Goal: Task Accomplishment & Management: Manage account settings

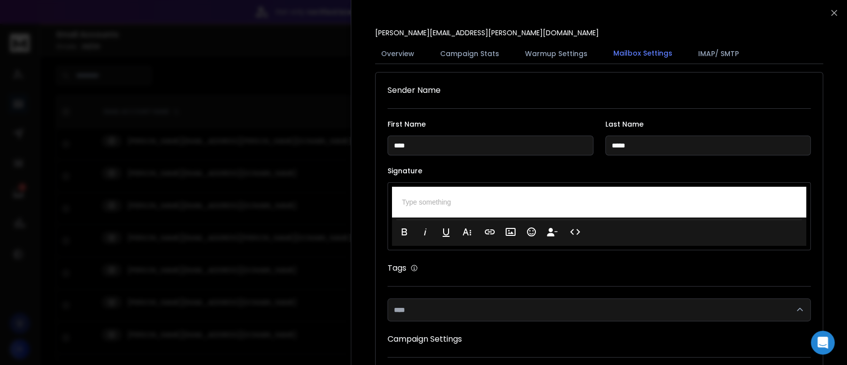
scroll to position [390, 0]
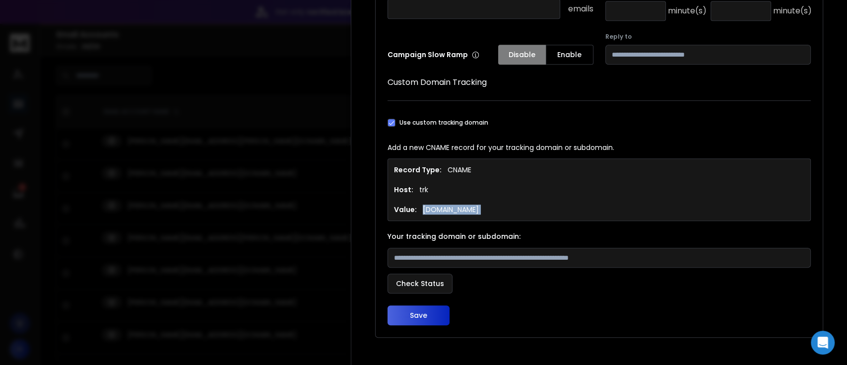
click at [257, 61] on div at bounding box center [423, 182] width 847 height 365
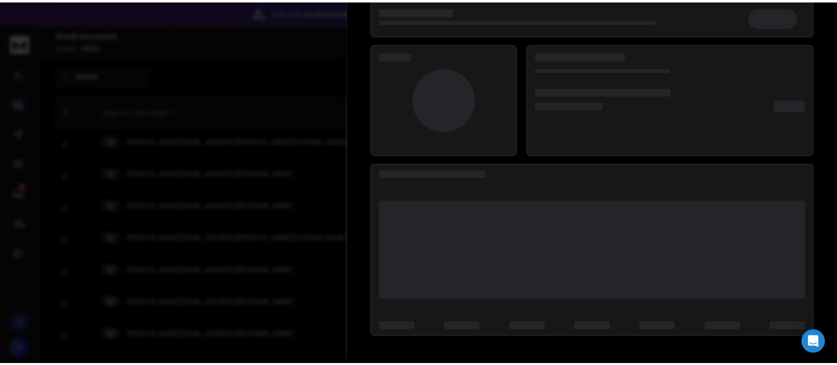
scroll to position [150, 0]
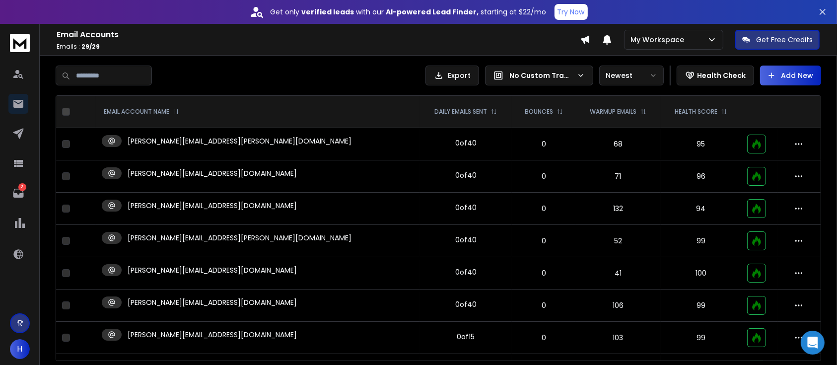
click at [545, 84] on div "No Custom Tracking Domain" at bounding box center [539, 76] width 108 height 20
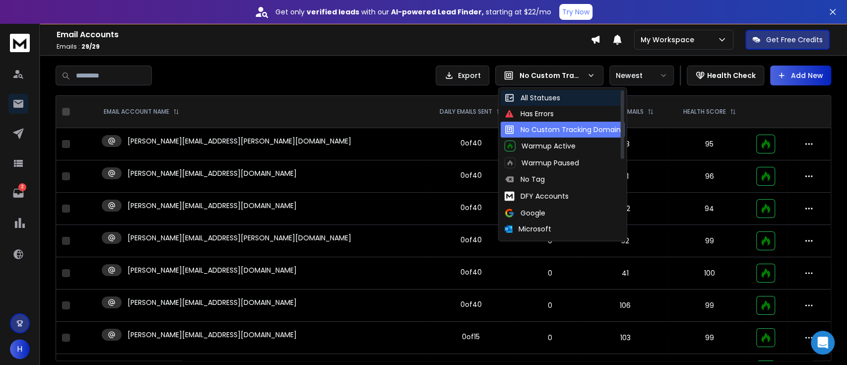
click at [561, 93] on div "All Statuses" at bounding box center [563, 98] width 124 height 16
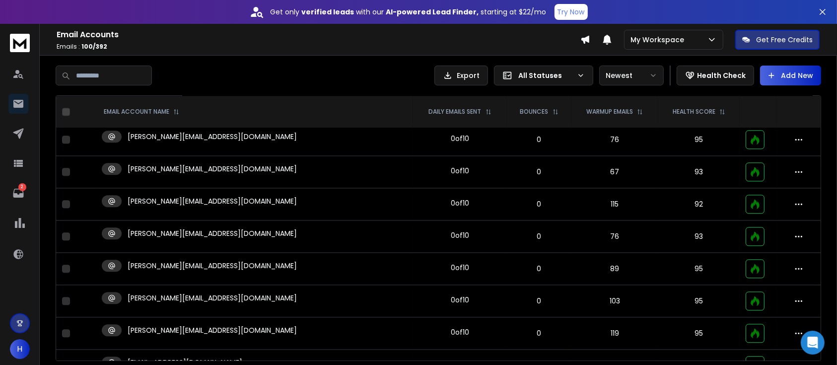
scroll to position [2724, 0]
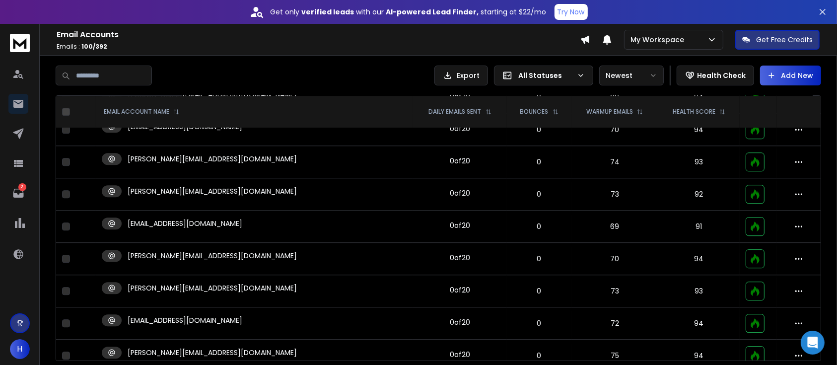
click at [538, 77] on p "All Statuses" at bounding box center [545, 75] width 55 height 10
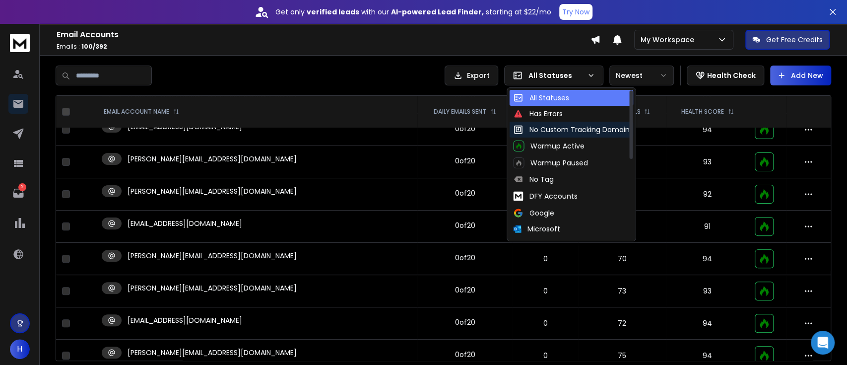
click at [571, 126] on div "No Custom Tracking Domain" at bounding box center [571, 130] width 116 height 10
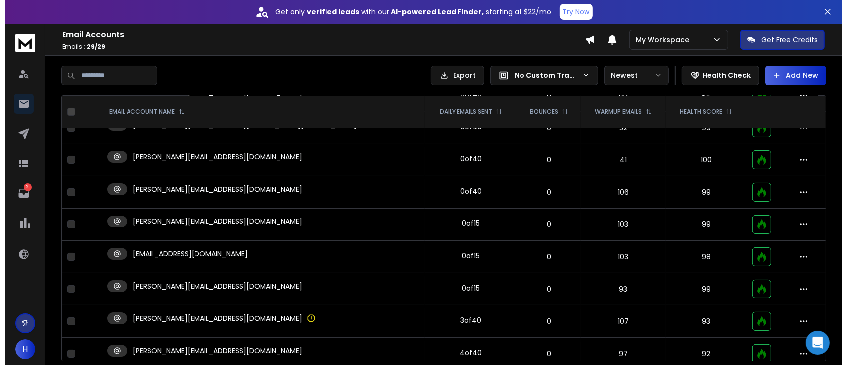
scroll to position [0, 0]
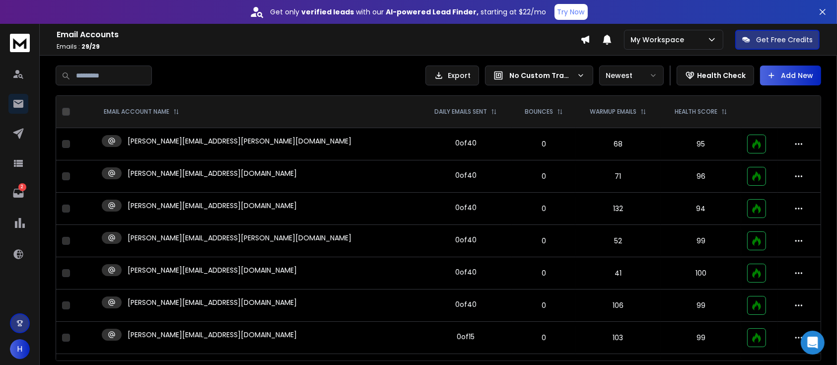
click at [208, 140] on p "[PERSON_NAME][EMAIL_ADDRESS][PERSON_NAME][DOMAIN_NAME]" at bounding box center [240, 141] width 224 height 10
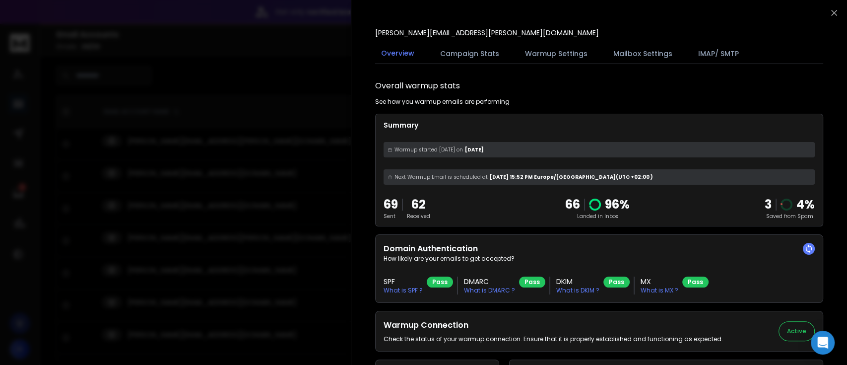
click at [461, 48] on button "Campaign Stats" at bounding box center [469, 54] width 71 height 22
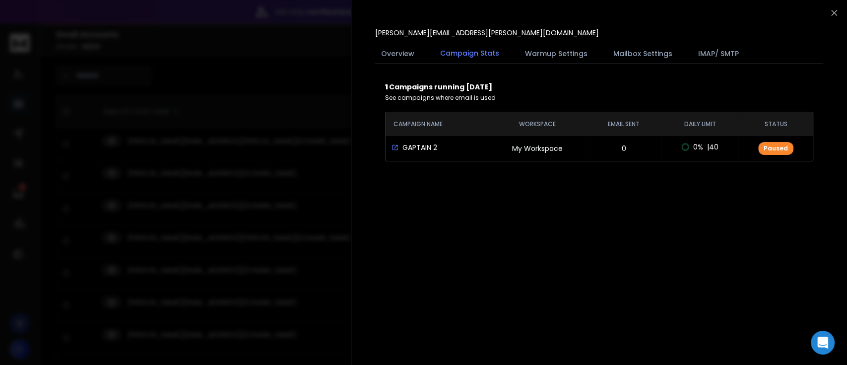
drag, startPoint x: 831, startPoint y: 15, endPoint x: 825, endPoint y: 18, distance: 6.7
click at [831, 16] on icon "button" at bounding box center [834, 13] width 10 height 10
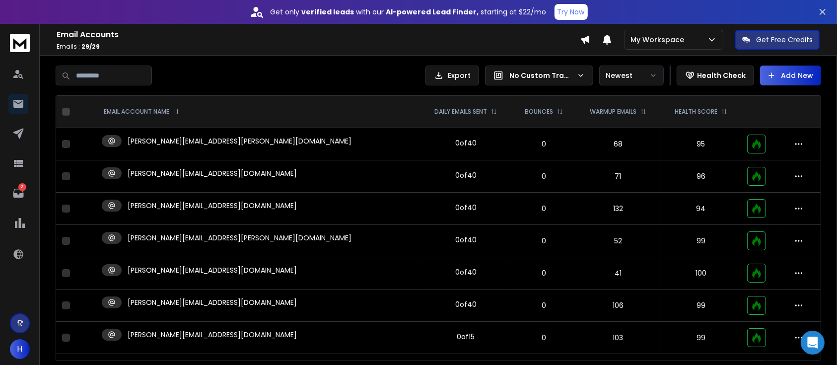
click at [536, 79] on p "No Custom Tracking Domain" at bounding box center [541, 75] width 64 height 10
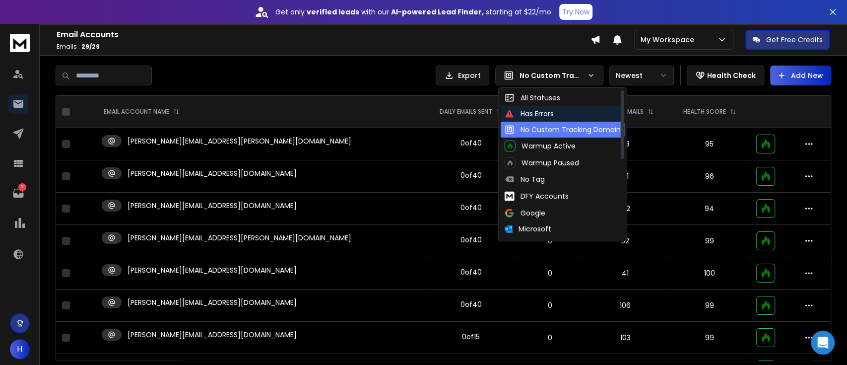
click at [550, 113] on div "Has Errors" at bounding box center [529, 114] width 49 height 10
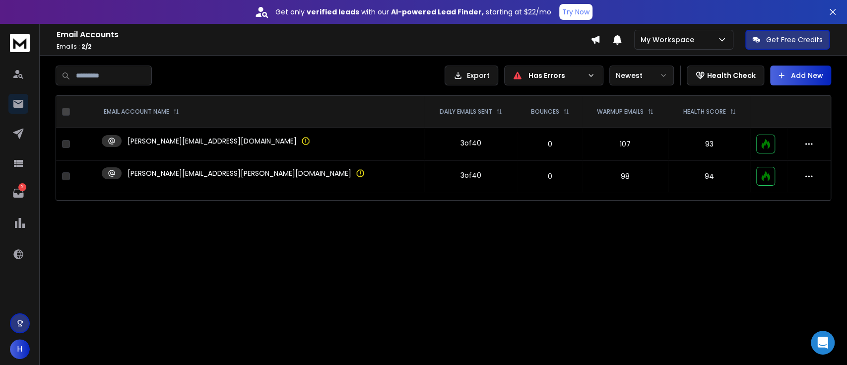
click at [550, 77] on p "Has Errors" at bounding box center [556, 75] width 55 height 10
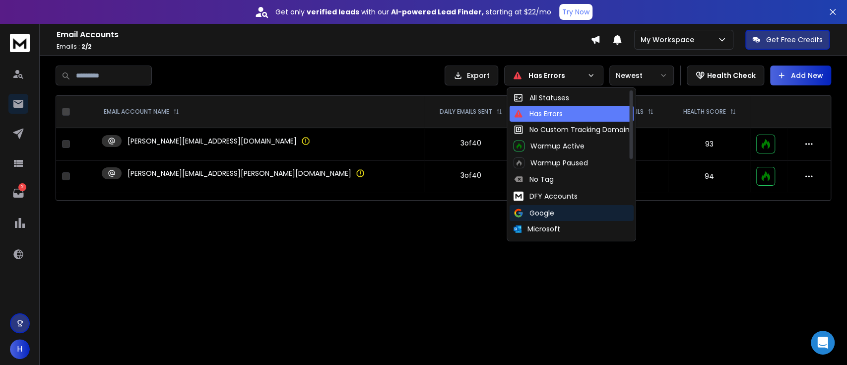
click at [555, 209] on div "Google" at bounding box center [571, 213] width 124 height 16
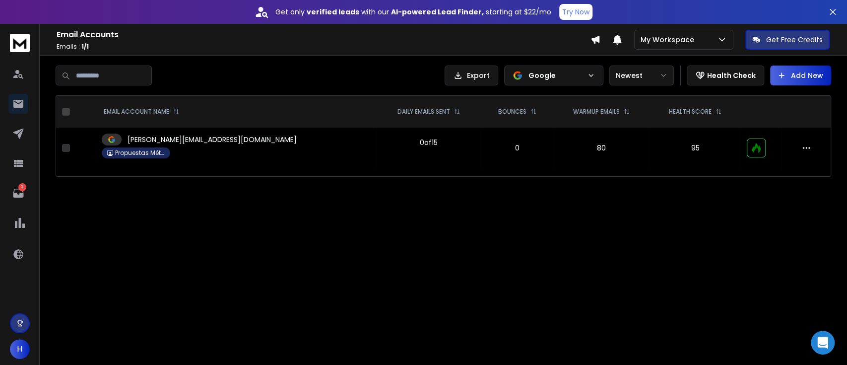
click at [528, 79] on div "Google" at bounding box center [548, 75] width 70 height 10
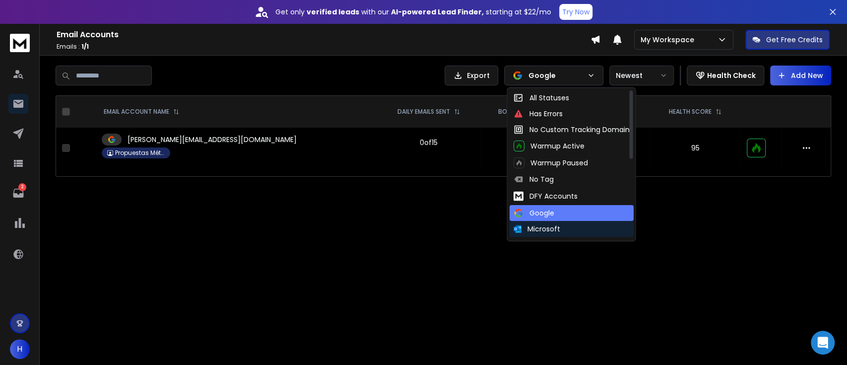
click at [543, 236] on div "Microsoft" at bounding box center [571, 229] width 124 height 16
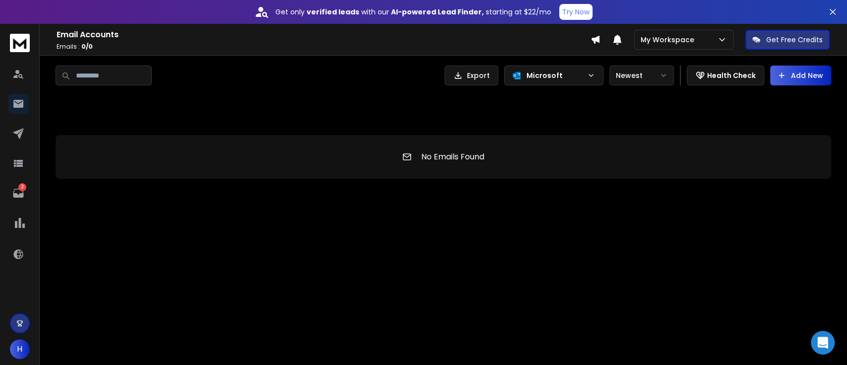
click at [545, 81] on div "Microsoft" at bounding box center [553, 76] width 99 height 20
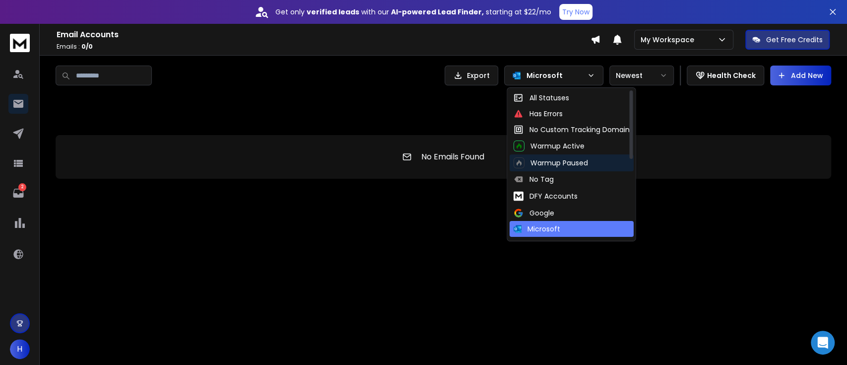
click at [586, 160] on div "Warmup Paused" at bounding box center [550, 162] width 74 height 11
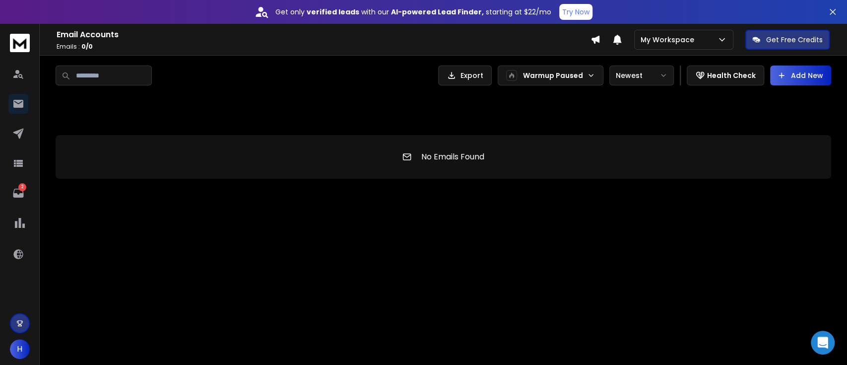
click at [562, 81] on div "Warmup Paused" at bounding box center [551, 76] width 106 height 20
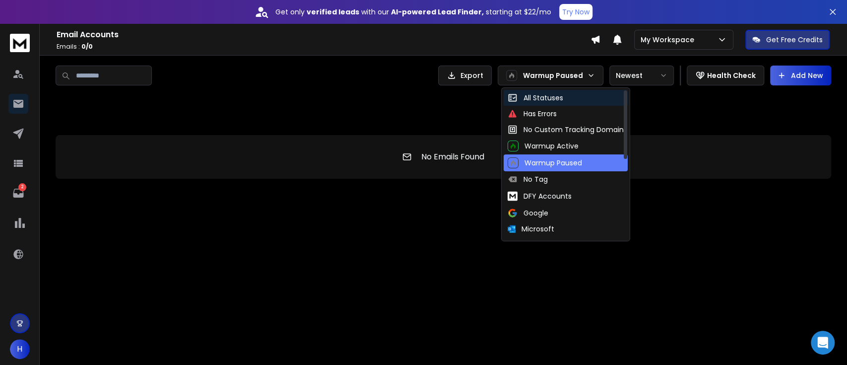
click at [555, 99] on div "All Statuses" at bounding box center [536, 98] width 56 height 10
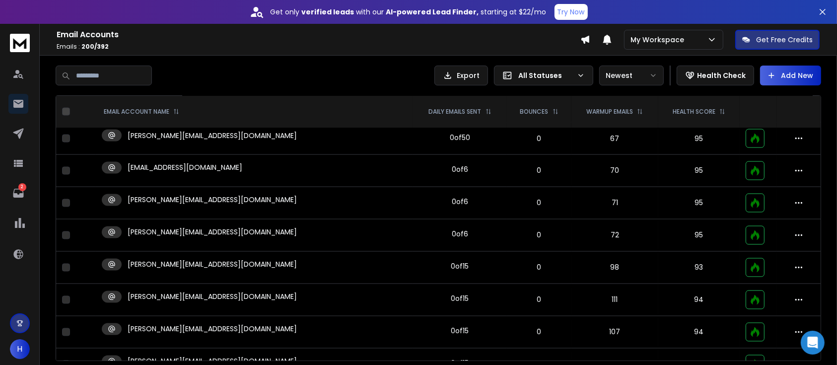
scroll to position [5747, 0]
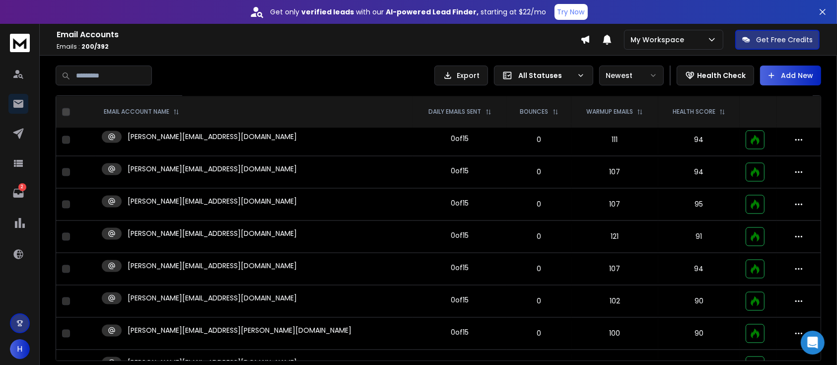
click at [123, 77] on input at bounding box center [104, 76] width 96 height 20
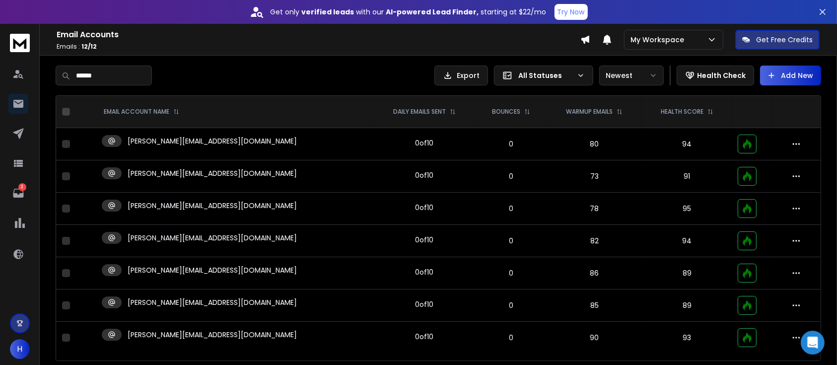
scroll to position [0, 0]
type input "******"
click at [51, 161] on button "Select this Page" at bounding box center [53, 159] width 8 height 8
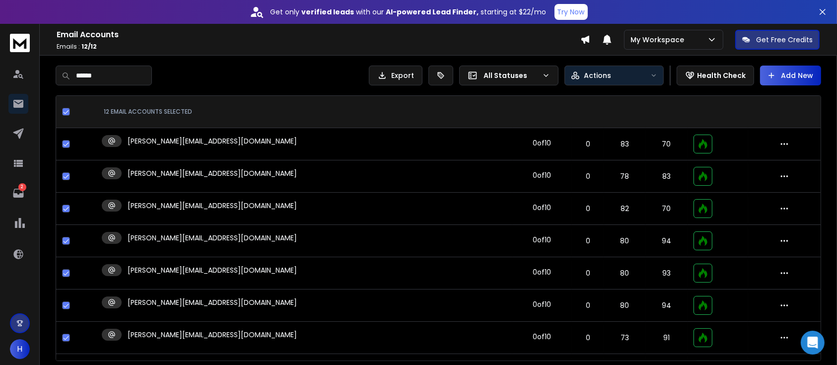
click at [629, 72] on div "Actions" at bounding box center [608, 75] width 75 height 10
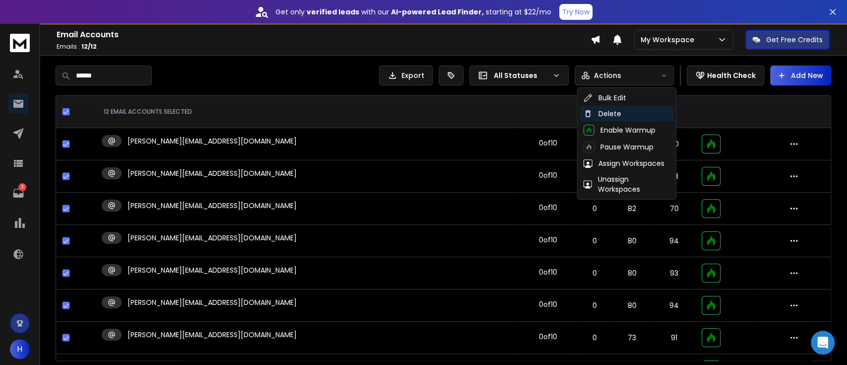
click at [627, 112] on div "Delete" at bounding box center [627, 114] width 94 height 16
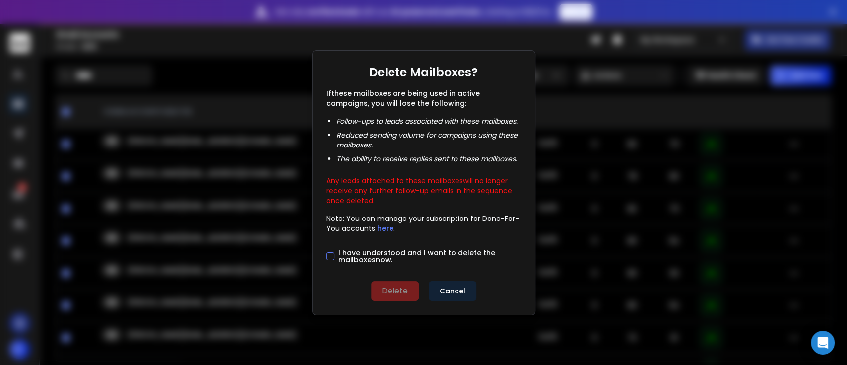
click at [325, 256] on div "Delete Mailboxes? If these mailboxes are being used in active campaigns, you wi…" at bounding box center [423, 182] width 223 height 265
click at [329, 256] on button "I have understood and I want to delete the mailbox es now." at bounding box center [331, 256] width 8 height 8
click at [403, 295] on button "Delete" at bounding box center [395, 291] width 48 height 20
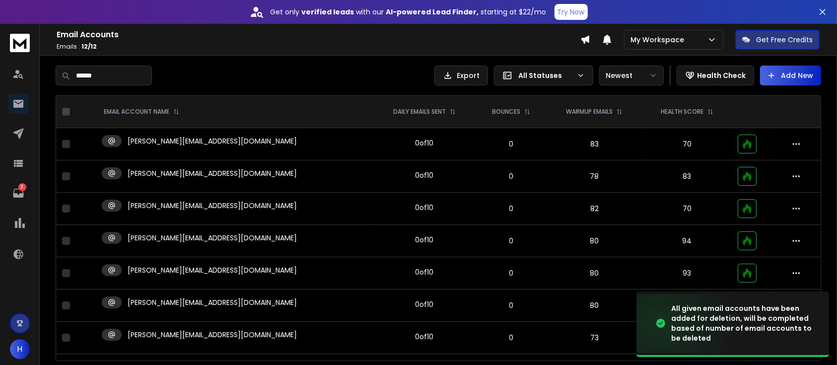
click at [127, 80] on input "******" at bounding box center [104, 76] width 96 height 20
click at [127, 81] on input "******" at bounding box center [104, 76] width 96 height 20
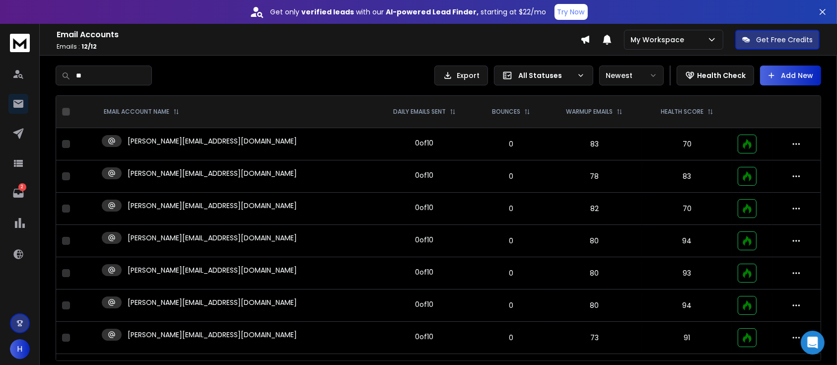
type input "***"
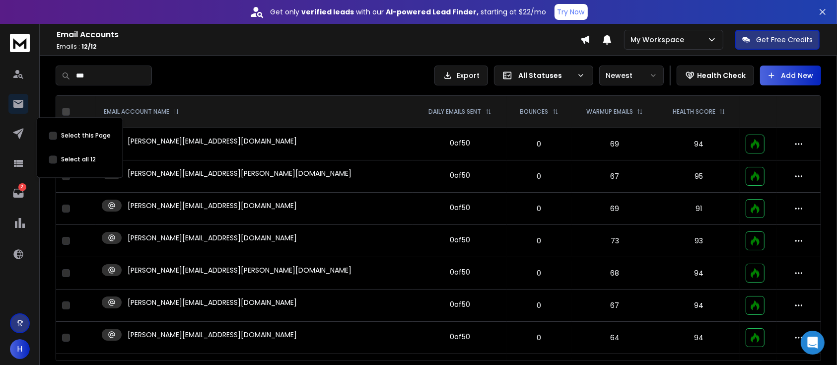
click at [53, 160] on button "Select this Page" at bounding box center [53, 159] width 8 height 8
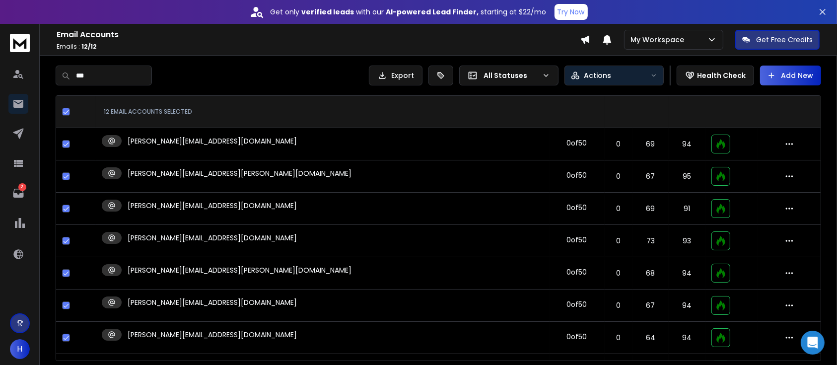
click at [594, 81] on button "Actions" at bounding box center [613, 76] width 99 height 20
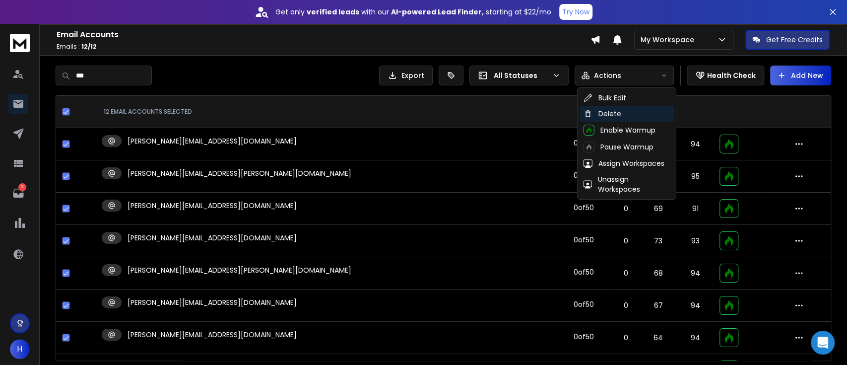
click at [619, 115] on div "Delete" at bounding box center [603, 114] width 38 height 10
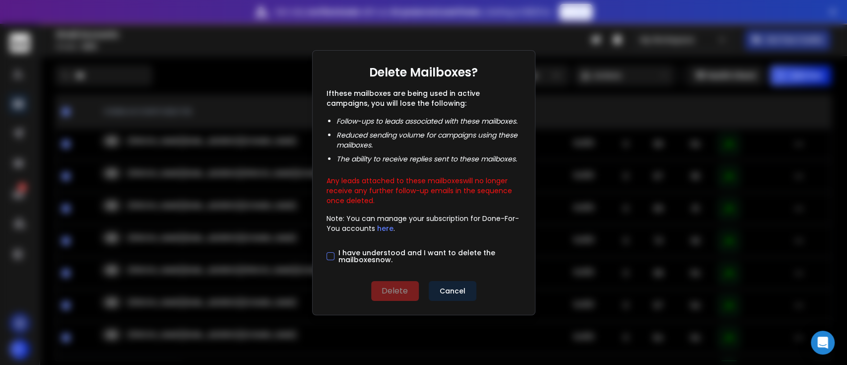
drag, startPoint x: 329, startPoint y: 255, endPoint x: 338, endPoint y: 255, distance: 9.4
click at [328, 255] on button "I have understood and I want to delete the mailbox es now." at bounding box center [331, 256] width 8 height 8
click at [401, 291] on button "Delete" at bounding box center [395, 291] width 48 height 20
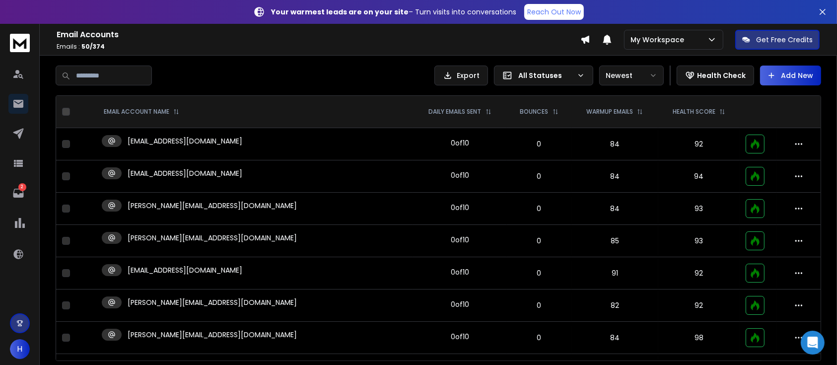
click at [794, 76] on button "Add New" at bounding box center [790, 76] width 61 height 20
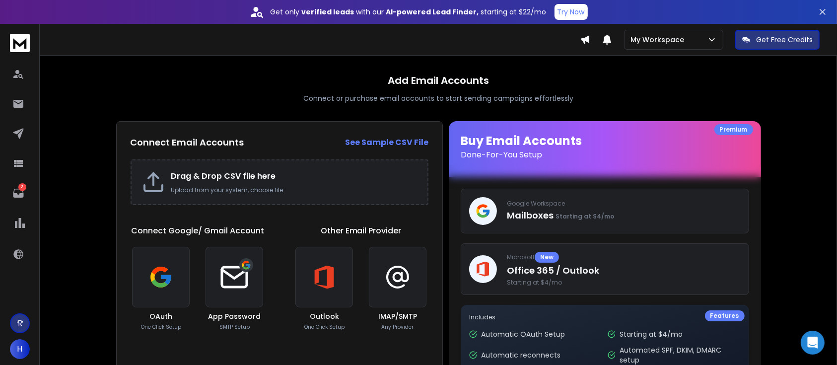
click at [257, 176] on h2 "Drag & Drop CSV file here" at bounding box center [294, 176] width 246 height 12
type input "**********"
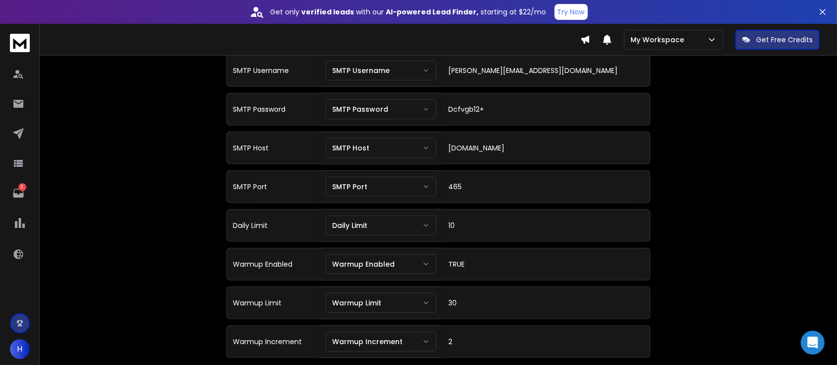
scroll to position [662, 0]
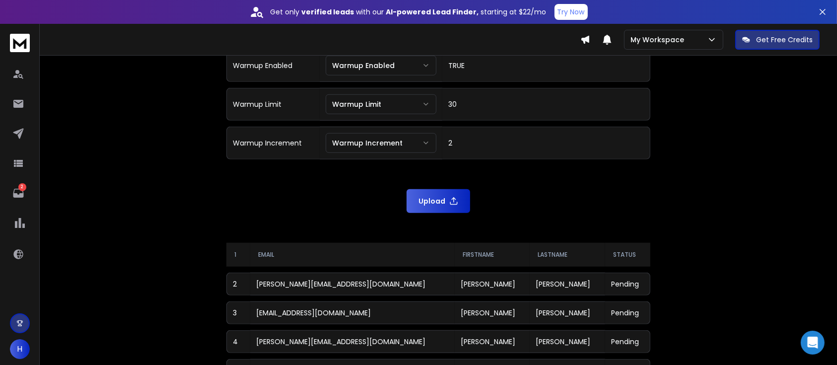
click at [441, 197] on p "Upload" at bounding box center [431, 201] width 27 height 10
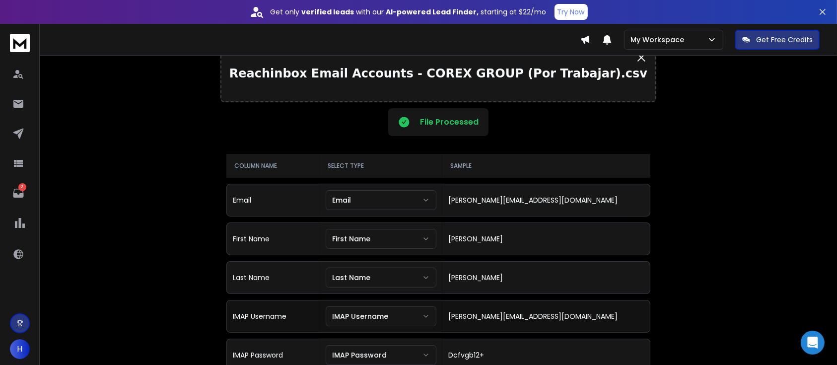
scroll to position [0, 0]
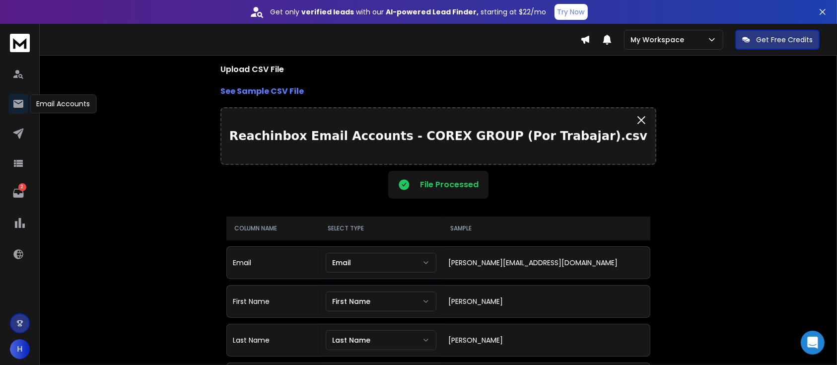
click at [20, 105] on icon at bounding box center [18, 104] width 10 height 8
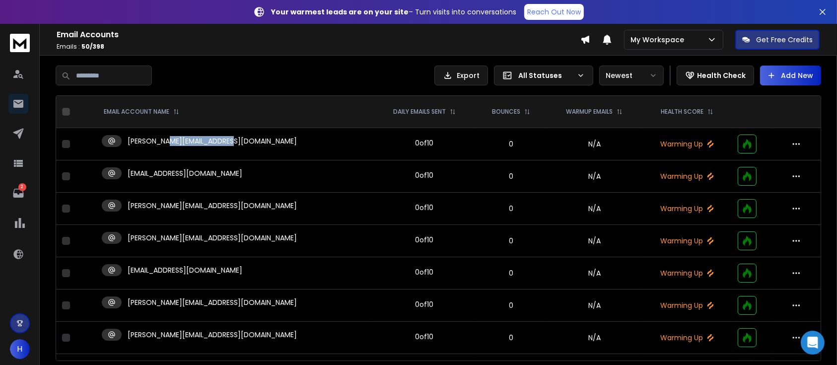
drag, startPoint x: 251, startPoint y: 143, endPoint x: 166, endPoint y: 148, distance: 85.0
click at [166, 148] on td "[PERSON_NAME][EMAIL_ADDRESS][DOMAIN_NAME]" at bounding box center [234, 144] width 277 height 32
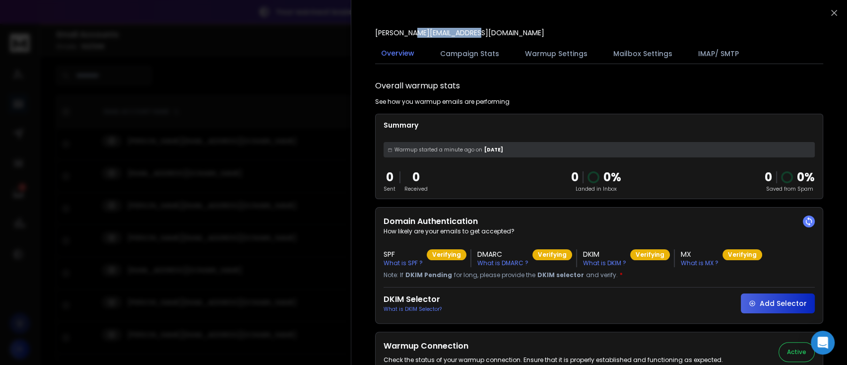
drag, startPoint x: 495, startPoint y: 33, endPoint x: 414, endPoint y: 34, distance: 80.9
click at [414, 34] on div "[PERSON_NAME][EMAIL_ADDRESS][DOMAIN_NAME]" at bounding box center [599, 33] width 448 height 10
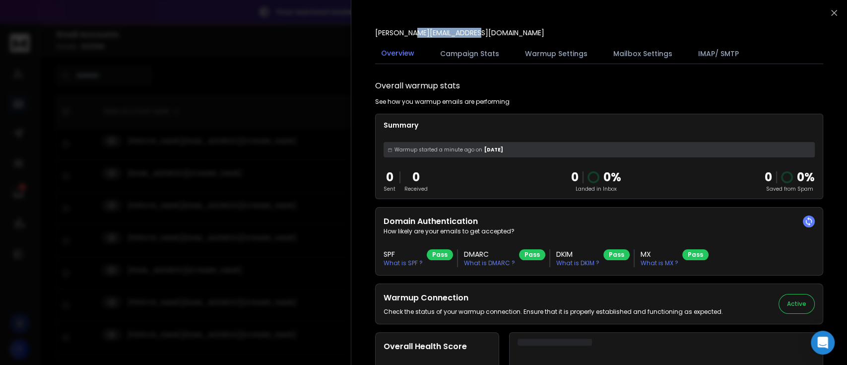
copy p "[DOMAIN_NAME]"
click at [316, 63] on div at bounding box center [423, 182] width 847 height 365
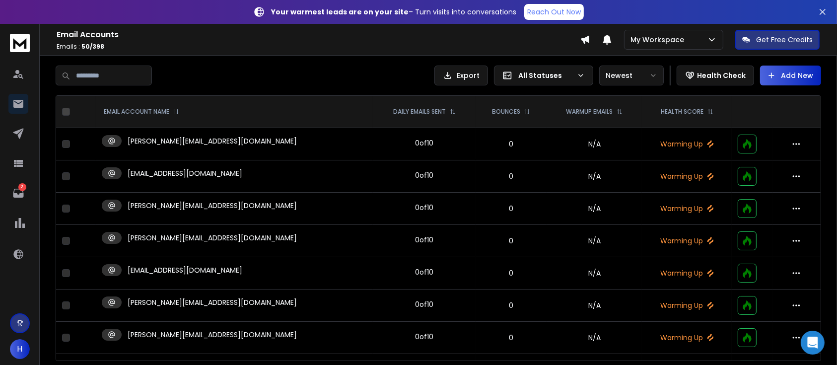
click at [68, 145] on button "button" at bounding box center [66, 144] width 8 height 8
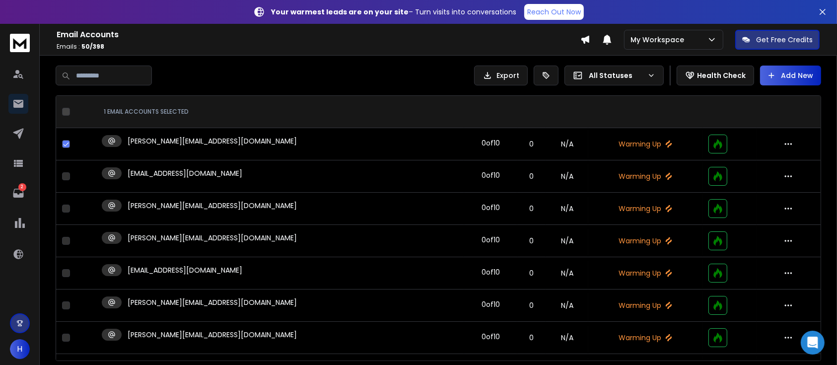
click at [65, 176] on button "button" at bounding box center [66, 176] width 8 height 8
click at [64, 210] on button "button" at bounding box center [66, 208] width 8 height 8
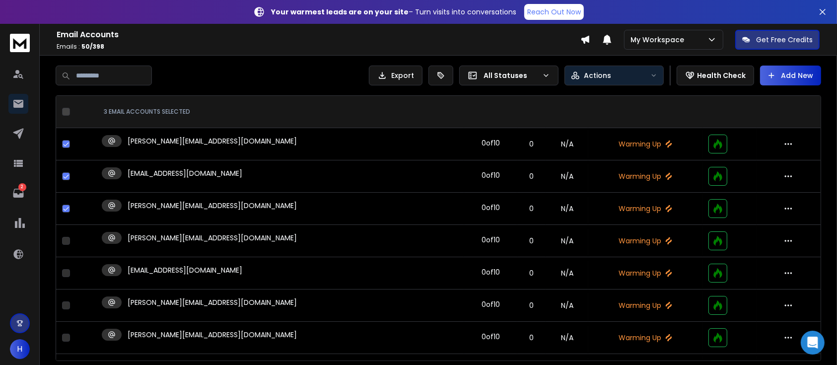
click at [606, 74] on p "Actions" at bounding box center [597, 75] width 27 height 10
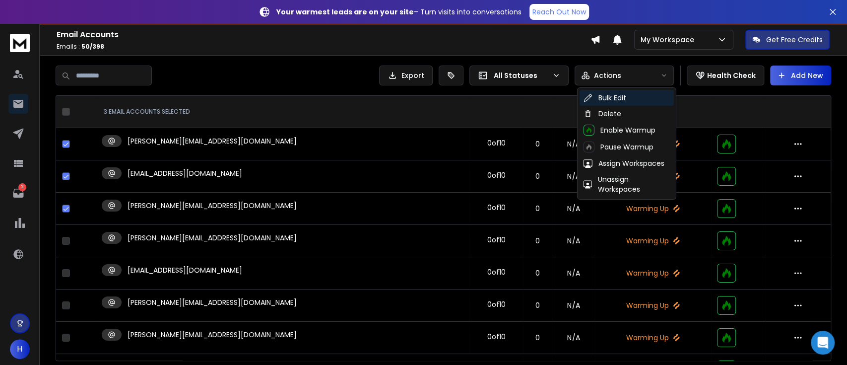
click at [620, 98] on div "Bulk Edit" at bounding box center [605, 98] width 43 height 10
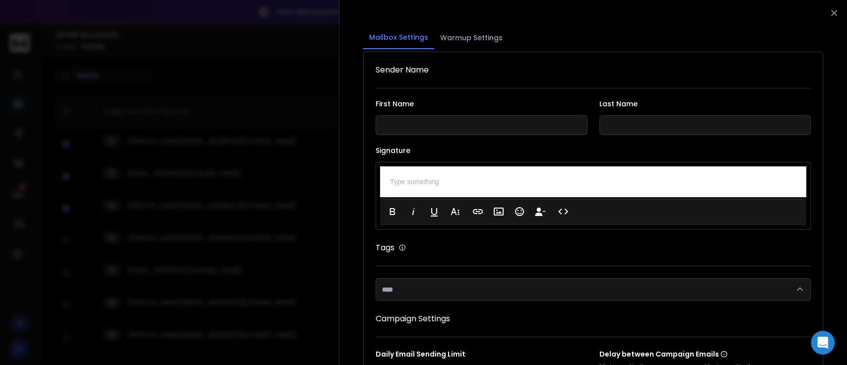
scroll to position [221, 0]
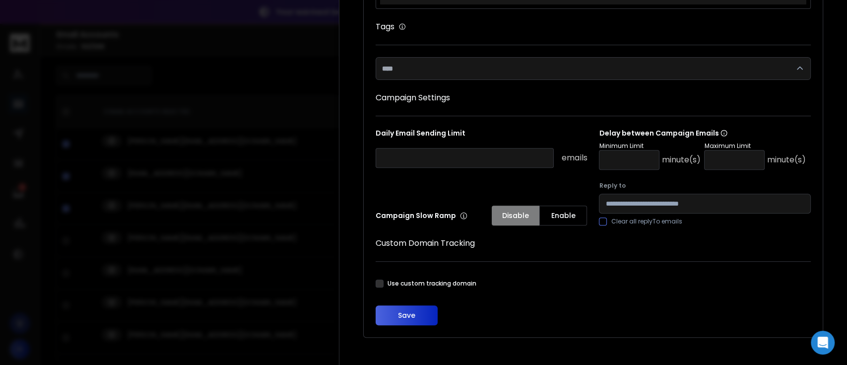
click at [374, 284] on div "Sender Name First Name Last Name Signature Type something Clear Formatting Font…" at bounding box center [593, 84] width 460 height 507
click at [380, 284] on button "Reply to" at bounding box center [380, 283] width 8 height 8
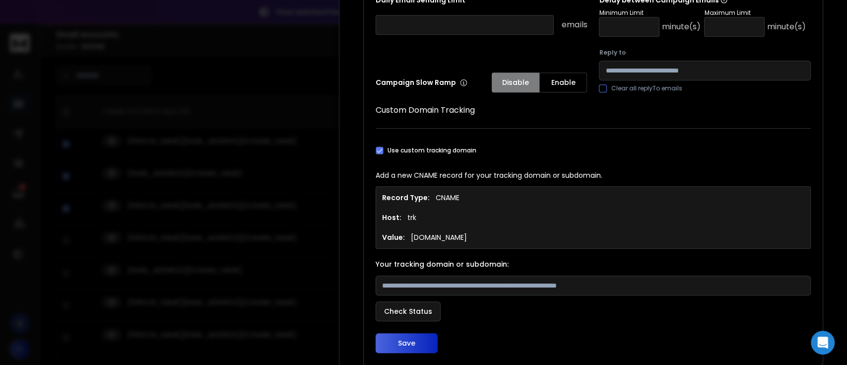
scroll to position [382, 0]
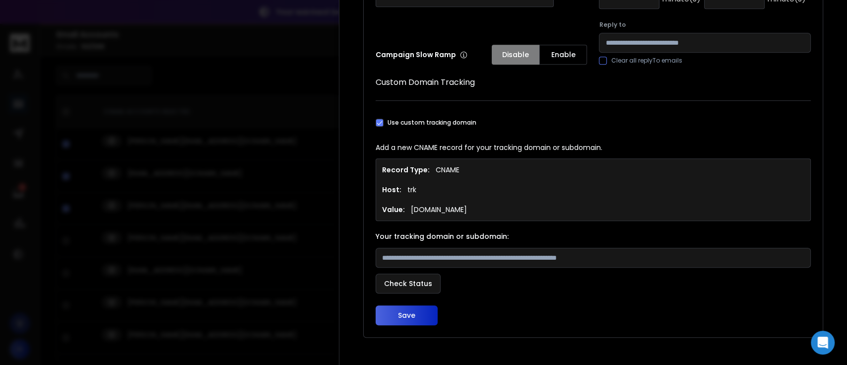
click at [439, 255] on input at bounding box center [593, 258] width 435 height 20
paste input "**********"
click at [379, 256] on input "**********" at bounding box center [593, 258] width 435 height 20
paste input
type input "****"
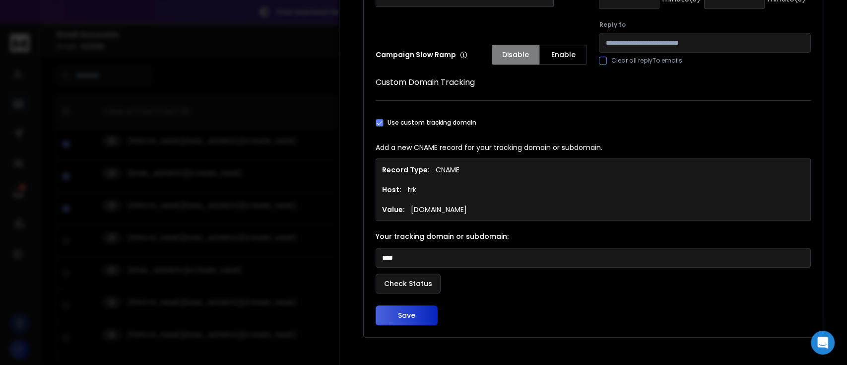
drag, startPoint x: 595, startPoint y: 324, endPoint x: 588, endPoint y: 316, distance: 10.9
click at [595, 324] on form "First Name Last Name Signature Type something Clear Formatting Font Family Aria…" at bounding box center [593, 22] width 435 height 607
click at [476, 256] on input "****" at bounding box center [593, 258] width 435 height 20
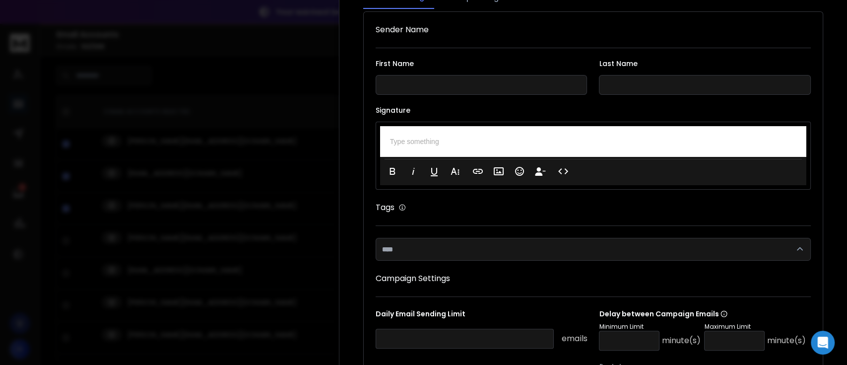
scroll to position [0, 0]
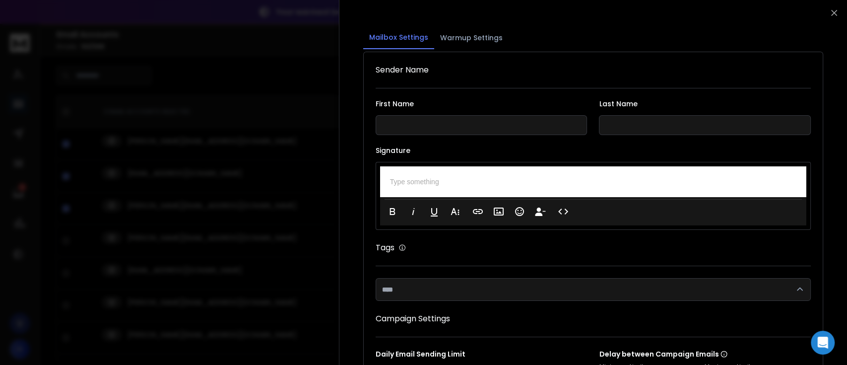
click at [272, 92] on div at bounding box center [423, 182] width 847 height 365
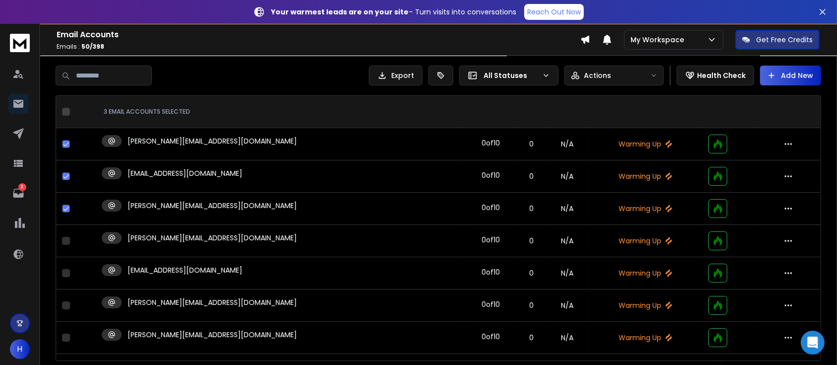
click at [208, 140] on p "[PERSON_NAME][EMAIL_ADDRESS][DOMAIN_NAME]" at bounding box center [212, 141] width 169 height 10
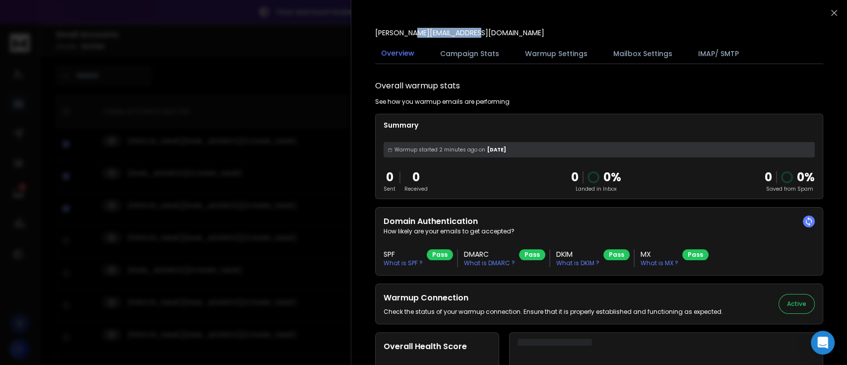
drag, startPoint x: 501, startPoint y: 28, endPoint x: 413, endPoint y: 40, distance: 88.1
copy p "[DOMAIN_NAME]"
click at [303, 54] on div at bounding box center [423, 182] width 847 height 365
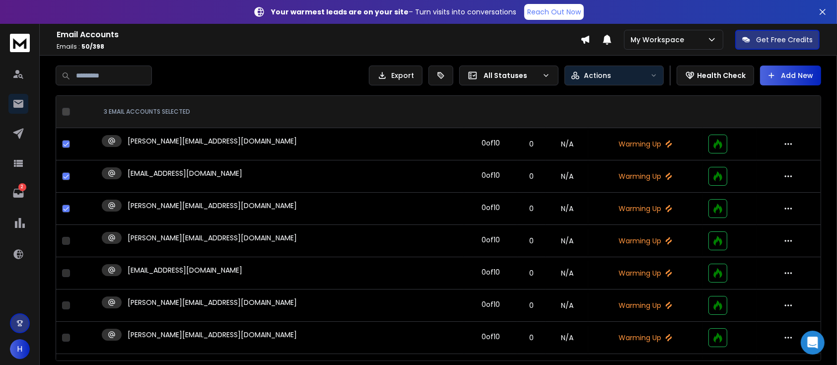
click at [598, 79] on p "Actions" at bounding box center [597, 75] width 27 height 10
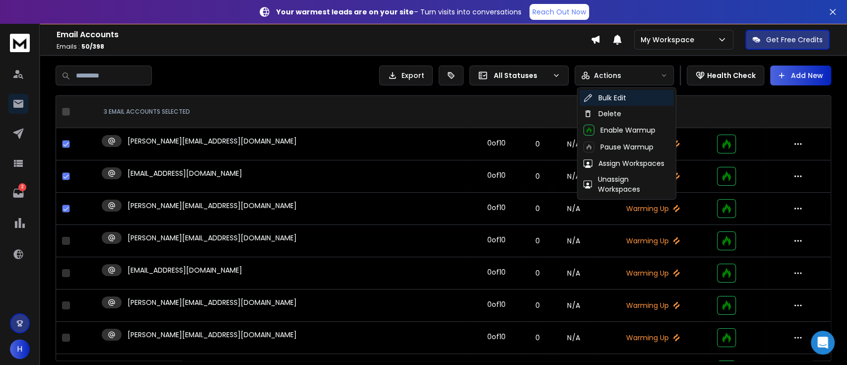
click at [619, 97] on div "Bulk Edit" at bounding box center [605, 98] width 43 height 10
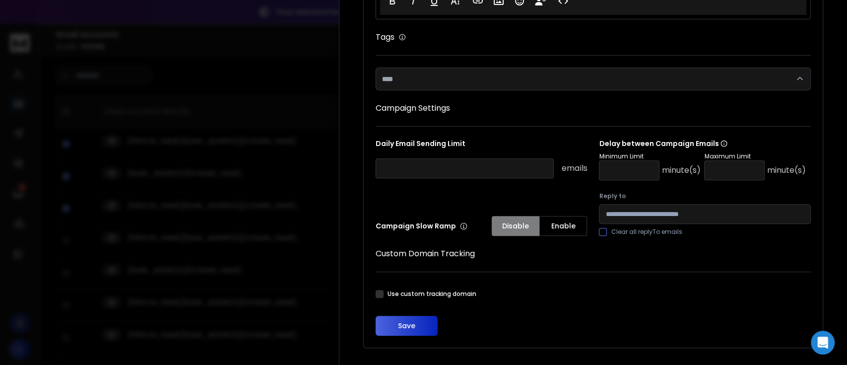
scroll to position [221, 0]
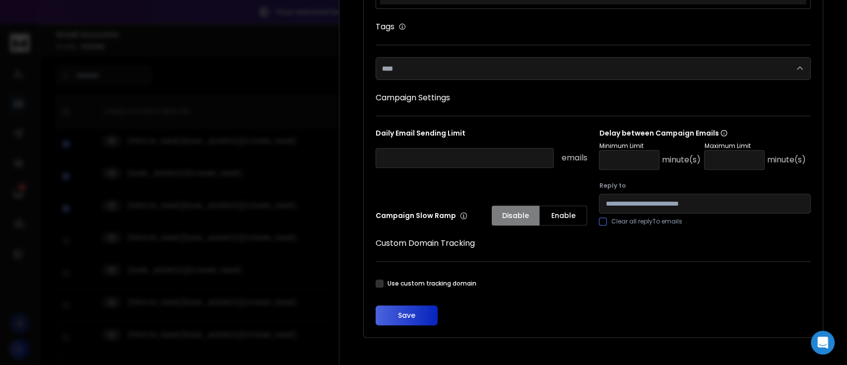
click at [378, 283] on button "Reply to" at bounding box center [380, 283] width 8 height 8
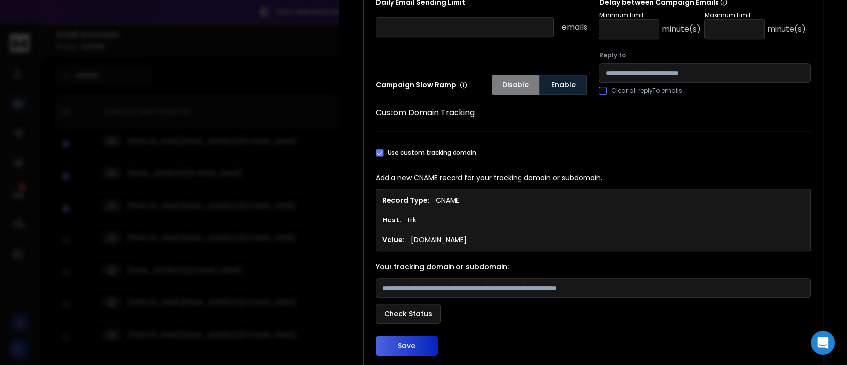
scroll to position [382, 0]
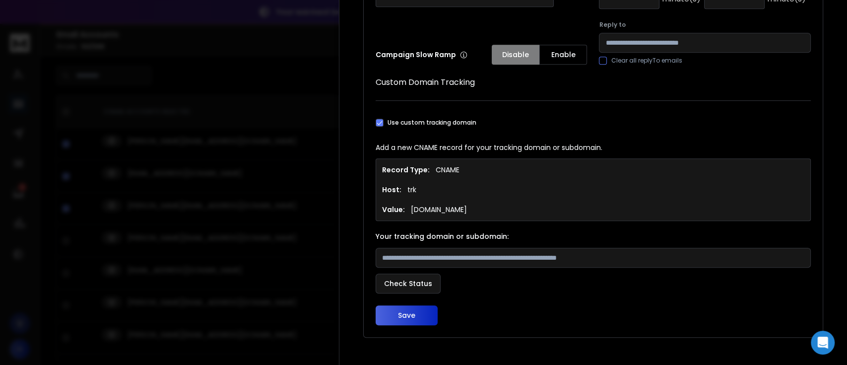
click at [486, 256] on input at bounding box center [593, 258] width 435 height 20
paste input "**********"
click at [377, 255] on input "**********" at bounding box center [593, 258] width 435 height 20
paste input "****"
type input "**********"
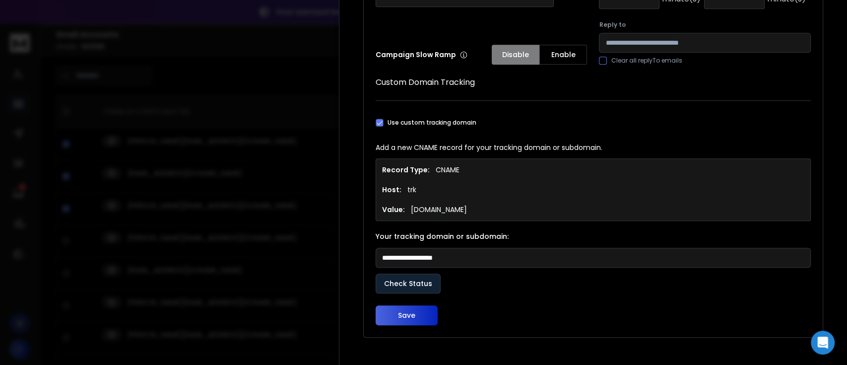
click at [398, 287] on button "Check Status" at bounding box center [408, 283] width 65 height 20
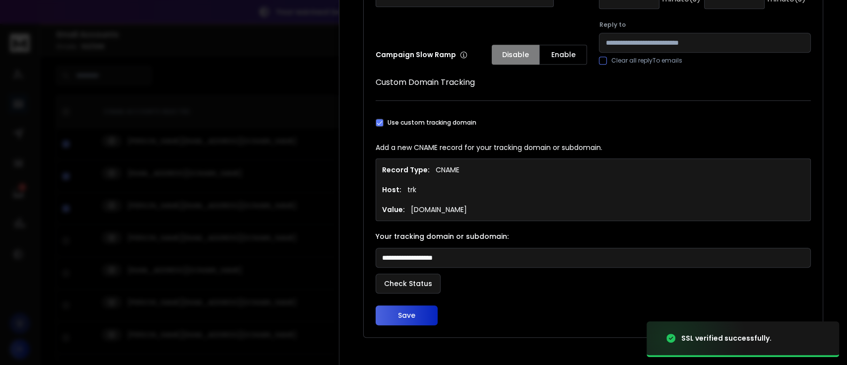
click at [410, 318] on button "Save" at bounding box center [407, 315] width 62 height 20
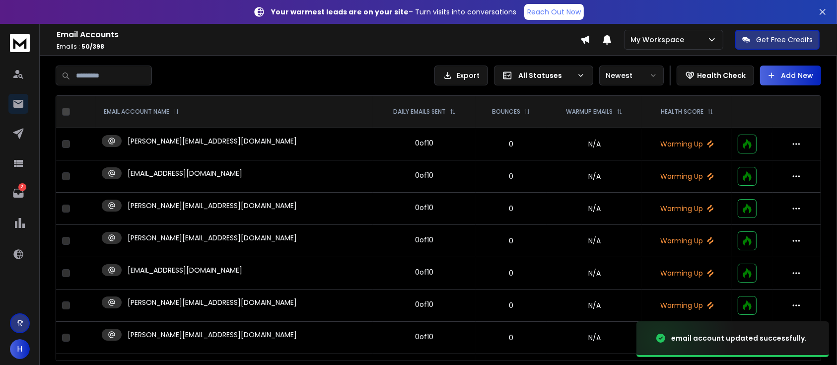
click at [163, 144] on p "[PERSON_NAME][EMAIL_ADDRESS][DOMAIN_NAME]" at bounding box center [212, 141] width 169 height 10
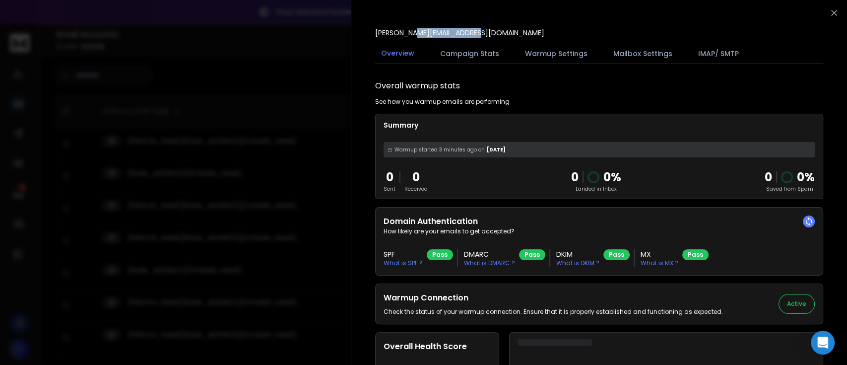
drag, startPoint x: 515, startPoint y: 34, endPoint x: 412, endPoint y: 39, distance: 102.4
copy p "[DOMAIN_NAME]"
click at [212, 82] on div at bounding box center [423, 182] width 847 height 365
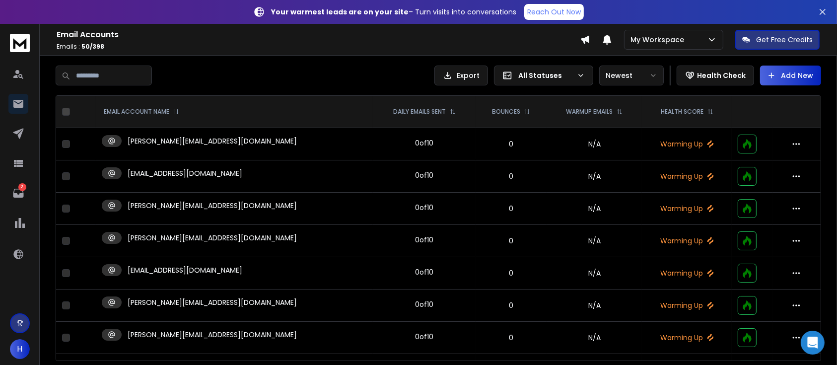
click at [66, 147] on button "button" at bounding box center [66, 144] width 8 height 8
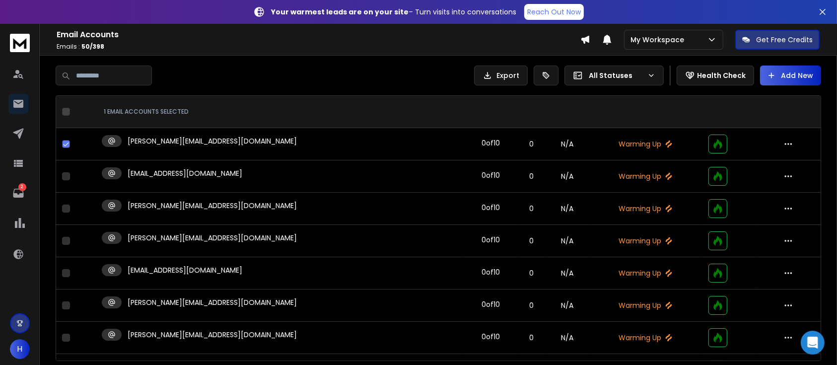
click at [67, 173] on button "button" at bounding box center [66, 176] width 8 height 8
click at [64, 212] on td at bounding box center [76, 209] width 40 height 32
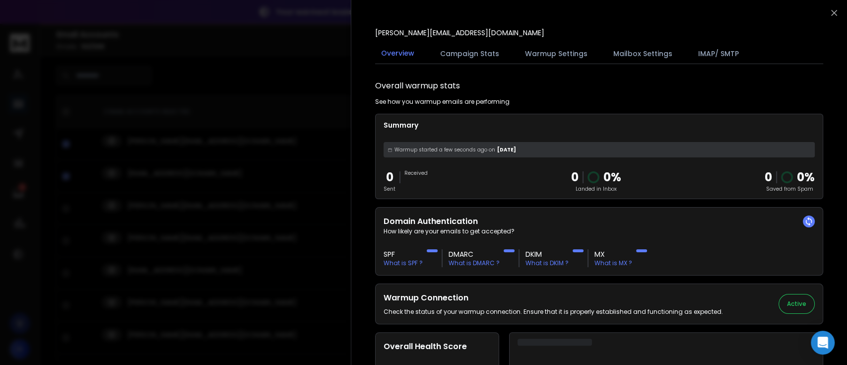
click at [232, 171] on div at bounding box center [423, 182] width 847 height 365
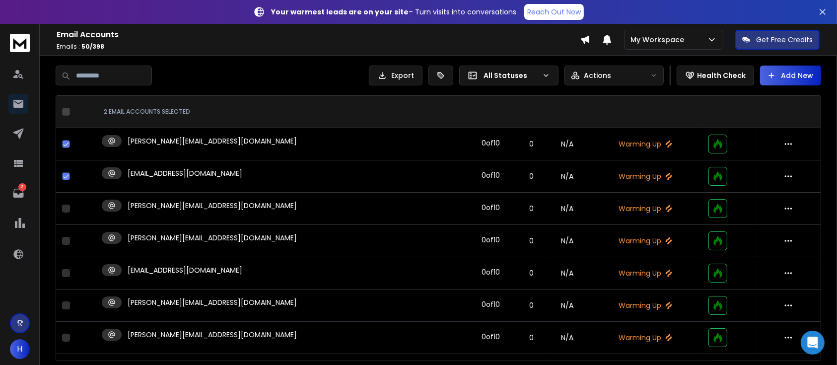
click at [64, 210] on button "button" at bounding box center [66, 208] width 8 height 8
click at [622, 79] on button "Actions" at bounding box center [613, 76] width 99 height 20
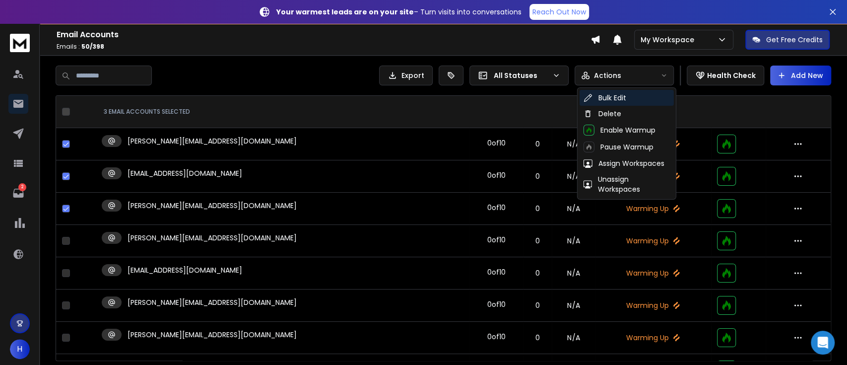
click at [617, 99] on div "Bulk Edit" at bounding box center [605, 98] width 43 height 10
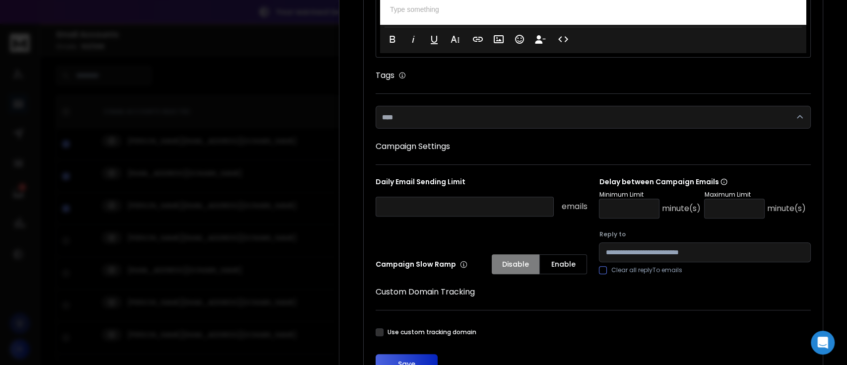
scroll to position [221, 0]
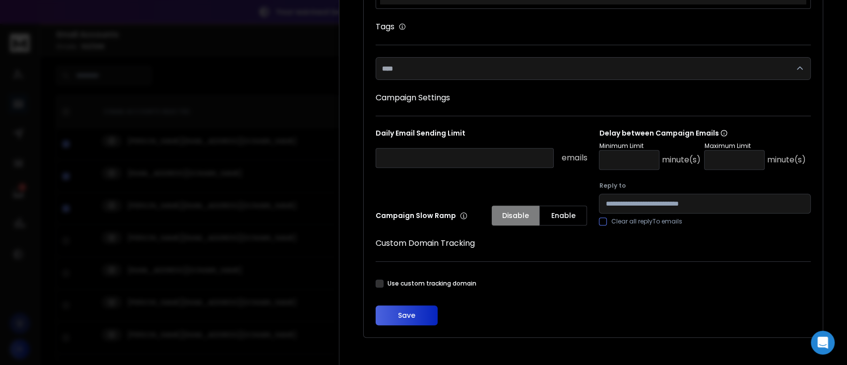
click at [379, 284] on button "Reply to" at bounding box center [380, 283] width 8 height 8
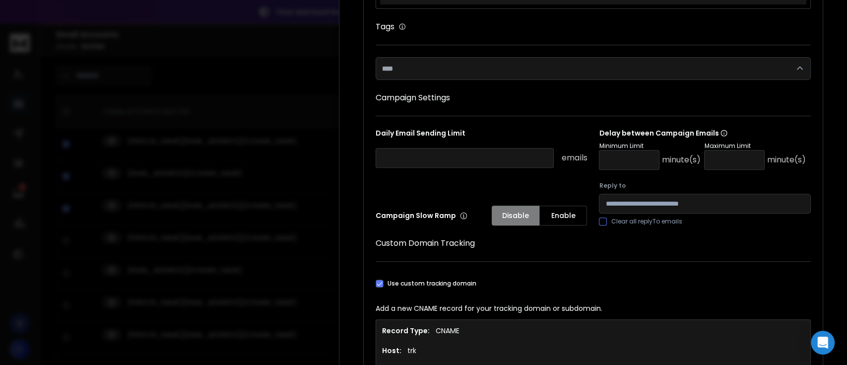
scroll to position [382, 0]
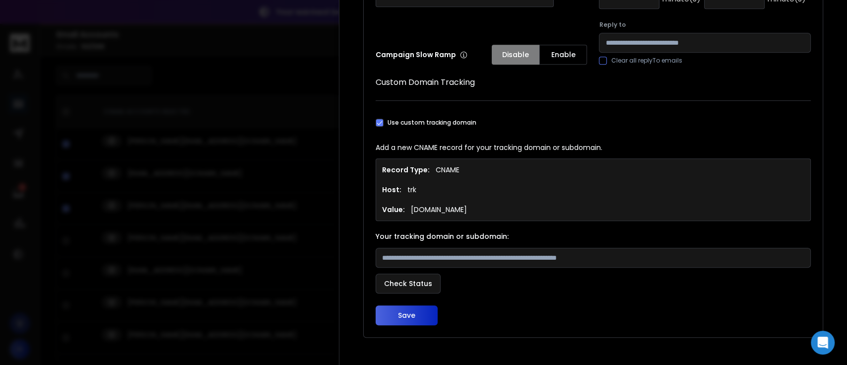
click at [416, 260] on input at bounding box center [593, 258] width 435 height 20
paste input "**********"
click at [377, 260] on input "**********" at bounding box center [593, 258] width 435 height 20
paste input "****"
type input "**********"
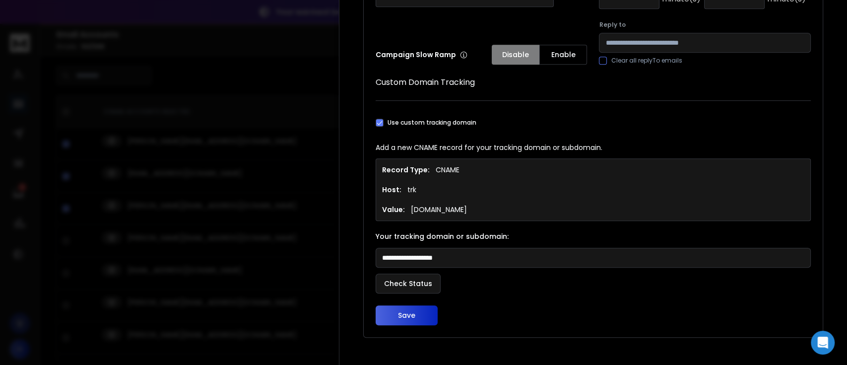
click at [405, 282] on button "Check Status" at bounding box center [408, 283] width 65 height 20
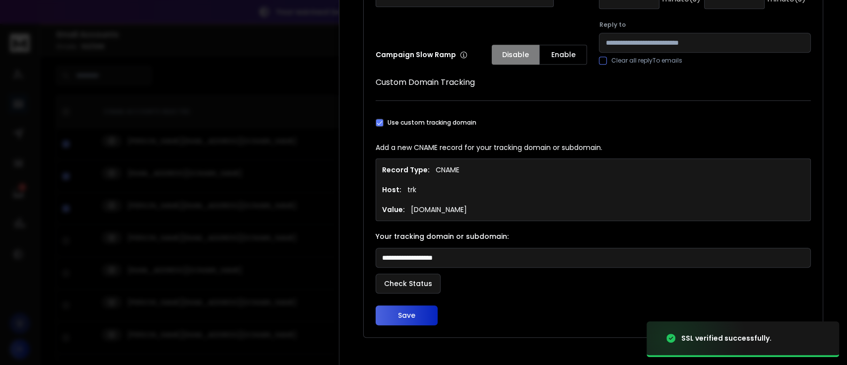
click at [408, 320] on button "Save" at bounding box center [407, 315] width 62 height 20
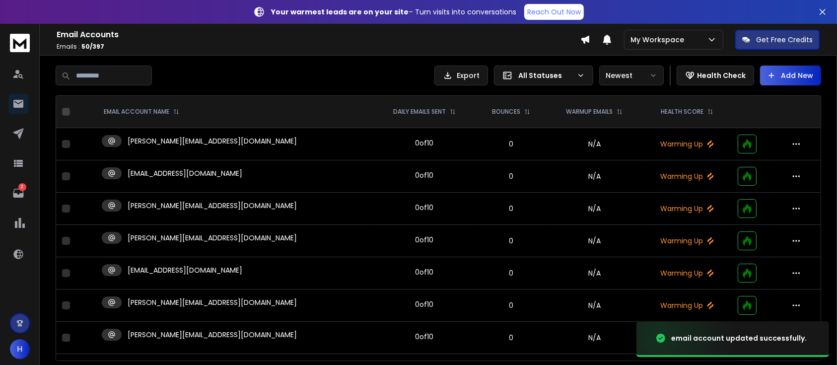
click at [197, 142] on p "[PERSON_NAME][EMAIL_ADDRESS][DOMAIN_NAME]" at bounding box center [212, 141] width 169 height 10
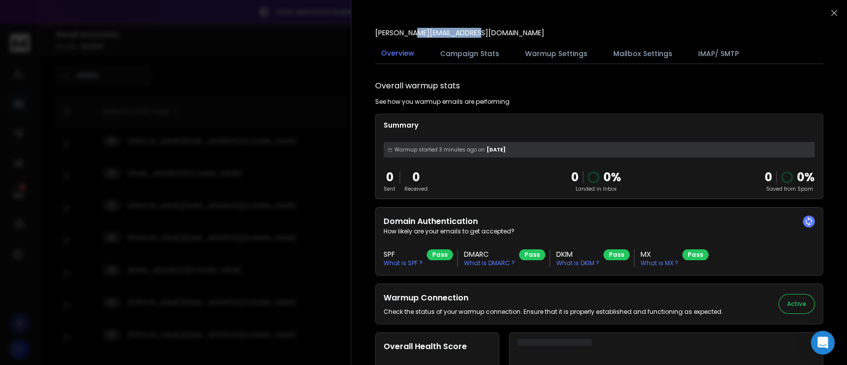
drag, startPoint x: 482, startPoint y: 33, endPoint x: 413, endPoint y: 38, distance: 69.2
copy p "[DOMAIN_NAME]"
click at [298, 52] on div at bounding box center [423, 182] width 847 height 365
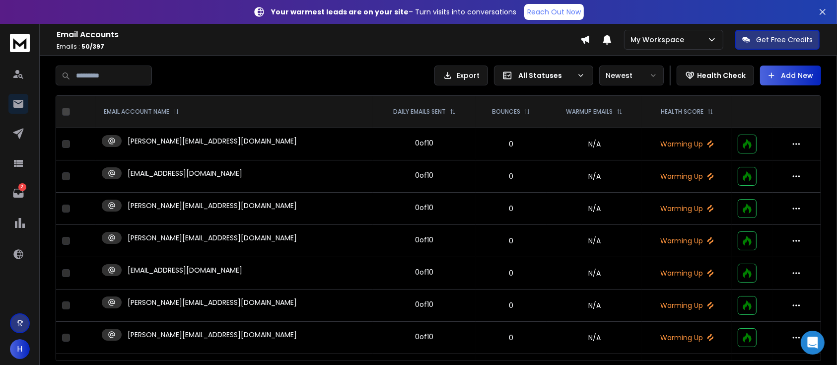
click at [68, 146] on button "button" at bounding box center [66, 144] width 8 height 8
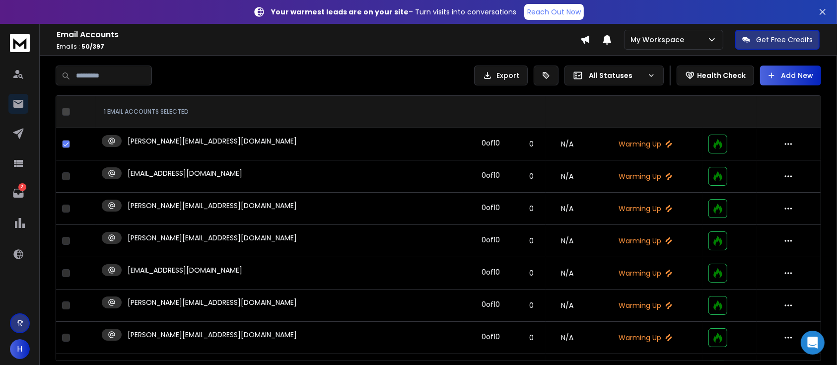
click at [63, 177] on button "button" at bounding box center [66, 176] width 8 height 8
click at [65, 211] on button "button" at bounding box center [66, 208] width 8 height 8
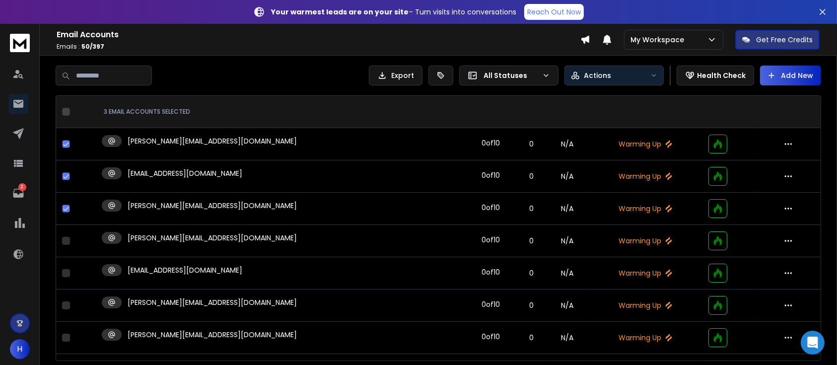
click at [599, 76] on p "Actions" at bounding box center [597, 75] width 27 height 10
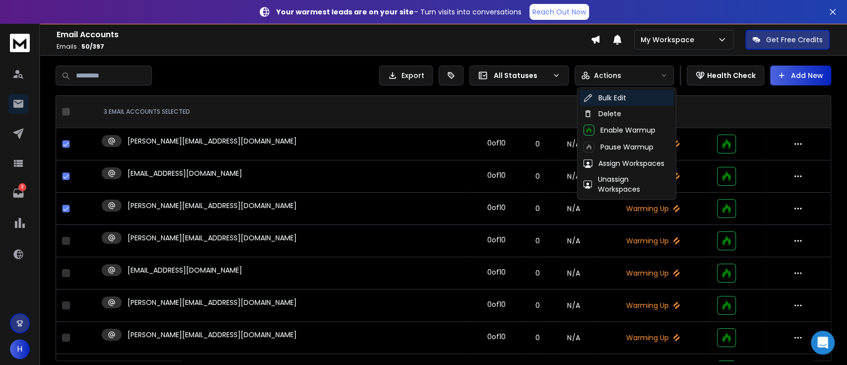
click at [618, 97] on div "Bulk Edit" at bounding box center [605, 98] width 43 height 10
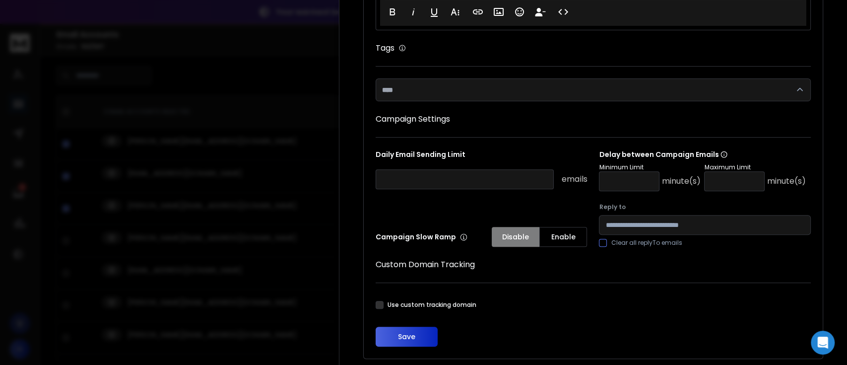
scroll to position [221, 0]
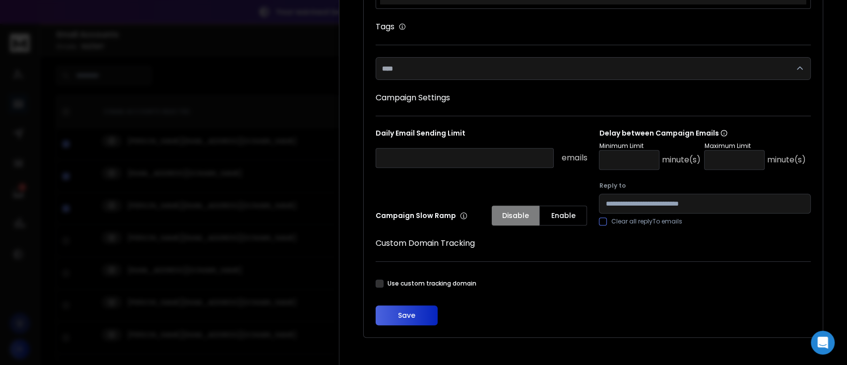
click at [379, 288] on div "Use custom tracking domain" at bounding box center [593, 283] width 435 height 20
click at [379, 285] on button "Reply to" at bounding box center [380, 283] width 8 height 8
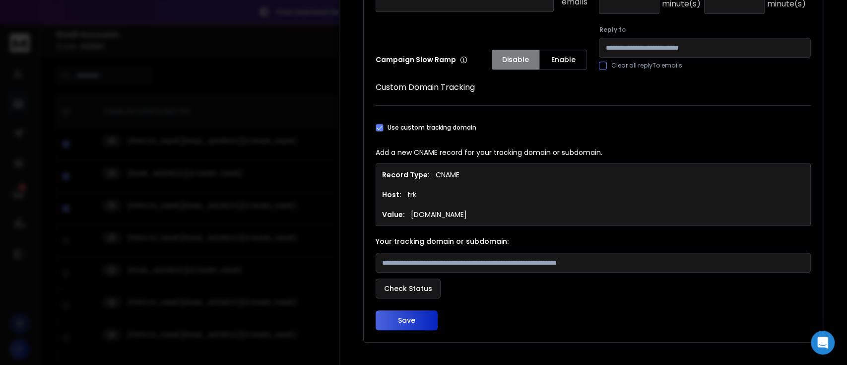
scroll to position [382, 0]
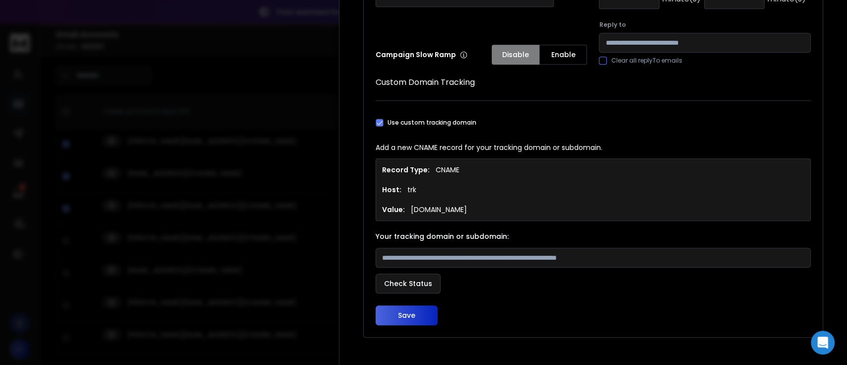
click at [425, 259] on input at bounding box center [593, 258] width 435 height 20
paste input "**********"
click at [377, 254] on input "**********" at bounding box center [593, 258] width 435 height 20
paste input "****"
type input "**********"
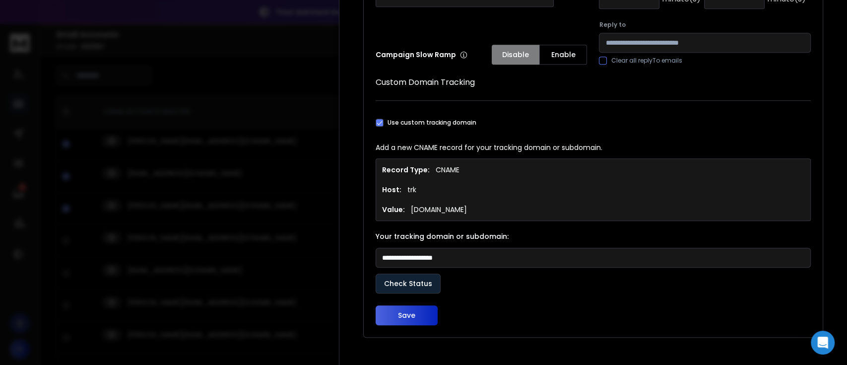
click at [418, 286] on button "Check Status" at bounding box center [408, 283] width 65 height 20
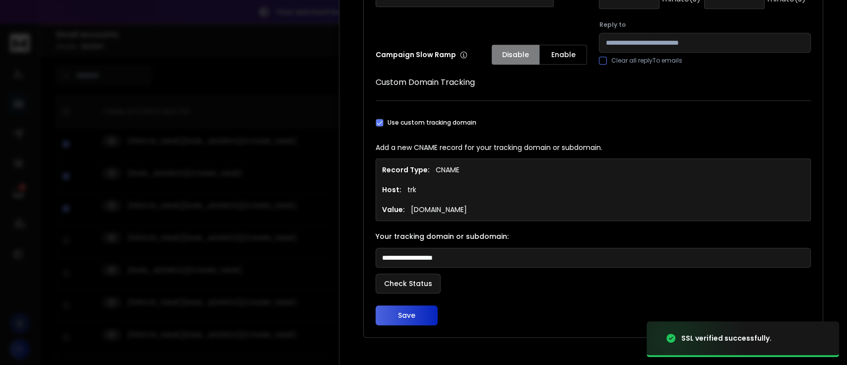
click at [400, 320] on button "Save" at bounding box center [407, 315] width 62 height 20
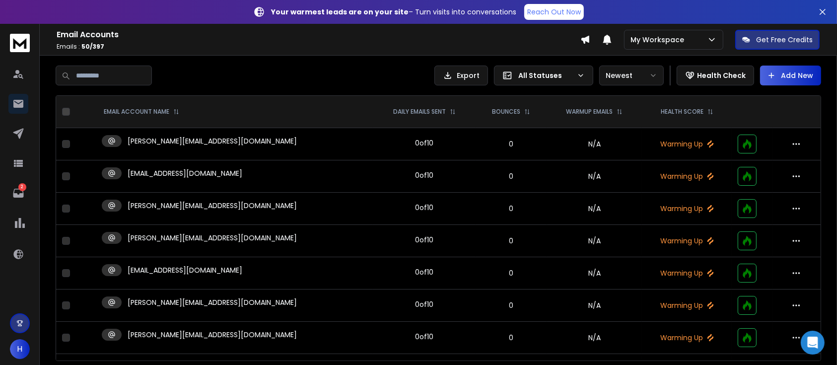
click at [224, 143] on p "[PERSON_NAME][EMAIL_ADDRESS][DOMAIN_NAME]" at bounding box center [212, 141] width 169 height 10
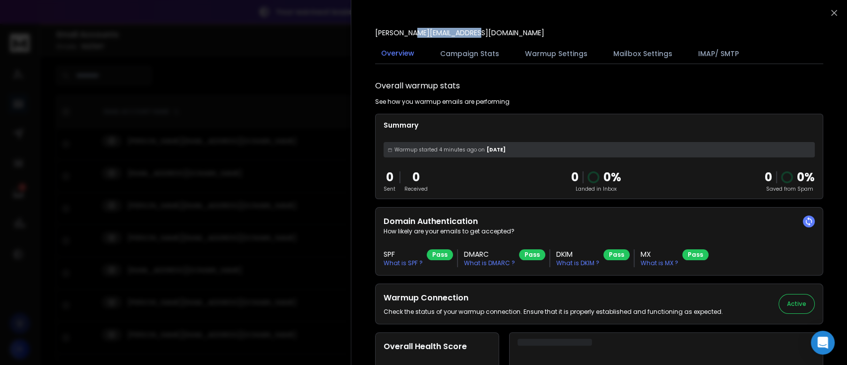
drag, startPoint x: 484, startPoint y: 35, endPoint x: 411, endPoint y: 35, distance: 73.0
click at [411, 35] on div "[PERSON_NAME][EMAIL_ADDRESS][DOMAIN_NAME]" at bounding box center [599, 33] width 448 height 10
copy p "[DOMAIN_NAME]"
click at [242, 74] on div at bounding box center [423, 182] width 847 height 365
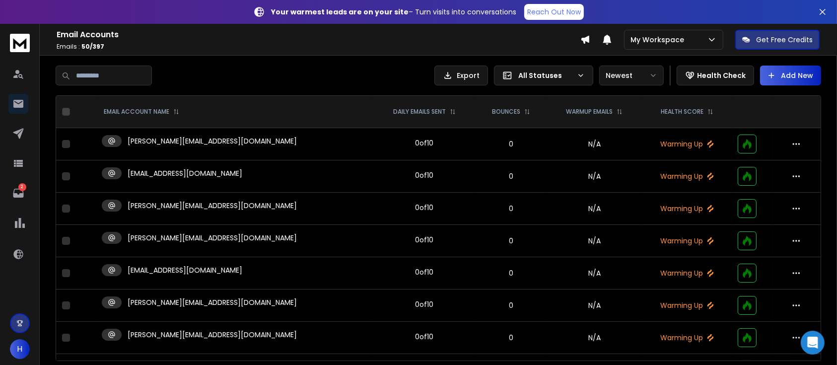
click at [196, 141] on p "[PERSON_NAME][EMAIL_ADDRESS][DOMAIN_NAME]" at bounding box center [212, 141] width 169 height 10
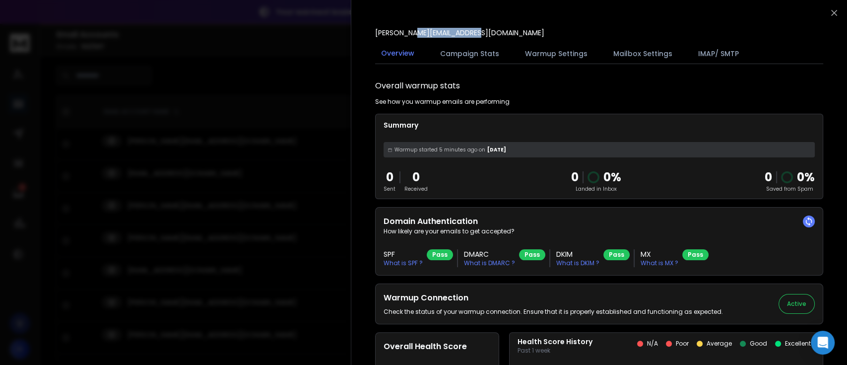
drag, startPoint x: 509, startPoint y: 34, endPoint x: 413, endPoint y: 38, distance: 95.4
copy p "[DOMAIN_NAME]"
click at [258, 53] on div at bounding box center [423, 182] width 847 height 365
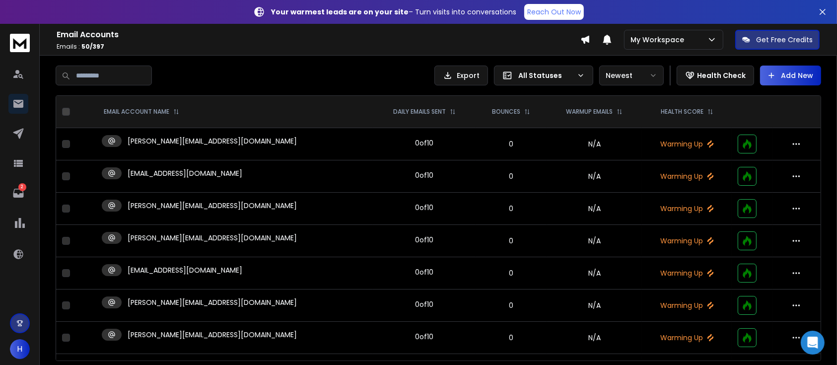
click at [65, 212] on td at bounding box center [76, 209] width 40 height 32
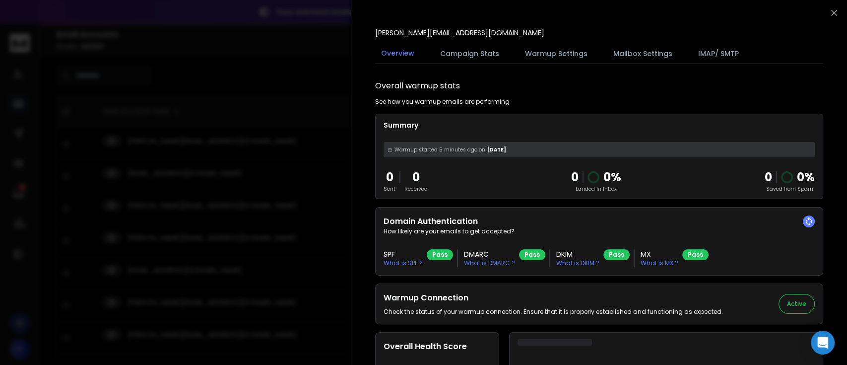
click at [100, 173] on div at bounding box center [423, 182] width 847 height 365
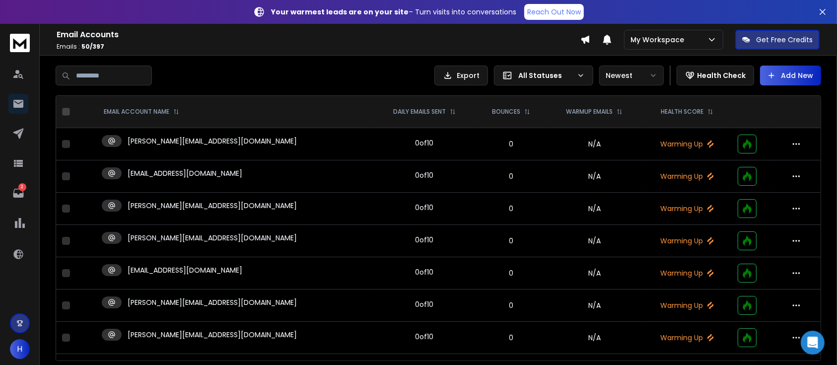
click at [65, 209] on button "button" at bounding box center [66, 208] width 8 height 8
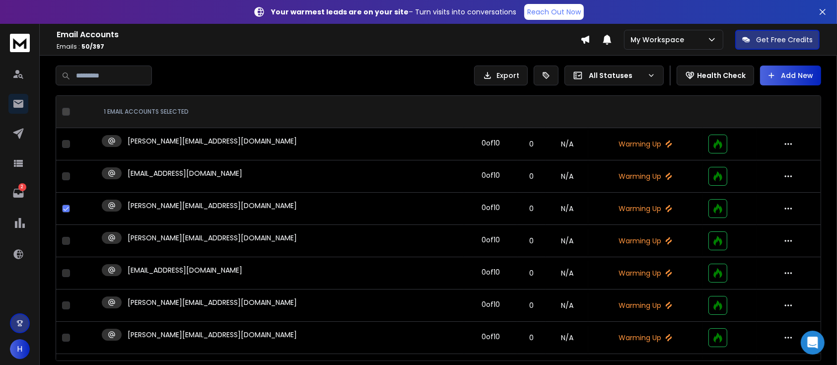
click at [64, 179] on button "button" at bounding box center [66, 176] width 8 height 8
drag, startPoint x: 65, startPoint y: 144, endPoint x: 79, endPoint y: 151, distance: 16.0
click at [65, 143] on button "button" at bounding box center [66, 144] width 8 height 8
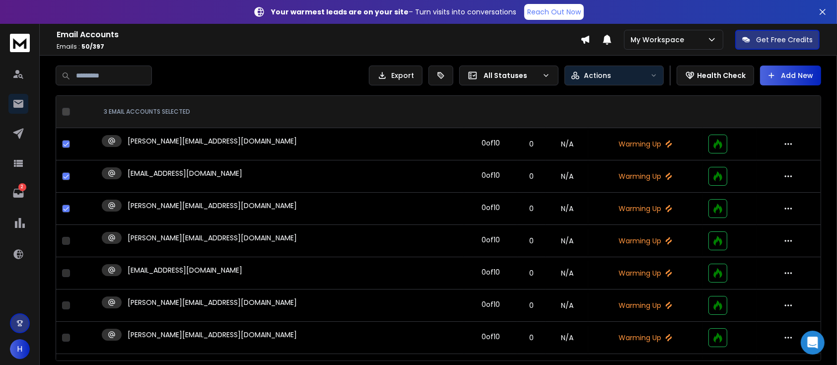
click at [597, 75] on p "Actions" at bounding box center [597, 75] width 27 height 10
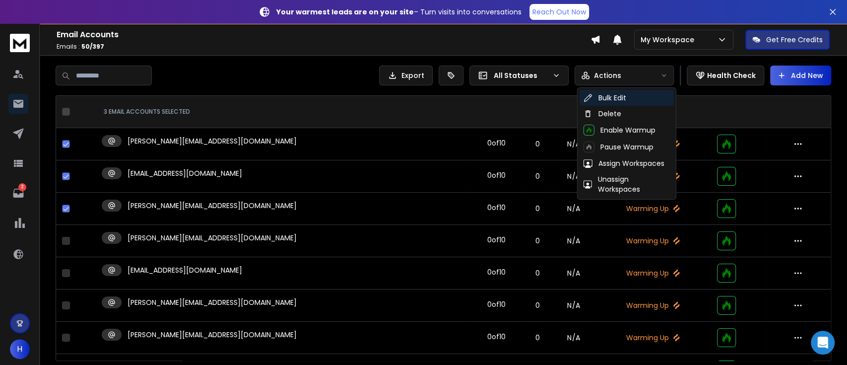
click at [610, 99] on div "Bulk Edit" at bounding box center [605, 98] width 43 height 10
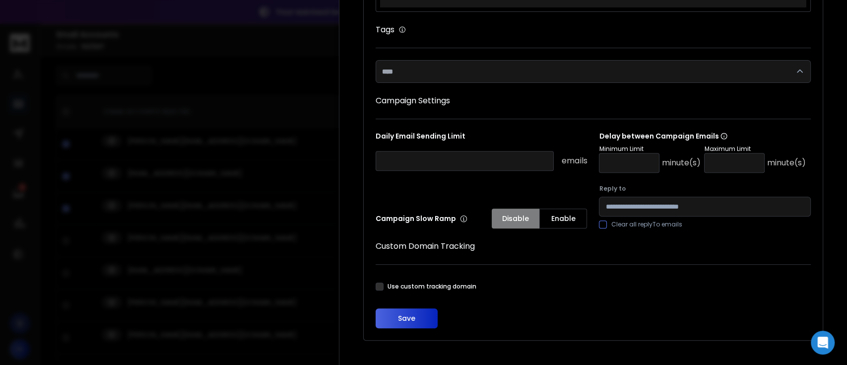
scroll to position [221, 0]
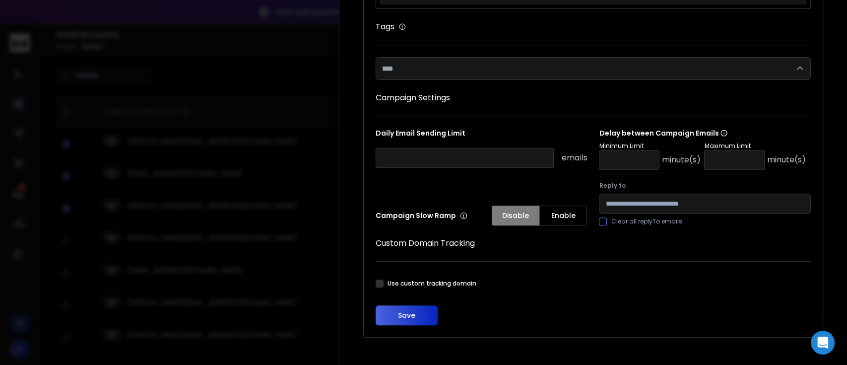
click at [380, 284] on button "Reply to" at bounding box center [380, 283] width 8 height 8
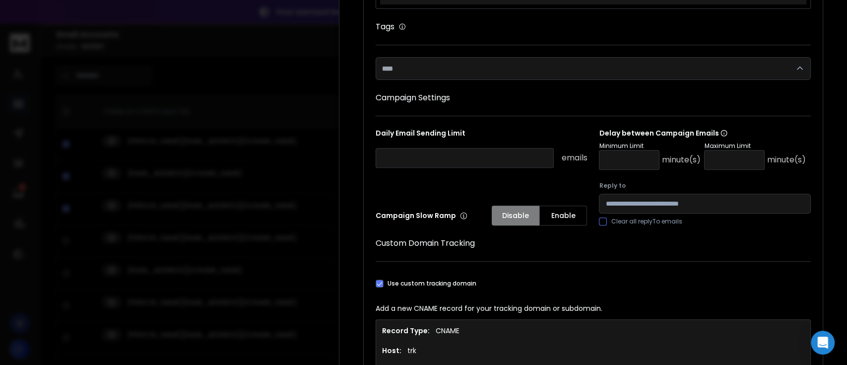
scroll to position [382, 0]
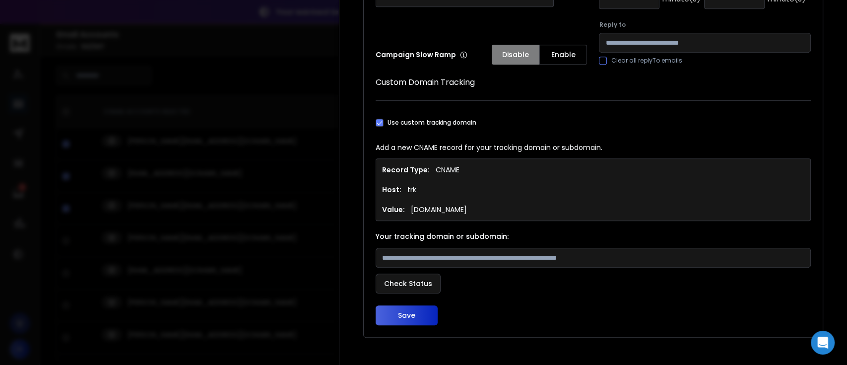
click at [422, 256] on input at bounding box center [593, 258] width 435 height 20
paste input "**********"
click at [375, 254] on div "**********" at bounding box center [593, 4] width 460 height 668
click at [377, 260] on input "**********" at bounding box center [593, 258] width 435 height 20
paste input "****"
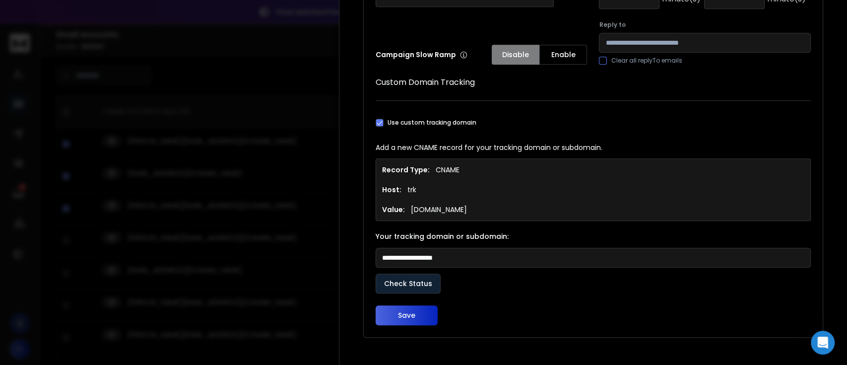
type input "**********"
click at [415, 280] on button "Check Status" at bounding box center [408, 283] width 65 height 20
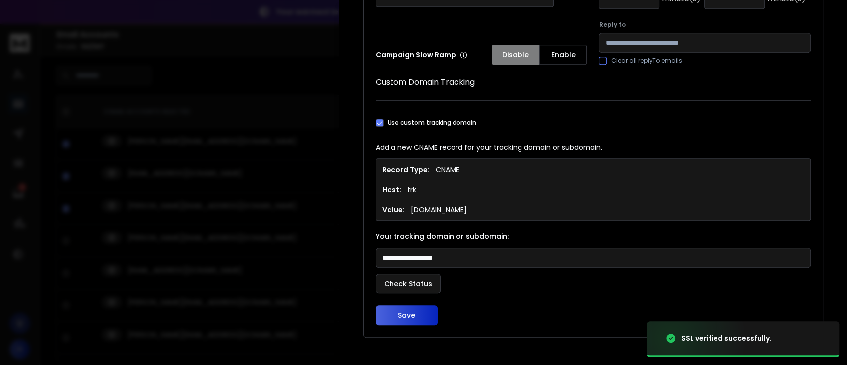
click at [412, 319] on button "Save" at bounding box center [407, 315] width 62 height 20
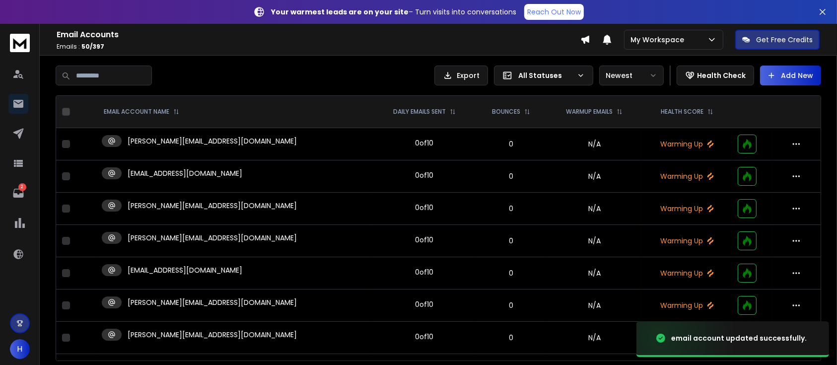
click at [193, 143] on p "[PERSON_NAME][EMAIL_ADDRESS][DOMAIN_NAME]" at bounding box center [212, 141] width 169 height 10
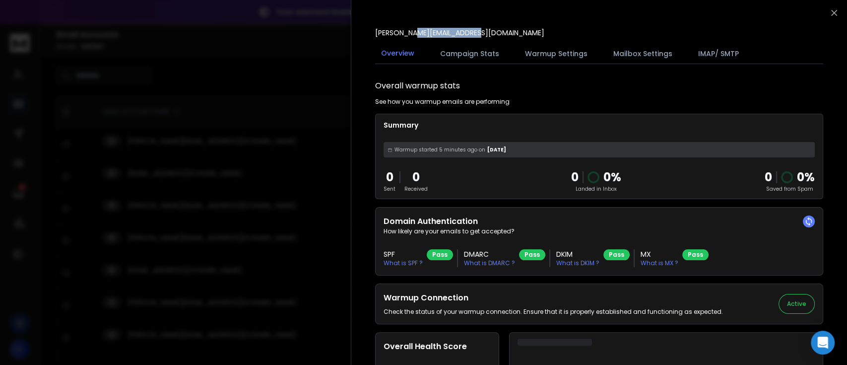
drag, startPoint x: 476, startPoint y: 30, endPoint x: 413, endPoint y: 36, distance: 63.3
click at [413, 36] on div "[PERSON_NAME][EMAIL_ADDRESS][DOMAIN_NAME]" at bounding box center [599, 33] width 448 height 10
copy p "[DOMAIN_NAME]"
click at [277, 56] on div at bounding box center [423, 182] width 847 height 365
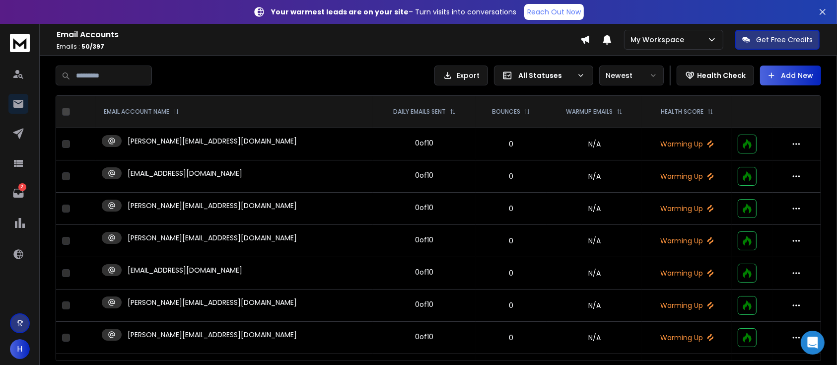
click at [65, 212] on button "button" at bounding box center [66, 208] width 8 height 8
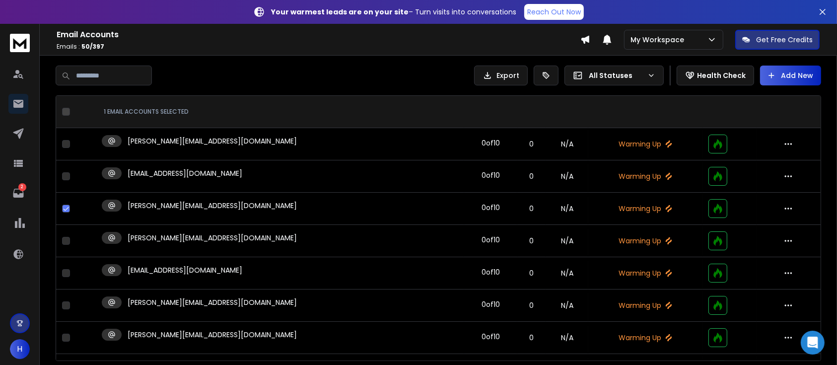
click at [70, 176] on div at bounding box center [79, 176] width 34 height 8
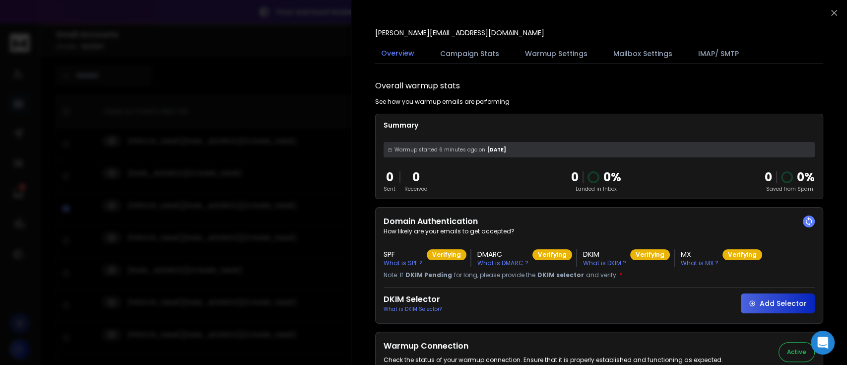
click at [111, 167] on div at bounding box center [423, 182] width 847 height 365
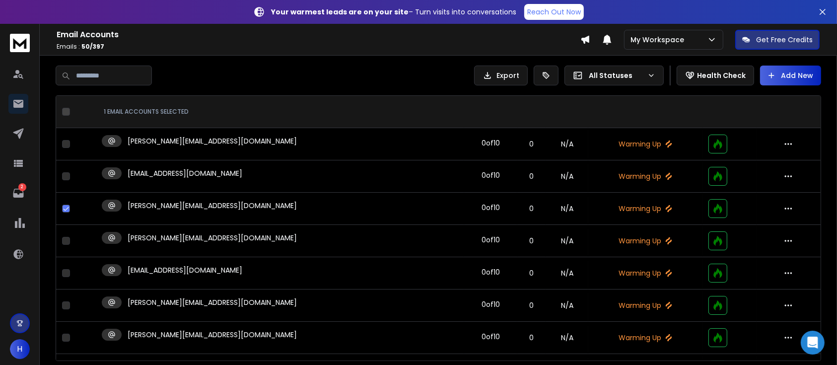
click at [64, 177] on button "button" at bounding box center [66, 176] width 8 height 8
click at [63, 145] on button "button" at bounding box center [66, 144] width 8 height 8
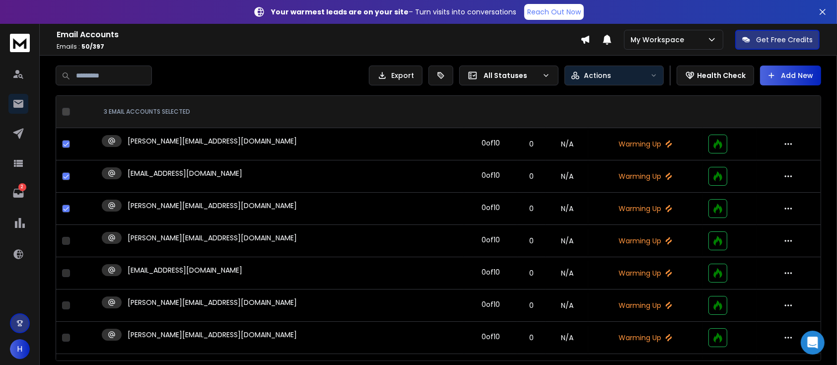
click at [608, 73] on p "Actions" at bounding box center [597, 75] width 27 height 10
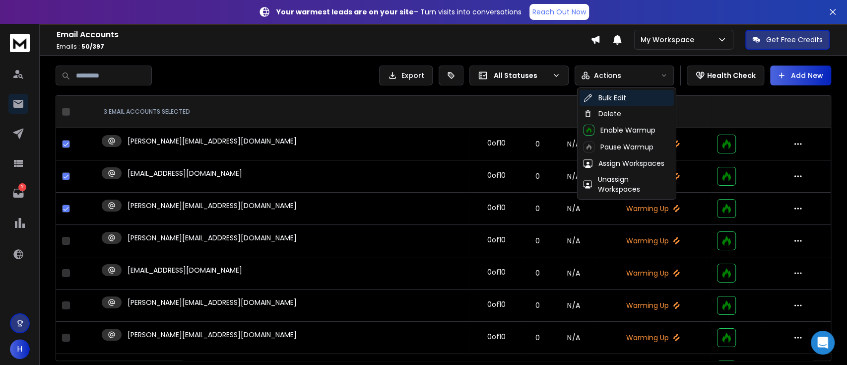
click at [614, 94] on div "Bulk Edit" at bounding box center [605, 98] width 43 height 10
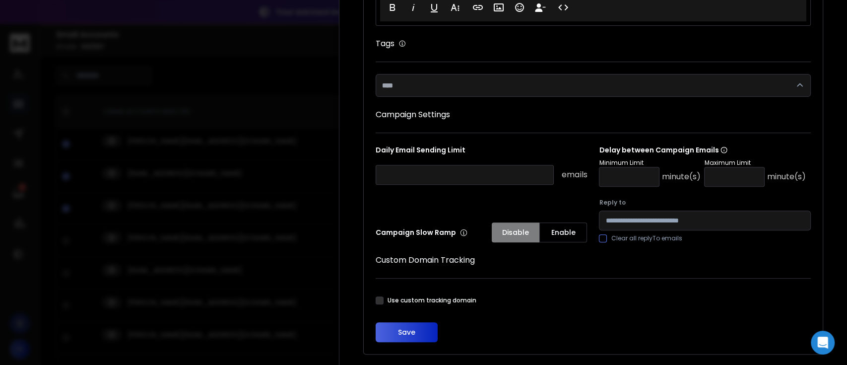
scroll to position [221, 0]
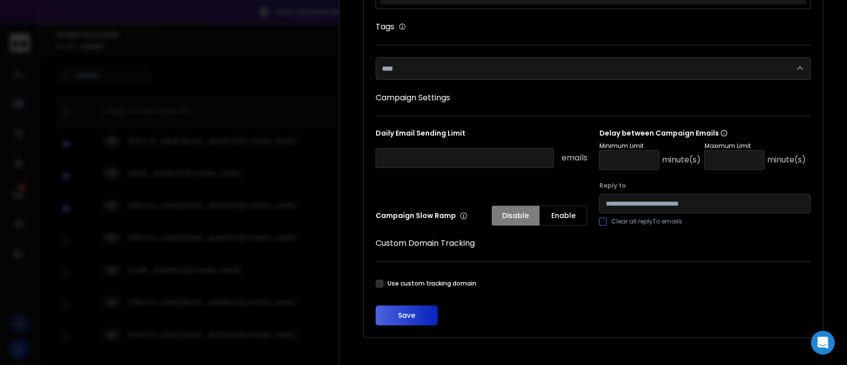
click at [378, 284] on button "Reply to" at bounding box center [380, 283] width 8 height 8
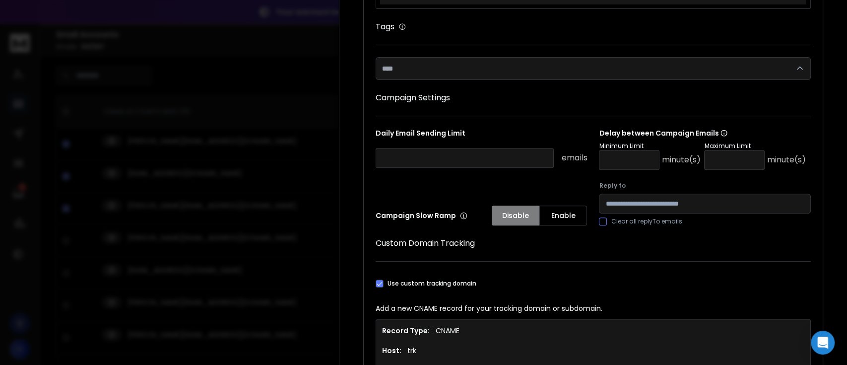
scroll to position [382, 0]
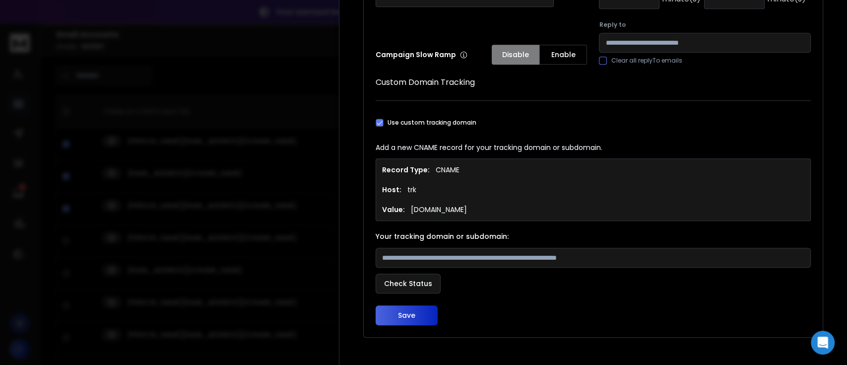
click at [456, 253] on input at bounding box center [593, 258] width 435 height 20
paste input "**********"
click at [366, 257] on div "**********" at bounding box center [593, 4] width 460 height 668
click at [380, 258] on input "**********" at bounding box center [593, 258] width 435 height 20
paste input "****"
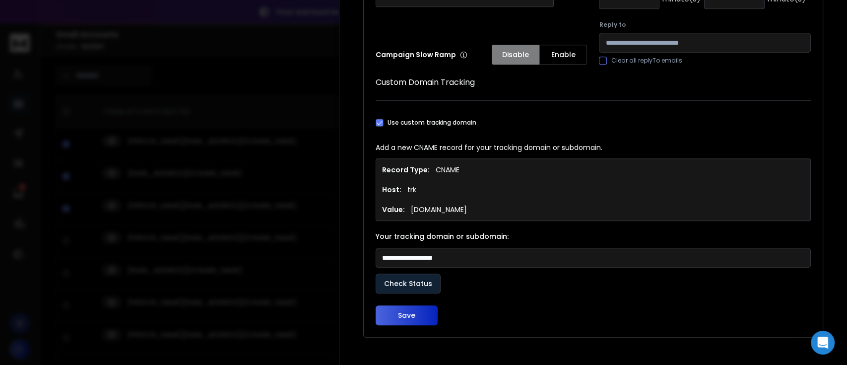
type input "**********"
click at [410, 285] on button "Check Status" at bounding box center [408, 283] width 65 height 20
click at [396, 327] on div "**********" at bounding box center [593, 4] width 460 height 668
drag, startPoint x: 393, startPoint y: 320, endPoint x: 401, endPoint y: 289, distance: 31.3
click at [393, 319] on button "Save" at bounding box center [407, 315] width 62 height 20
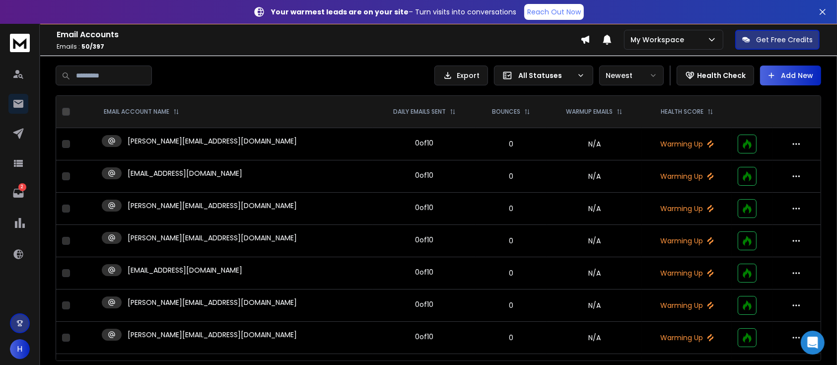
click at [205, 141] on p "[PERSON_NAME][EMAIL_ADDRESS][DOMAIN_NAME]" at bounding box center [212, 141] width 169 height 10
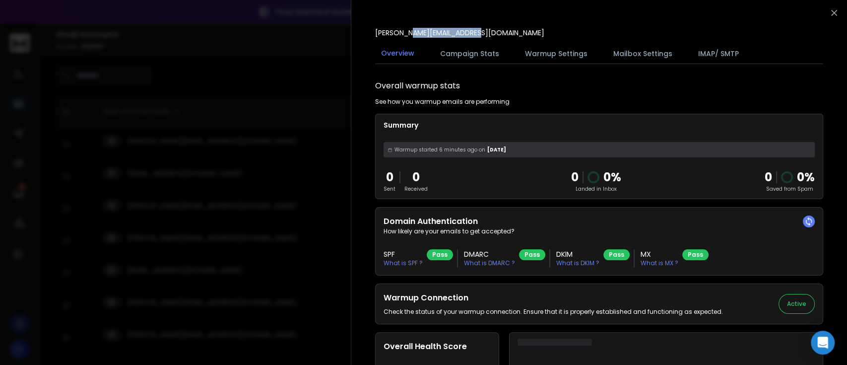
drag, startPoint x: 499, startPoint y: 34, endPoint x: 410, endPoint y: 36, distance: 88.9
click at [410, 36] on div "[PERSON_NAME][EMAIL_ADDRESS][DOMAIN_NAME]" at bounding box center [599, 33] width 448 height 10
click at [483, 31] on div "[PERSON_NAME][EMAIL_ADDRESS][DOMAIN_NAME]" at bounding box center [599, 33] width 448 height 10
drag, startPoint x: 467, startPoint y: 33, endPoint x: 412, endPoint y: 38, distance: 55.3
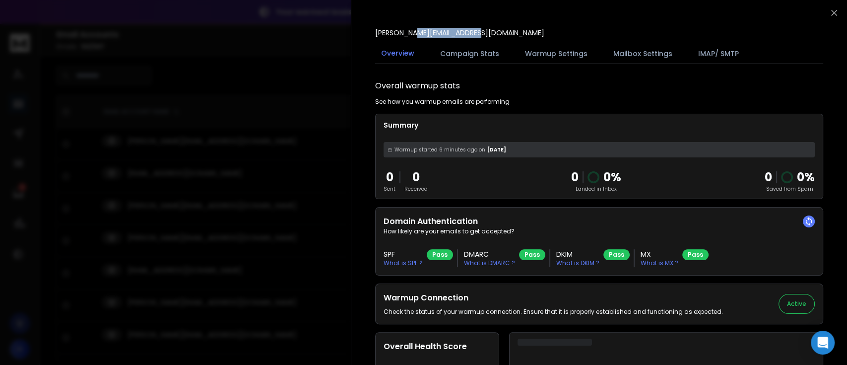
copy p "[DOMAIN_NAME]"
click at [253, 52] on div at bounding box center [423, 182] width 847 height 365
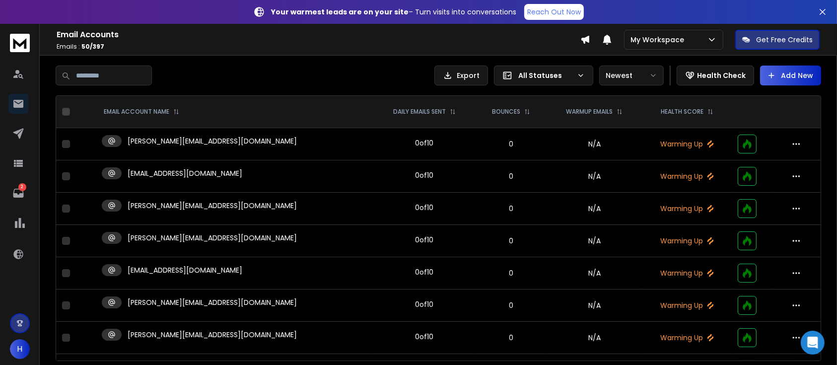
click at [64, 208] on button "button" at bounding box center [66, 208] width 8 height 8
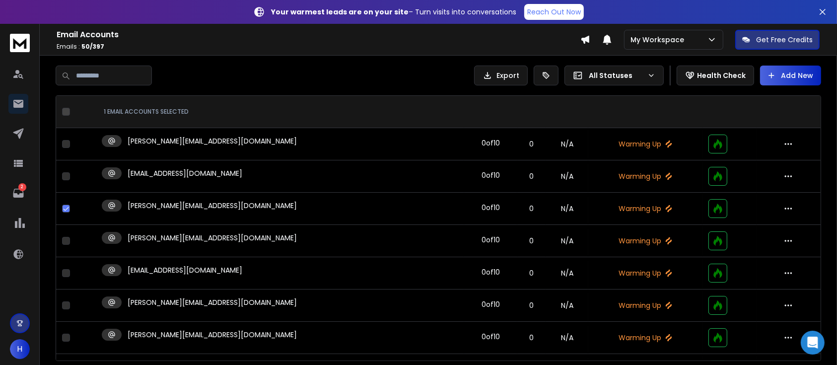
click at [65, 178] on button "button" at bounding box center [66, 176] width 8 height 8
click at [67, 146] on button "button" at bounding box center [66, 144] width 8 height 8
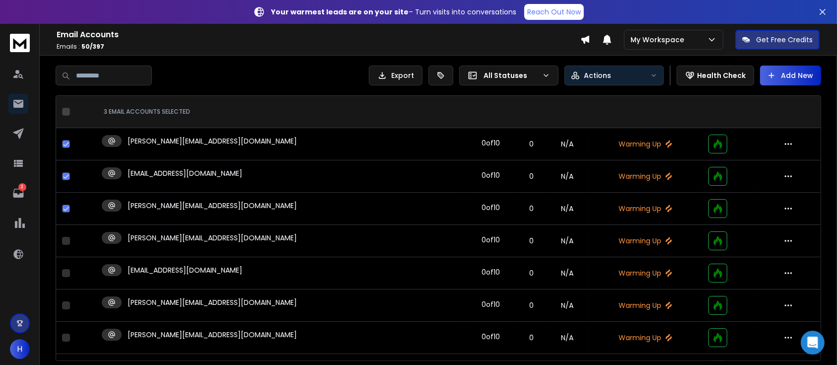
click at [616, 78] on div "Actions" at bounding box center [608, 75] width 75 height 10
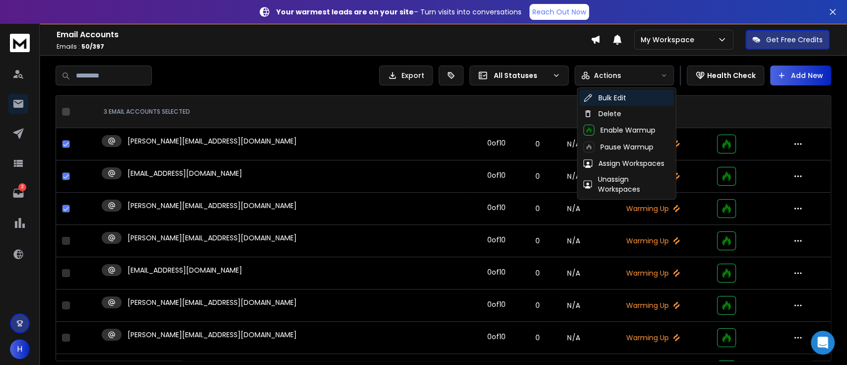
click at [627, 97] on div "Bulk Edit" at bounding box center [627, 98] width 94 height 16
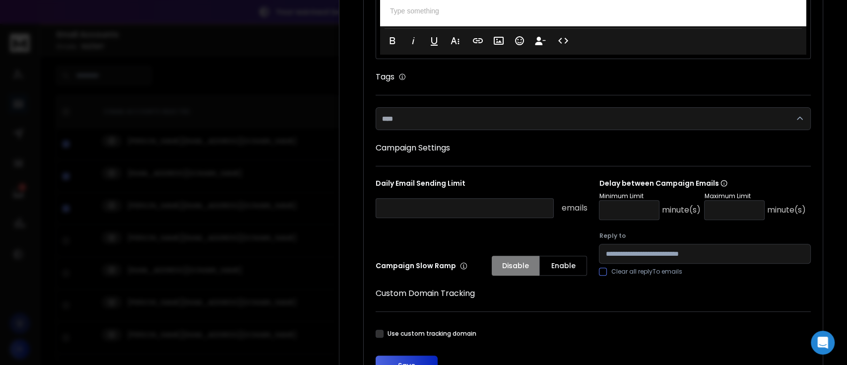
scroll to position [221, 0]
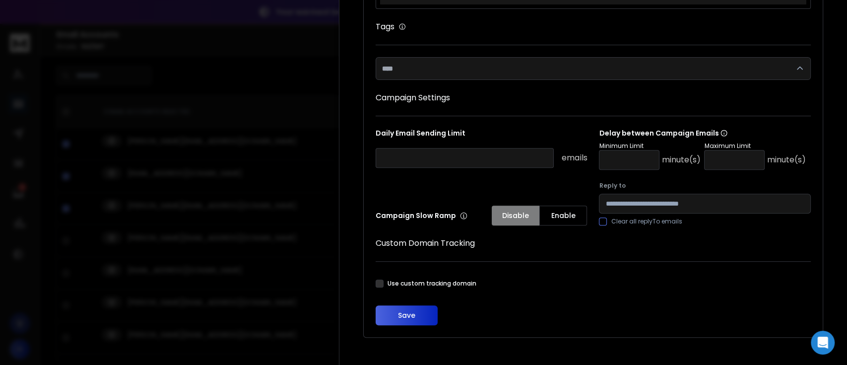
click at [377, 284] on button "Reply to" at bounding box center [380, 283] width 8 height 8
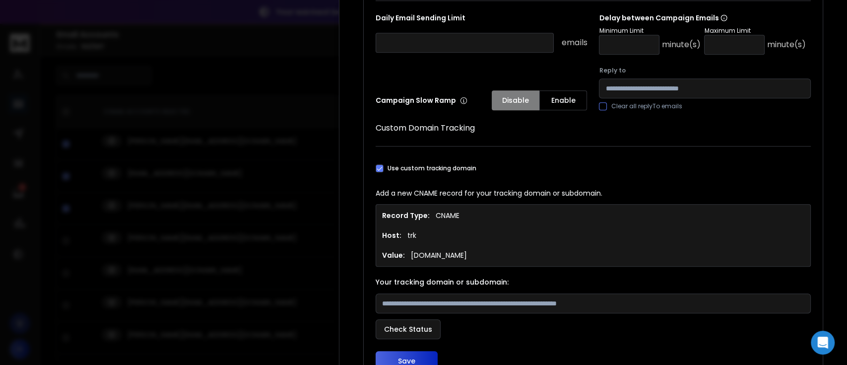
scroll to position [382, 0]
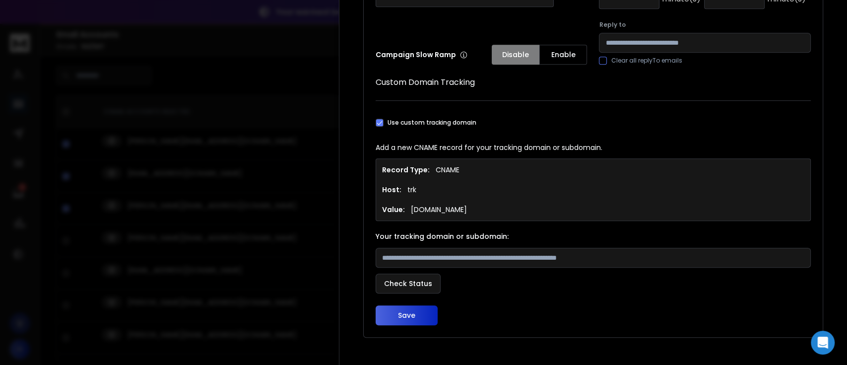
click at [445, 264] on input at bounding box center [593, 258] width 435 height 20
paste input "**********"
click at [377, 259] on input "**********" at bounding box center [593, 258] width 435 height 20
paste input "****"
type input "**********"
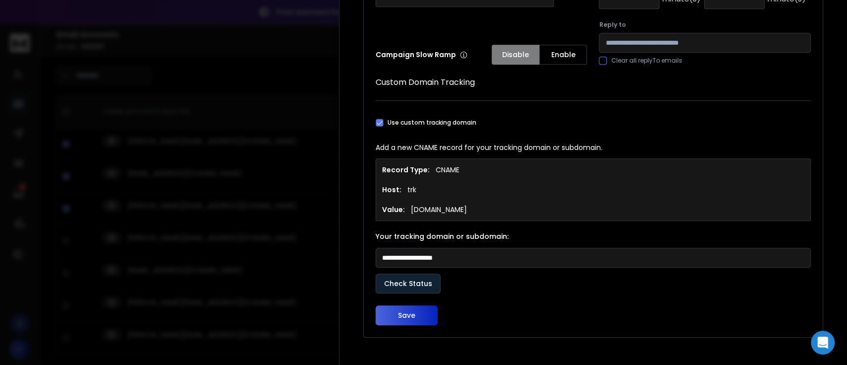
click at [396, 280] on button "Check Status" at bounding box center [408, 283] width 65 height 20
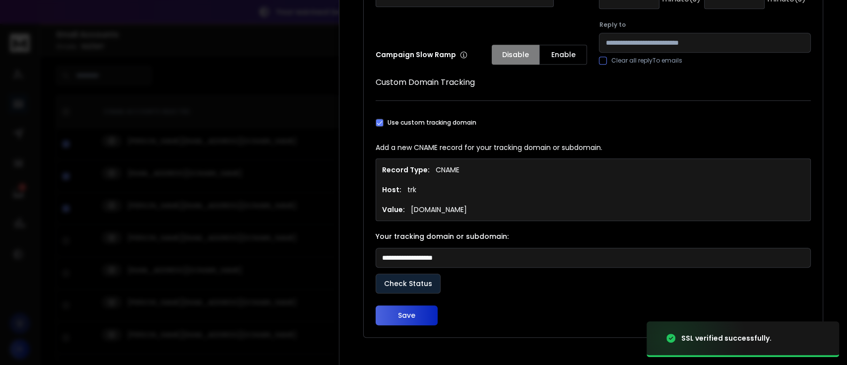
drag, startPoint x: 406, startPoint y: 315, endPoint x: 417, endPoint y: 282, distance: 34.5
click at [406, 315] on button "Save" at bounding box center [407, 315] width 62 height 20
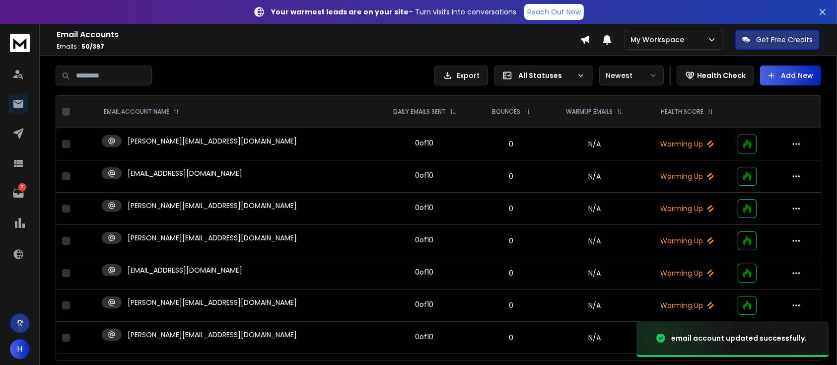
click at [250, 141] on div "[PERSON_NAME][EMAIL_ADDRESS][DOMAIN_NAME]" at bounding box center [234, 141] width 265 height 12
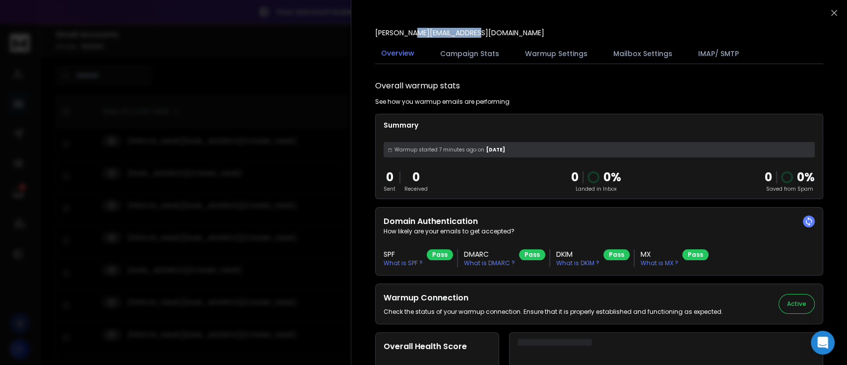
drag, startPoint x: 477, startPoint y: 33, endPoint x: 415, endPoint y: 36, distance: 61.6
click at [415, 36] on div "[PERSON_NAME][EMAIL_ADDRESS][DOMAIN_NAME]" at bounding box center [599, 33] width 448 height 10
copy p "[DOMAIN_NAME]"
click at [199, 66] on div at bounding box center [423, 182] width 847 height 365
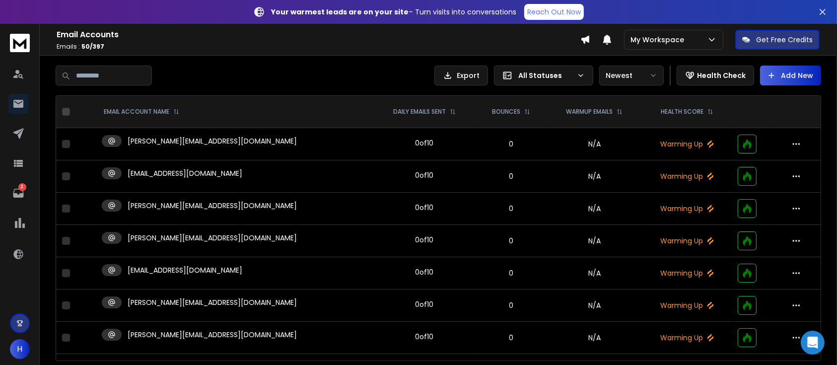
click at [62, 210] on button "button" at bounding box center [66, 208] width 8 height 8
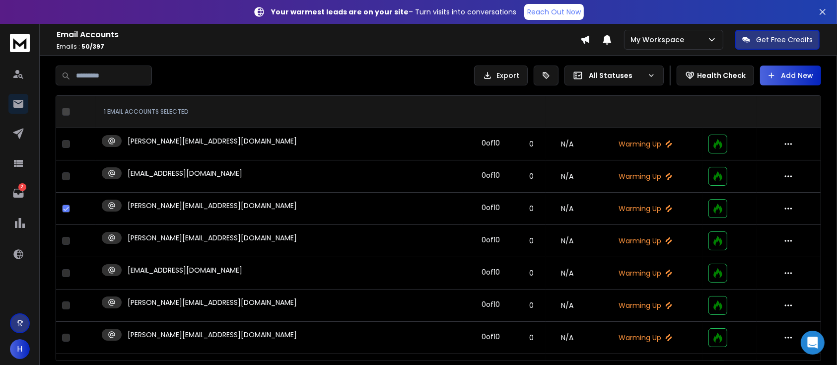
click at [65, 176] on button "button" at bounding box center [66, 176] width 8 height 8
click at [68, 145] on button "button" at bounding box center [66, 144] width 8 height 8
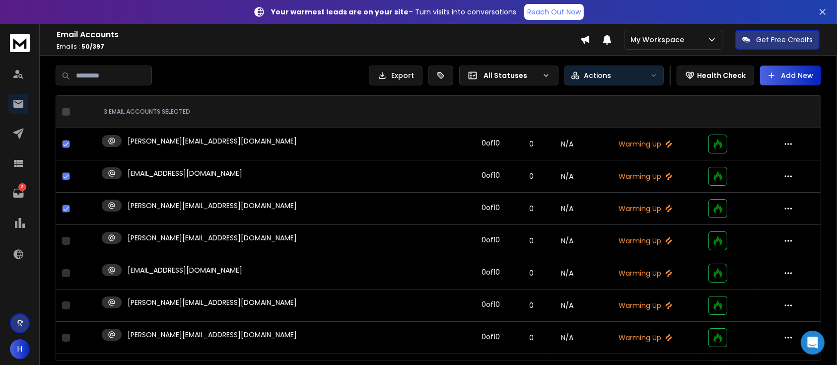
click at [589, 71] on p "Actions" at bounding box center [597, 75] width 27 height 10
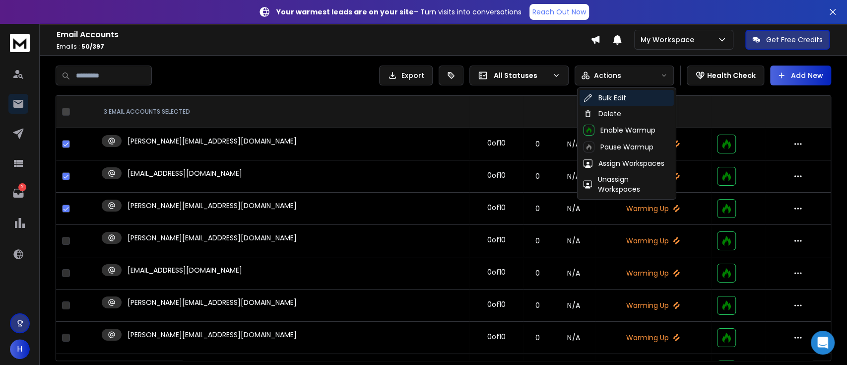
click at [630, 96] on div "Bulk Edit" at bounding box center [627, 98] width 94 height 16
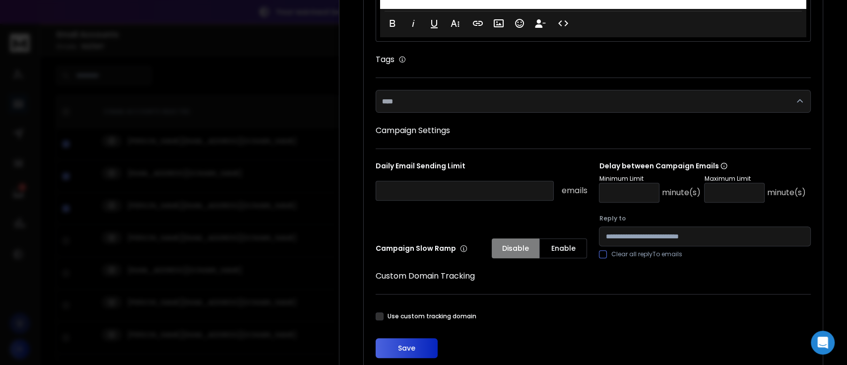
scroll to position [221, 0]
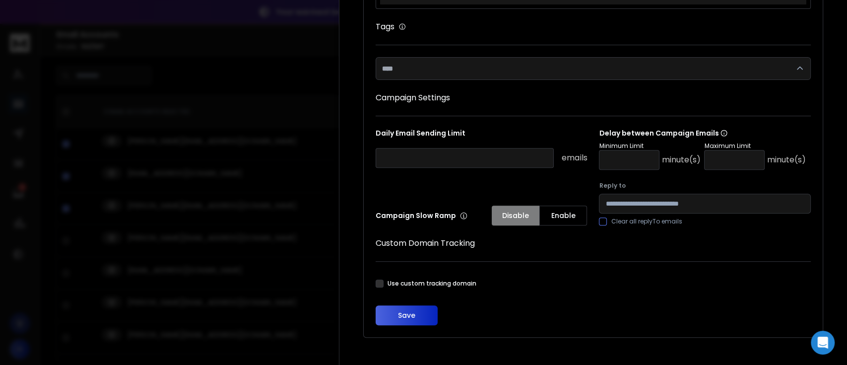
click at [386, 283] on div "Use custom tracking domain" at bounding box center [426, 283] width 101 height 8
click at [377, 283] on button "Reply to" at bounding box center [380, 283] width 8 height 8
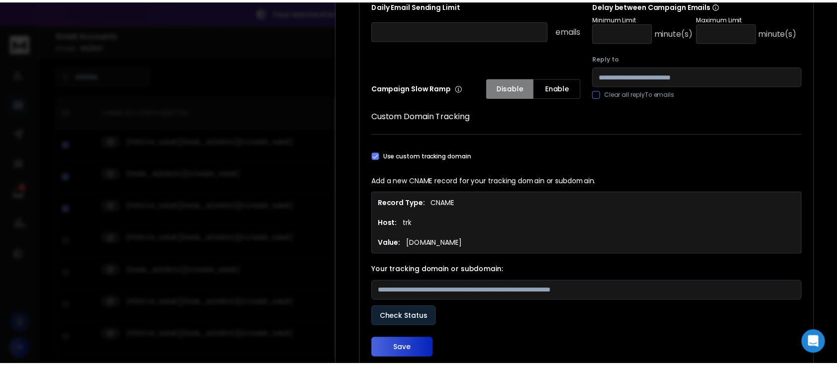
scroll to position [382, 0]
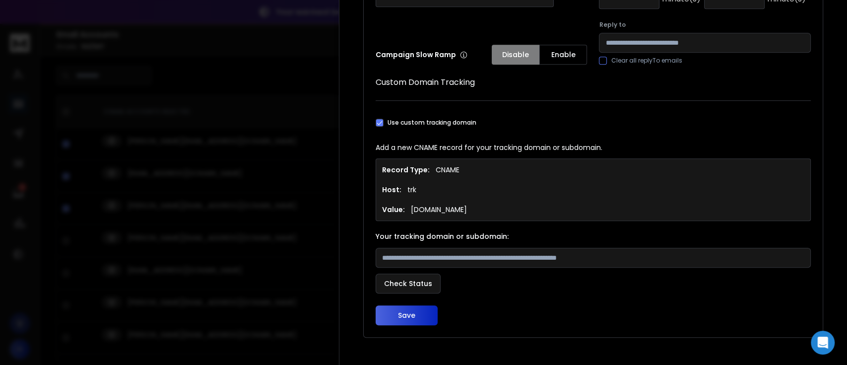
click at [404, 252] on input at bounding box center [593, 258] width 435 height 20
paste input "**********"
click at [377, 258] on input "**********" at bounding box center [593, 258] width 435 height 20
paste input "****"
type input "**********"
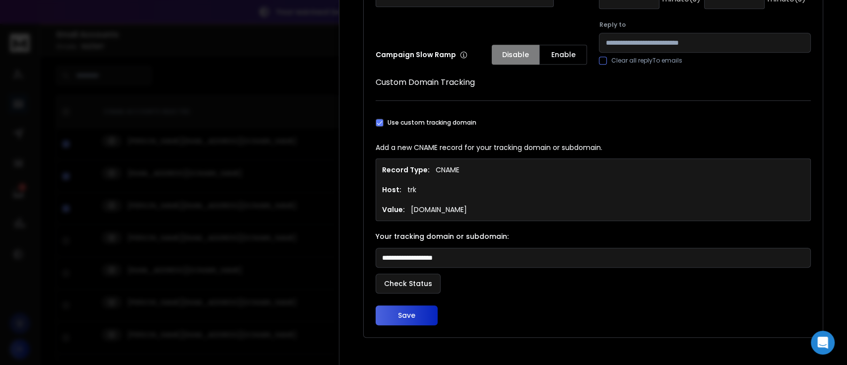
click at [415, 281] on button "Check Status" at bounding box center [408, 283] width 65 height 20
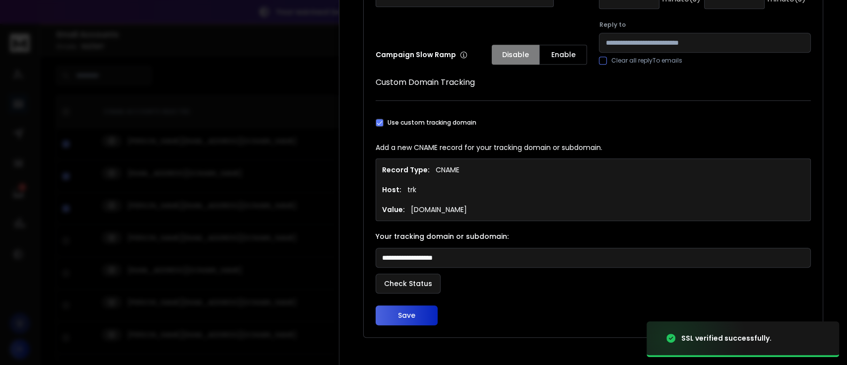
click at [399, 317] on button "Save" at bounding box center [407, 315] width 62 height 20
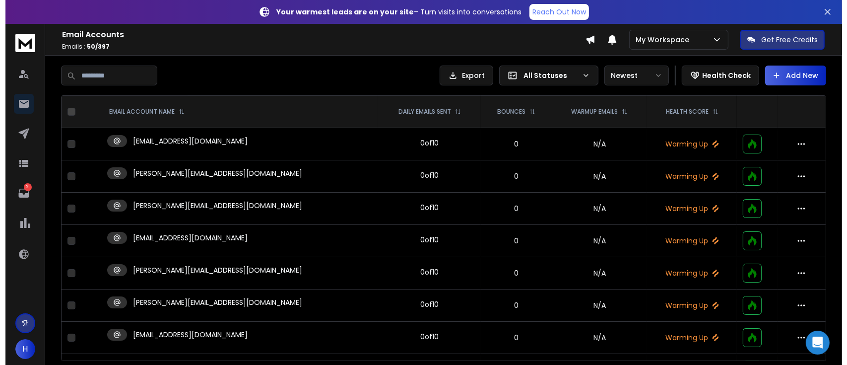
scroll to position [0, 0]
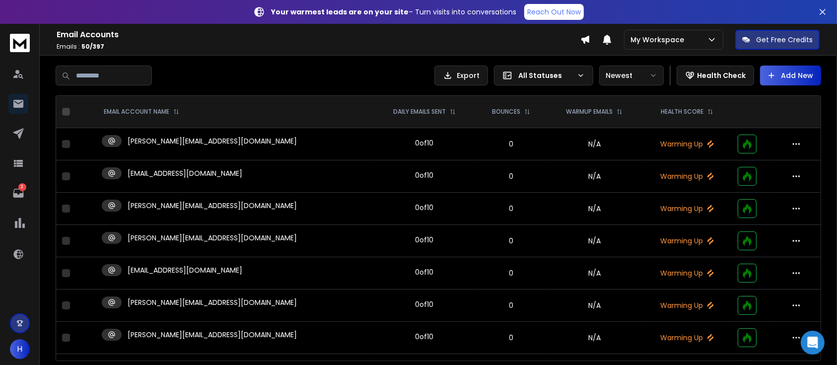
click at [238, 139] on div "[PERSON_NAME][EMAIL_ADDRESS][DOMAIN_NAME]" at bounding box center [234, 141] width 265 height 12
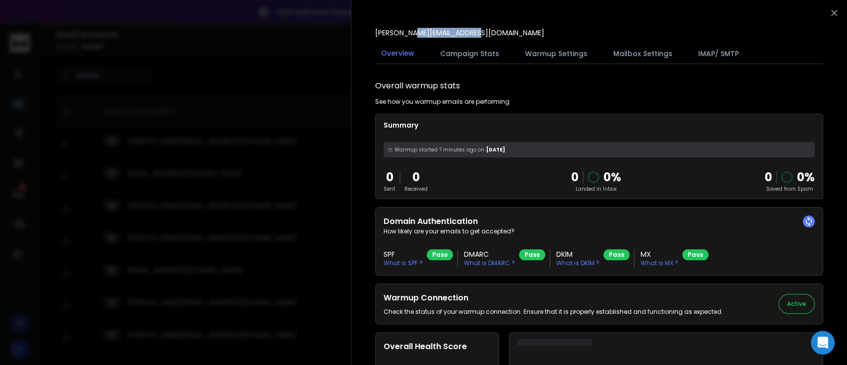
drag, startPoint x: 483, startPoint y: 31, endPoint x: 413, endPoint y: 39, distance: 70.5
copy p "[DOMAIN_NAME]"
click at [287, 61] on div at bounding box center [423, 182] width 847 height 365
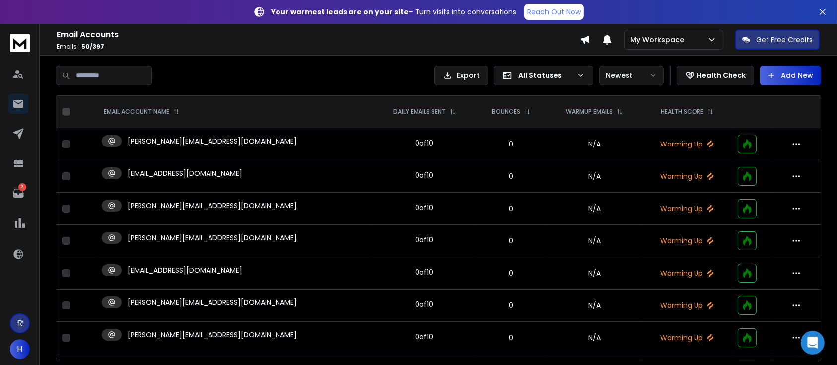
click at [64, 210] on button "button" at bounding box center [66, 208] width 8 height 8
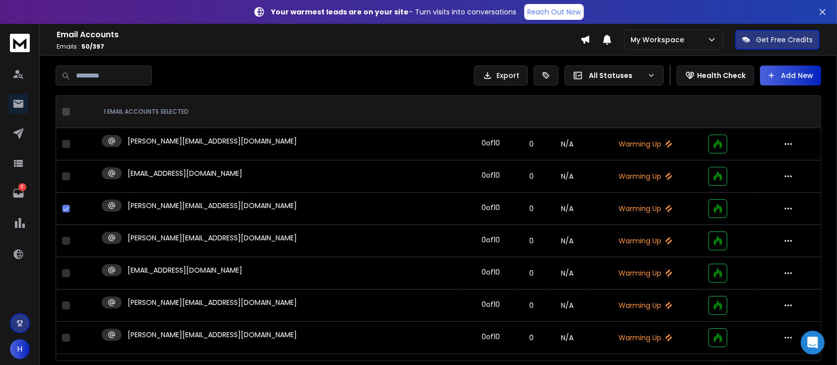
click at [66, 177] on button "button" at bounding box center [66, 176] width 8 height 8
click at [67, 145] on button "button" at bounding box center [66, 144] width 8 height 8
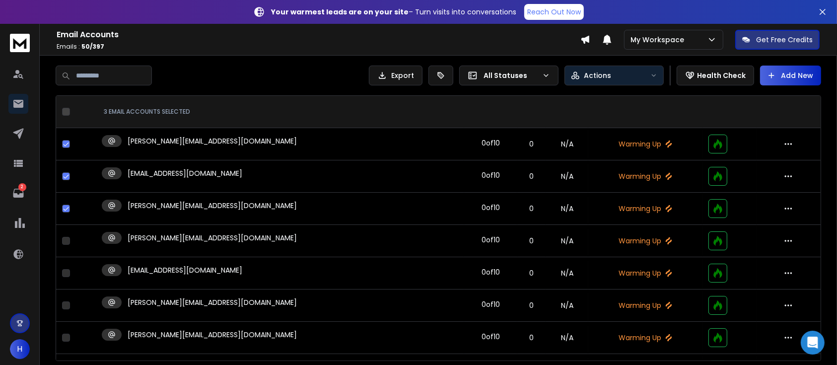
click at [629, 77] on div "Actions" at bounding box center [608, 75] width 75 height 10
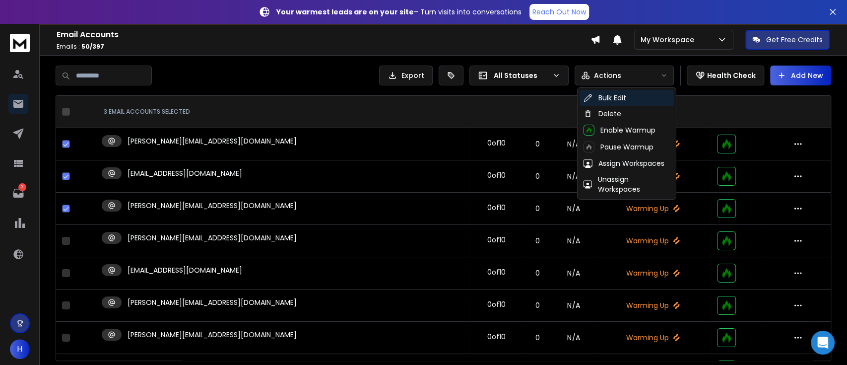
click at [634, 95] on div "Bulk Edit" at bounding box center [627, 98] width 94 height 16
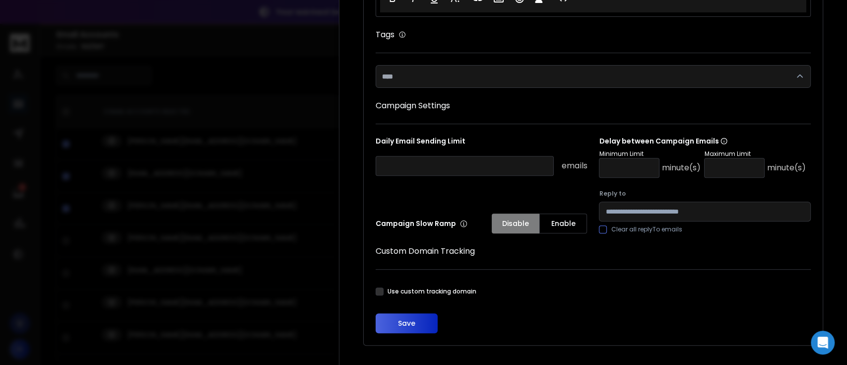
scroll to position [221, 0]
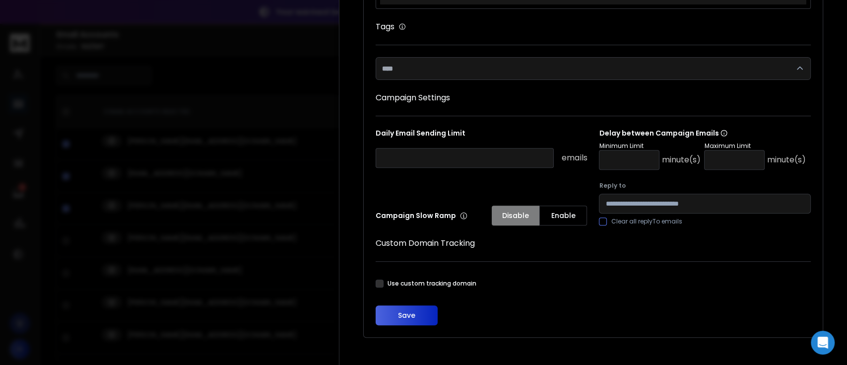
click at [376, 284] on button "Reply to" at bounding box center [380, 283] width 8 height 8
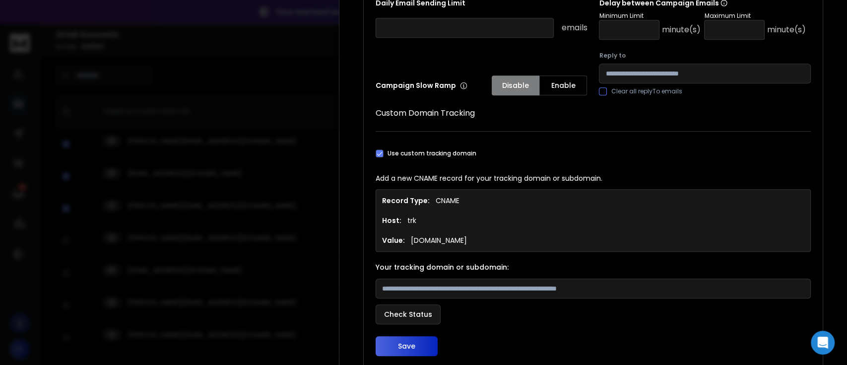
scroll to position [382, 0]
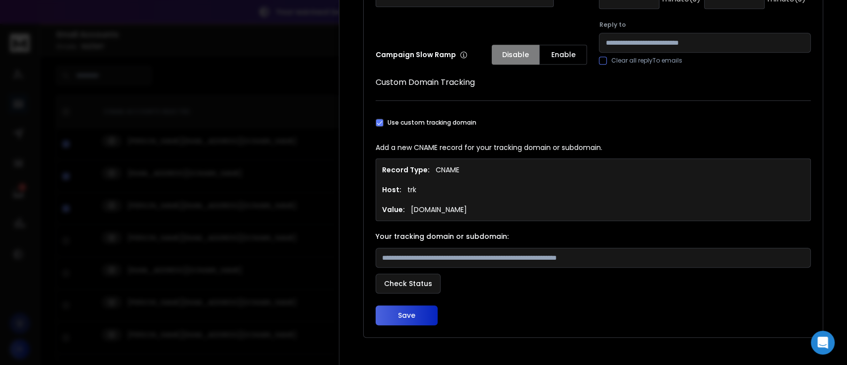
click at [438, 256] on input at bounding box center [593, 258] width 435 height 20
paste input "**********"
click at [379, 256] on input "**********" at bounding box center [593, 258] width 435 height 20
paste input "****"
type input "**********"
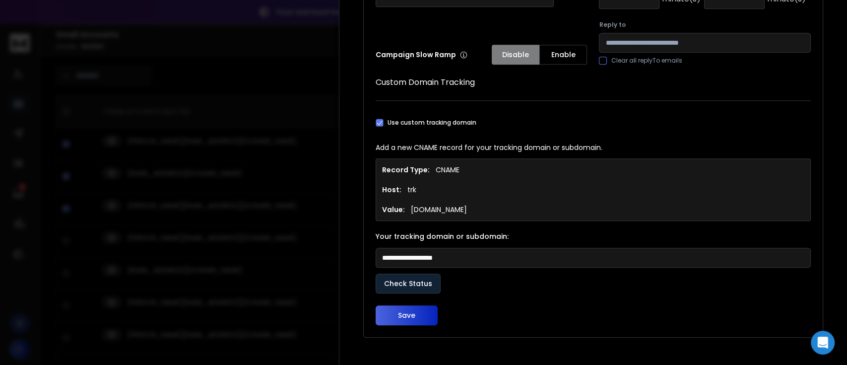
click at [414, 282] on button "Check Status" at bounding box center [408, 283] width 65 height 20
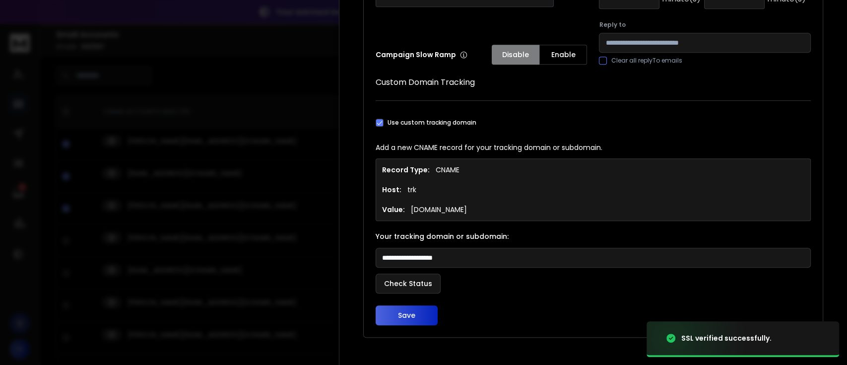
click at [410, 321] on button "Save" at bounding box center [407, 315] width 62 height 20
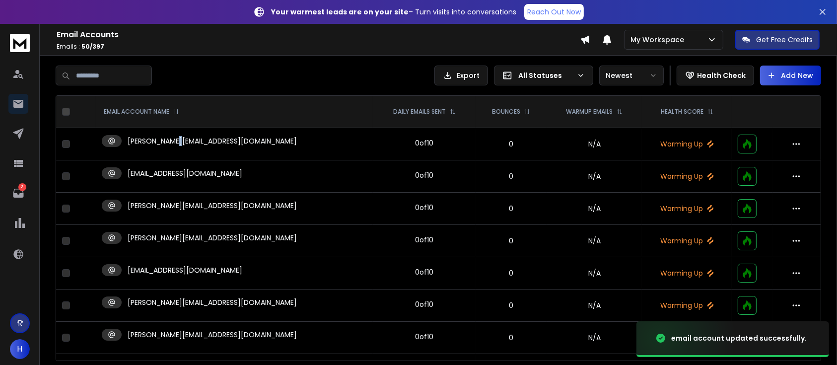
click at [178, 150] on td "[PERSON_NAME][EMAIL_ADDRESS][DOMAIN_NAME]" at bounding box center [234, 144] width 277 height 32
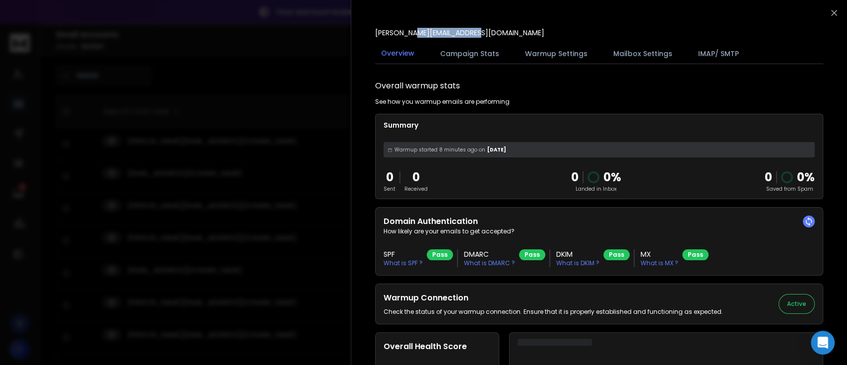
drag, startPoint x: 474, startPoint y: 34, endPoint x: 413, endPoint y: 33, distance: 61.1
click at [413, 33] on div "[PERSON_NAME][EMAIL_ADDRESS][DOMAIN_NAME]" at bounding box center [599, 33] width 448 height 10
click at [281, 58] on div at bounding box center [423, 182] width 847 height 365
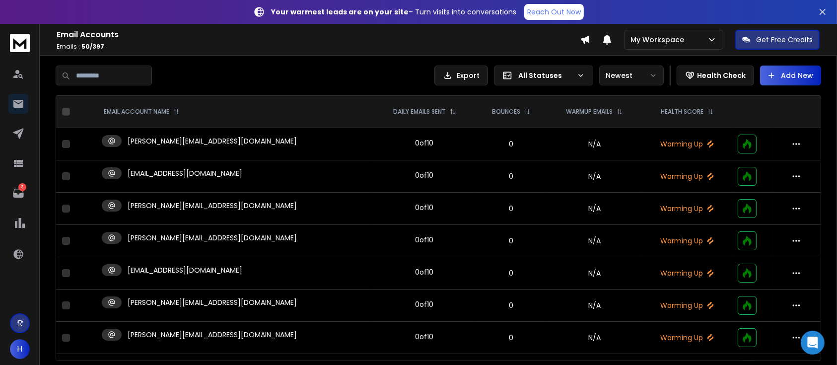
click at [65, 211] on button "button" at bounding box center [66, 208] width 8 height 8
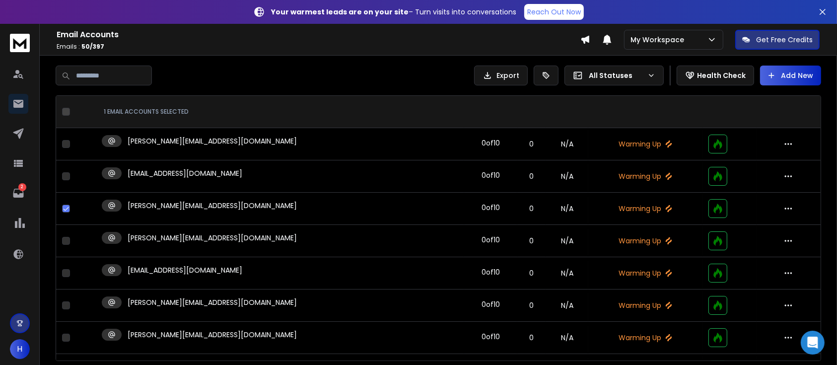
click at [65, 178] on button "button" at bounding box center [66, 176] width 8 height 8
click at [65, 145] on button "button" at bounding box center [66, 144] width 8 height 8
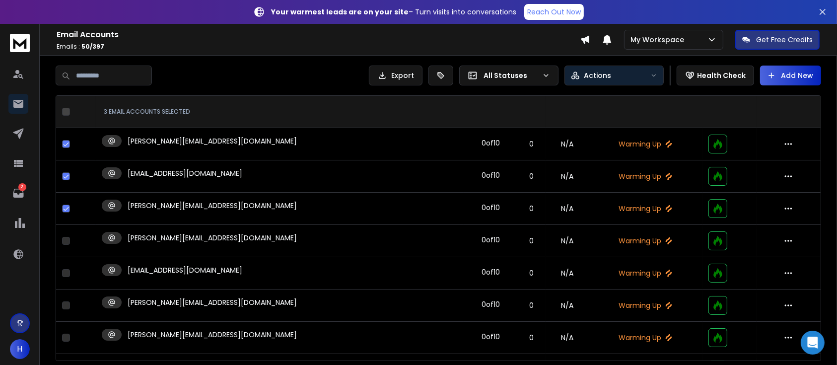
click at [620, 77] on div "Actions" at bounding box center [608, 75] width 75 height 10
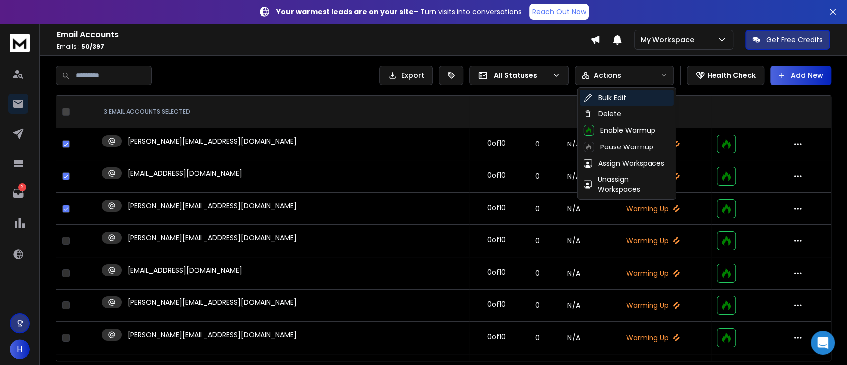
drag, startPoint x: 640, startPoint y: 97, endPoint x: 635, endPoint y: 97, distance: 5.5
click at [641, 97] on div "Bulk Edit" at bounding box center [627, 98] width 94 height 16
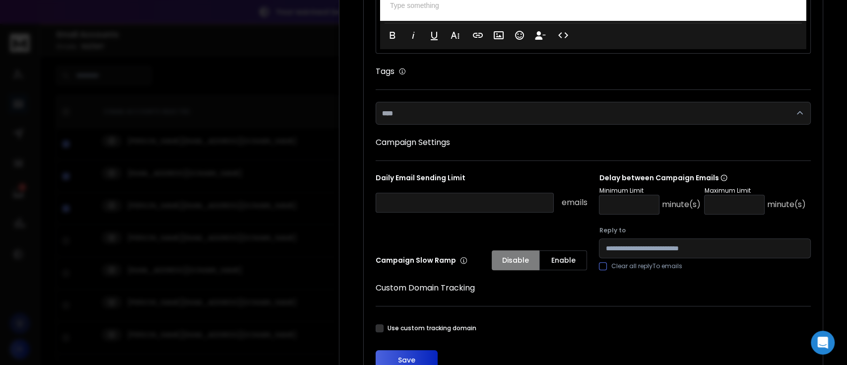
scroll to position [221, 0]
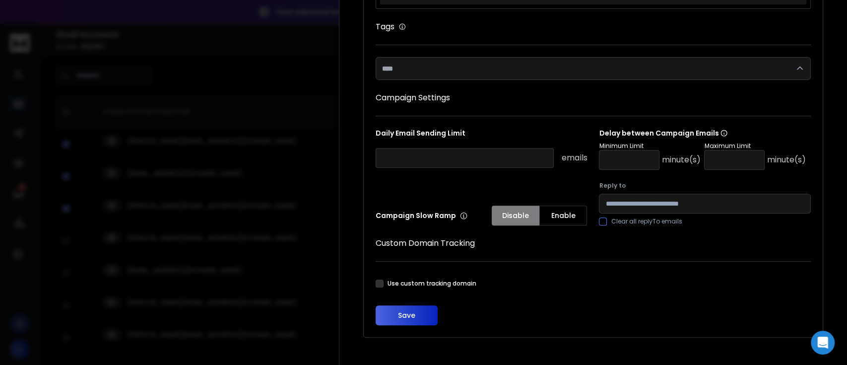
click at [376, 288] on div "Use custom tracking domain" at bounding box center [593, 283] width 435 height 20
click at [381, 282] on button "Reply to" at bounding box center [380, 283] width 8 height 8
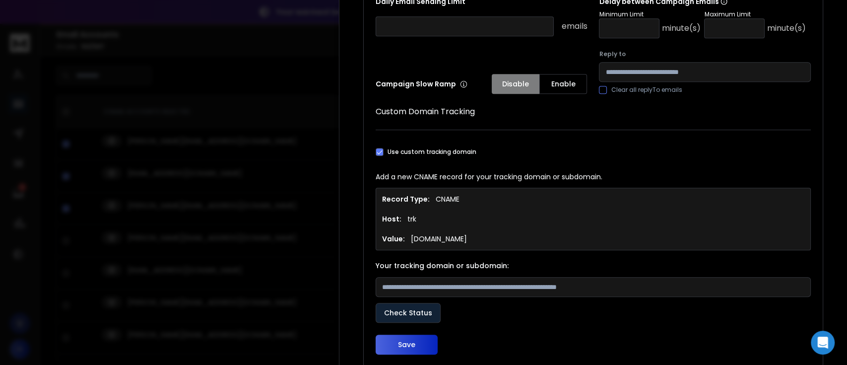
scroll to position [382, 0]
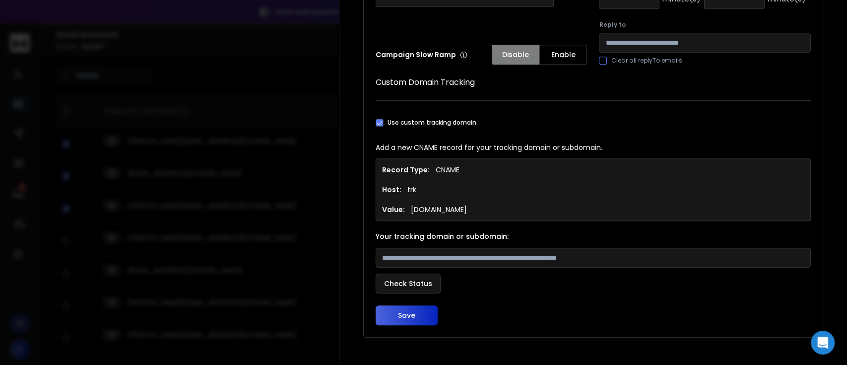
click at [418, 251] on input at bounding box center [593, 258] width 435 height 20
paste input "**********"
click at [376, 259] on input "**********" at bounding box center [593, 258] width 435 height 20
paste input "****"
type input "**********"
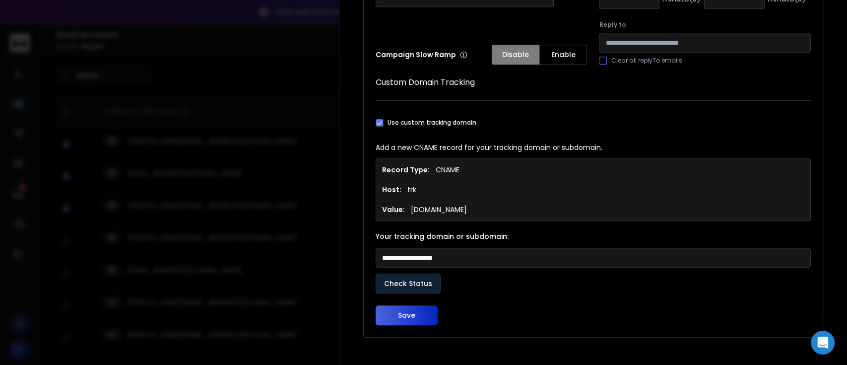
click at [427, 283] on button "Check Status" at bounding box center [408, 283] width 65 height 20
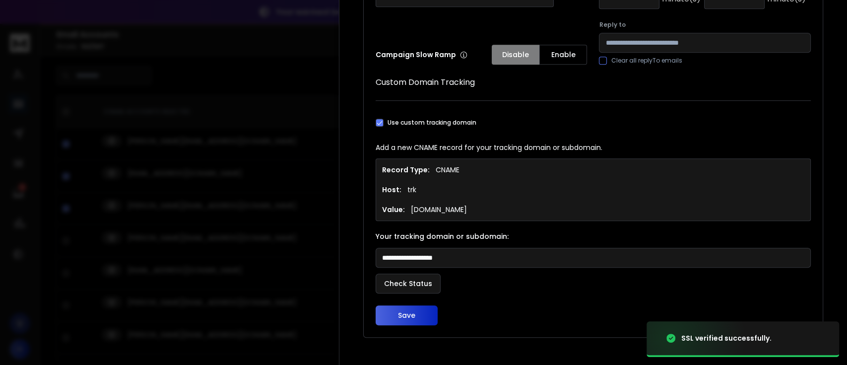
click at [411, 316] on button "Save" at bounding box center [407, 315] width 62 height 20
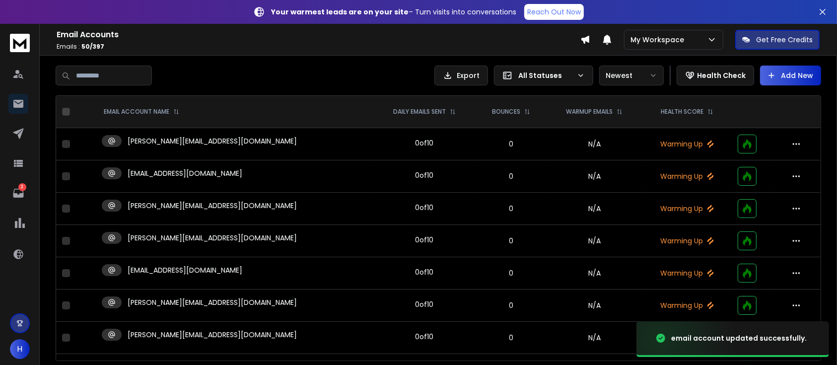
click at [186, 145] on p "[PERSON_NAME][EMAIL_ADDRESS][DOMAIN_NAME]" at bounding box center [212, 141] width 169 height 10
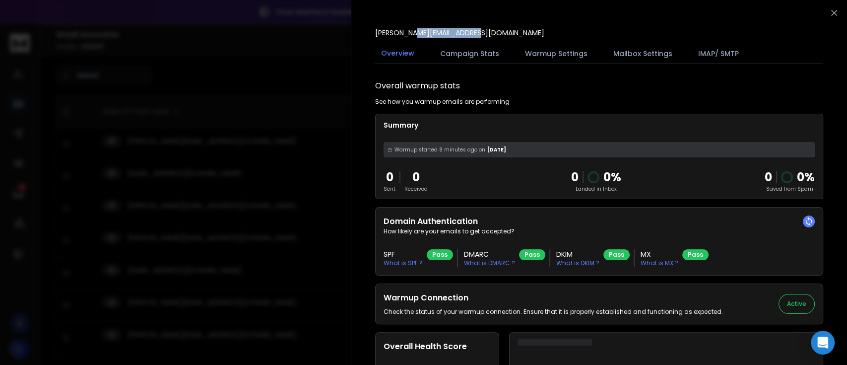
drag, startPoint x: 475, startPoint y: 34, endPoint x: 412, endPoint y: 38, distance: 63.2
click at [251, 85] on div at bounding box center [423, 182] width 847 height 365
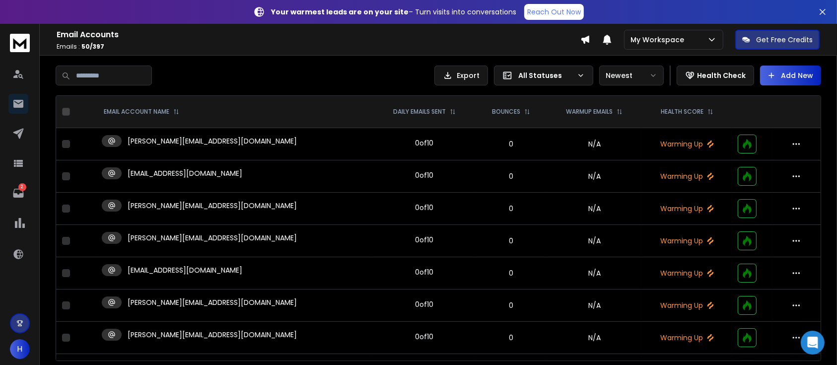
click at [63, 210] on button "button" at bounding box center [66, 208] width 8 height 8
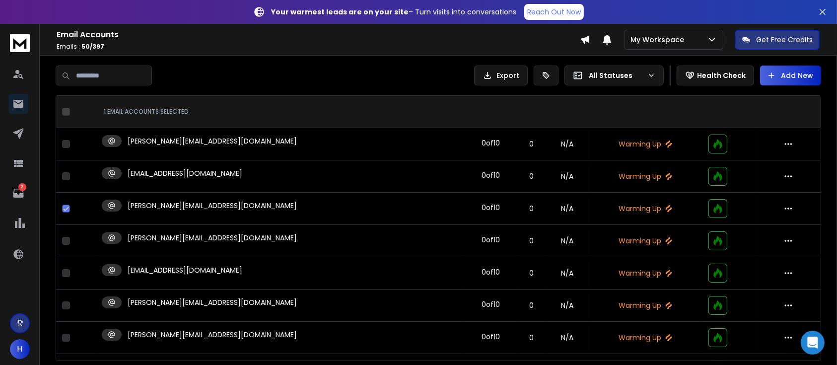
click at [65, 177] on button "button" at bounding box center [66, 176] width 8 height 8
click at [68, 147] on button "button" at bounding box center [66, 144] width 8 height 8
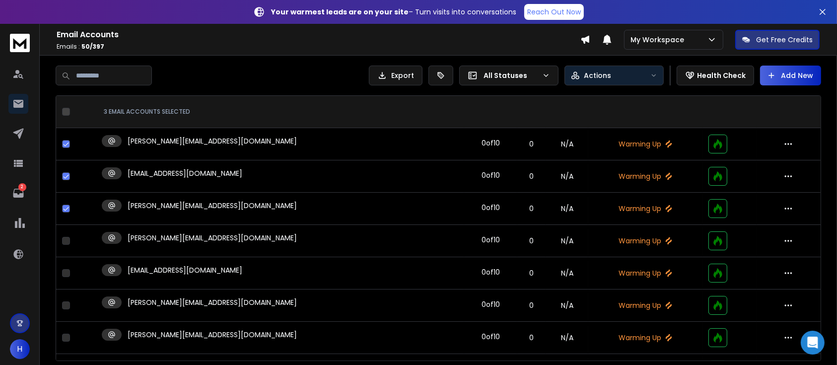
click at [601, 81] on button "Actions" at bounding box center [613, 76] width 99 height 20
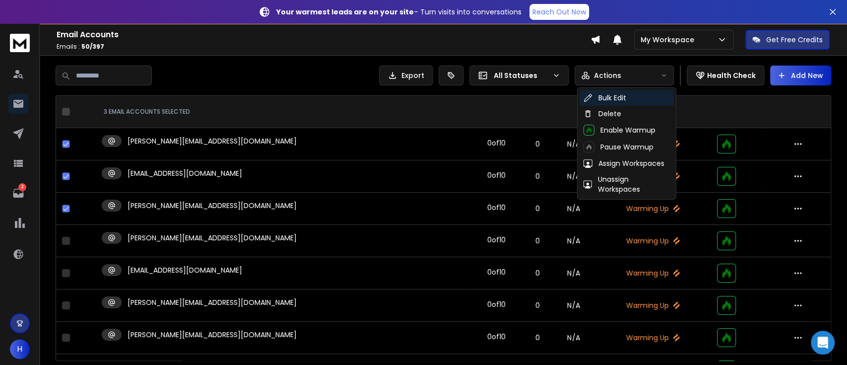
click at [625, 103] on div "Bulk Edit" at bounding box center [627, 98] width 94 height 16
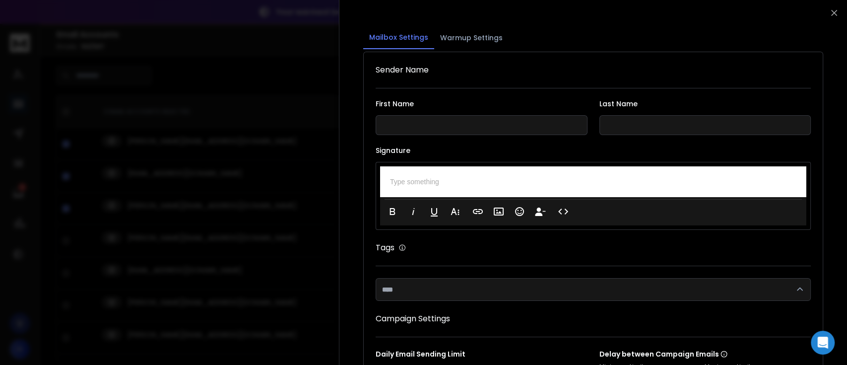
scroll to position [221, 0]
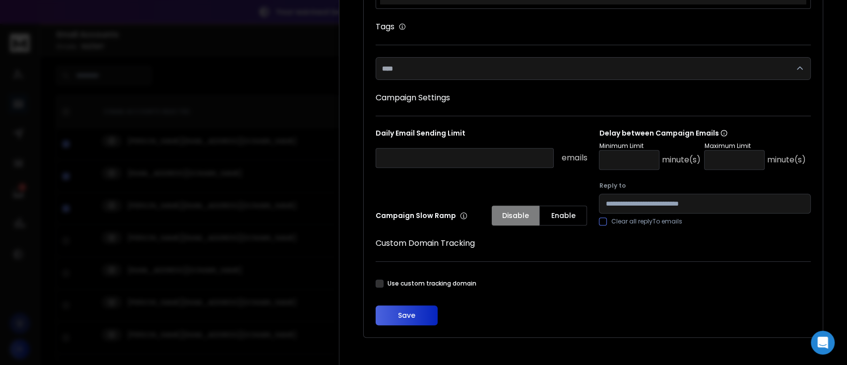
click at [381, 280] on button "Reply to" at bounding box center [380, 283] width 8 height 8
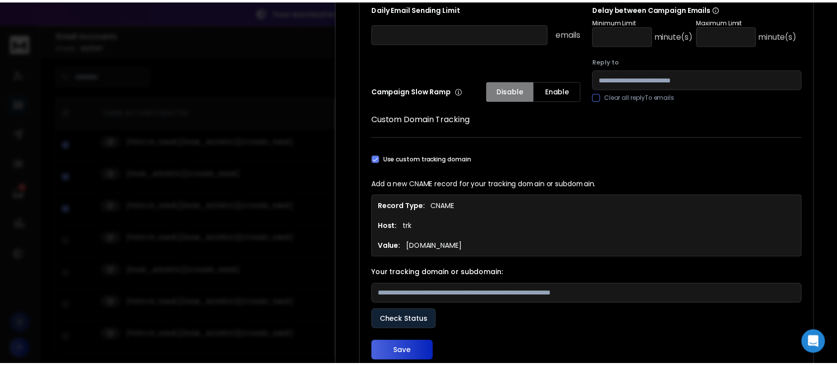
scroll to position [382, 0]
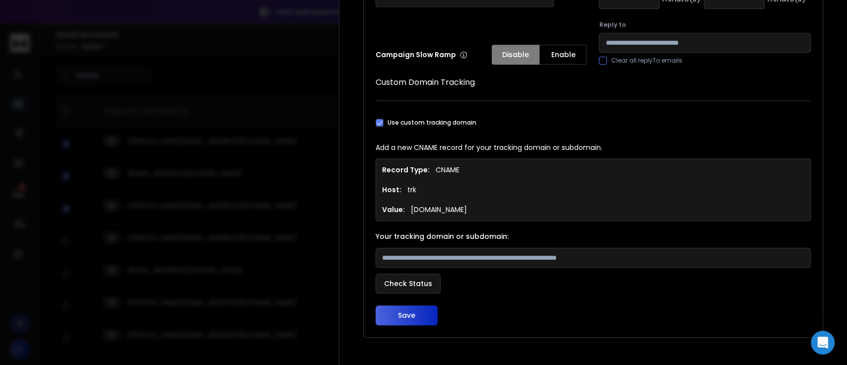
click at [412, 261] on input at bounding box center [593, 258] width 435 height 20
paste input "**********"
click at [379, 256] on input "**********" at bounding box center [593, 258] width 435 height 20
paste input "****"
type input "**********"
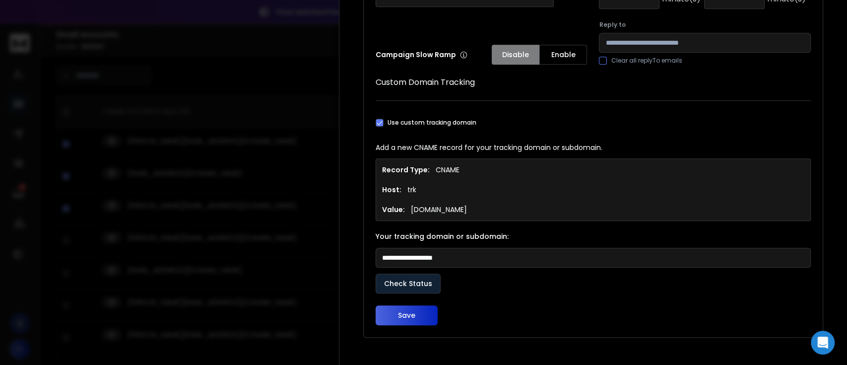
click at [408, 282] on button "Check Status" at bounding box center [408, 283] width 65 height 20
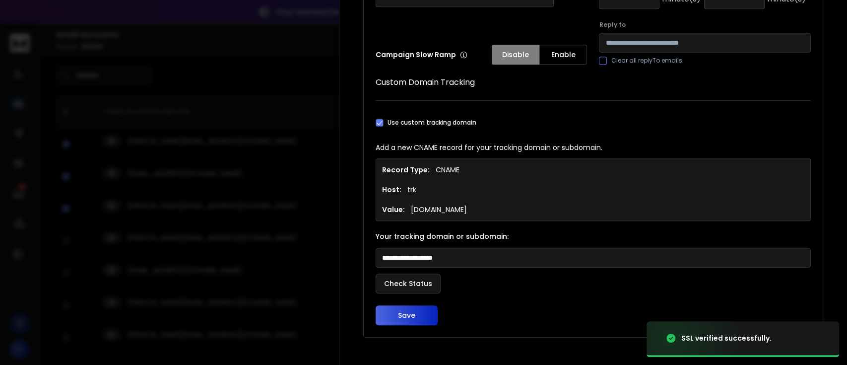
click at [398, 325] on div "**********" at bounding box center [593, 4] width 460 height 668
click at [397, 318] on button "Save" at bounding box center [407, 315] width 62 height 20
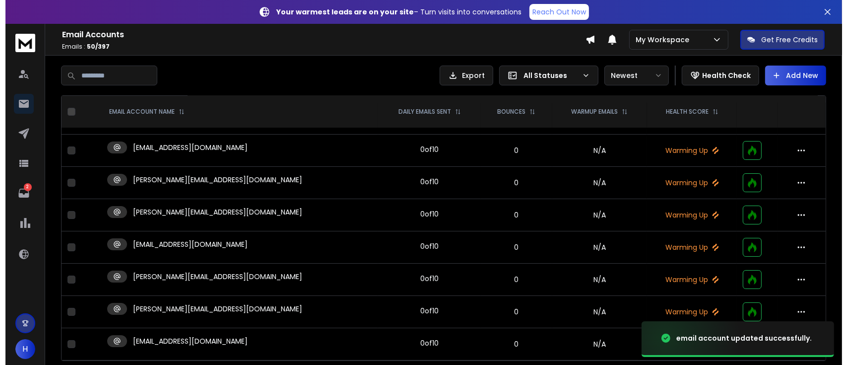
scroll to position [0, 0]
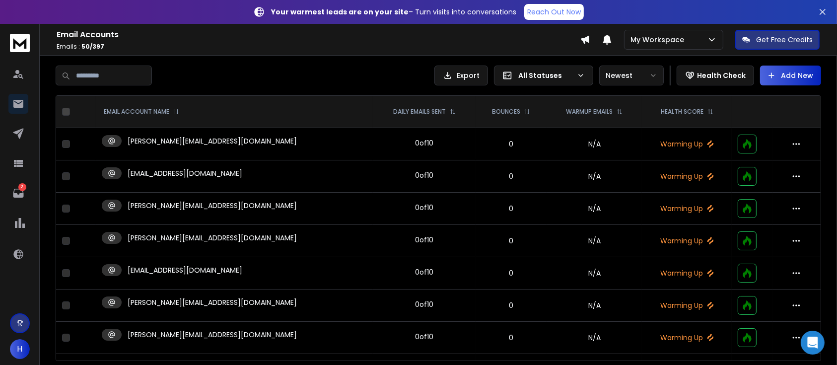
click at [221, 146] on div "[PERSON_NAME][EMAIL_ADDRESS][DOMAIN_NAME]" at bounding box center [199, 141] width 195 height 12
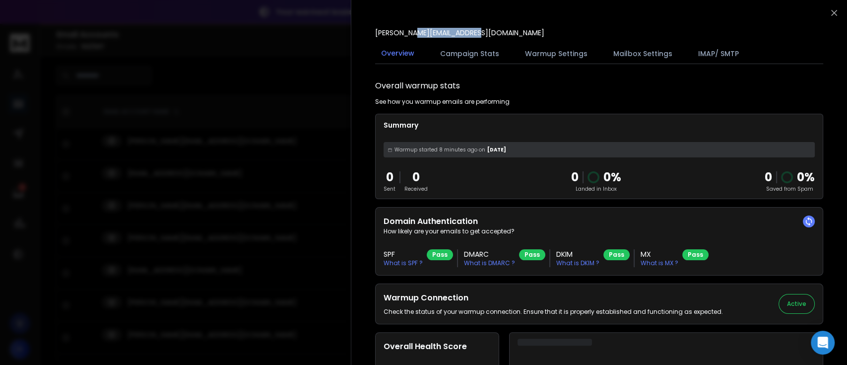
drag, startPoint x: 470, startPoint y: 34, endPoint x: 413, endPoint y: 39, distance: 56.8
click at [295, 86] on div at bounding box center [423, 182] width 847 height 365
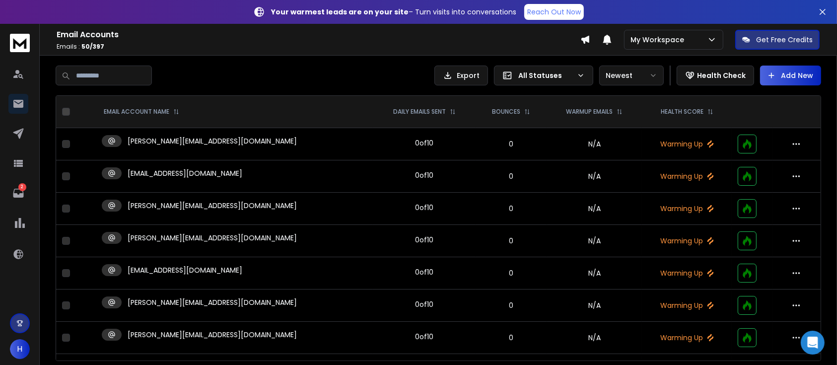
click at [64, 209] on button "button" at bounding box center [66, 208] width 8 height 8
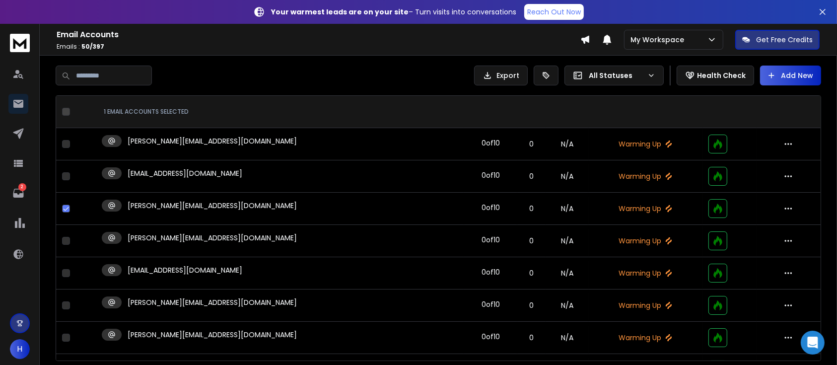
click at [68, 173] on button "button" at bounding box center [66, 176] width 8 height 8
click at [68, 143] on button "button" at bounding box center [66, 144] width 8 height 8
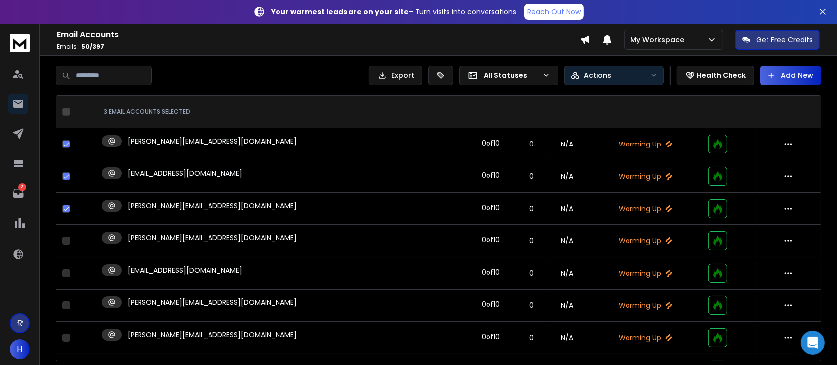
click at [628, 76] on div "Actions" at bounding box center [608, 75] width 75 height 10
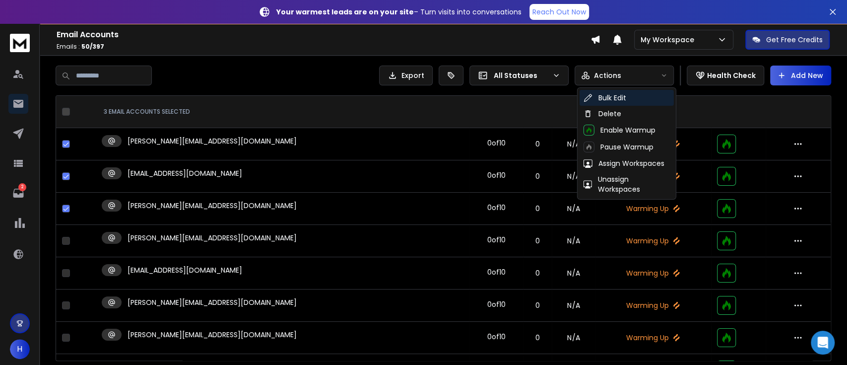
drag, startPoint x: 632, startPoint y: 96, endPoint x: 623, endPoint y: 98, distance: 9.8
click at [632, 97] on div "Bulk Edit" at bounding box center [627, 98] width 94 height 16
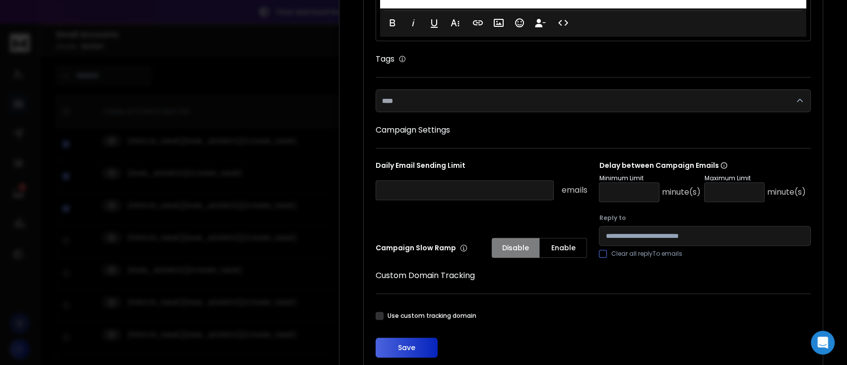
scroll to position [221, 0]
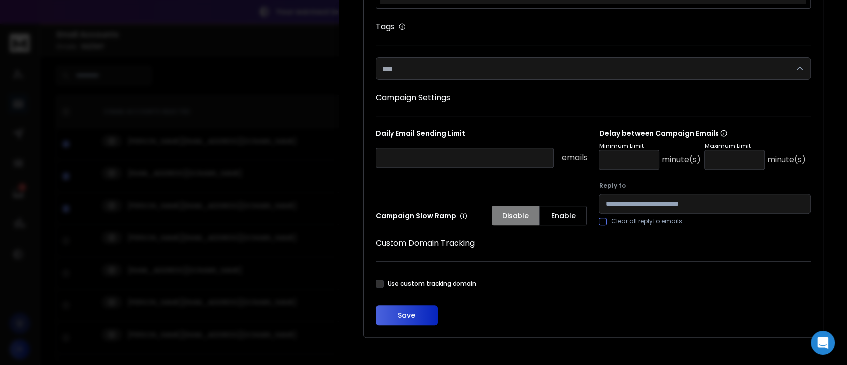
drag, startPoint x: 377, startPoint y: 285, endPoint x: 387, endPoint y: 276, distance: 13.0
click at [378, 286] on button "Reply to" at bounding box center [380, 283] width 8 height 8
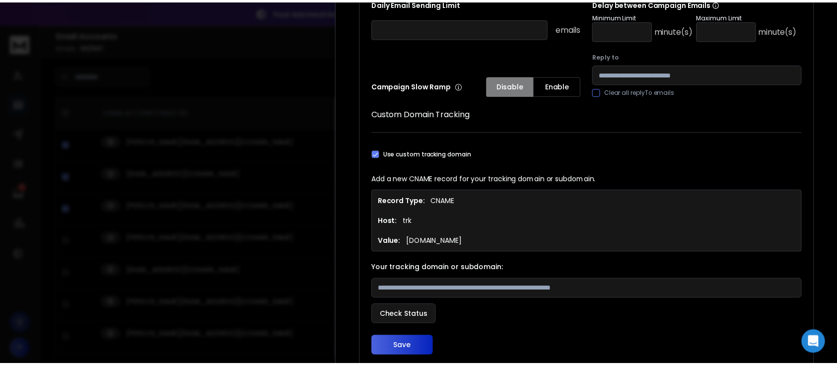
scroll to position [382, 0]
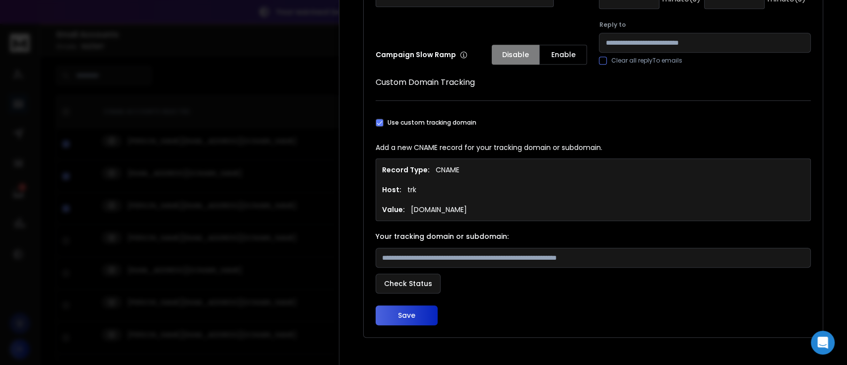
click at [442, 259] on input at bounding box center [593, 258] width 435 height 20
paste input "**********"
click at [377, 258] on input "**********" at bounding box center [593, 258] width 435 height 20
paste input "****"
type input "**********"
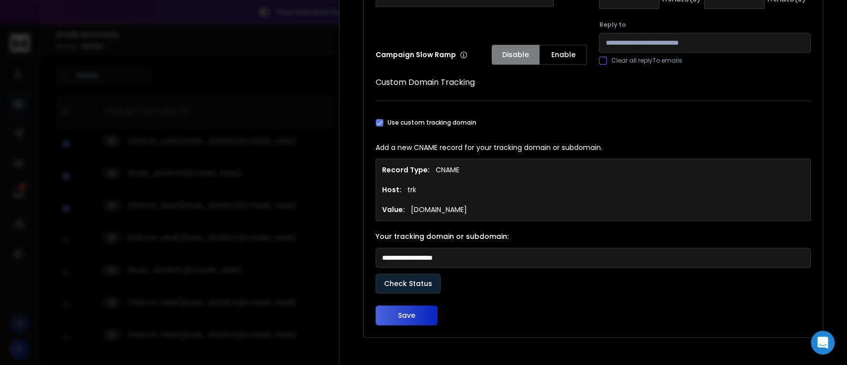
click at [420, 279] on button "Check Status" at bounding box center [408, 283] width 65 height 20
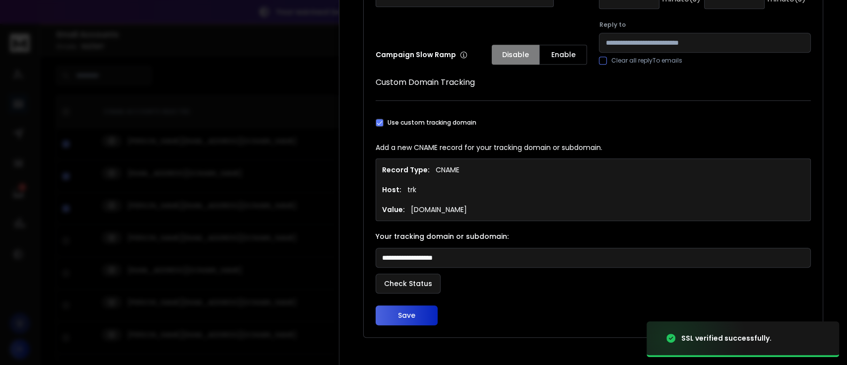
click at [402, 313] on button "Save" at bounding box center [407, 315] width 62 height 20
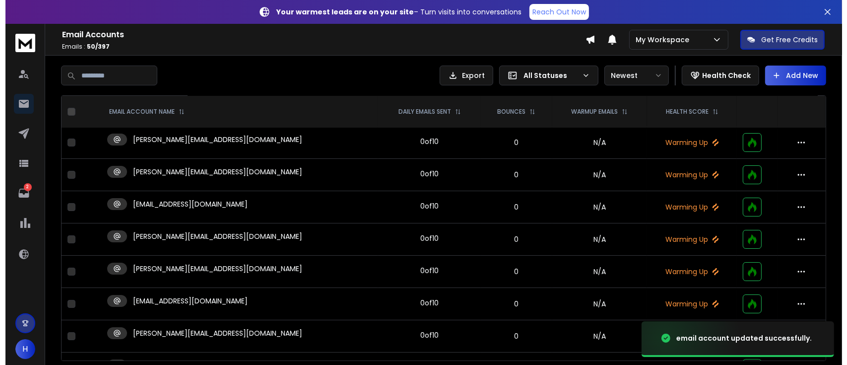
scroll to position [0, 0]
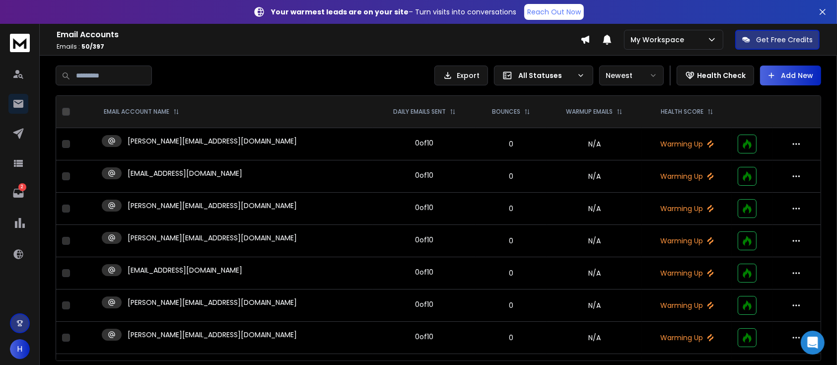
click at [224, 145] on div "[PERSON_NAME][EMAIL_ADDRESS][DOMAIN_NAME]" at bounding box center [199, 141] width 195 height 12
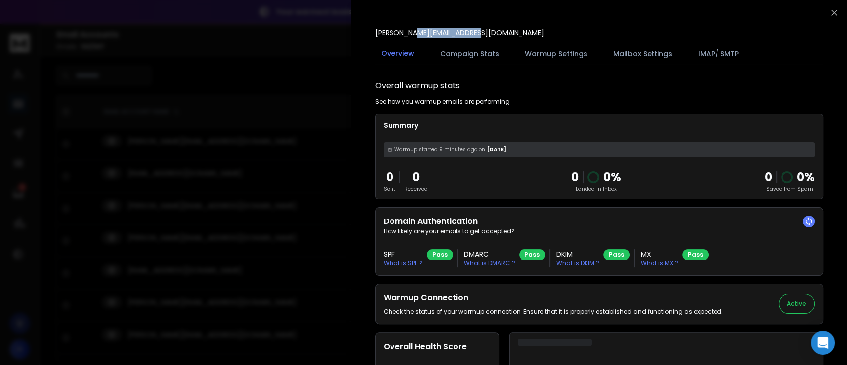
drag, startPoint x: 496, startPoint y: 33, endPoint x: 412, endPoint y: 36, distance: 84.4
click at [412, 36] on div "[PERSON_NAME][EMAIL_ADDRESS][DOMAIN_NAME]" at bounding box center [599, 33] width 448 height 10
click at [203, 97] on div at bounding box center [423, 182] width 847 height 365
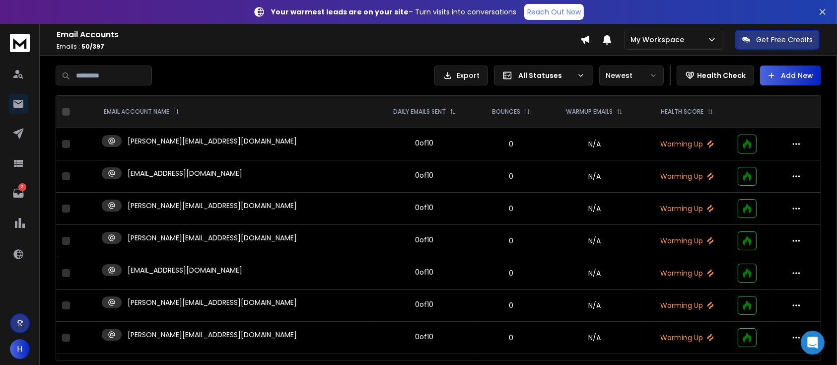
click at [65, 211] on button "button" at bounding box center [66, 208] width 8 height 8
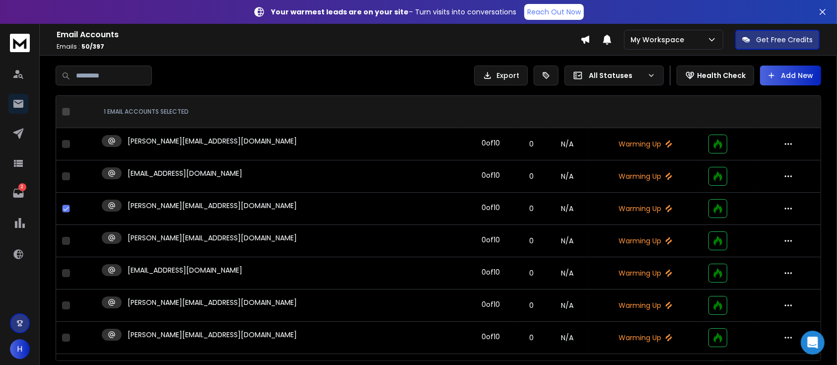
click at [68, 179] on button "button" at bounding box center [66, 176] width 8 height 8
drag, startPoint x: 68, startPoint y: 144, endPoint x: 72, endPoint y: 142, distance: 5.5
click at [68, 144] on button "button" at bounding box center [66, 144] width 8 height 8
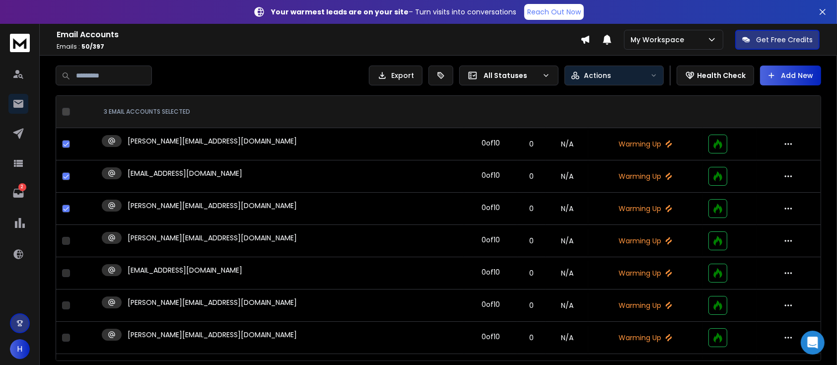
click at [611, 73] on p "Actions" at bounding box center [597, 75] width 27 height 10
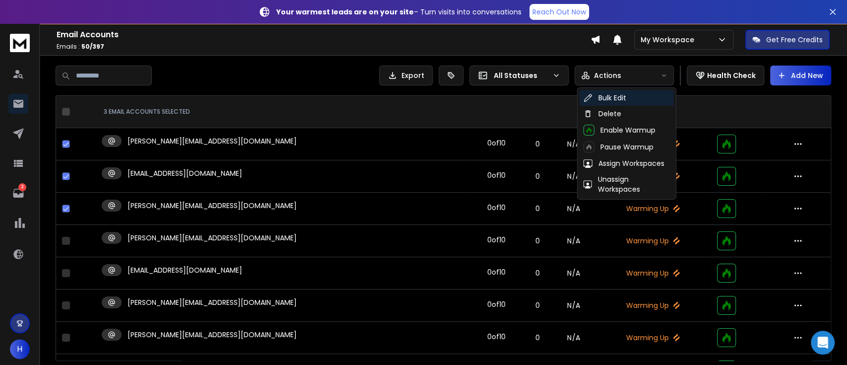
click at [619, 95] on div "Bulk Edit" at bounding box center [605, 98] width 43 height 10
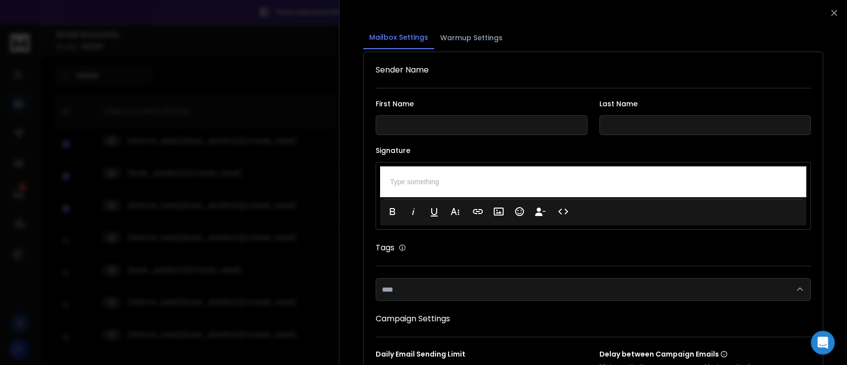
scroll to position [221, 0]
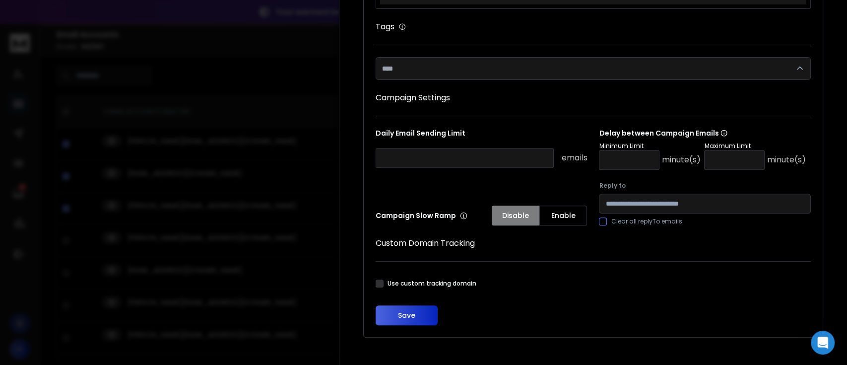
click at [376, 285] on button "Reply to" at bounding box center [380, 283] width 8 height 8
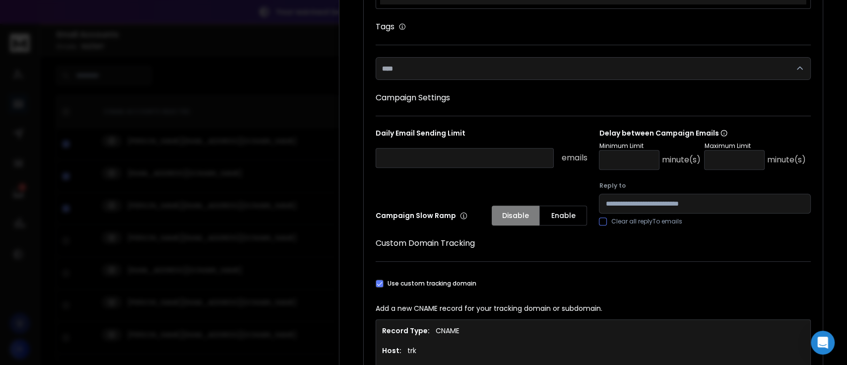
scroll to position [382, 0]
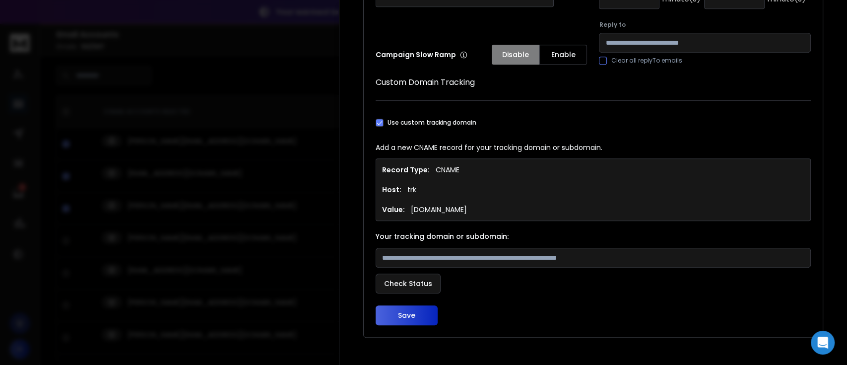
click at [432, 256] on input at bounding box center [593, 258] width 435 height 20
paste input "**********"
click at [379, 259] on input "**********" at bounding box center [593, 258] width 435 height 20
paste input "****"
type input "**********"
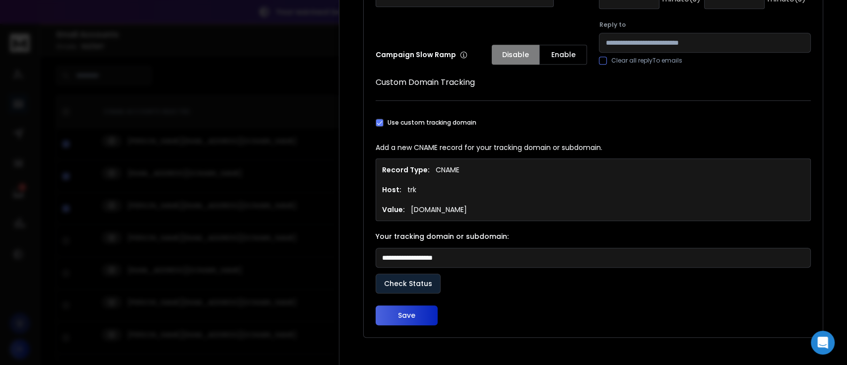
click at [413, 288] on button "Check Status" at bounding box center [408, 283] width 65 height 20
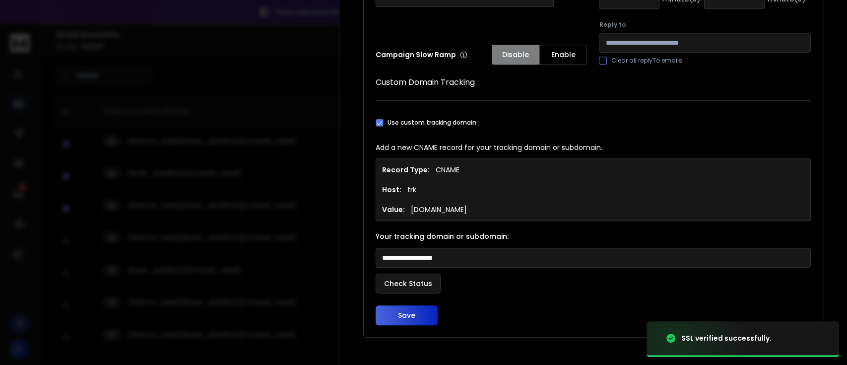
click at [405, 315] on button "Save" at bounding box center [407, 315] width 62 height 20
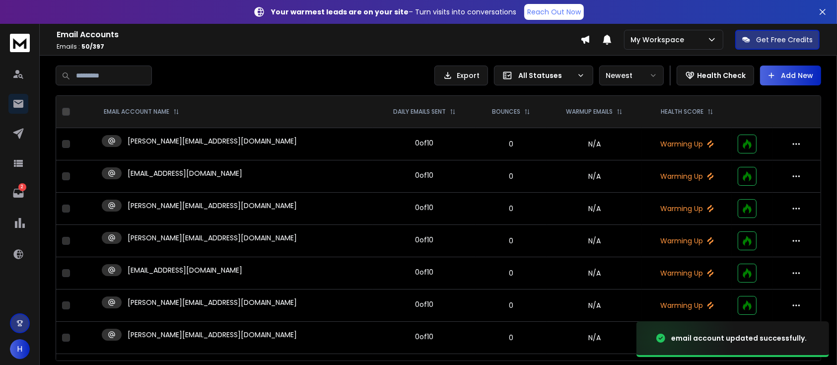
click at [245, 139] on div "[PERSON_NAME][EMAIL_ADDRESS][DOMAIN_NAME]" at bounding box center [234, 141] width 265 height 12
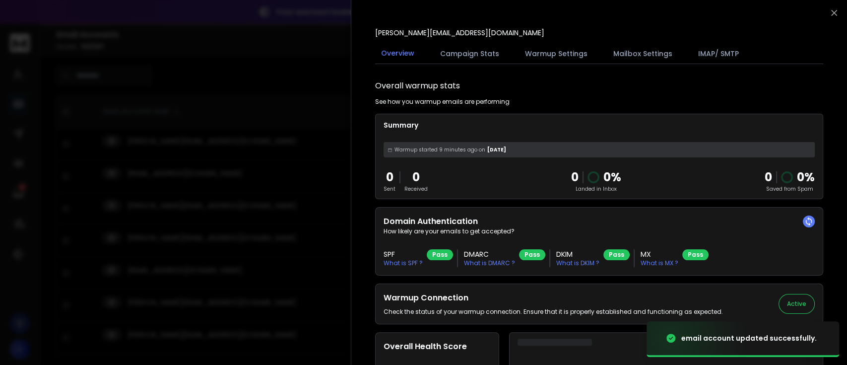
click at [314, 66] on div at bounding box center [423, 182] width 847 height 365
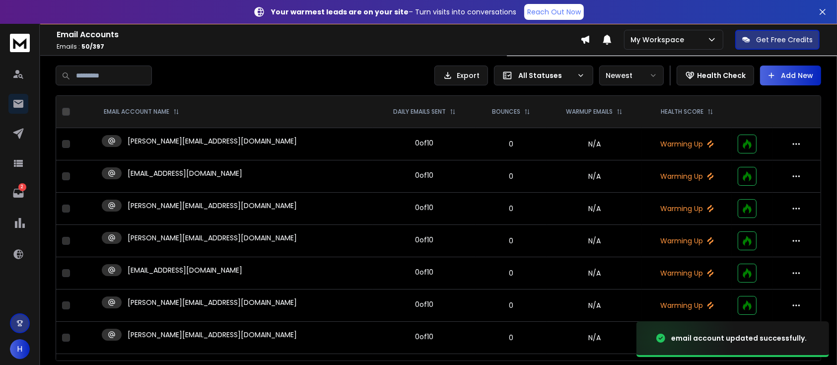
click at [299, 154] on td "[PERSON_NAME][EMAIL_ADDRESS][DOMAIN_NAME]" at bounding box center [234, 144] width 277 height 32
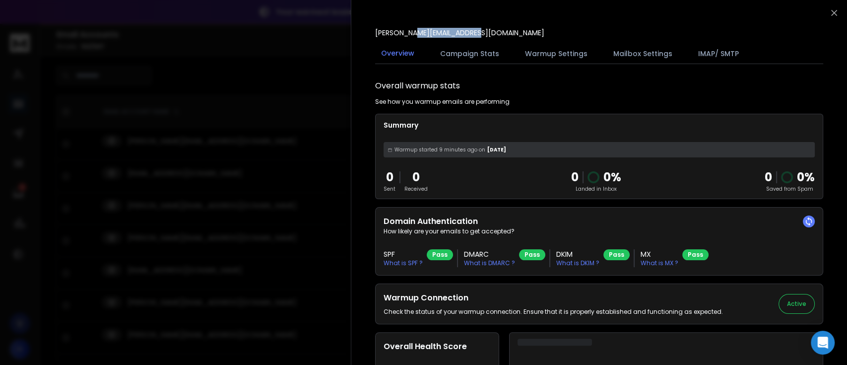
drag, startPoint x: 478, startPoint y: 30, endPoint x: 412, endPoint y: 38, distance: 66.4
click at [304, 41] on div at bounding box center [423, 182] width 847 height 365
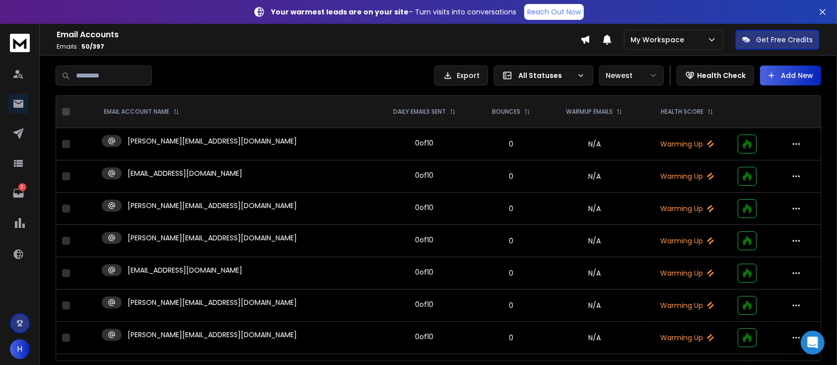
click at [65, 209] on button "button" at bounding box center [66, 208] width 8 height 8
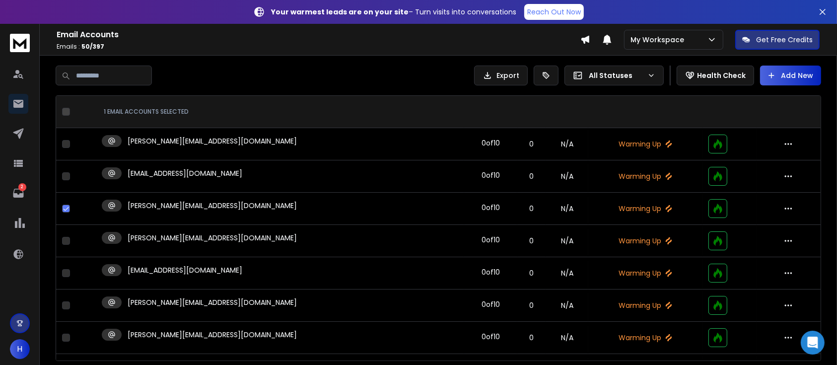
click at [64, 177] on button "button" at bounding box center [66, 176] width 8 height 8
click at [66, 144] on button "button" at bounding box center [66, 144] width 8 height 8
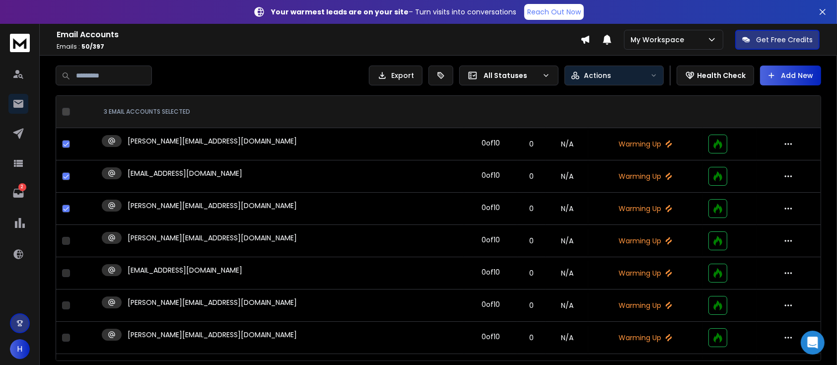
click at [625, 77] on div "Actions" at bounding box center [608, 75] width 75 height 10
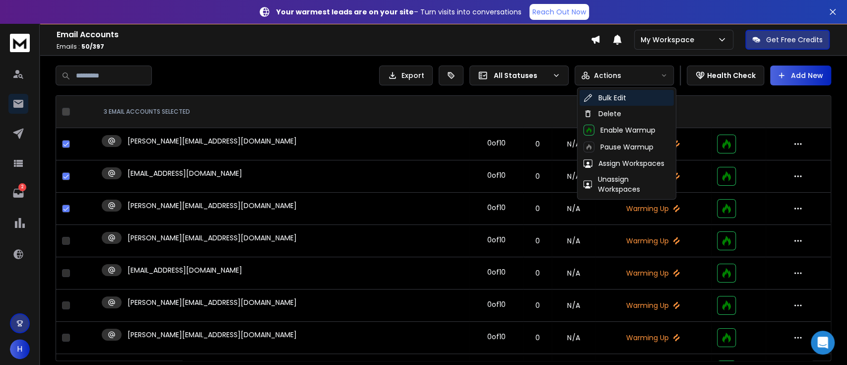
click at [629, 100] on div "Bulk Edit" at bounding box center [627, 98] width 94 height 16
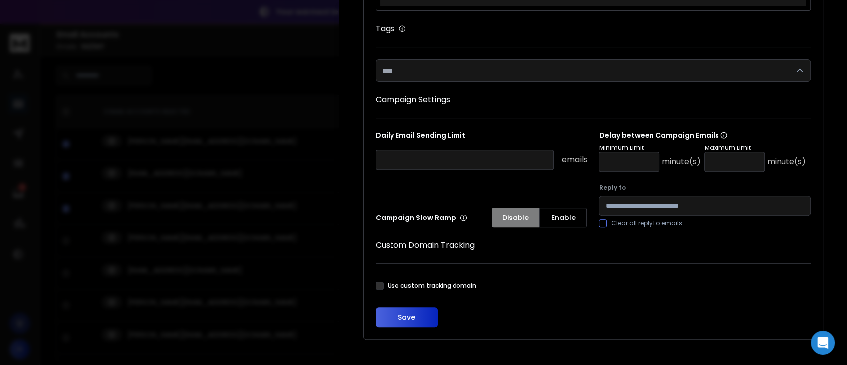
scroll to position [221, 0]
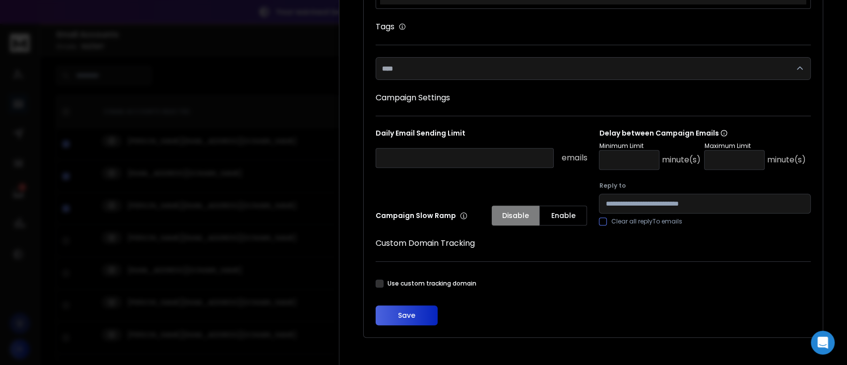
click at [379, 286] on button "Reply to" at bounding box center [380, 283] width 8 height 8
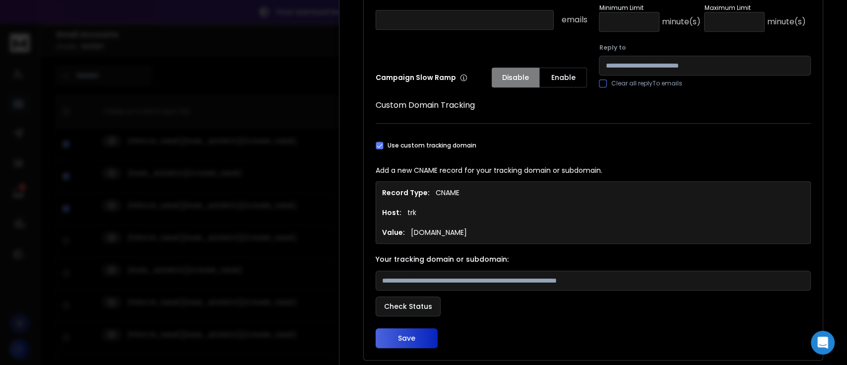
scroll to position [382, 0]
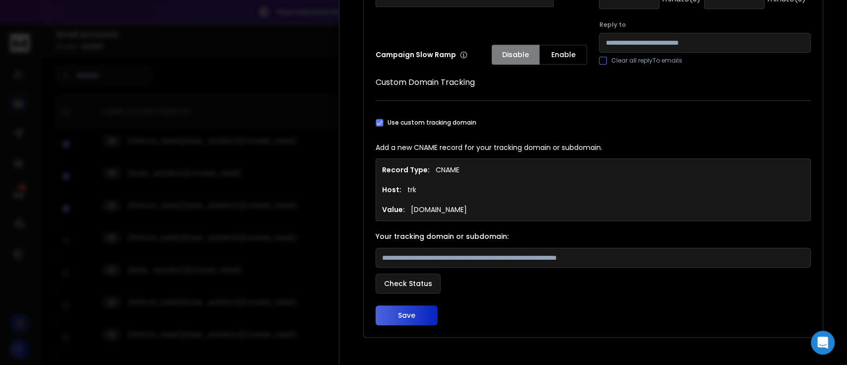
click at [476, 258] on input at bounding box center [593, 258] width 435 height 20
paste input "**********"
click at [376, 253] on input "**********" at bounding box center [593, 258] width 435 height 20
paste input "****"
type input "**********"
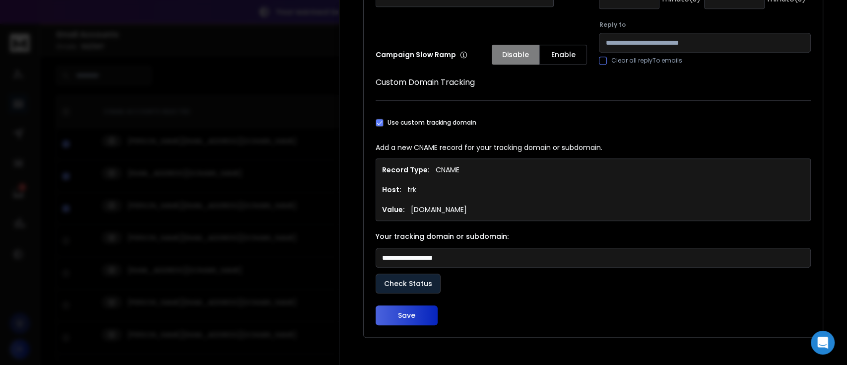
click at [400, 286] on button "Check Status" at bounding box center [408, 283] width 65 height 20
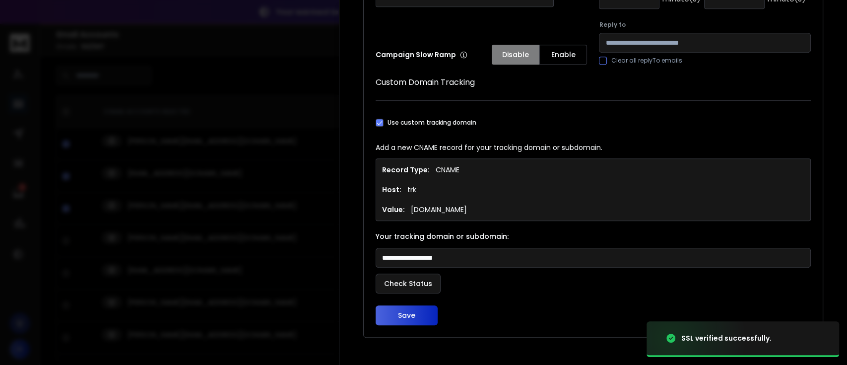
click at [413, 316] on button "Save" at bounding box center [407, 315] width 62 height 20
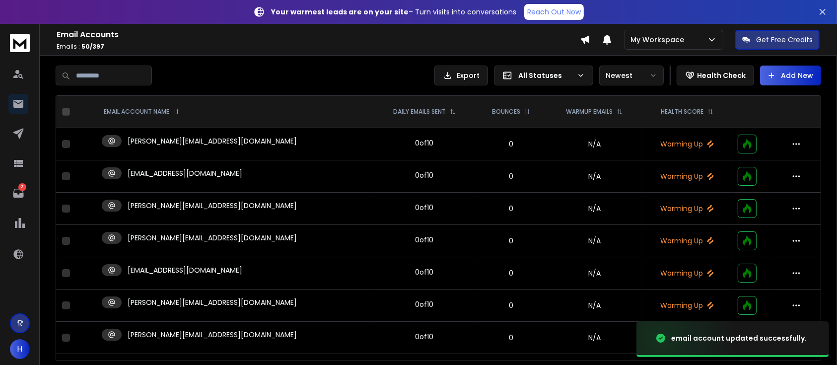
click at [225, 141] on p "[PERSON_NAME][EMAIL_ADDRESS][DOMAIN_NAME]" at bounding box center [212, 141] width 169 height 10
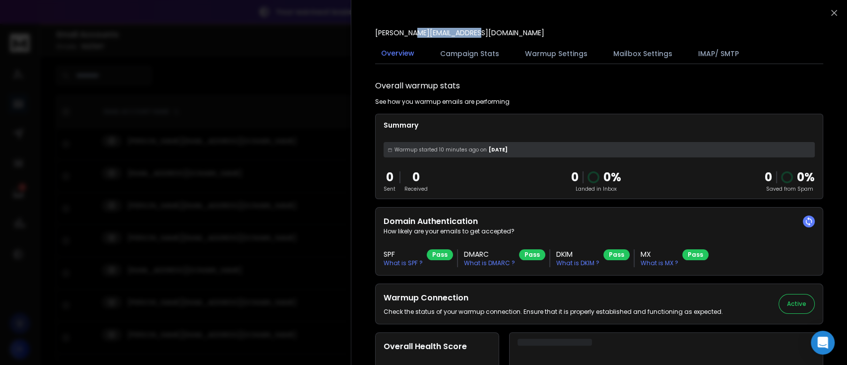
drag, startPoint x: 489, startPoint y: 33, endPoint x: 413, endPoint y: 38, distance: 75.6
click at [290, 81] on div at bounding box center [423, 182] width 847 height 365
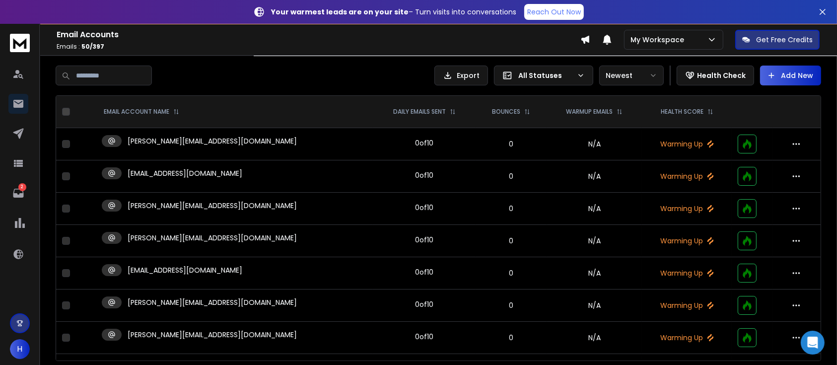
click at [63, 212] on td at bounding box center [76, 209] width 40 height 32
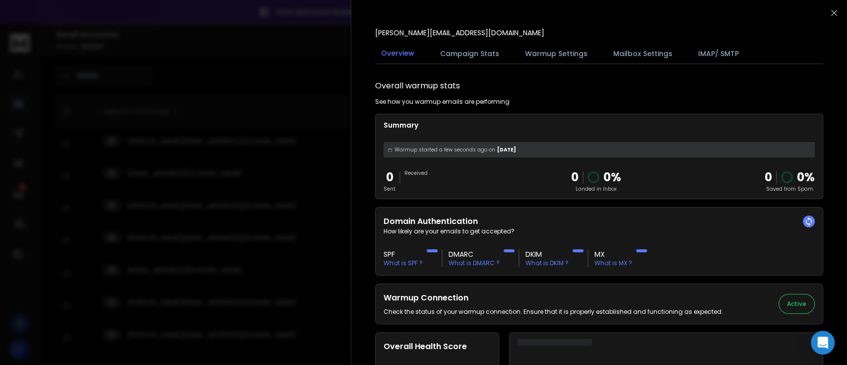
click at [87, 200] on div at bounding box center [423, 182] width 847 height 365
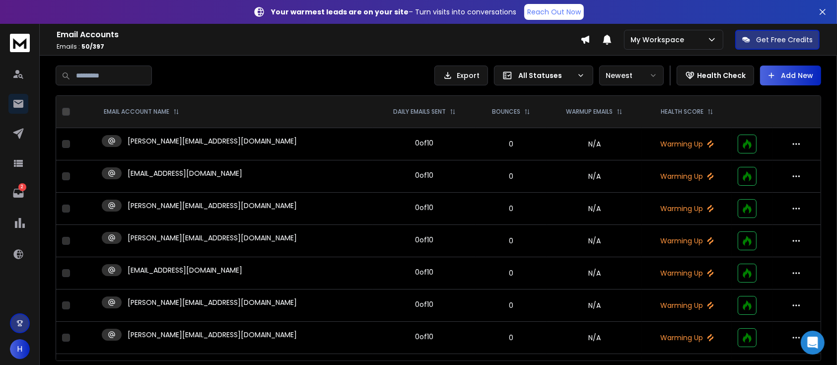
click at [64, 211] on button "button" at bounding box center [66, 208] width 8 height 8
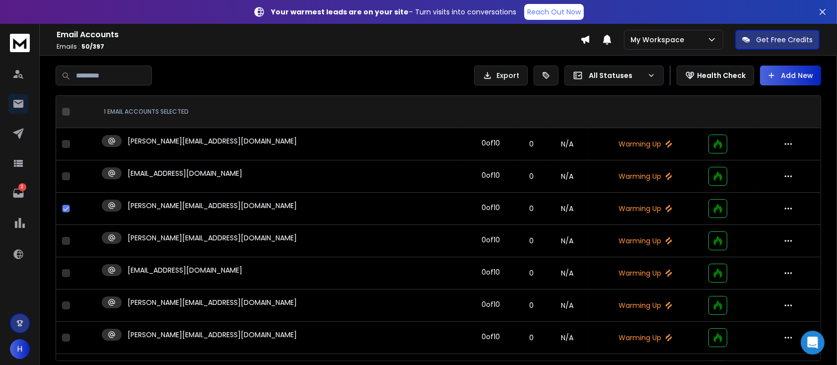
click at [67, 178] on button "button" at bounding box center [66, 176] width 8 height 8
click at [67, 144] on button "button" at bounding box center [66, 144] width 8 height 8
drag, startPoint x: 618, startPoint y: 69, endPoint x: 630, endPoint y: 85, distance: 19.6
click at [619, 69] on button "Actions" at bounding box center [613, 76] width 99 height 20
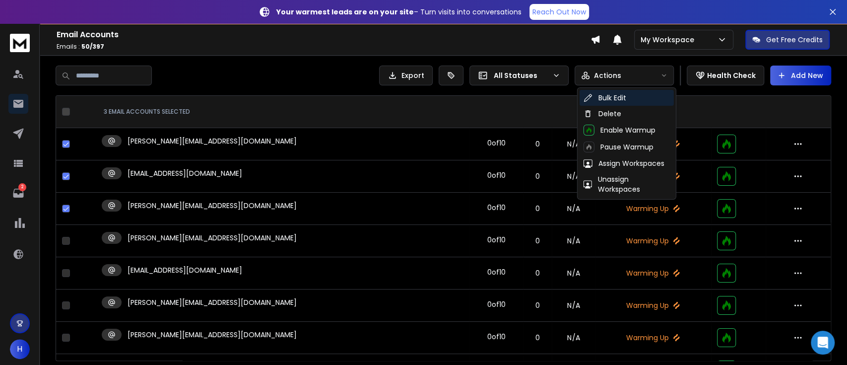
click at [631, 95] on div "Bulk Edit" at bounding box center [627, 98] width 94 height 16
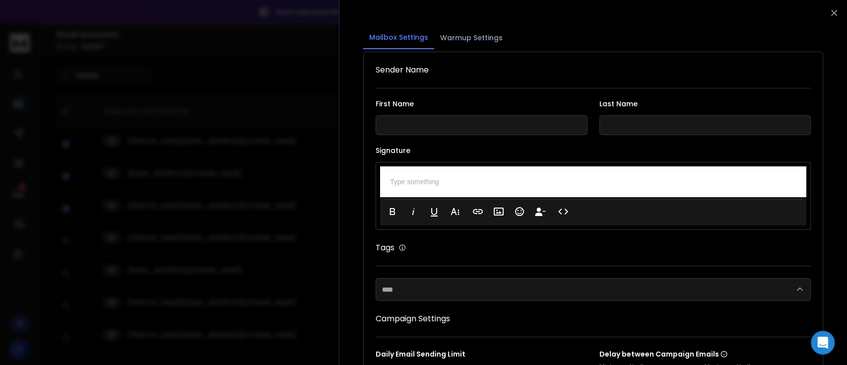
scroll to position [221, 0]
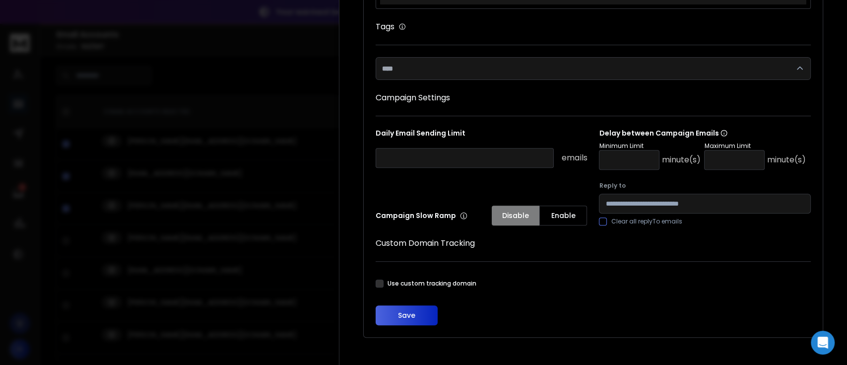
click at [375, 284] on div "Sender Name First Name Last Name Signature Type something Clear Formatting Font…" at bounding box center [593, 84] width 460 height 507
click at [376, 286] on div "Use custom tracking domain" at bounding box center [426, 283] width 101 height 8
click at [380, 286] on button "Reply to" at bounding box center [380, 283] width 8 height 8
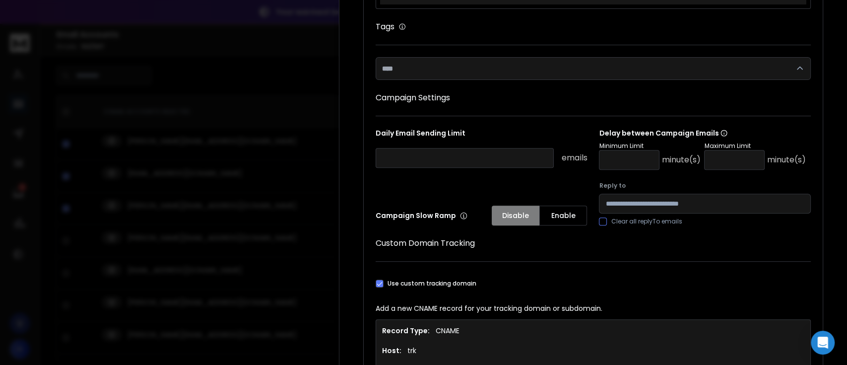
click at [392, 322] on div "Record Type: CNAME Host: trk Value: [DOMAIN_NAME]" at bounding box center [593, 350] width 435 height 63
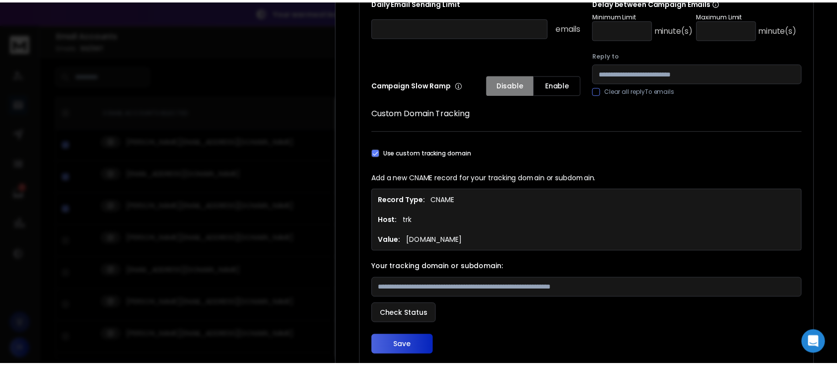
scroll to position [382, 0]
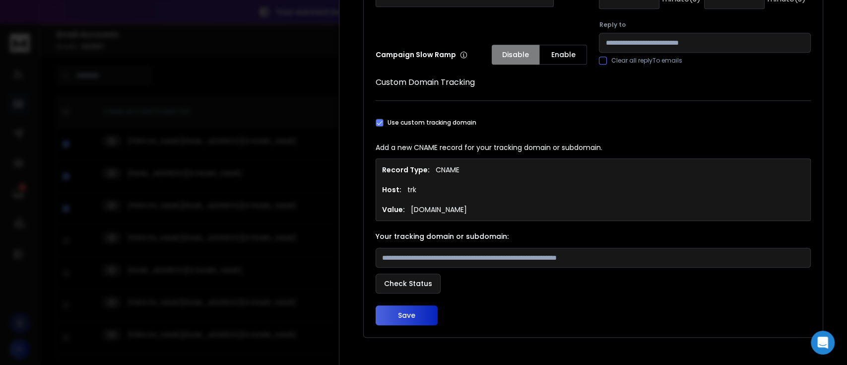
click at [403, 254] on input at bounding box center [593, 258] width 435 height 20
paste input "**********"
click at [374, 260] on div "**********" at bounding box center [593, 4] width 460 height 668
click at [377, 257] on input "**********" at bounding box center [593, 258] width 435 height 20
paste input "****"
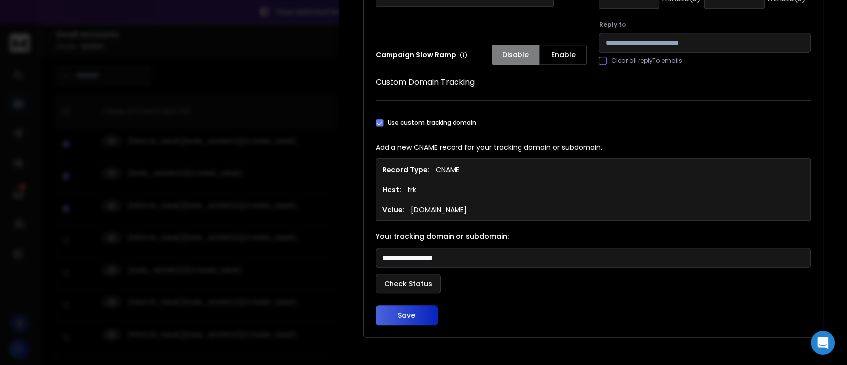
type input "**********"
click at [402, 284] on button "Check Status" at bounding box center [408, 283] width 65 height 20
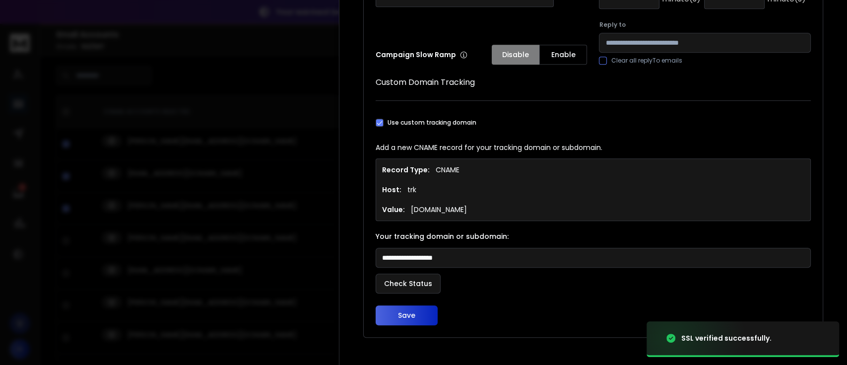
click at [401, 319] on button "Save" at bounding box center [407, 315] width 62 height 20
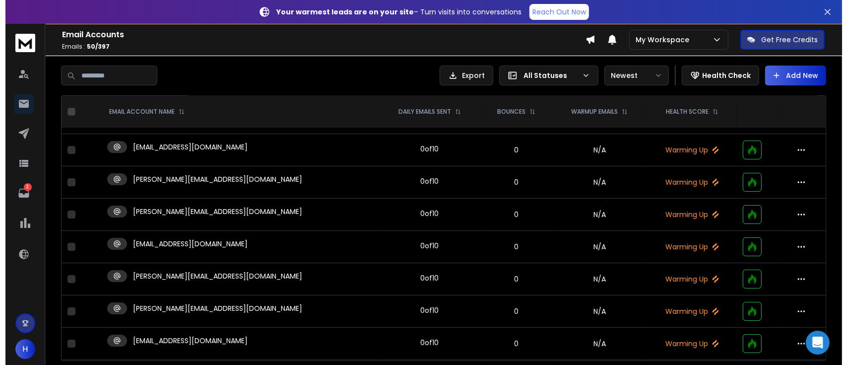
scroll to position [0, 0]
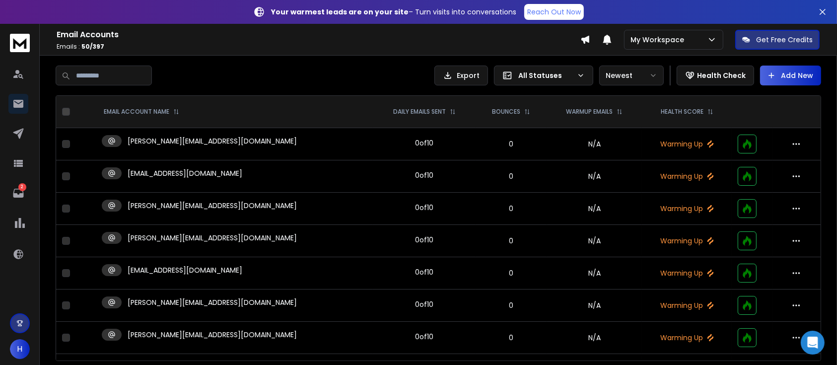
click at [205, 144] on p "[PERSON_NAME][EMAIL_ADDRESS][DOMAIN_NAME]" at bounding box center [212, 141] width 169 height 10
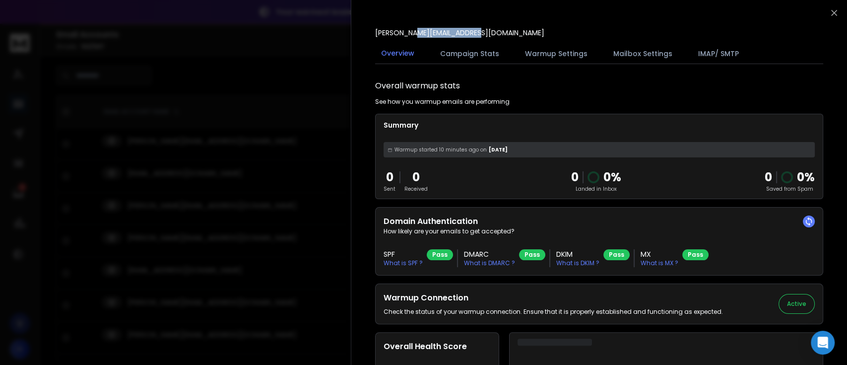
drag, startPoint x: 472, startPoint y: 36, endPoint x: 412, endPoint y: 38, distance: 59.1
click at [315, 22] on div at bounding box center [423, 182] width 847 height 365
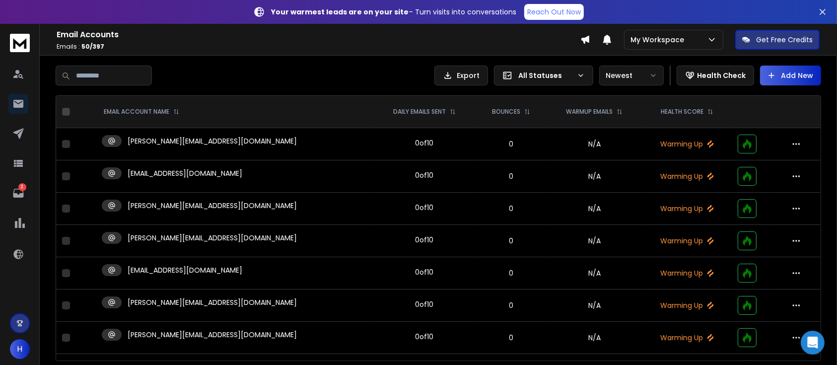
click at [65, 210] on button "button" at bounding box center [66, 208] width 8 height 8
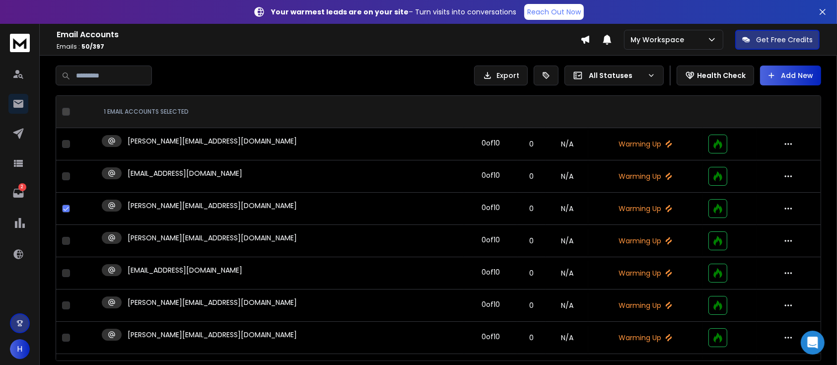
click at [68, 178] on button "button" at bounding box center [66, 176] width 8 height 8
click at [70, 145] on div at bounding box center [79, 144] width 34 height 8
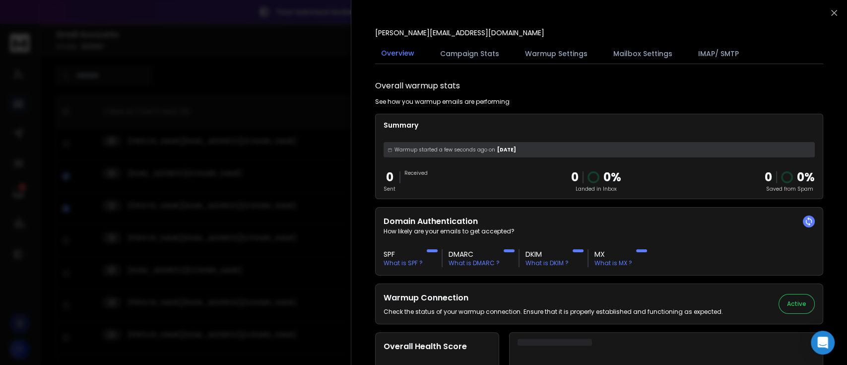
click at [130, 165] on div at bounding box center [423, 182] width 847 height 365
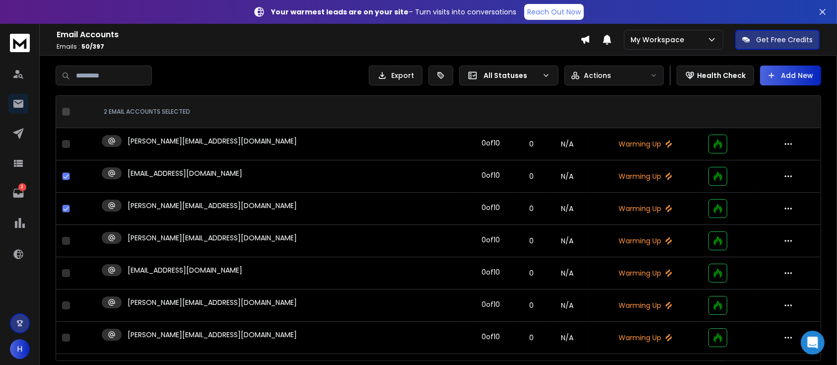
drag, startPoint x: 66, startPoint y: 145, endPoint x: 73, endPoint y: 144, distance: 7.0
click at [67, 145] on button "button" at bounding box center [66, 144] width 8 height 8
click at [620, 70] on button "Actions" at bounding box center [613, 76] width 99 height 20
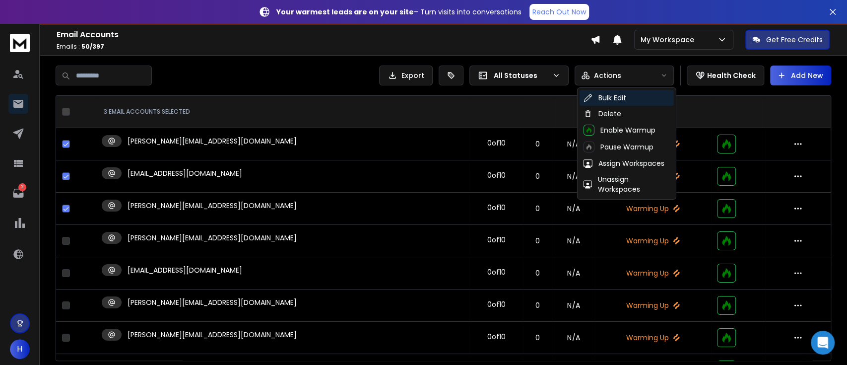
click at [629, 97] on div "Bulk Edit" at bounding box center [627, 98] width 94 height 16
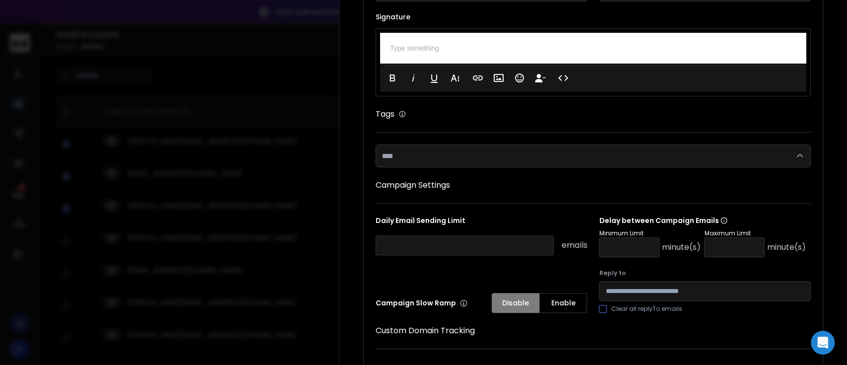
scroll to position [221, 0]
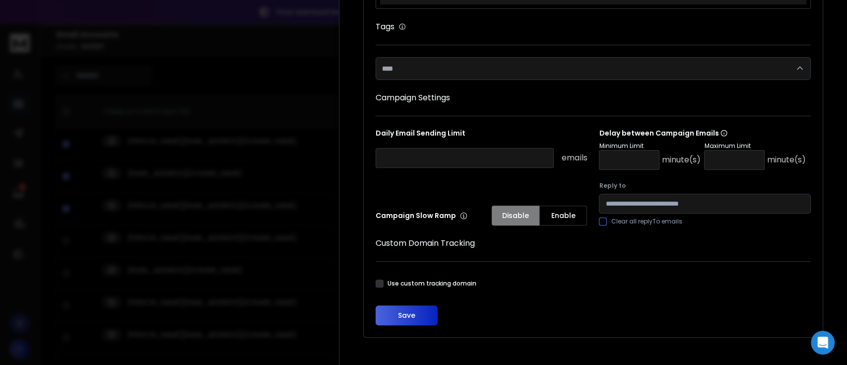
click at [380, 288] on div "Use custom tracking domain" at bounding box center [593, 283] width 435 height 20
click at [380, 287] on div "Use custom tracking domain" at bounding box center [593, 283] width 435 height 20
click at [377, 283] on button "Reply to" at bounding box center [380, 283] width 8 height 8
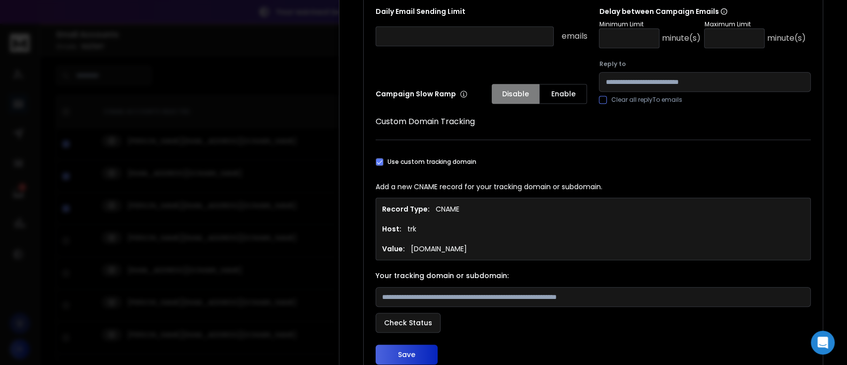
scroll to position [382, 0]
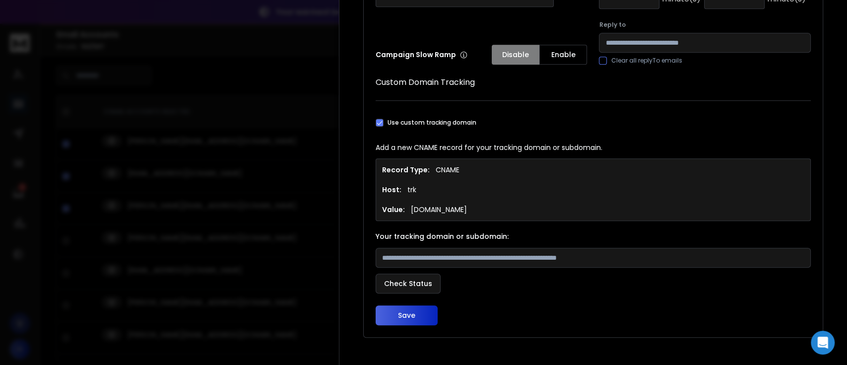
click at [443, 262] on input at bounding box center [593, 258] width 435 height 20
paste input "**********"
click at [379, 253] on input "**********" at bounding box center [593, 258] width 435 height 20
paste input "****"
type input "**********"
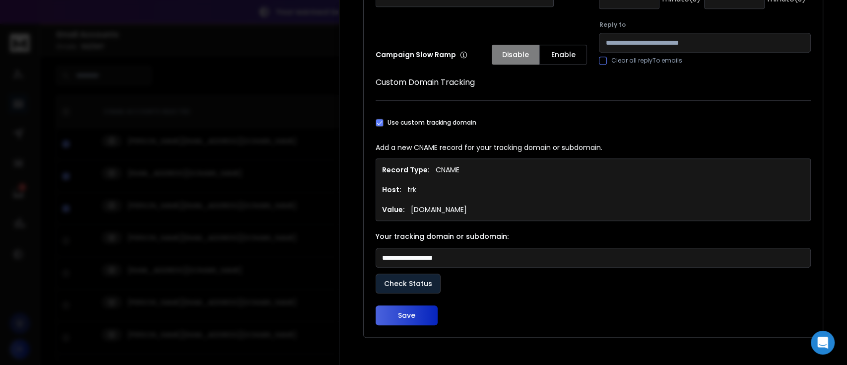
click at [413, 283] on button "Check Status" at bounding box center [408, 283] width 65 height 20
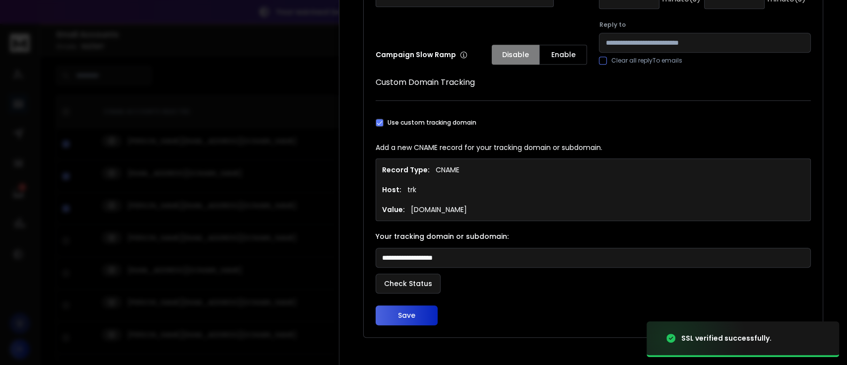
click at [416, 319] on button "Save" at bounding box center [407, 315] width 62 height 20
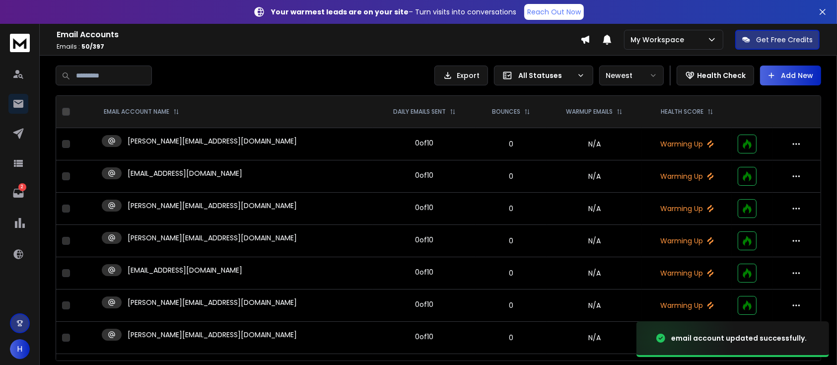
click at [218, 144] on p "[PERSON_NAME][EMAIL_ADDRESS][DOMAIN_NAME]" at bounding box center [212, 141] width 169 height 10
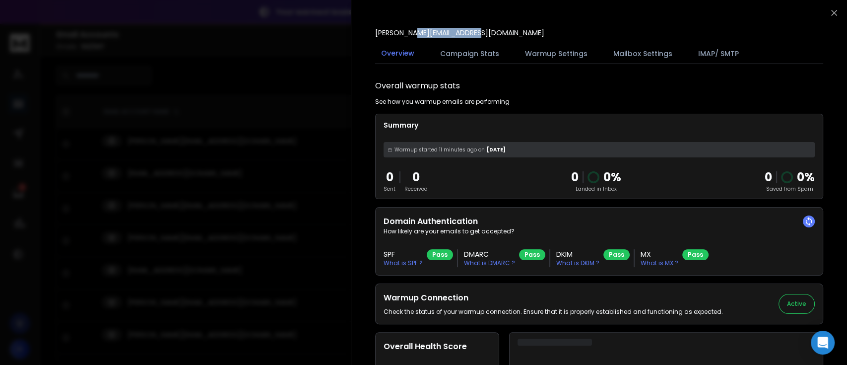
drag, startPoint x: 482, startPoint y: 29, endPoint x: 413, endPoint y: 37, distance: 69.4
click at [413, 37] on div "[PERSON_NAME][EMAIL_ADDRESS][DOMAIN_NAME]" at bounding box center [599, 33] width 448 height 10
click at [285, 41] on div at bounding box center [423, 182] width 847 height 365
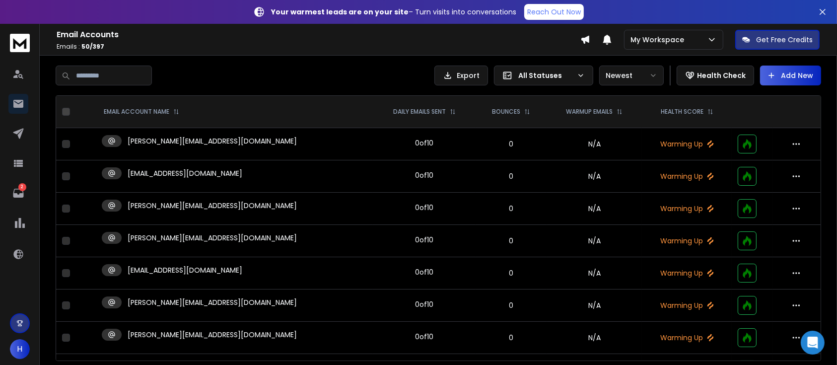
click at [64, 209] on button "button" at bounding box center [66, 208] width 8 height 8
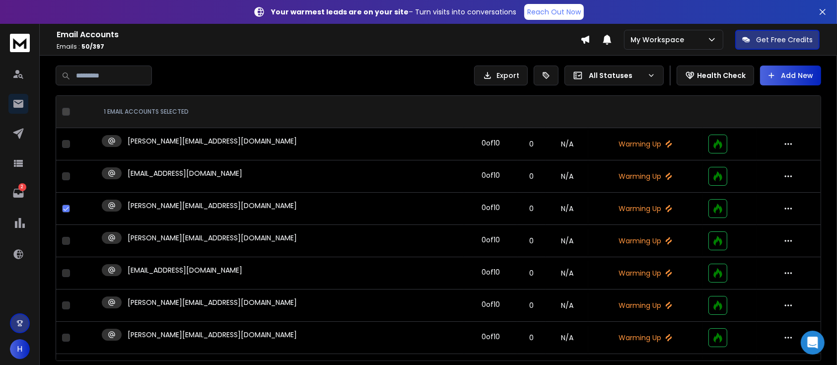
click at [68, 178] on button "button" at bounding box center [66, 176] width 8 height 8
click at [70, 144] on div at bounding box center [79, 144] width 34 height 8
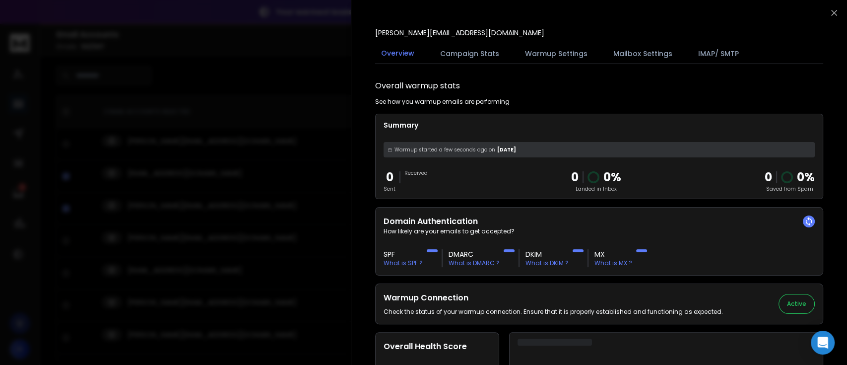
click at [63, 200] on div at bounding box center [423, 182] width 847 height 365
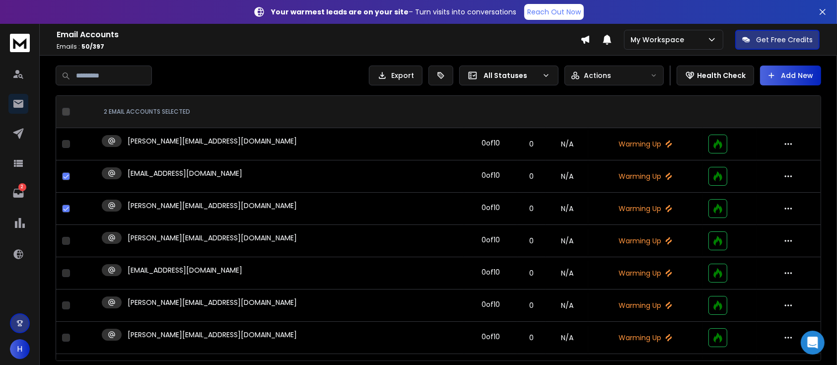
click at [66, 146] on button "button" at bounding box center [66, 144] width 8 height 8
click at [629, 79] on div "Actions" at bounding box center [608, 75] width 75 height 10
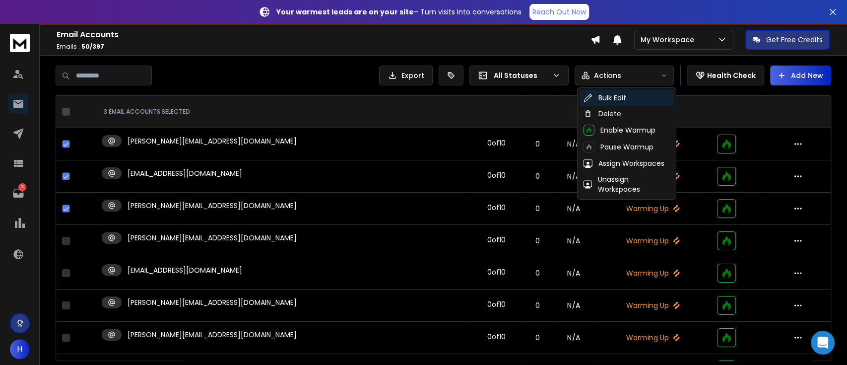
click at [634, 101] on div "Bulk Edit" at bounding box center [627, 98] width 94 height 16
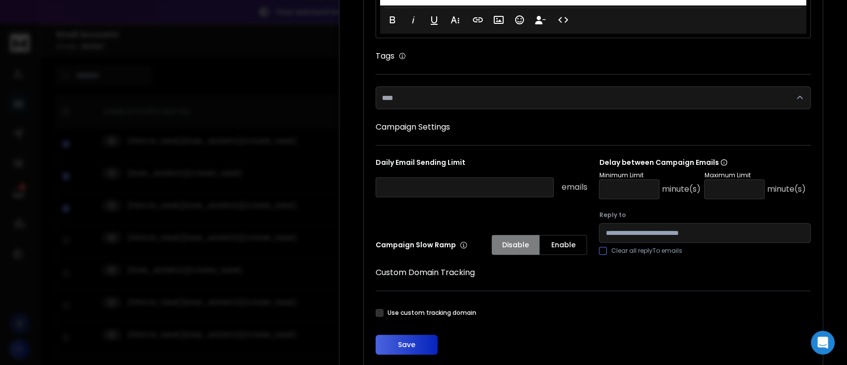
scroll to position [221, 0]
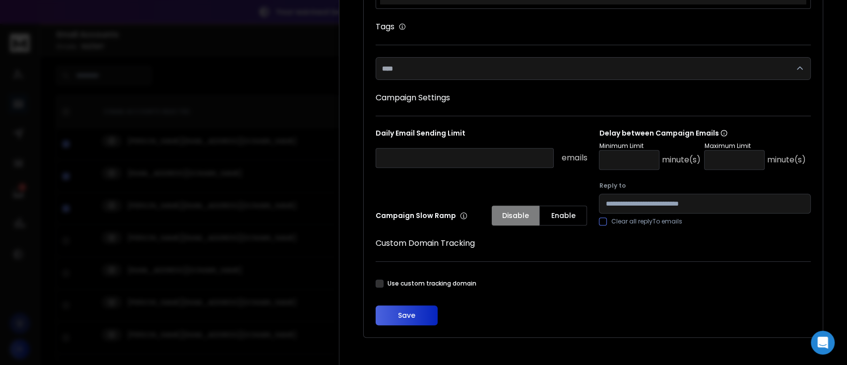
click at [377, 286] on button "Reply to" at bounding box center [380, 283] width 8 height 8
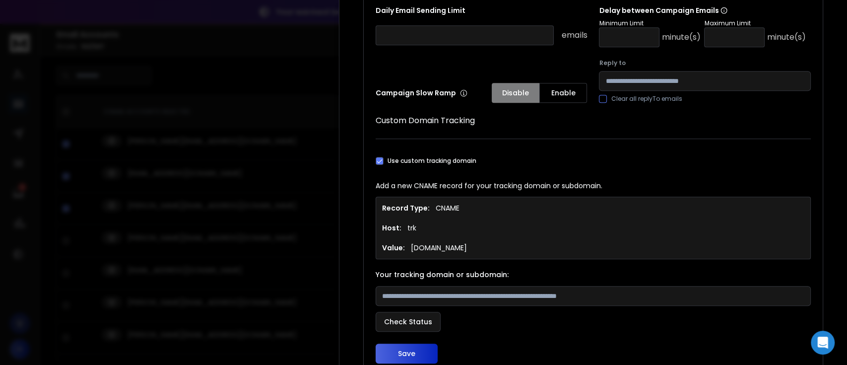
scroll to position [382, 0]
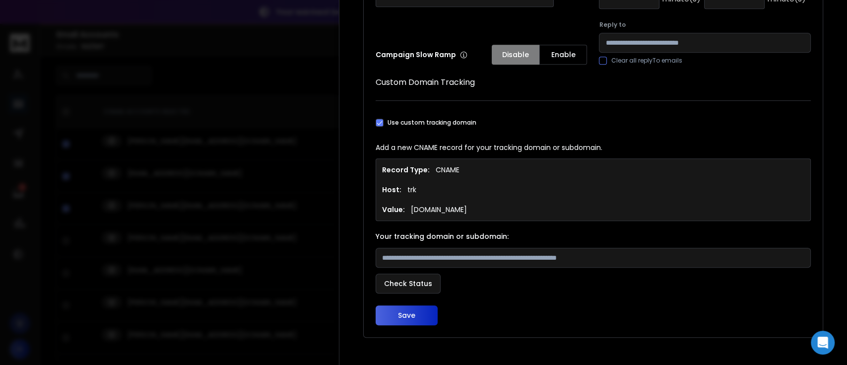
click at [447, 262] on input at bounding box center [593, 258] width 435 height 20
paste input "**********"
click at [381, 252] on input "**********" at bounding box center [593, 258] width 435 height 20
paste input "****"
type input "**********"
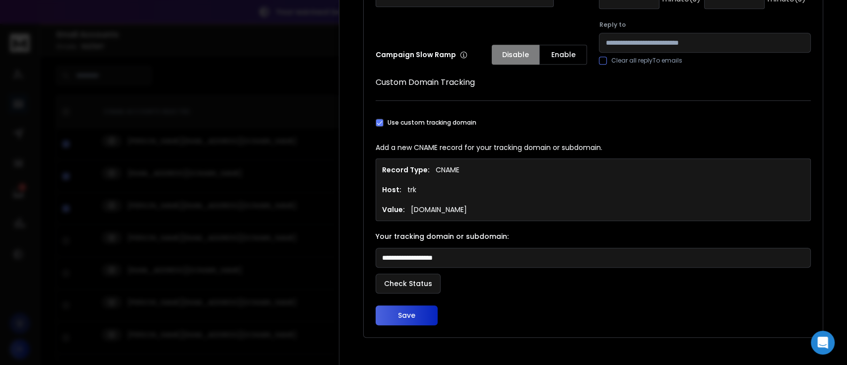
click at [423, 286] on button "Check Status" at bounding box center [408, 283] width 65 height 20
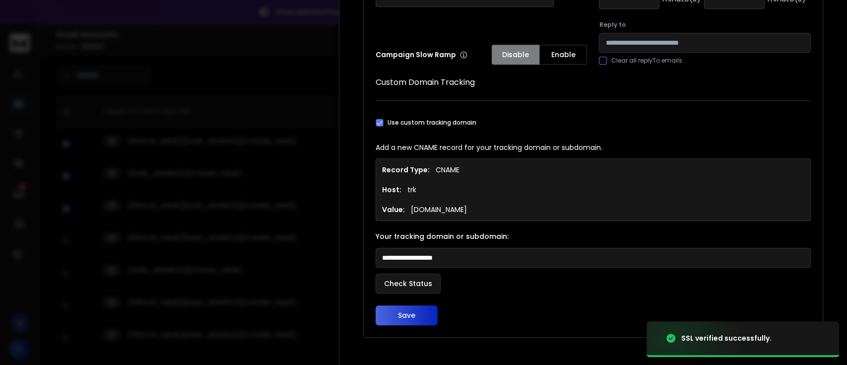
click at [422, 316] on button "Save" at bounding box center [407, 315] width 62 height 20
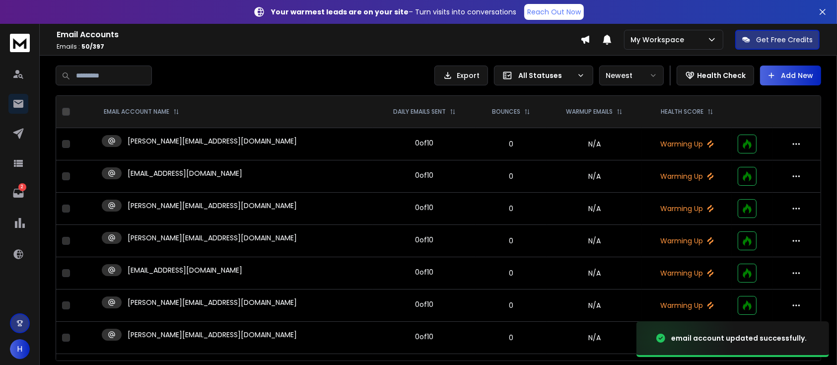
click at [236, 143] on div "[PERSON_NAME][EMAIL_ADDRESS][DOMAIN_NAME]" at bounding box center [234, 141] width 265 height 12
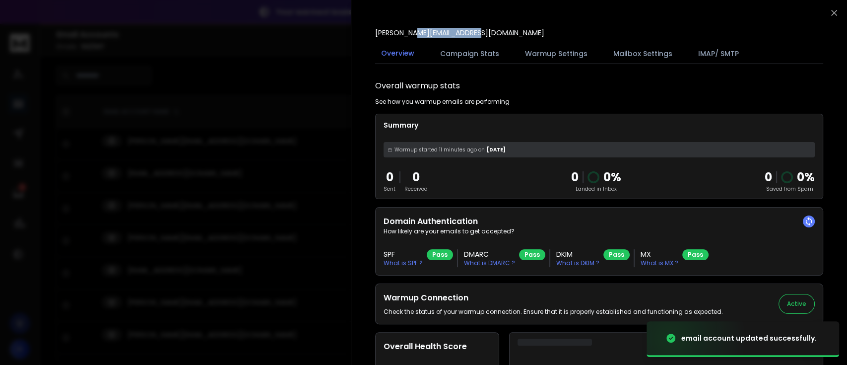
drag, startPoint x: 461, startPoint y: 33, endPoint x: 492, endPoint y: 32, distance: 31.3
click at [416, 34] on div "[PERSON_NAME][EMAIL_ADDRESS][DOMAIN_NAME]" at bounding box center [599, 33] width 448 height 10
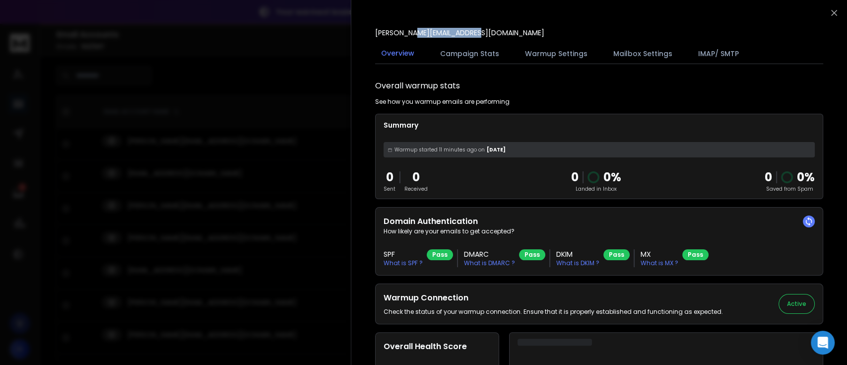
click at [288, 92] on div at bounding box center [423, 182] width 847 height 365
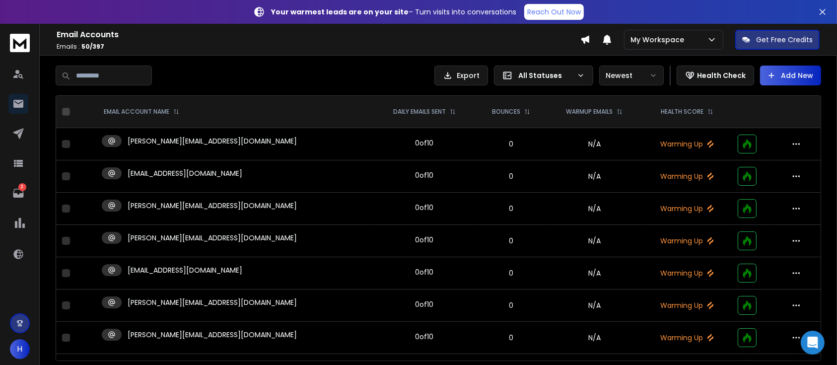
click at [65, 208] on button "button" at bounding box center [66, 208] width 8 height 8
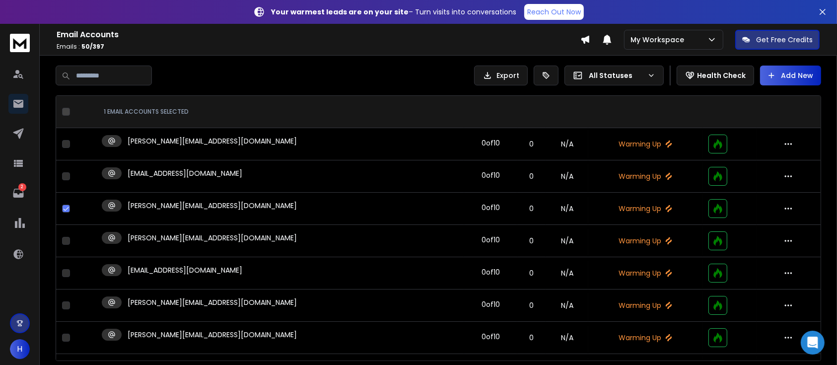
click at [68, 175] on button "button" at bounding box center [66, 176] width 8 height 8
click at [66, 144] on button "button" at bounding box center [66, 144] width 8 height 8
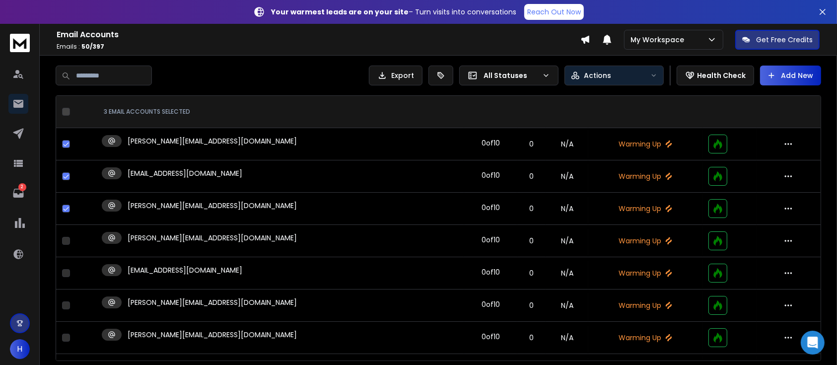
click at [618, 73] on div "Actions" at bounding box center [608, 75] width 75 height 10
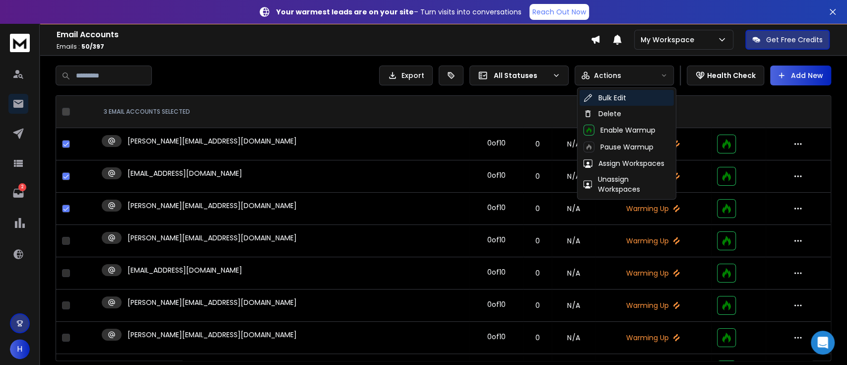
click at [639, 93] on div "Bulk Edit" at bounding box center [627, 98] width 94 height 16
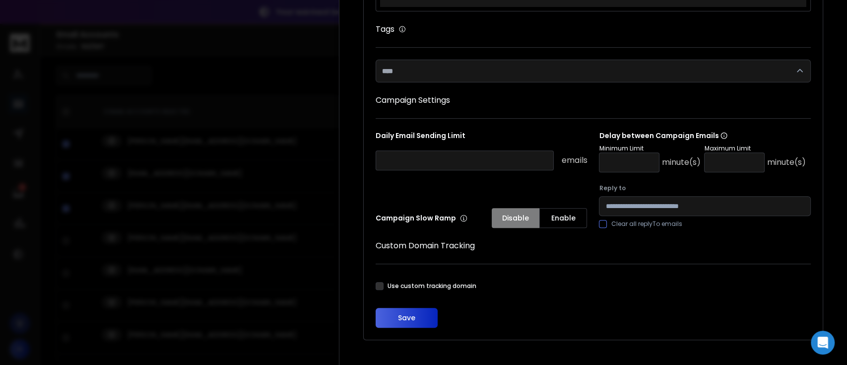
scroll to position [221, 0]
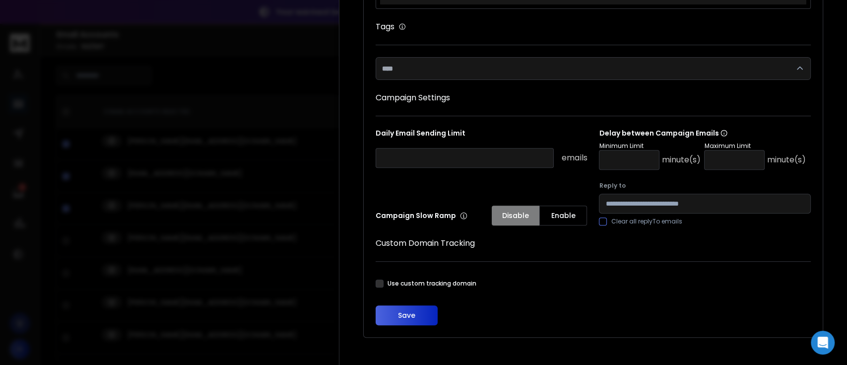
click at [379, 278] on div "Use custom tracking domain" at bounding box center [593, 283] width 435 height 20
click at [377, 284] on button "Reply to" at bounding box center [380, 283] width 8 height 8
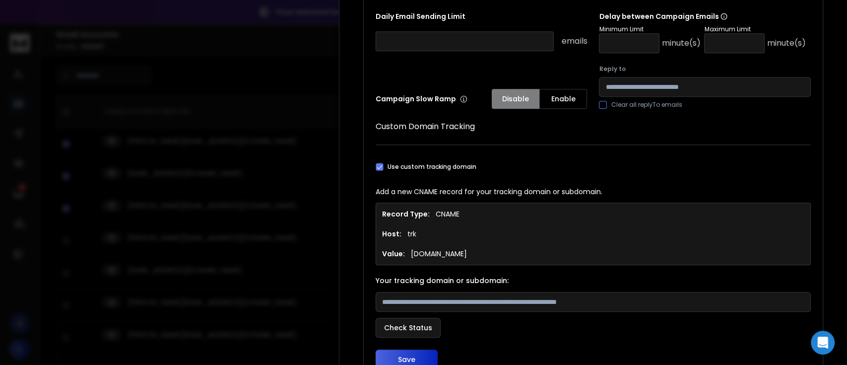
scroll to position [382, 0]
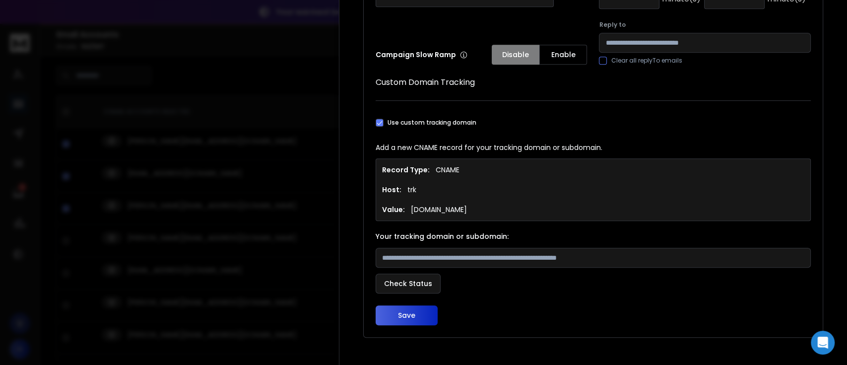
click at [460, 260] on input at bounding box center [593, 258] width 435 height 20
paste input "**********"
click at [376, 254] on input "**********" at bounding box center [593, 258] width 435 height 20
paste input "****"
type input "**********"
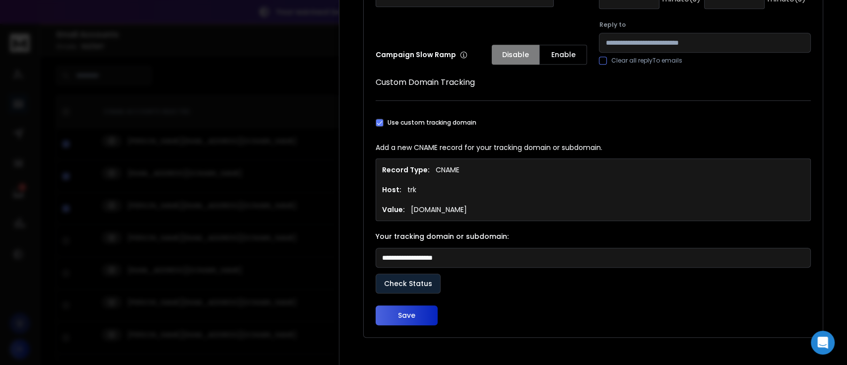
click at [419, 281] on button "Check Status" at bounding box center [408, 283] width 65 height 20
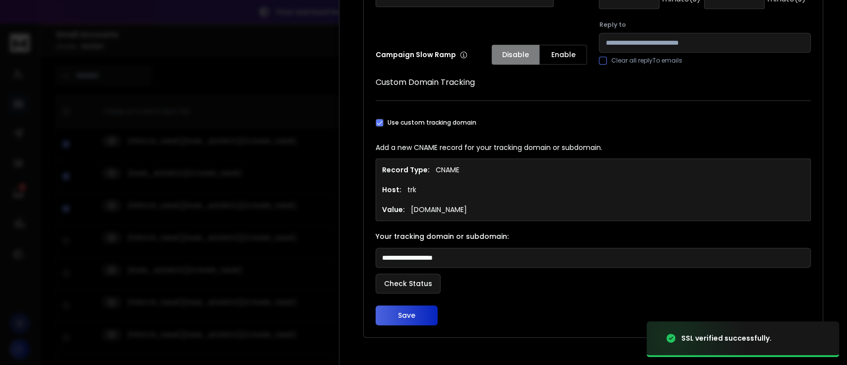
click at [401, 321] on button "Save" at bounding box center [407, 315] width 62 height 20
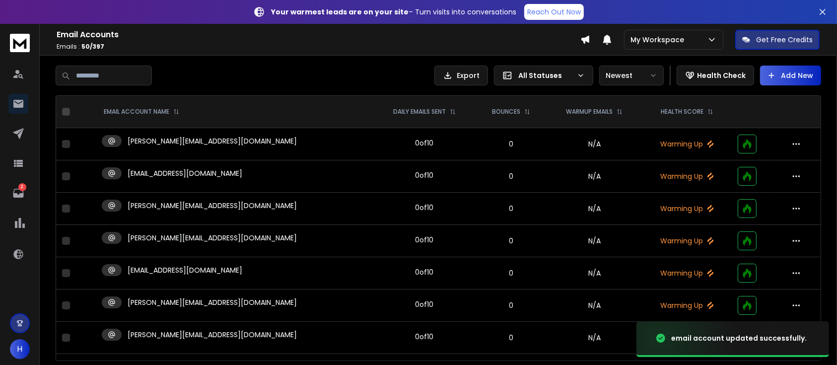
click at [232, 137] on div "[PERSON_NAME][EMAIL_ADDRESS][DOMAIN_NAME]" at bounding box center [234, 141] width 265 height 12
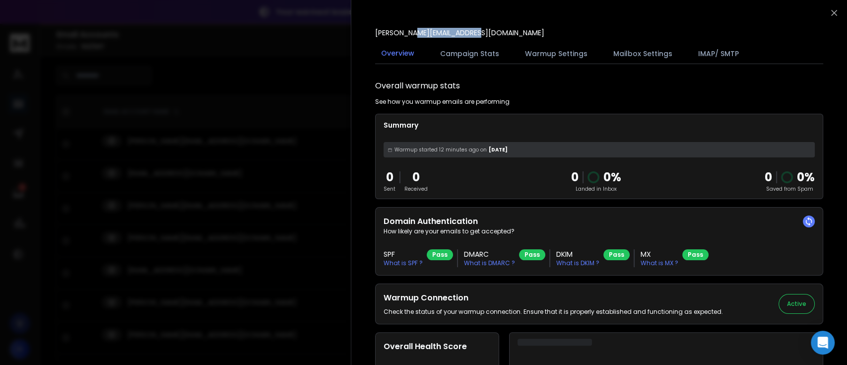
drag, startPoint x: 497, startPoint y: 31, endPoint x: 414, endPoint y: 36, distance: 82.6
click at [414, 36] on div "[PERSON_NAME][EMAIL_ADDRESS][DOMAIN_NAME]" at bounding box center [599, 33] width 448 height 10
click at [266, 76] on div at bounding box center [423, 182] width 847 height 365
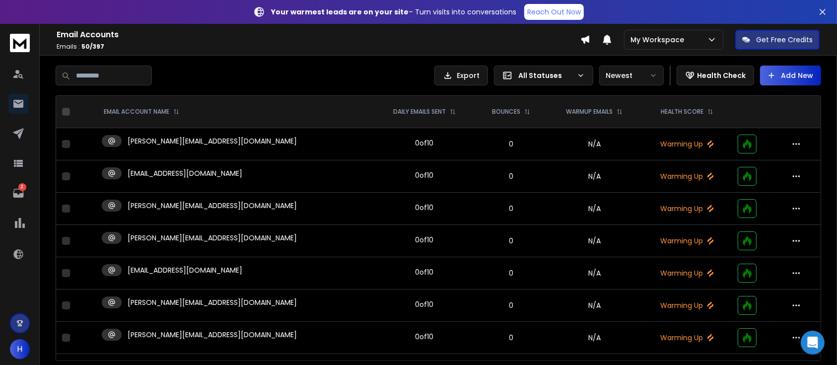
click at [63, 211] on button "button" at bounding box center [66, 208] width 8 height 8
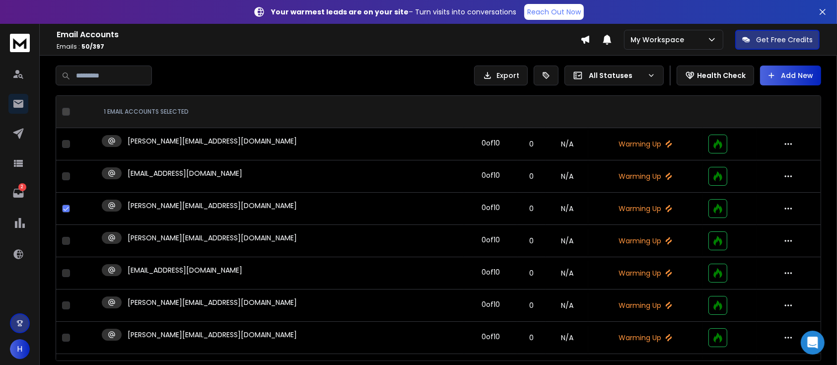
click at [68, 176] on button "button" at bounding box center [66, 176] width 8 height 8
click at [66, 143] on button "button" at bounding box center [66, 144] width 8 height 8
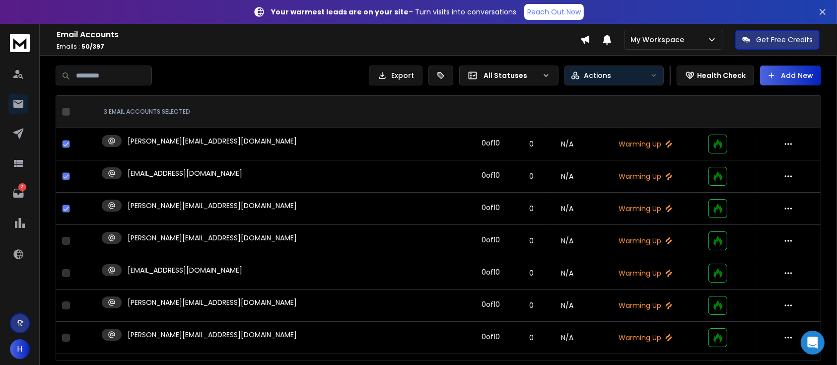
click at [600, 78] on p "Actions" at bounding box center [597, 75] width 27 height 10
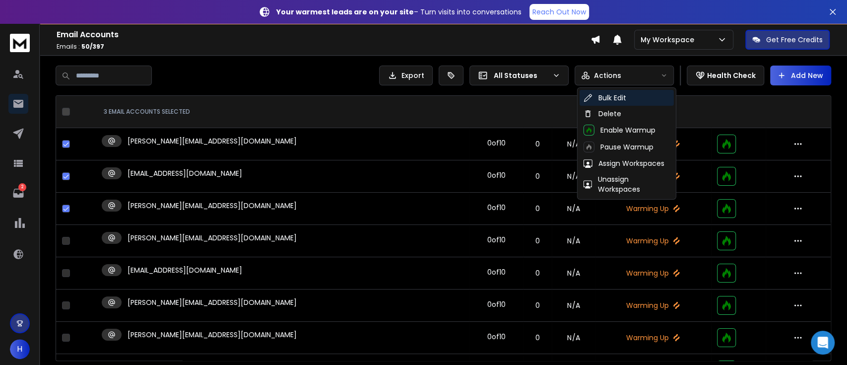
click at [631, 92] on div "Bulk Edit" at bounding box center [627, 98] width 94 height 16
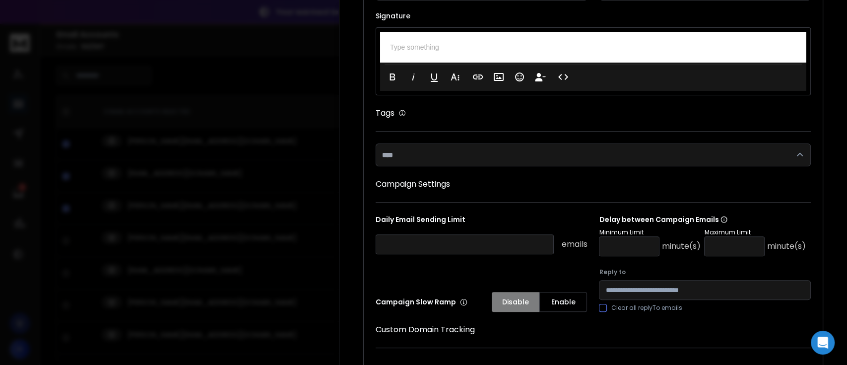
scroll to position [221, 0]
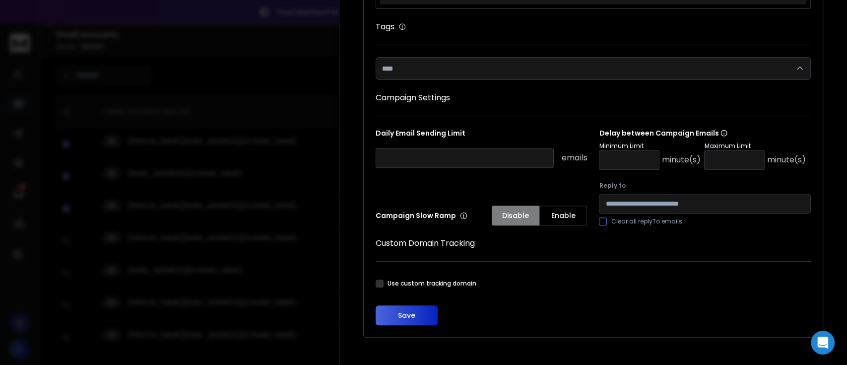
click at [377, 284] on button "Reply to" at bounding box center [380, 283] width 8 height 8
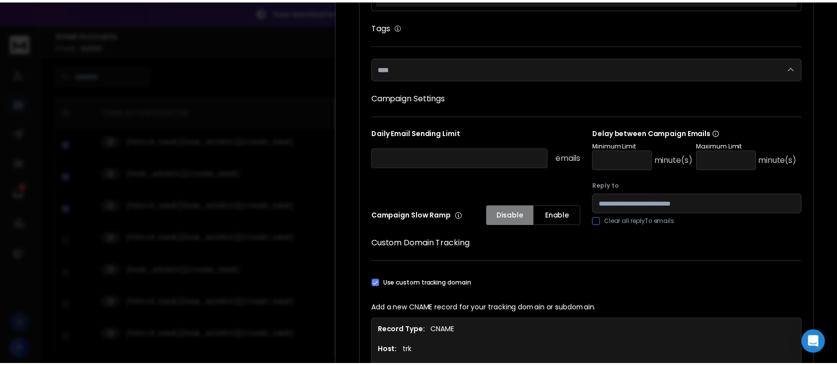
scroll to position [382, 0]
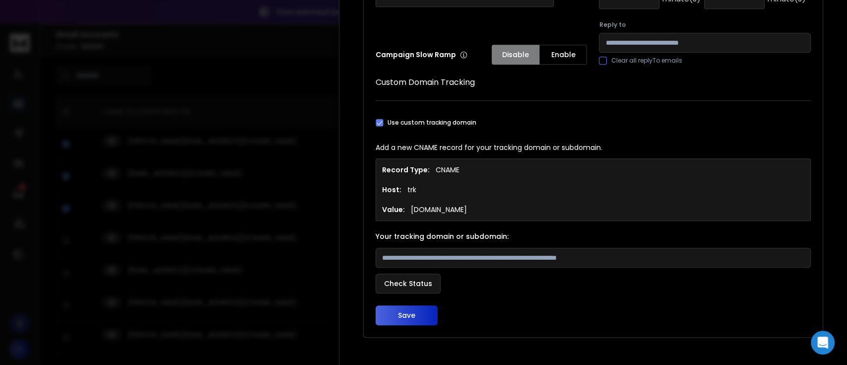
click at [437, 253] on input at bounding box center [593, 258] width 435 height 20
paste input "**********"
click at [374, 262] on div "**********" at bounding box center [593, 4] width 460 height 668
click at [376, 259] on input "**********" at bounding box center [593, 258] width 435 height 20
paste input "****"
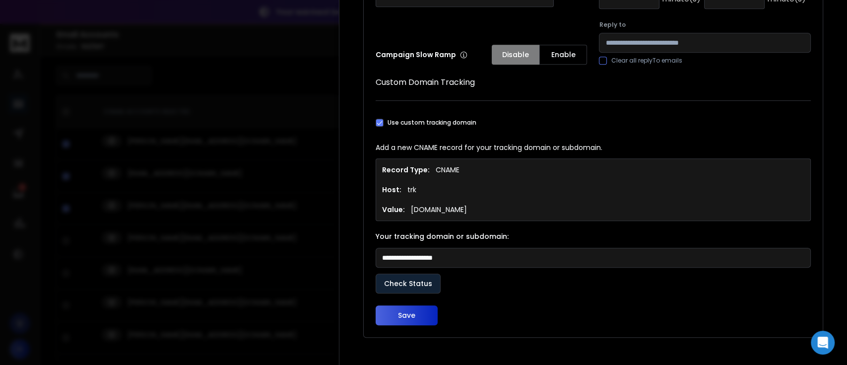
type input "**********"
click at [418, 280] on button "Check Status" at bounding box center [408, 283] width 65 height 20
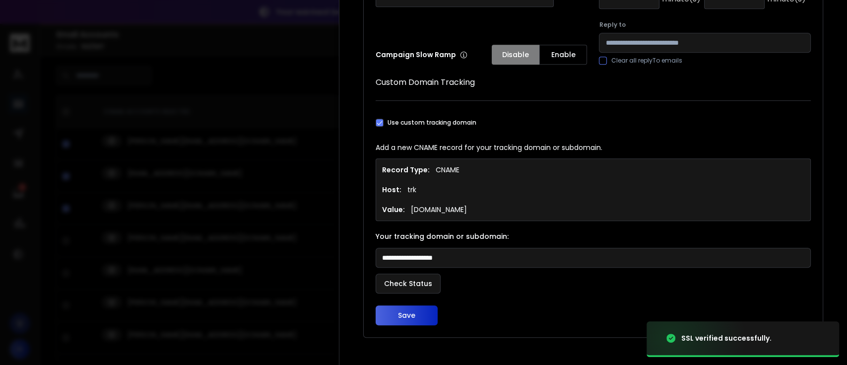
click at [412, 316] on button "Save" at bounding box center [407, 315] width 62 height 20
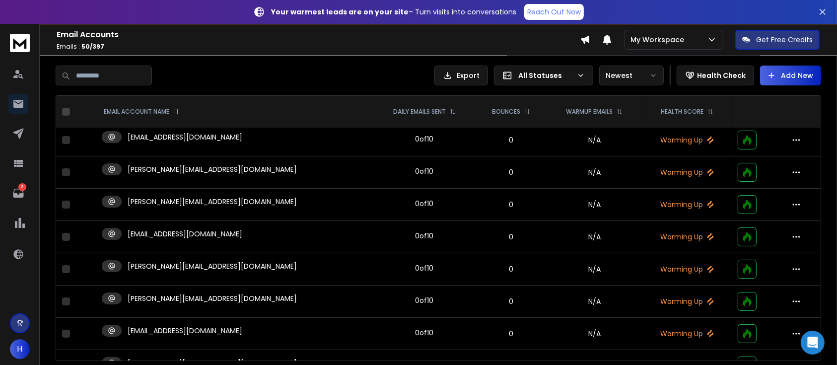
scroll to position [132, 0]
click at [534, 77] on p "All Statuses" at bounding box center [545, 75] width 55 height 10
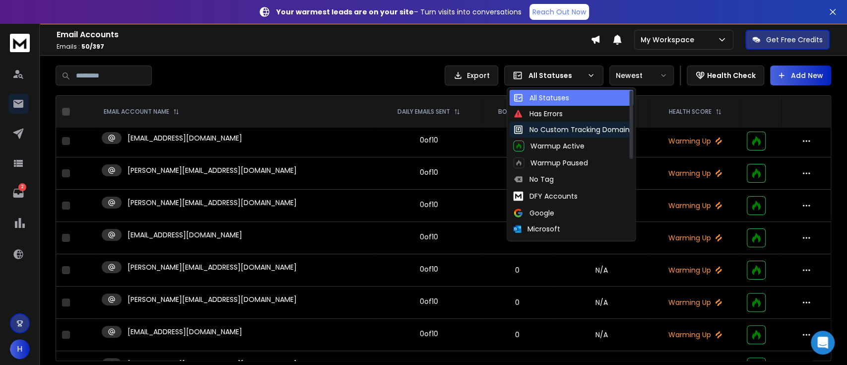
click at [583, 129] on div "No Custom Tracking Domain" at bounding box center [571, 130] width 116 height 10
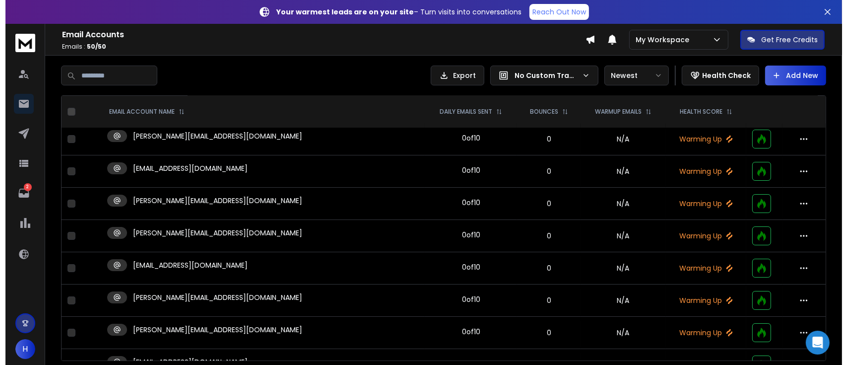
scroll to position [0, 0]
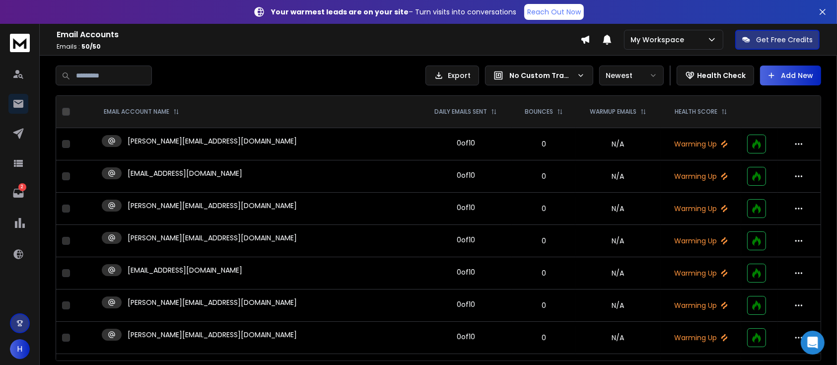
click at [210, 147] on td "[PERSON_NAME][EMAIL_ADDRESS][DOMAIN_NAME]" at bounding box center [258, 144] width 324 height 32
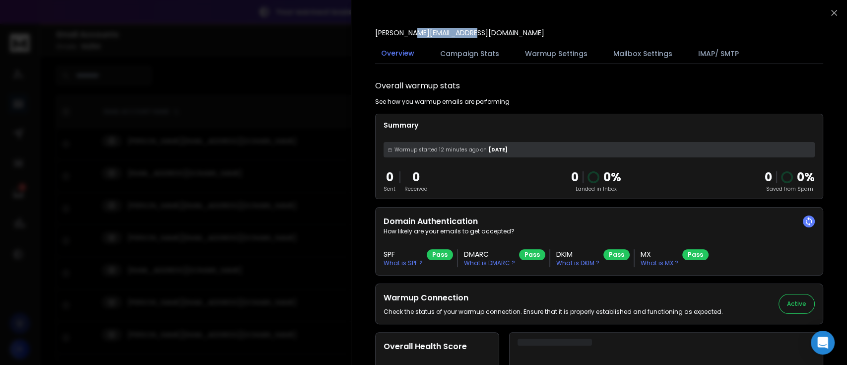
drag, startPoint x: 444, startPoint y: 33, endPoint x: 414, endPoint y: 38, distance: 30.8
click at [244, 136] on div at bounding box center [423, 182] width 847 height 365
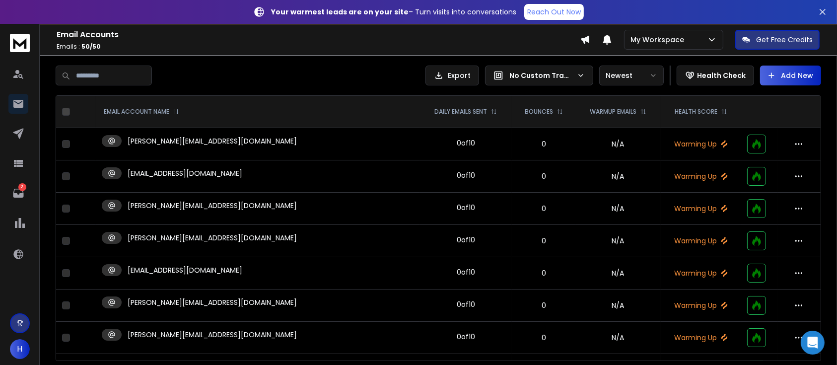
click at [60, 209] on td at bounding box center [76, 209] width 40 height 32
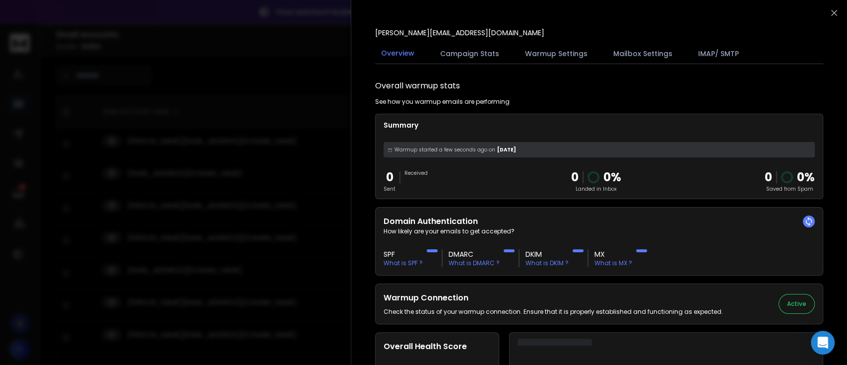
click at [65, 210] on div at bounding box center [423, 182] width 847 height 365
click at [75, 224] on div at bounding box center [423, 182] width 847 height 365
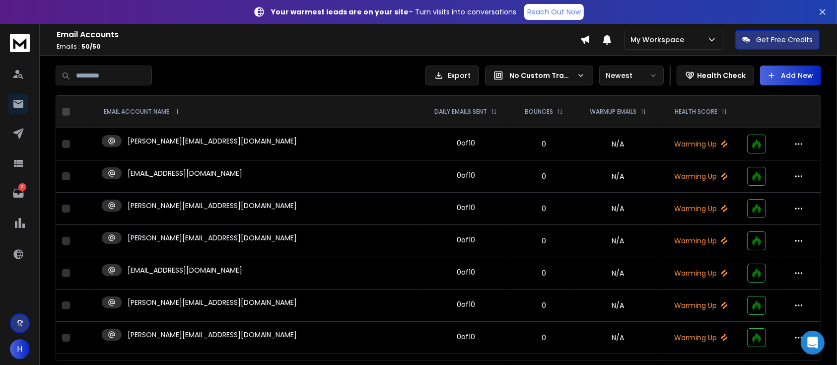
click at [69, 212] on div at bounding box center [79, 208] width 34 height 8
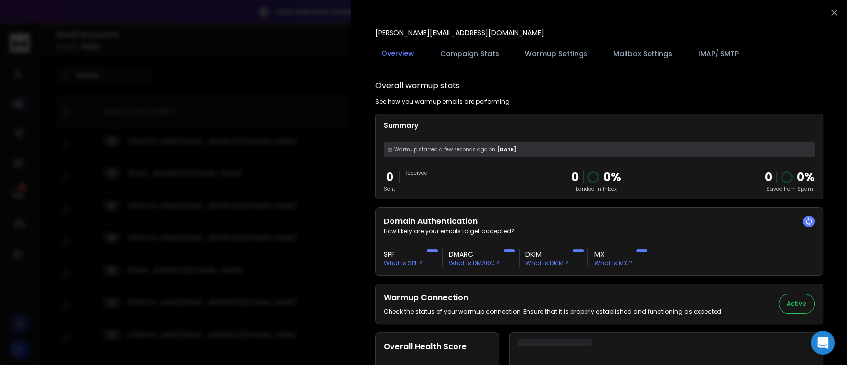
click at [71, 208] on div at bounding box center [423, 182] width 847 height 365
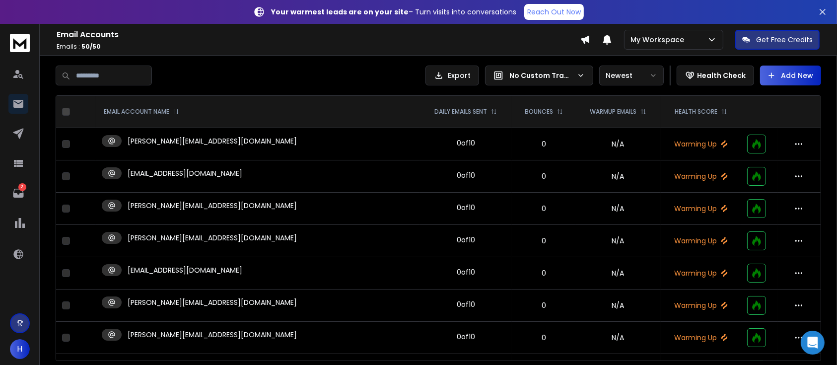
click at [66, 145] on button "button" at bounding box center [66, 144] width 8 height 8
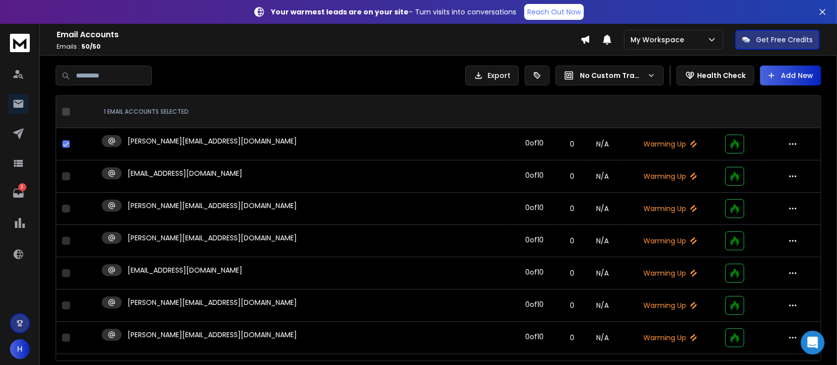
click at [64, 178] on button "button" at bounding box center [66, 176] width 8 height 8
click at [65, 209] on button "button" at bounding box center [66, 208] width 8 height 8
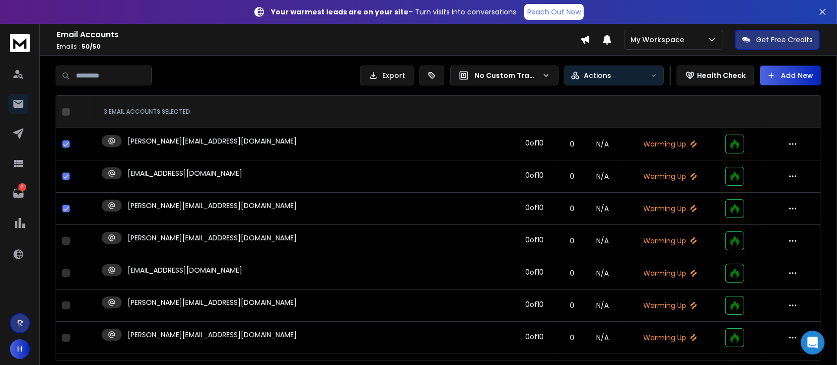
click at [616, 70] on button "Actions" at bounding box center [613, 76] width 99 height 20
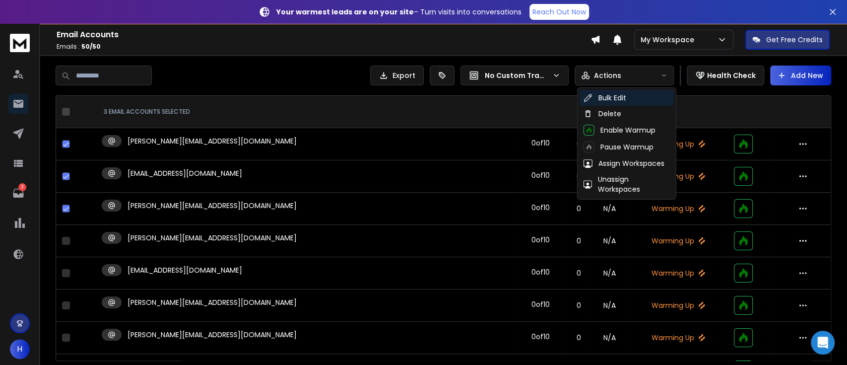
click at [621, 94] on div "Bulk Edit" at bounding box center [605, 98] width 43 height 10
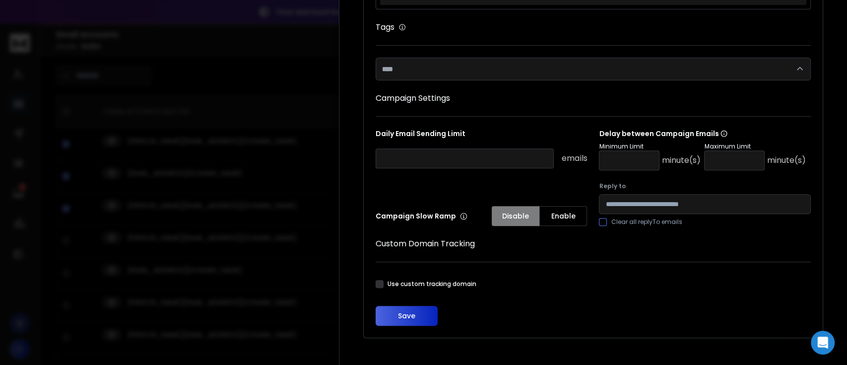
scroll to position [221, 0]
click at [383, 284] on button "Reply to" at bounding box center [380, 283] width 8 height 8
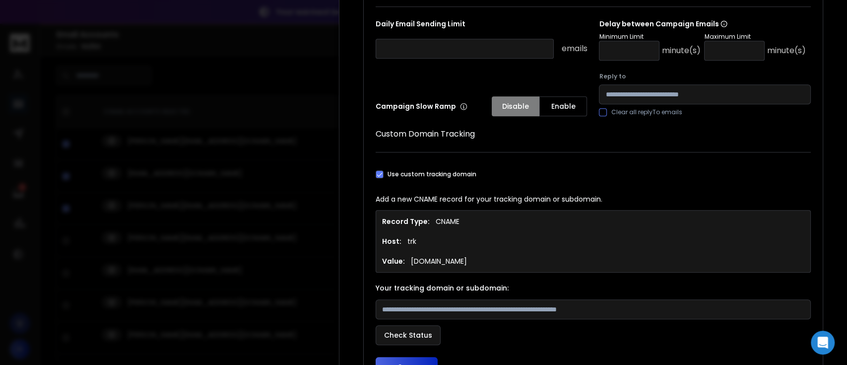
scroll to position [382, 0]
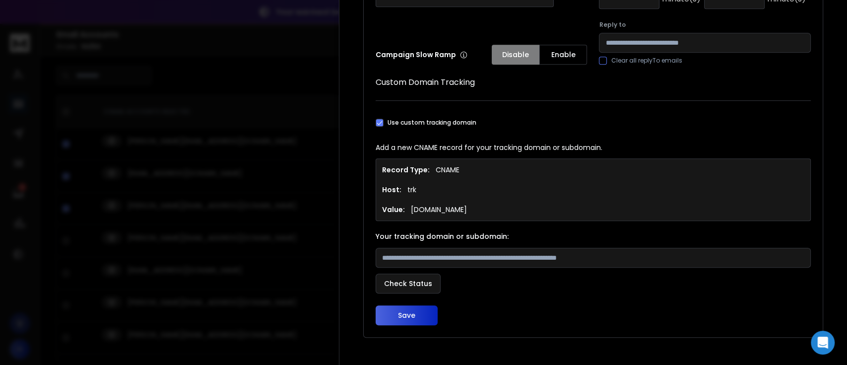
click at [440, 261] on input at bounding box center [593, 258] width 435 height 20
paste input "**********"
click at [378, 259] on input "**********" at bounding box center [593, 258] width 435 height 20
paste input "****"
type input "**********"
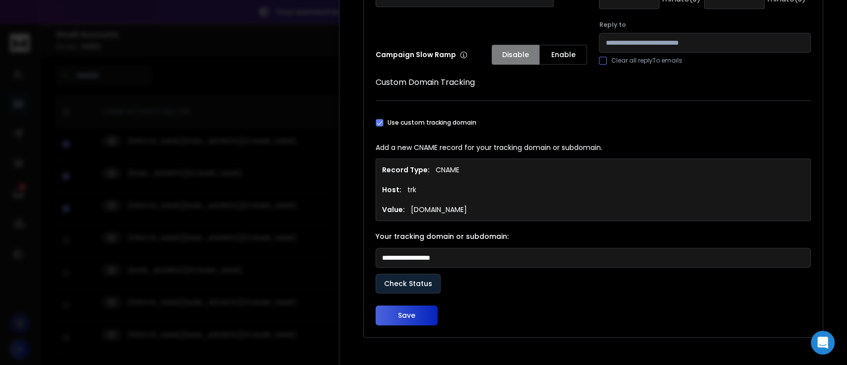
click at [400, 284] on button "Check Status" at bounding box center [408, 283] width 65 height 20
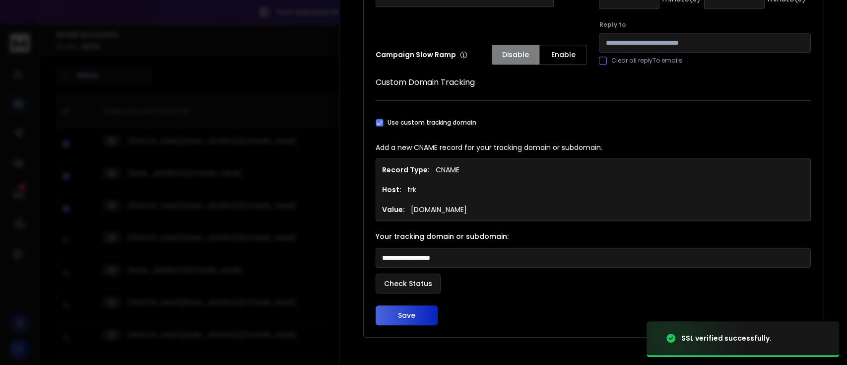
click at [404, 319] on button "Save" at bounding box center [407, 315] width 62 height 20
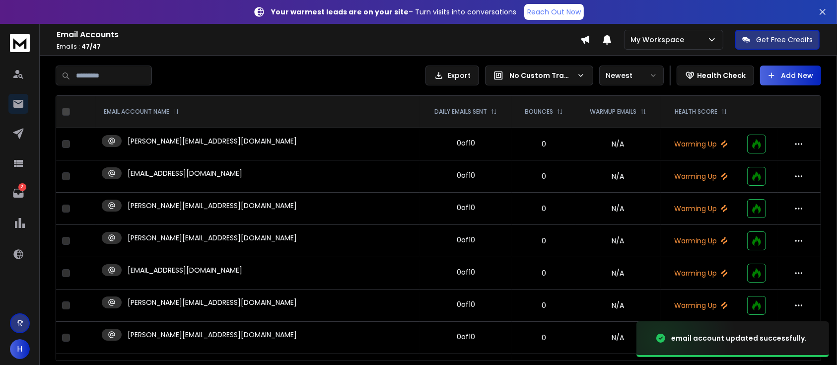
click at [229, 145] on div "[PERSON_NAME][EMAIL_ADDRESS][DOMAIN_NAME]" at bounding box center [258, 141] width 312 height 12
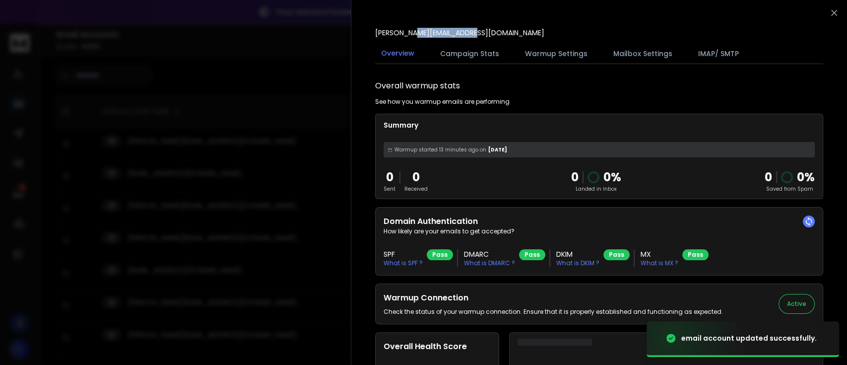
drag, startPoint x: 492, startPoint y: 32, endPoint x: 412, endPoint y: 36, distance: 80.0
click at [412, 36] on div "[PERSON_NAME][EMAIL_ADDRESS][DOMAIN_NAME]" at bounding box center [599, 33] width 448 height 10
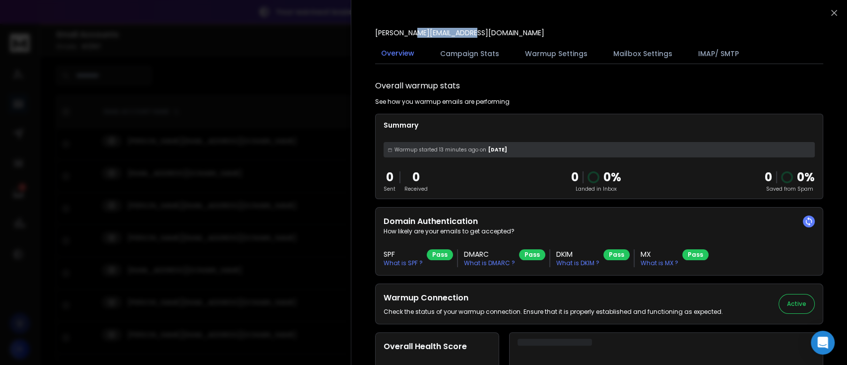
click at [202, 64] on div at bounding box center [423, 182] width 847 height 365
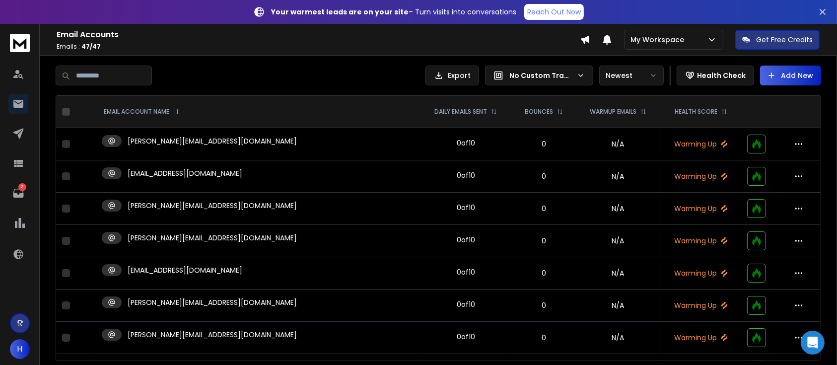
click at [66, 209] on button "button" at bounding box center [66, 208] width 8 height 8
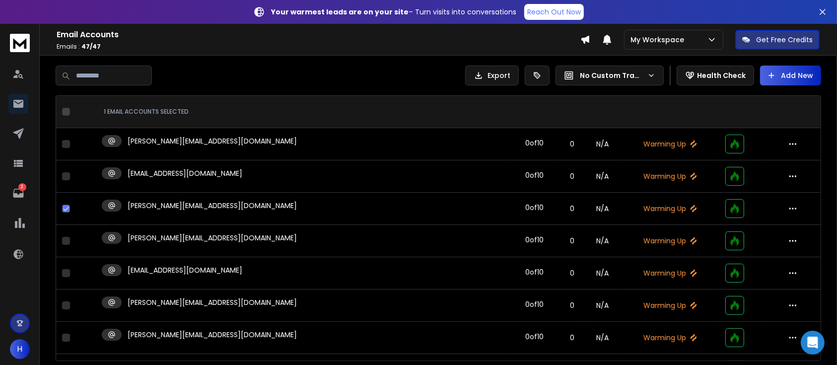
click at [66, 179] on button "button" at bounding box center [66, 176] width 8 height 8
click at [65, 145] on button "button" at bounding box center [66, 144] width 8 height 8
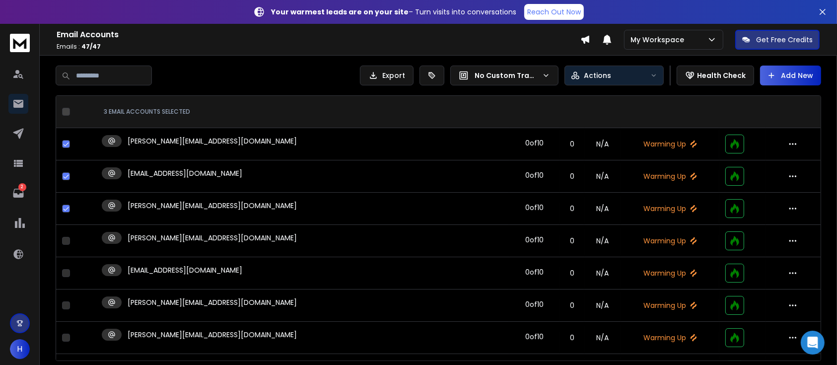
click at [606, 69] on button "Actions" at bounding box center [613, 76] width 99 height 20
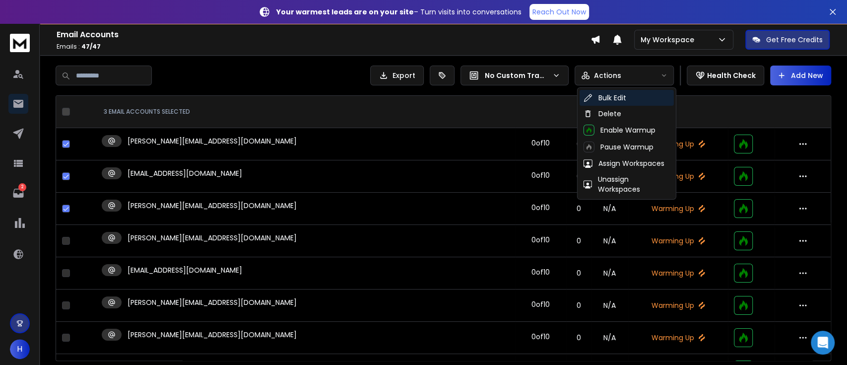
click at [630, 92] on div "Bulk Edit" at bounding box center [627, 98] width 94 height 16
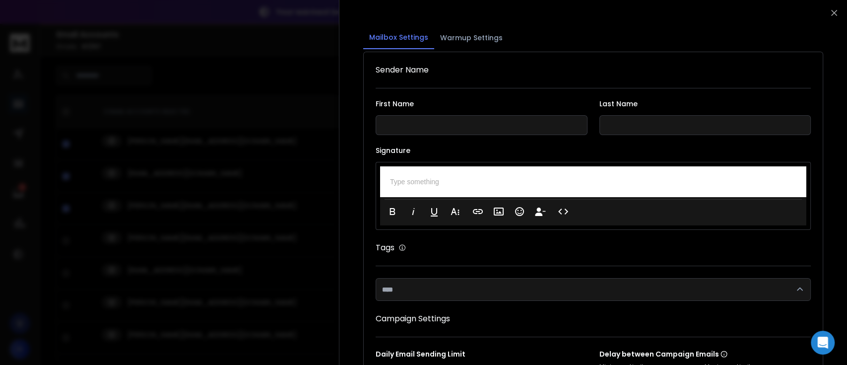
scroll to position [221, 0]
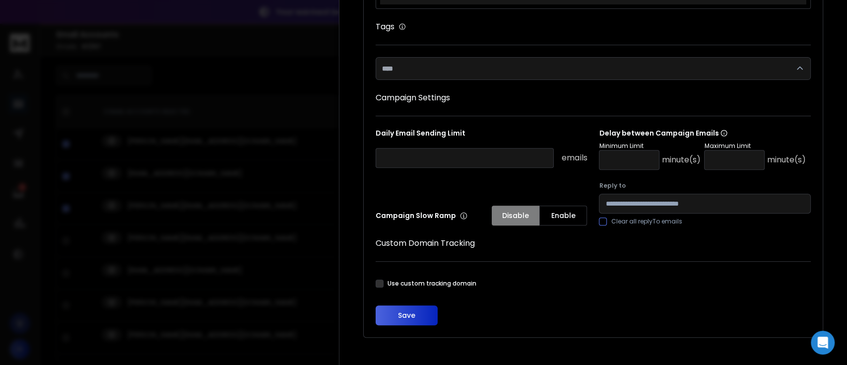
click at [383, 280] on div "Use custom tracking domain" at bounding box center [426, 283] width 101 height 8
click at [384, 281] on div "Use custom tracking domain" at bounding box center [426, 283] width 101 height 8
click at [373, 285] on div "Sender Name First Name Last Name Signature Type something Clear Formatting Font…" at bounding box center [593, 84] width 460 height 507
click at [379, 286] on button "Reply to" at bounding box center [380, 283] width 8 height 8
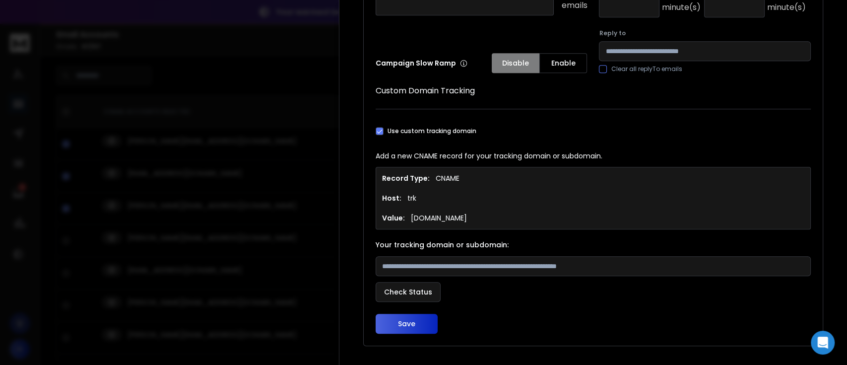
scroll to position [382, 0]
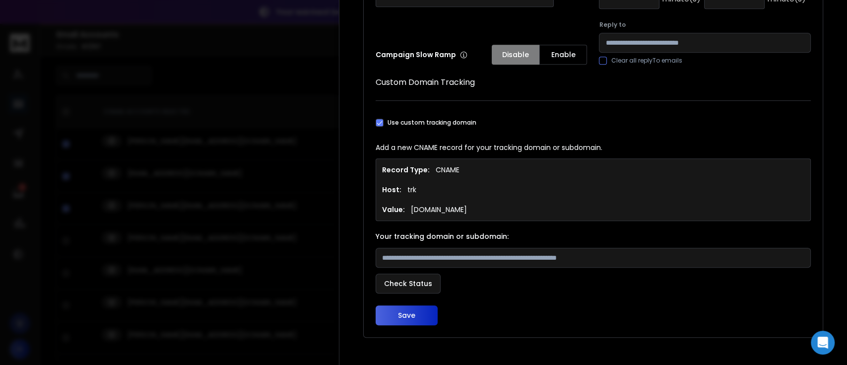
click at [417, 258] on input at bounding box center [593, 258] width 435 height 20
paste input "**********"
drag, startPoint x: 378, startPoint y: 257, endPoint x: 391, endPoint y: 252, distance: 13.7
click at [378, 257] on input "**********" at bounding box center [593, 258] width 435 height 20
paste input "****"
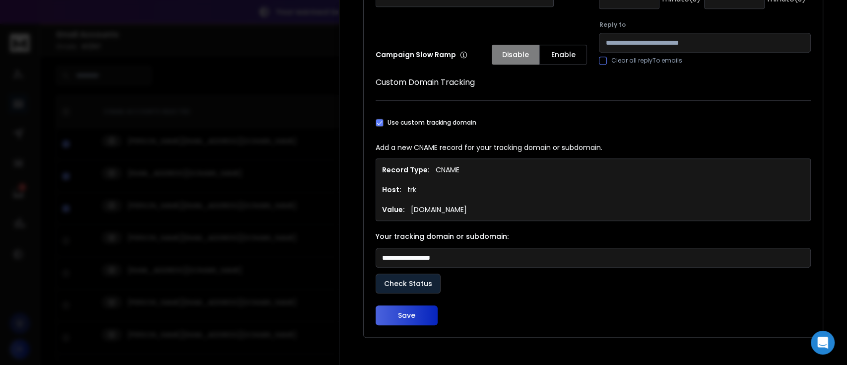
type input "**********"
click at [409, 284] on button "Check Status" at bounding box center [408, 283] width 65 height 20
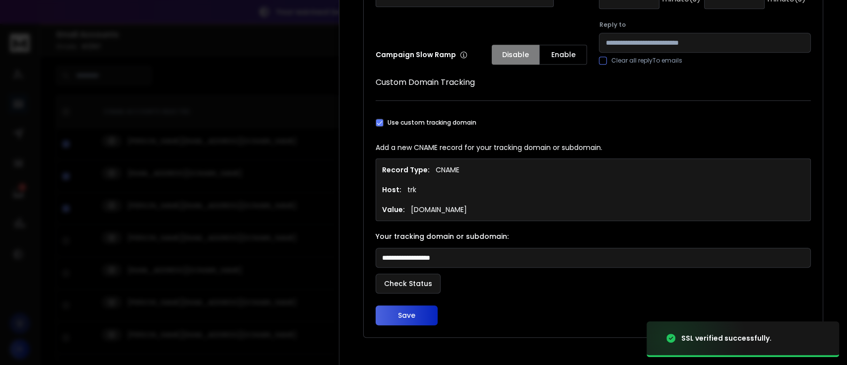
click at [415, 316] on button "Save" at bounding box center [407, 315] width 62 height 20
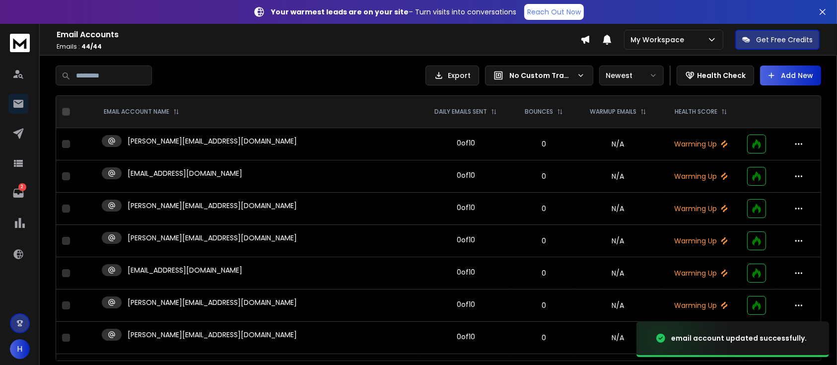
click at [224, 142] on div "[PERSON_NAME][EMAIL_ADDRESS][DOMAIN_NAME]" at bounding box center [258, 141] width 312 height 12
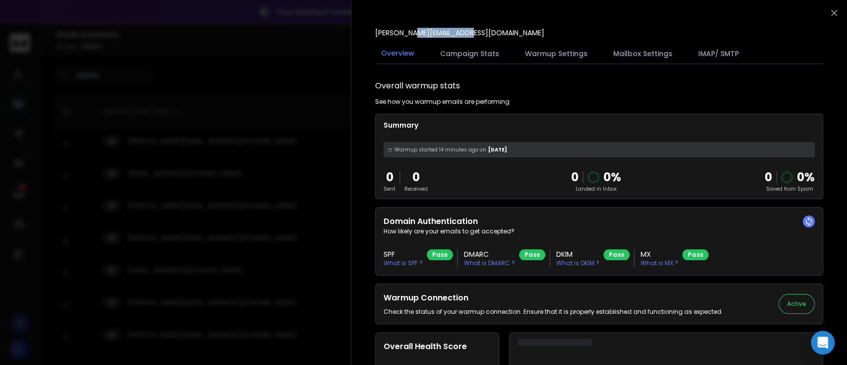
drag, startPoint x: 478, startPoint y: 30, endPoint x: 413, endPoint y: 38, distance: 65.5
click at [189, 80] on div at bounding box center [423, 182] width 847 height 365
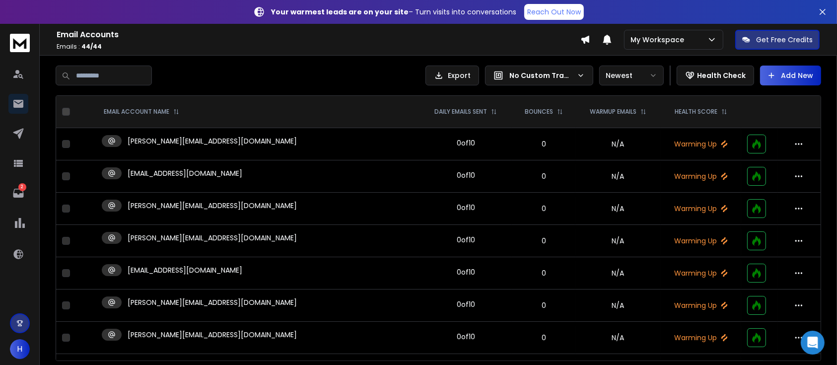
click at [65, 212] on button "button" at bounding box center [66, 208] width 8 height 8
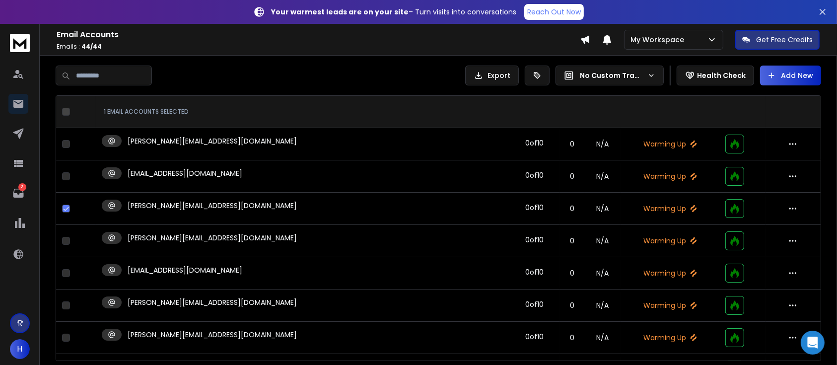
click at [66, 179] on button "button" at bounding box center [66, 176] width 8 height 8
drag, startPoint x: 69, startPoint y: 145, endPoint x: 75, endPoint y: 145, distance: 6.0
click at [69, 145] on button "button" at bounding box center [66, 144] width 8 height 8
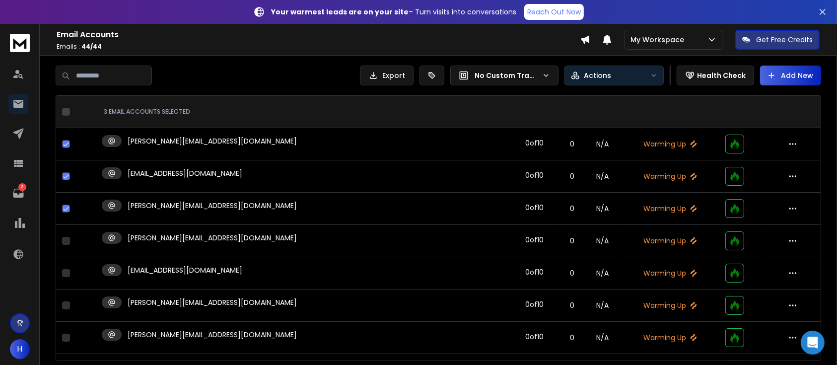
click at [610, 80] on button "Actions" at bounding box center [613, 76] width 99 height 20
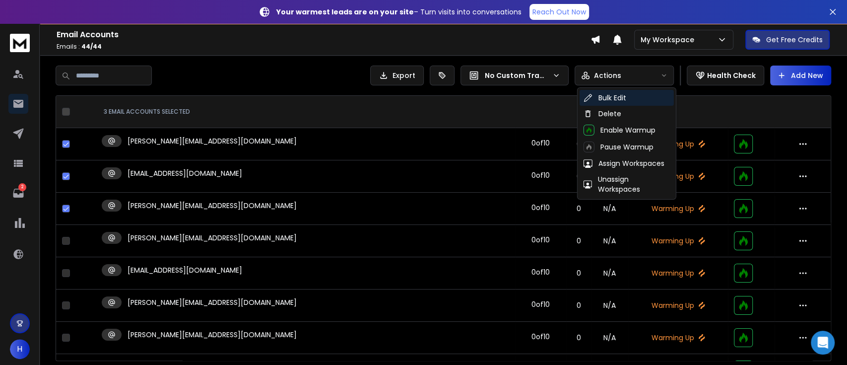
click at [615, 97] on div "Bulk Edit" at bounding box center [605, 98] width 43 height 10
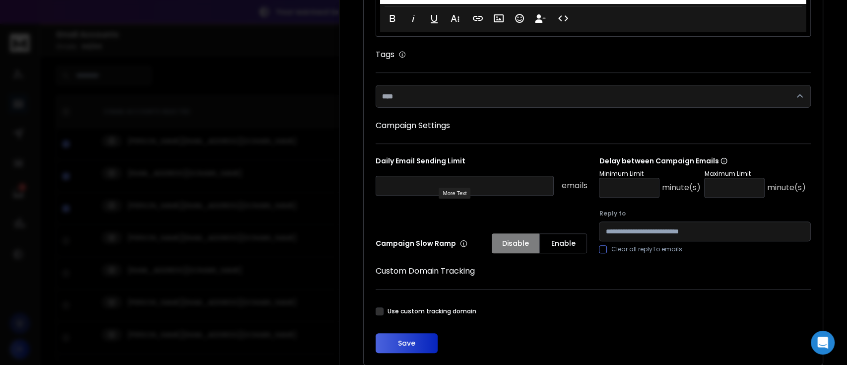
scroll to position [221, 0]
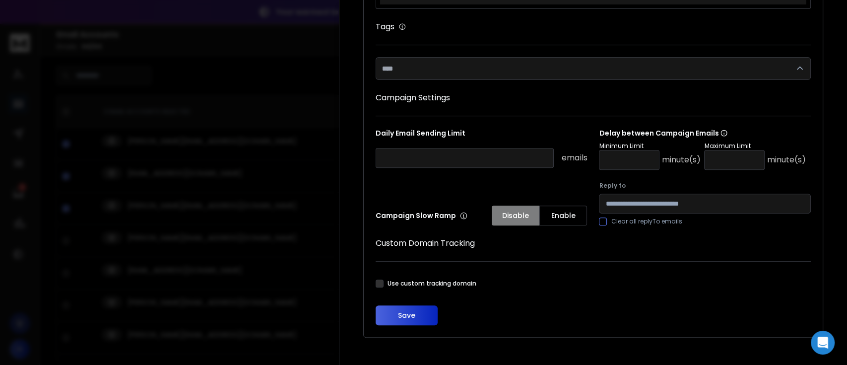
click at [378, 286] on button "Reply to" at bounding box center [380, 283] width 8 height 8
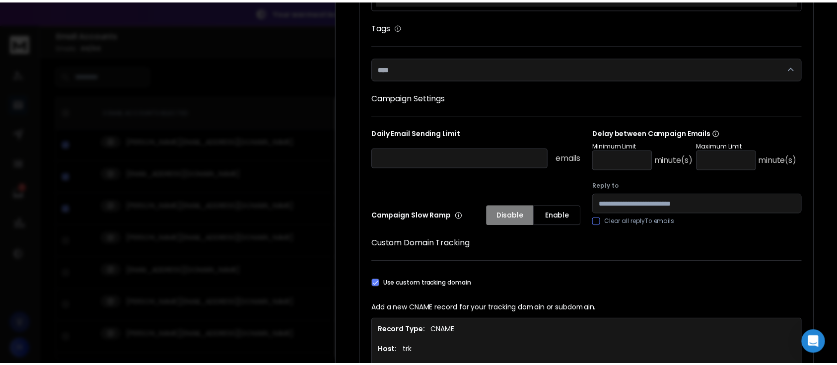
scroll to position [382, 0]
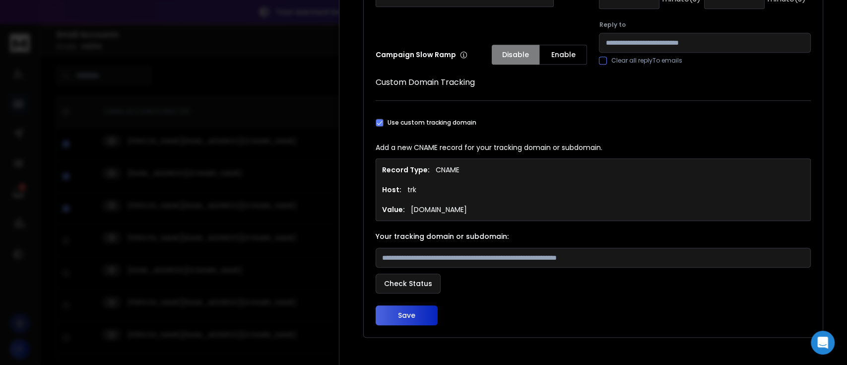
click at [469, 260] on input at bounding box center [593, 258] width 435 height 20
paste input "**********"
click at [379, 259] on input "**********" at bounding box center [593, 258] width 435 height 20
paste input "****"
type input "**********"
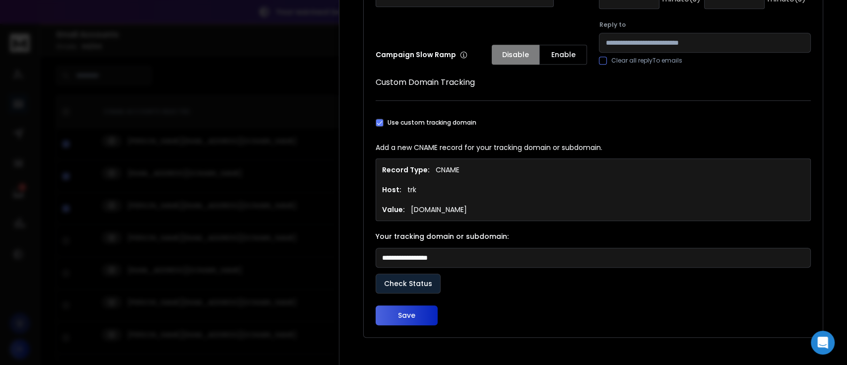
click at [405, 284] on button "Check Status" at bounding box center [408, 283] width 65 height 20
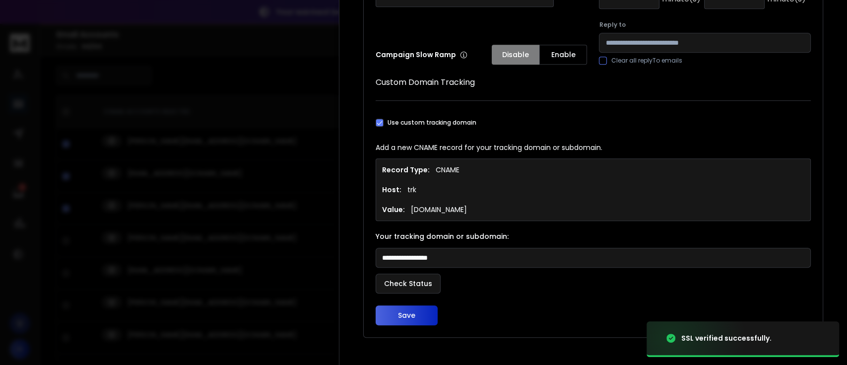
click at [408, 320] on button "Save" at bounding box center [407, 315] width 62 height 20
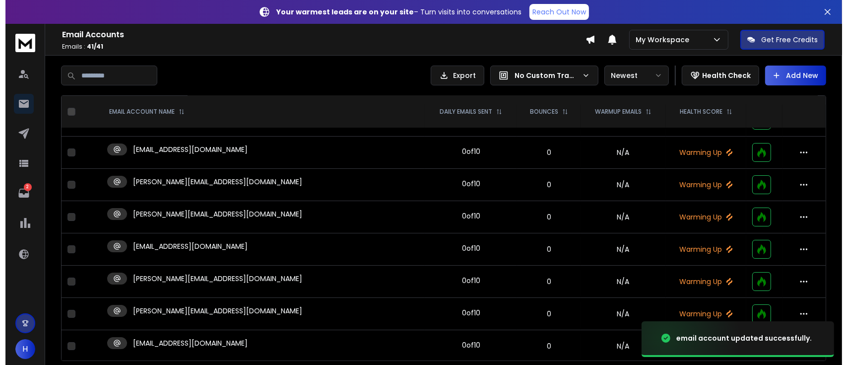
scroll to position [0, 0]
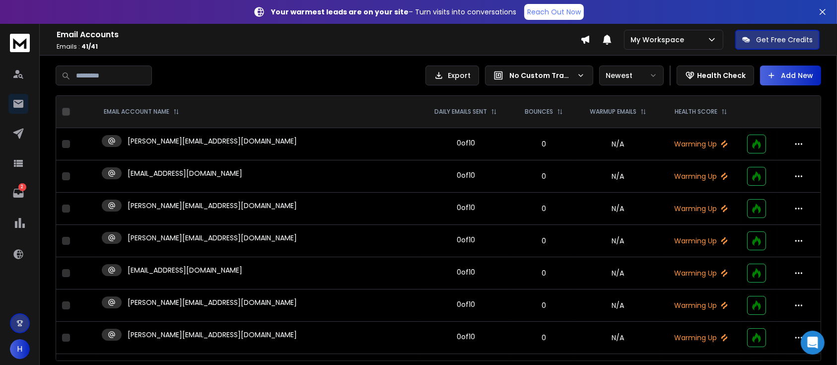
click at [208, 146] on div "[PERSON_NAME][EMAIL_ADDRESS][DOMAIN_NAME]" at bounding box center [199, 141] width 195 height 12
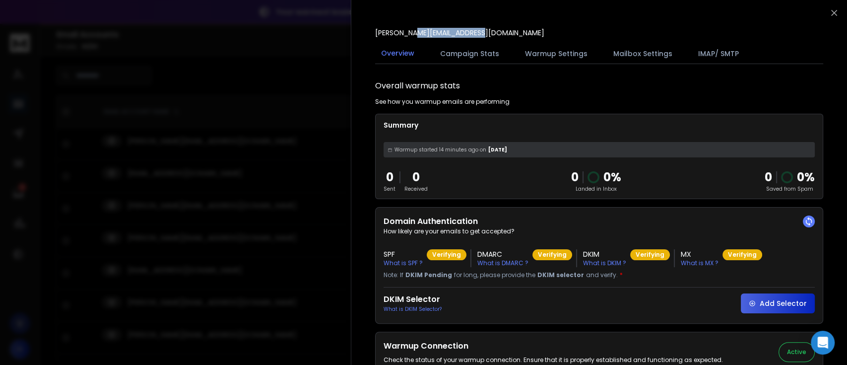
drag, startPoint x: 508, startPoint y: 34, endPoint x: 413, endPoint y: 38, distance: 94.9
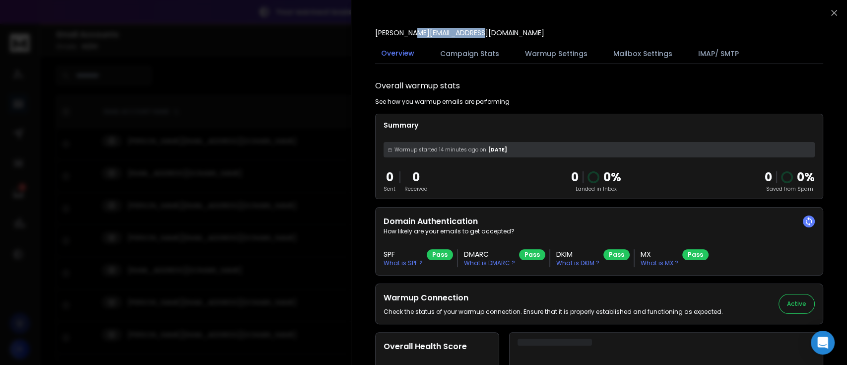
click at [289, 174] on div at bounding box center [423, 182] width 847 height 365
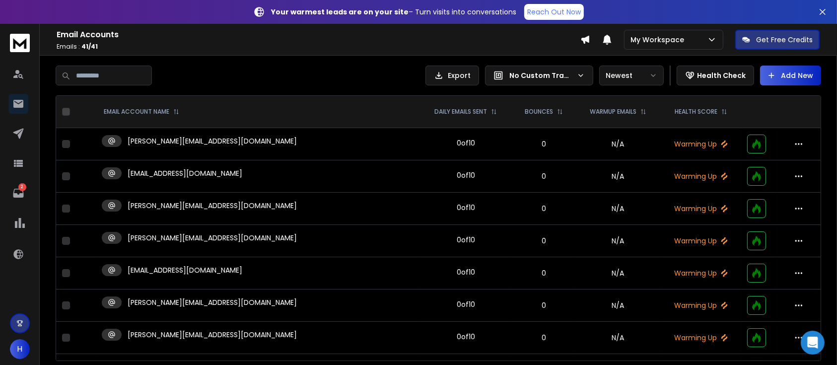
click at [65, 208] on button "button" at bounding box center [66, 208] width 8 height 8
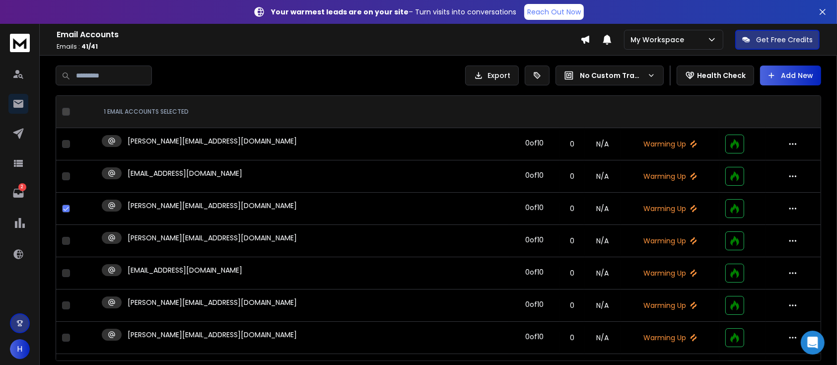
click at [68, 174] on button "button" at bounding box center [66, 176] width 8 height 8
drag, startPoint x: 66, startPoint y: 145, endPoint x: 122, endPoint y: 145, distance: 56.1
click at [67, 145] on button "button" at bounding box center [66, 144] width 8 height 8
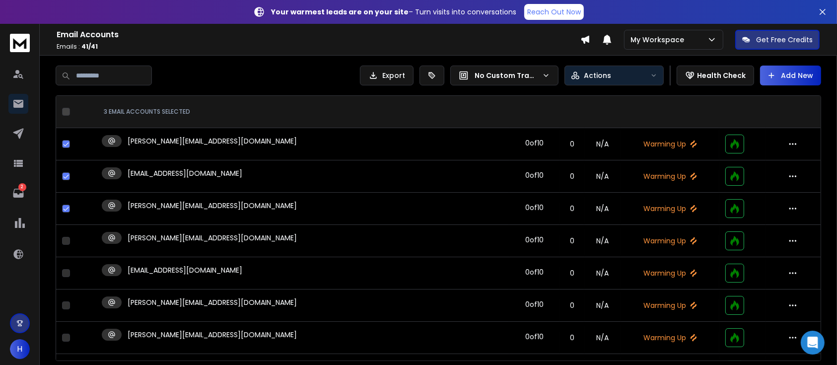
drag, startPoint x: 616, startPoint y: 73, endPoint x: 623, endPoint y: 78, distance: 8.5
click at [616, 73] on div "Actions" at bounding box center [608, 75] width 75 height 10
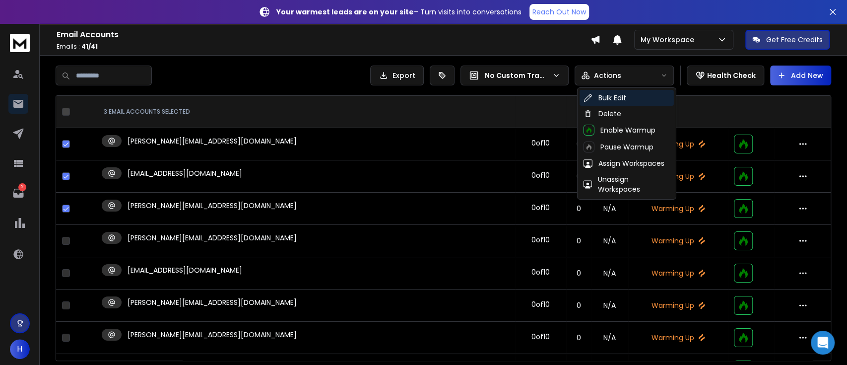
click at [629, 93] on div "Bulk Edit" at bounding box center [627, 98] width 94 height 16
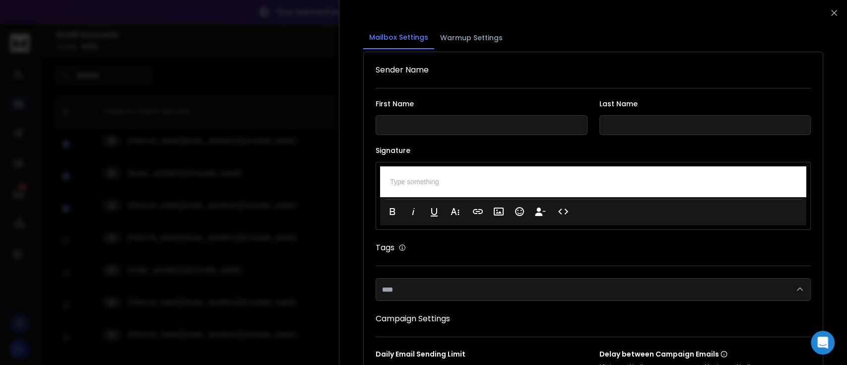
scroll to position [221, 0]
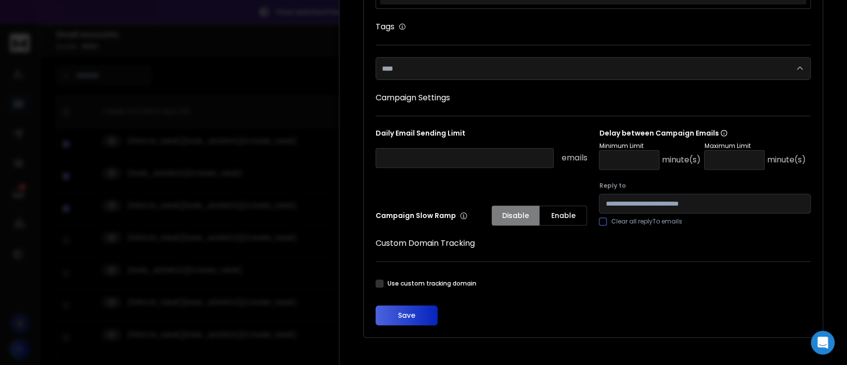
click at [381, 283] on button "Reply to" at bounding box center [380, 283] width 8 height 8
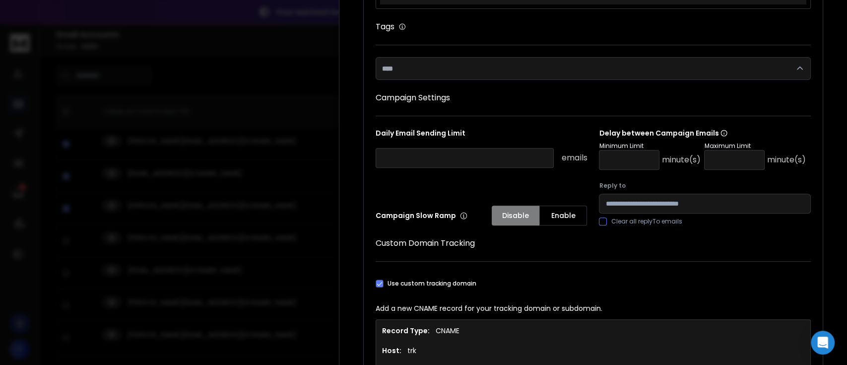
scroll to position [382, 0]
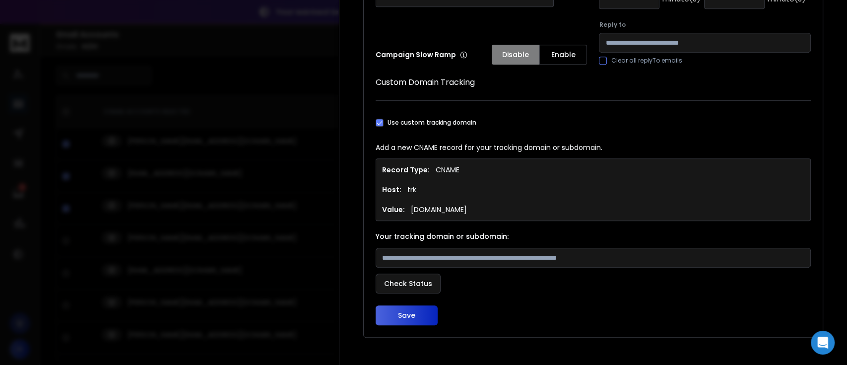
click at [468, 256] on input at bounding box center [593, 258] width 435 height 20
paste input "**********"
click at [378, 259] on input "**********" at bounding box center [593, 258] width 435 height 20
paste input "****"
type input "**********"
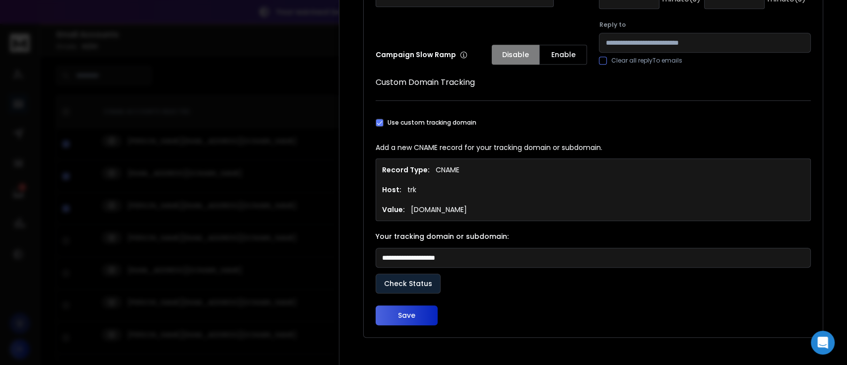
click at [408, 285] on button "Check Status" at bounding box center [408, 283] width 65 height 20
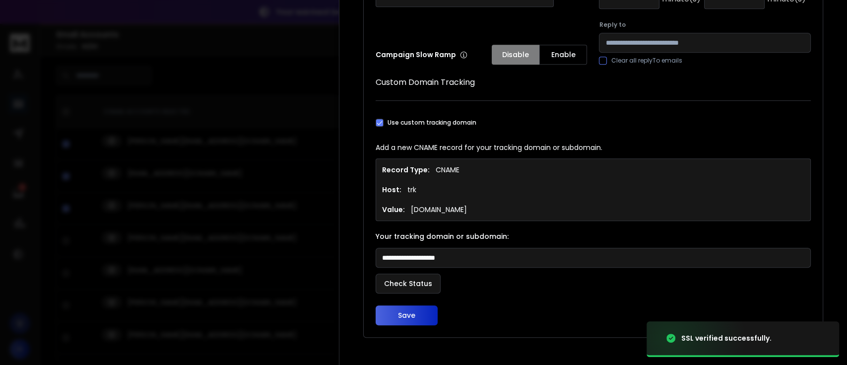
click at [398, 318] on button "Save" at bounding box center [407, 315] width 62 height 20
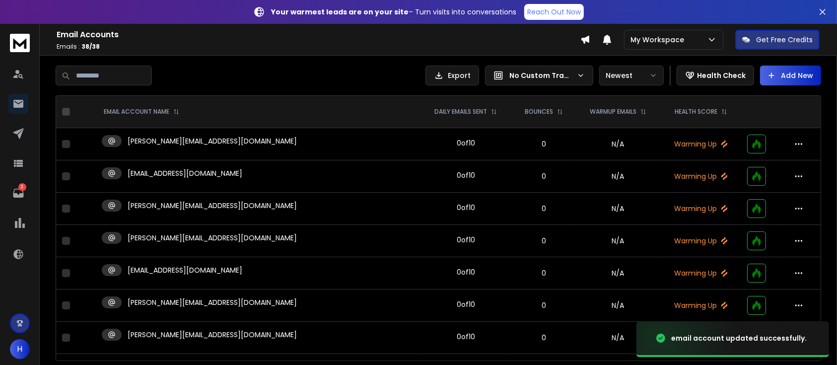
click at [208, 142] on p "[PERSON_NAME][EMAIL_ADDRESS][DOMAIN_NAME]" at bounding box center [212, 141] width 169 height 10
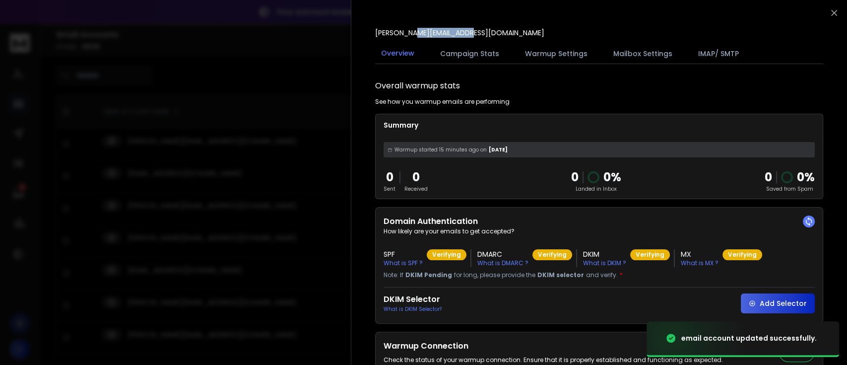
drag, startPoint x: 510, startPoint y: 32, endPoint x: 414, endPoint y: 36, distance: 95.4
click at [414, 36] on div "[PERSON_NAME][EMAIL_ADDRESS][DOMAIN_NAME]" at bounding box center [599, 33] width 448 height 10
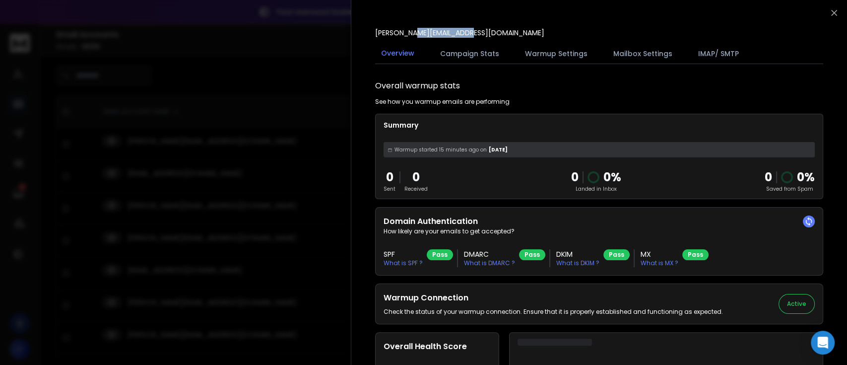
click at [268, 105] on div at bounding box center [423, 182] width 847 height 365
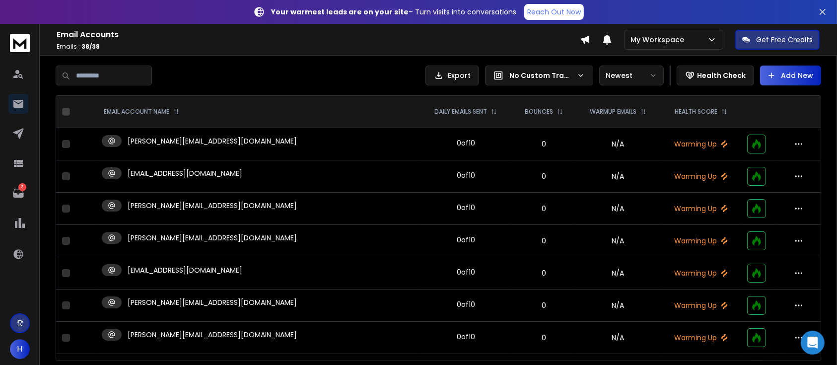
click at [64, 210] on button "button" at bounding box center [66, 208] width 8 height 8
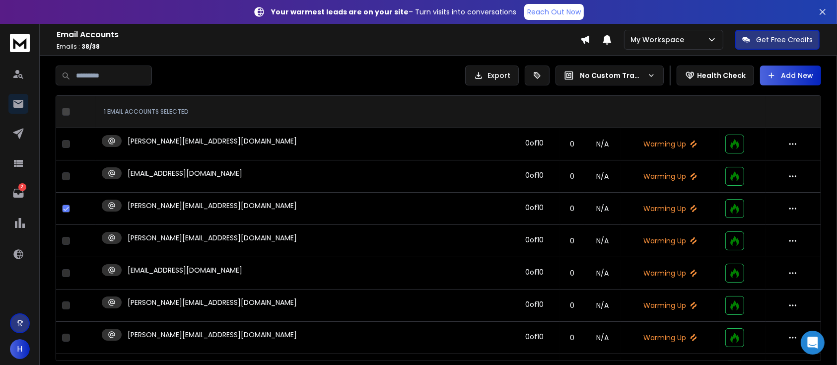
click at [65, 178] on button "button" at bounding box center [66, 176] width 8 height 8
drag, startPoint x: 68, startPoint y: 145, endPoint x: 221, endPoint y: 144, distance: 153.4
click at [68, 145] on button "button" at bounding box center [66, 144] width 8 height 8
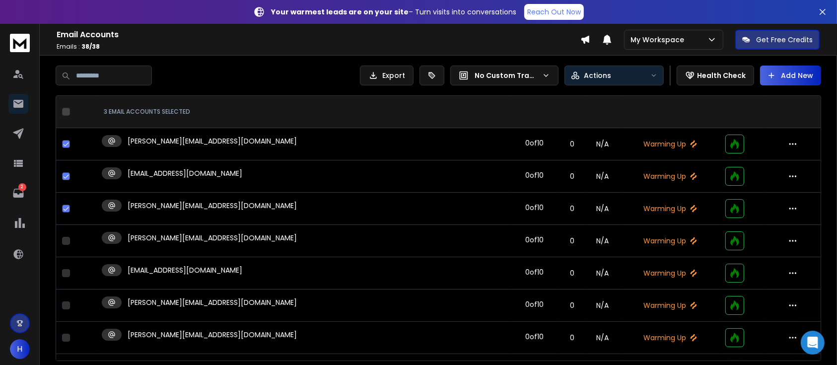
drag, startPoint x: 607, startPoint y: 77, endPoint x: 616, endPoint y: 80, distance: 9.6
click at [608, 76] on p "Actions" at bounding box center [597, 75] width 27 height 10
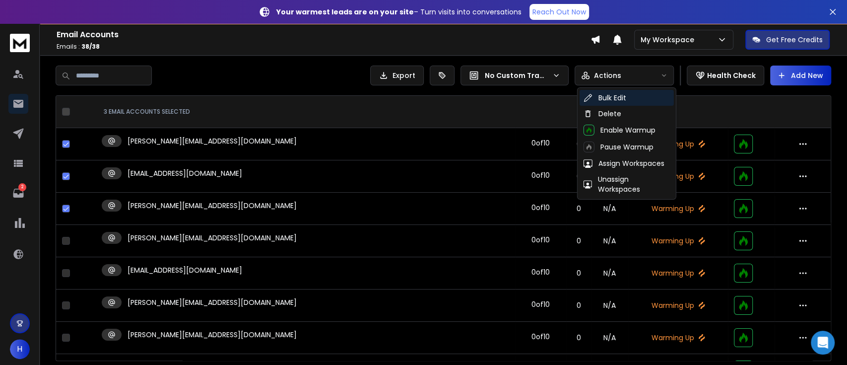
drag, startPoint x: 637, startPoint y: 102, endPoint x: 620, endPoint y: 103, distance: 16.9
click at [637, 101] on div "Bulk Edit" at bounding box center [627, 98] width 94 height 16
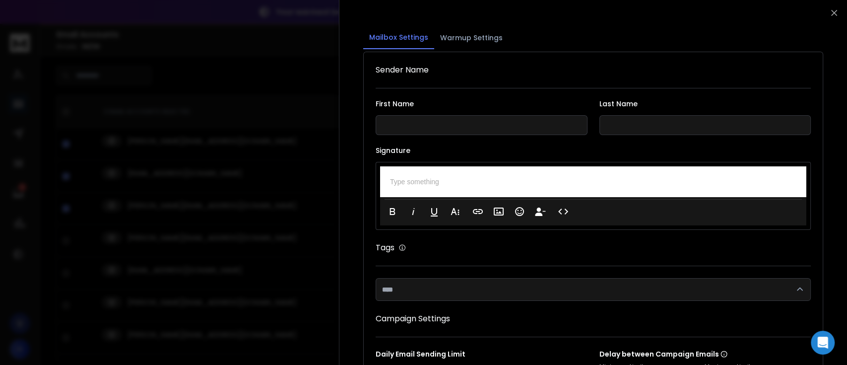
scroll to position [221, 0]
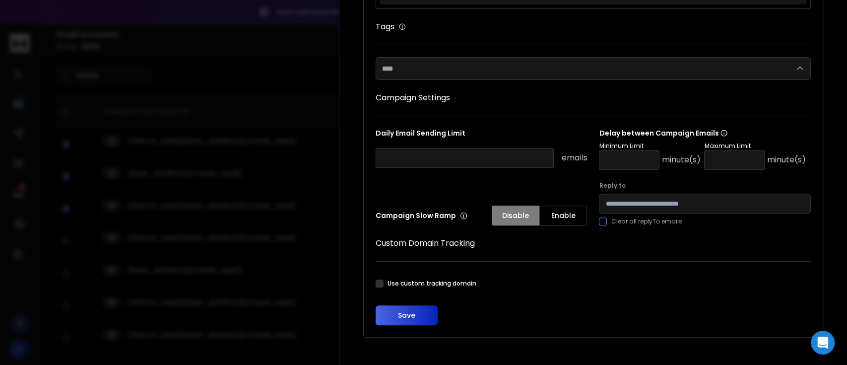
click at [382, 284] on button "Reply to" at bounding box center [380, 283] width 8 height 8
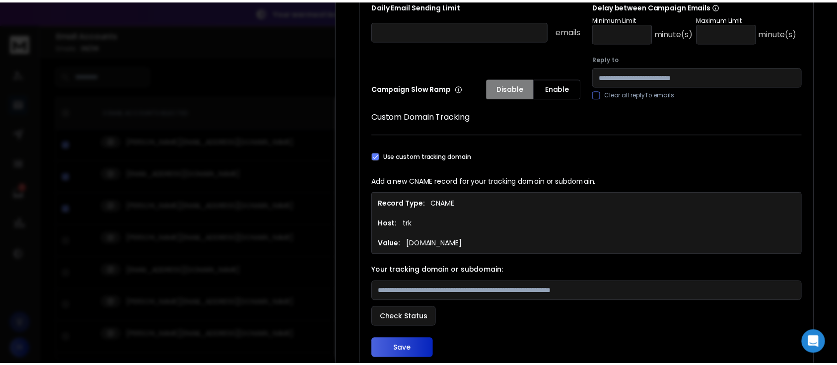
scroll to position [382, 0]
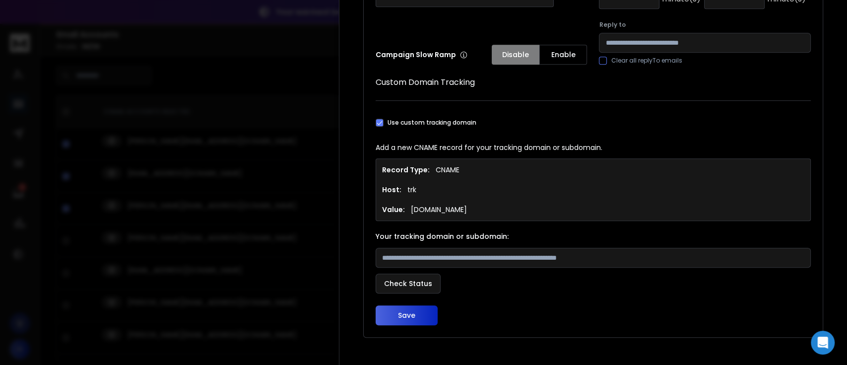
click at [429, 263] on input at bounding box center [593, 258] width 435 height 20
paste input "**********"
click at [375, 257] on div "**********" at bounding box center [593, 4] width 460 height 668
click at [377, 259] on input "**********" at bounding box center [593, 258] width 435 height 20
paste input "****"
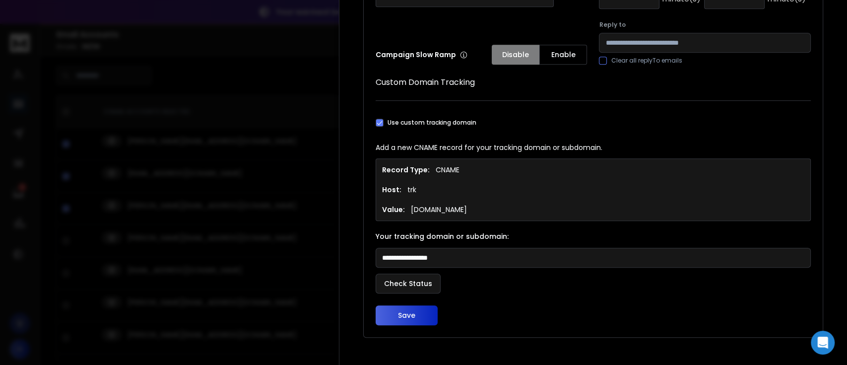
type input "**********"
click at [423, 282] on button "Check Status" at bounding box center [408, 283] width 65 height 20
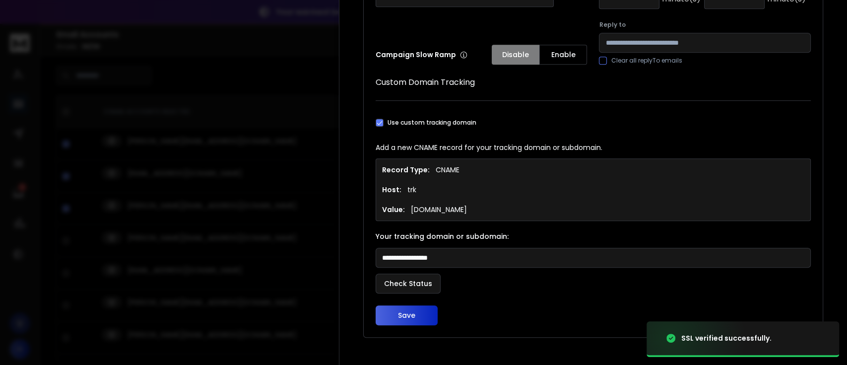
click at [411, 315] on button "Save" at bounding box center [407, 315] width 62 height 20
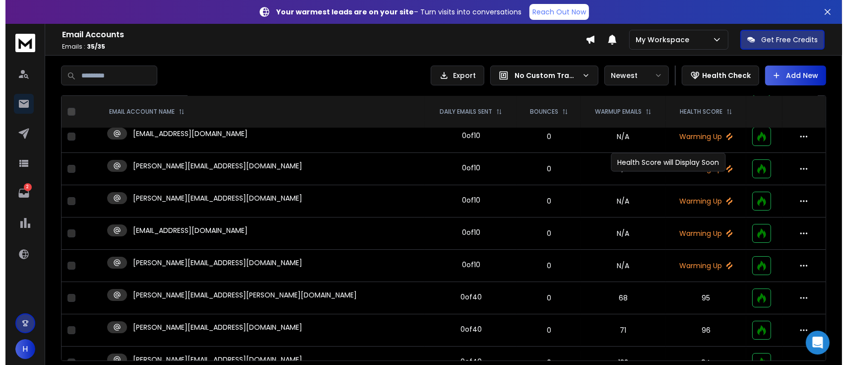
scroll to position [0, 0]
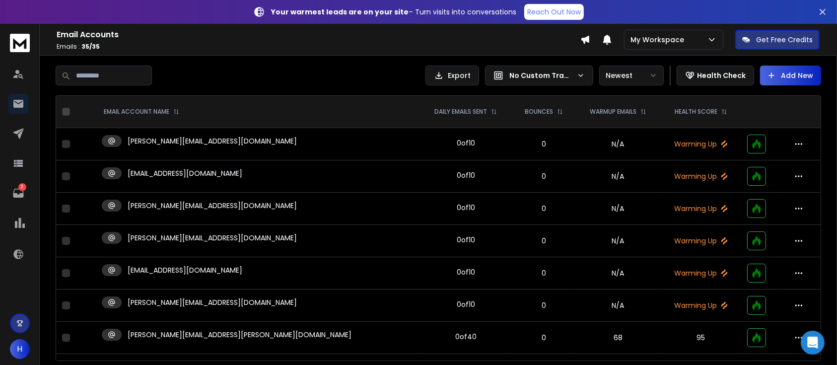
click at [219, 137] on p "[PERSON_NAME][EMAIL_ADDRESS][DOMAIN_NAME]" at bounding box center [212, 141] width 169 height 10
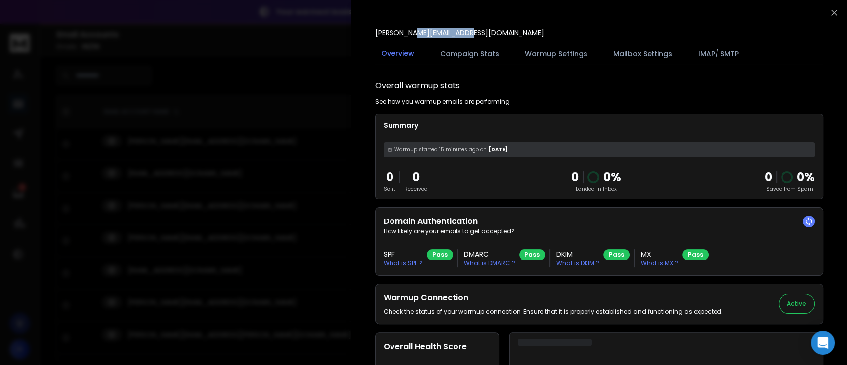
drag, startPoint x: 474, startPoint y: 30, endPoint x: 413, endPoint y: 40, distance: 61.3
click at [278, 106] on div at bounding box center [423, 182] width 847 height 365
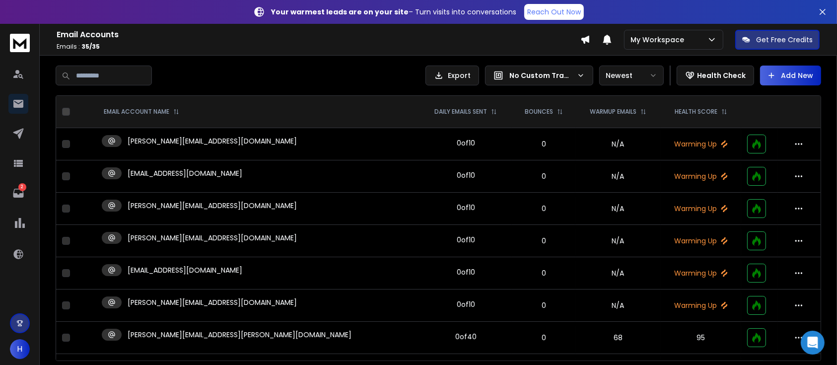
click at [64, 145] on button "button" at bounding box center [66, 144] width 8 height 8
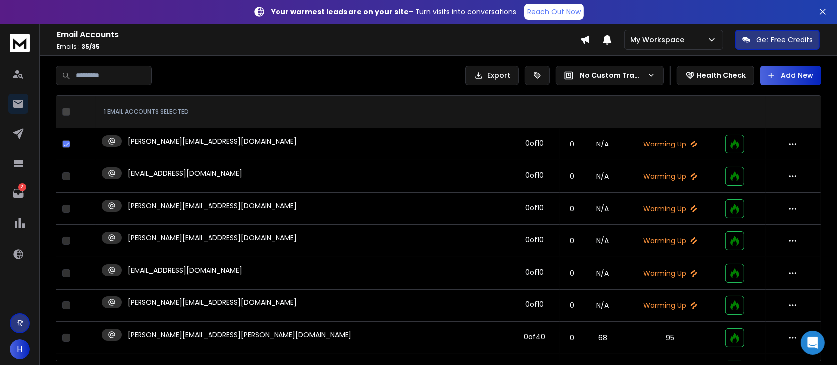
click at [64, 145] on button "button" at bounding box center [66, 144] width 8 height 8
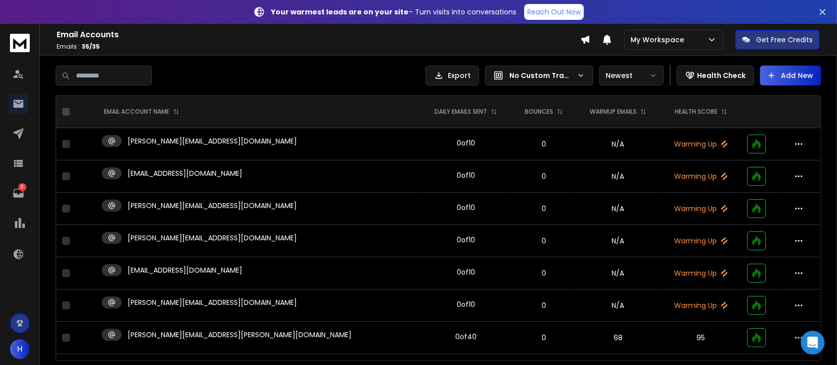
click at [68, 146] on button "button" at bounding box center [66, 144] width 8 height 8
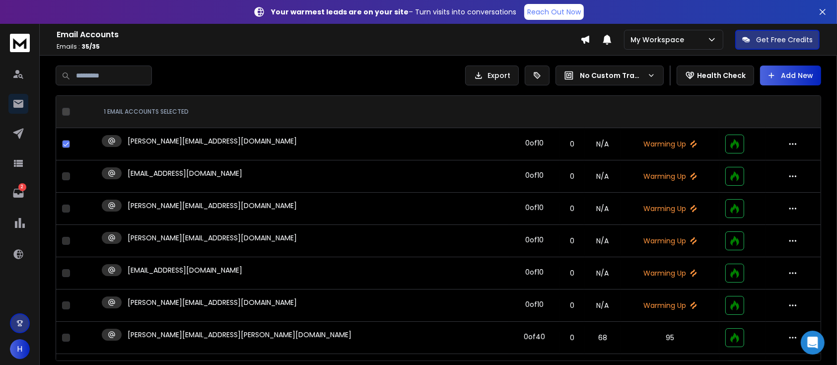
click at [65, 177] on button "button" at bounding box center [66, 176] width 8 height 8
click at [67, 209] on button "button" at bounding box center [66, 208] width 8 height 8
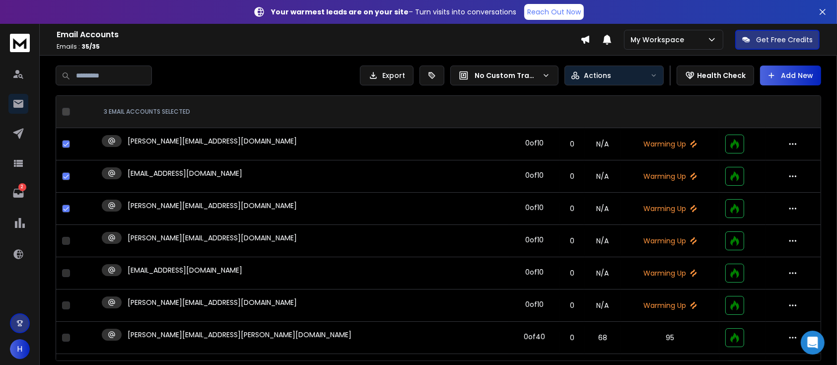
click at [619, 70] on div "Actions" at bounding box center [608, 75] width 75 height 10
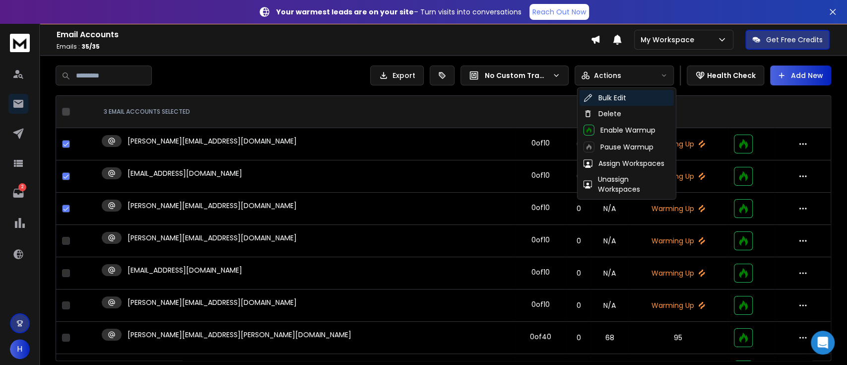
click at [620, 93] on div "Bulk Edit" at bounding box center [605, 98] width 43 height 10
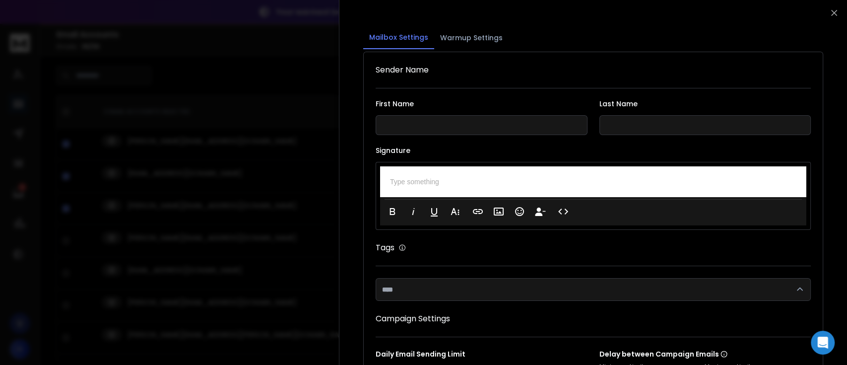
scroll to position [221, 0]
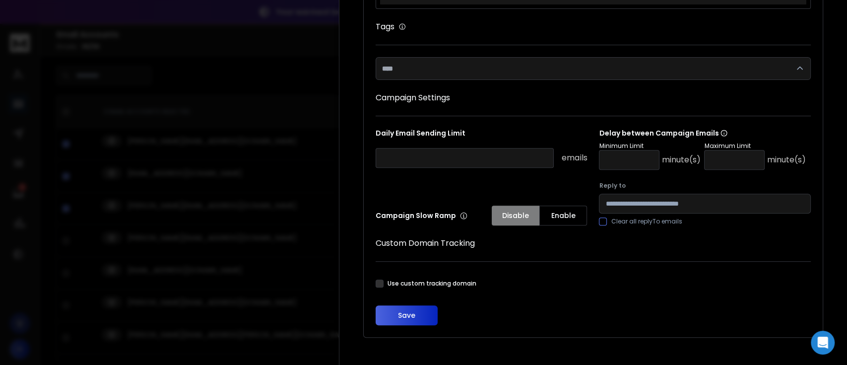
click at [380, 285] on button "Reply to" at bounding box center [380, 283] width 8 height 8
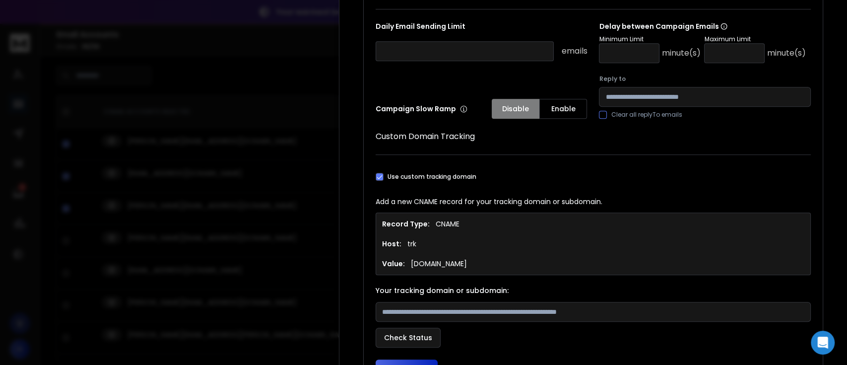
scroll to position [382, 0]
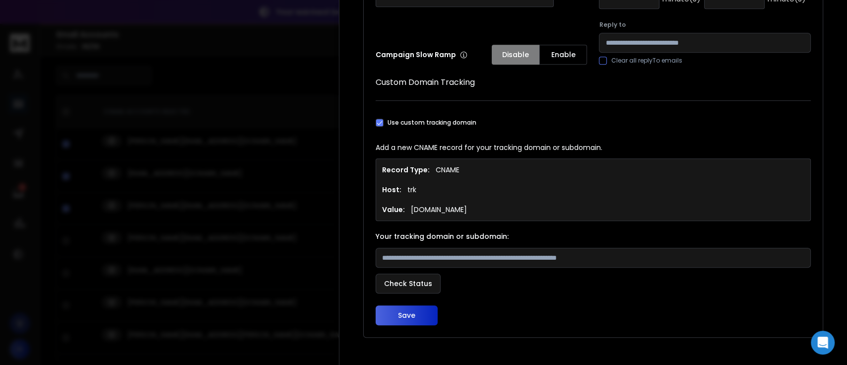
click at [440, 252] on input at bounding box center [593, 258] width 435 height 20
paste input "**********"
click at [380, 256] on input "**********" at bounding box center [593, 258] width 435 height 20
paste input "****"
type input "**********"
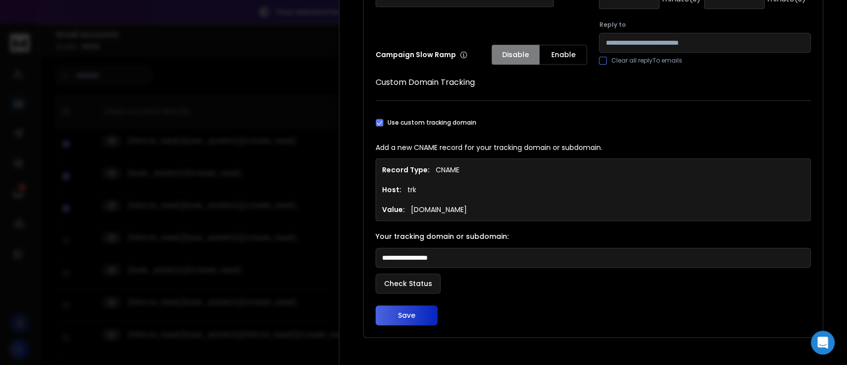
click at [420, 287] on button "Check Status" at bounding box center [408, 283] width 65 height 20
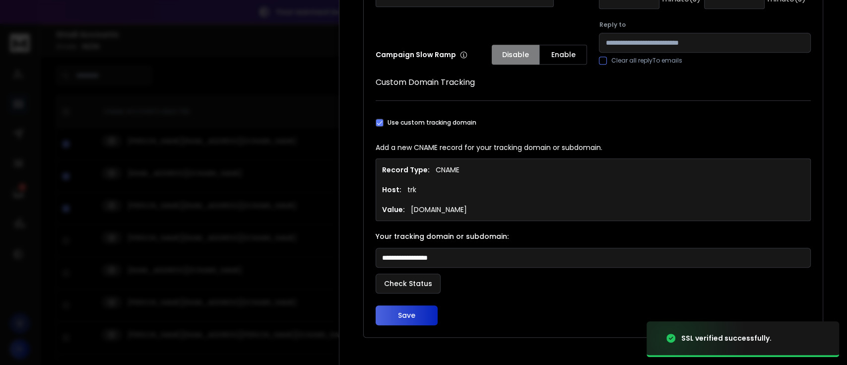
click at [405, 316] on button "Save" at bounding box center [407, 315] width 62 height 20
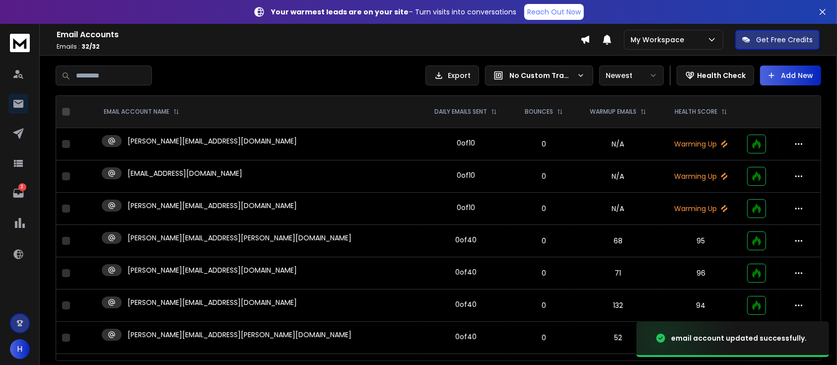
click at [224, 145] on div "[PERSON_NAME][EMAIL_ADDRESS][DOMAIN_NAME]" at bounding box center [258, 141] width 312 height 12
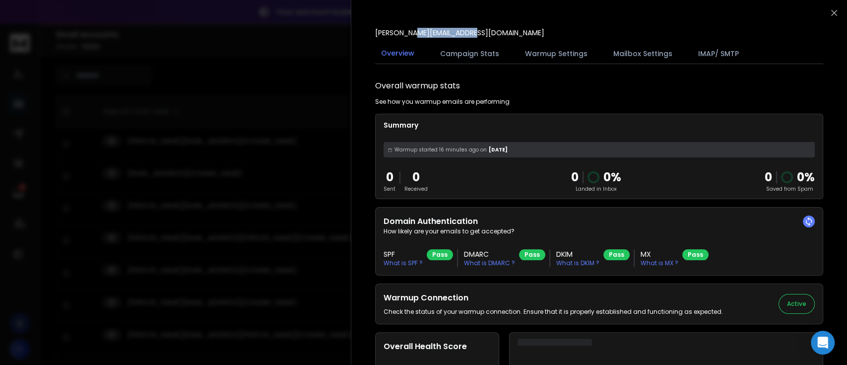
drag, startPoint x: 478, startPoint y: 32, endPoint x: 411, endPoint y: 38, distance: 66.8
click at [245, 114] on div at bounding box center [423, 182] width 847 height 365
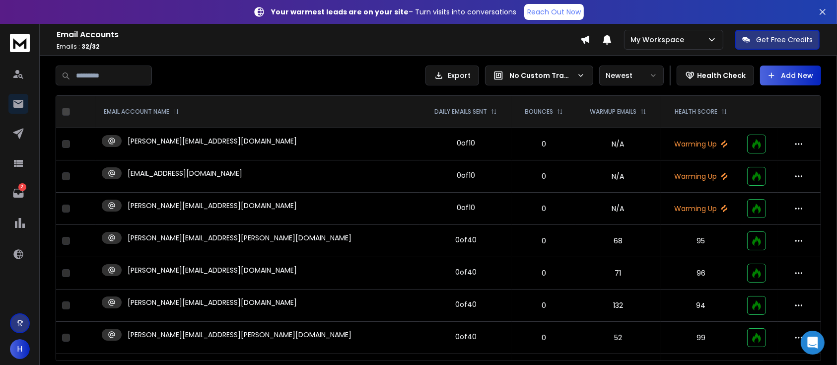
click at [63, 208] on button "button" at bounding box center [66, 208] width 8 height 8
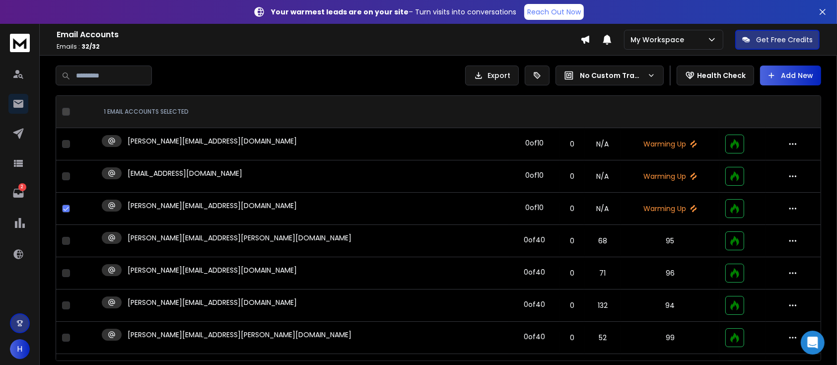
click at [65, 176] on button "button" at bounding box center [66, 176] width 8 height 8
click at [68, 146] on button "button" at bounding box center [66, 144] width 8 height 8
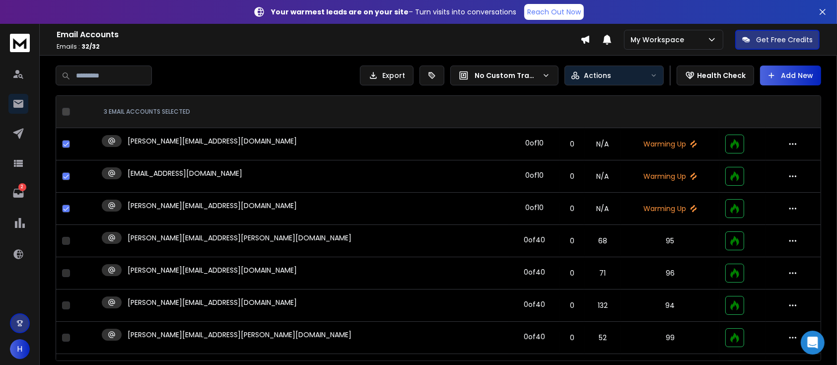
drag, startPoint x: 600, startPoint y: 75, endPoint x: 602, endPoint y: 83, distance: 7.6
click at [600, 75] on p "Actions" at bounding box center [597, 75] width 27 height 10
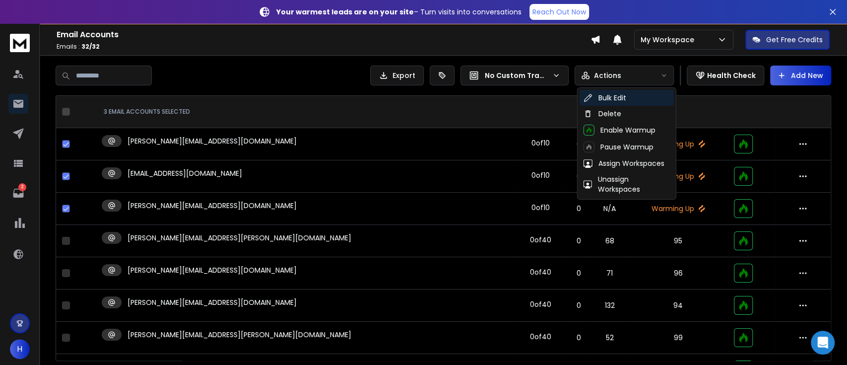
click at [609, 95] on div "Bulk Edit" at bounding box center [605, 98] width 43 height 10
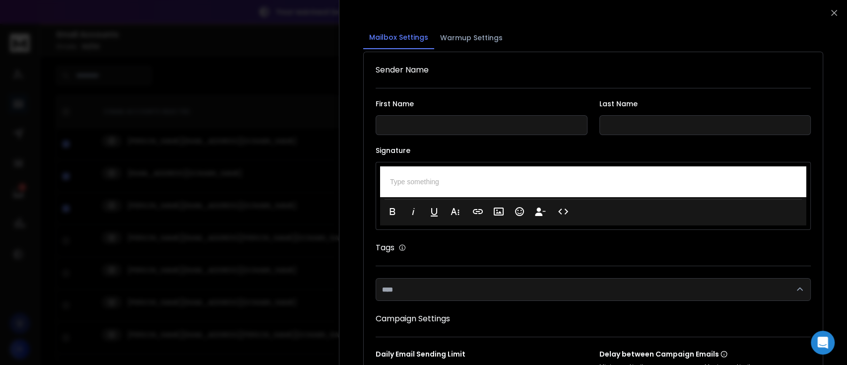
scroll to position [221, 0]
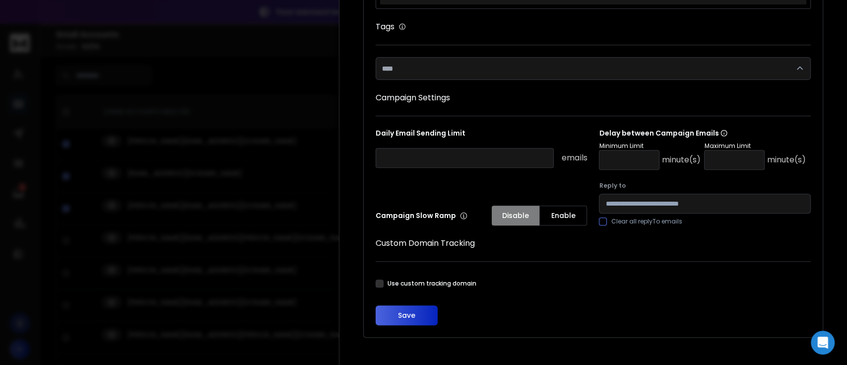
click at [380, 280] on button "Reply to" at bounding box center [380, 283] width 8 height 8
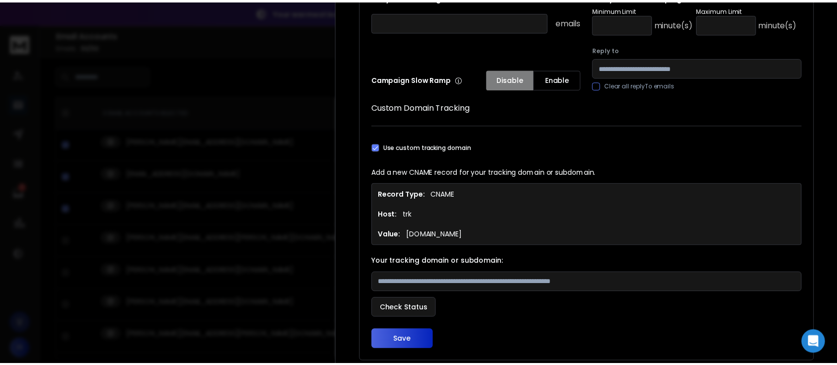
scroll to position [382, 0]
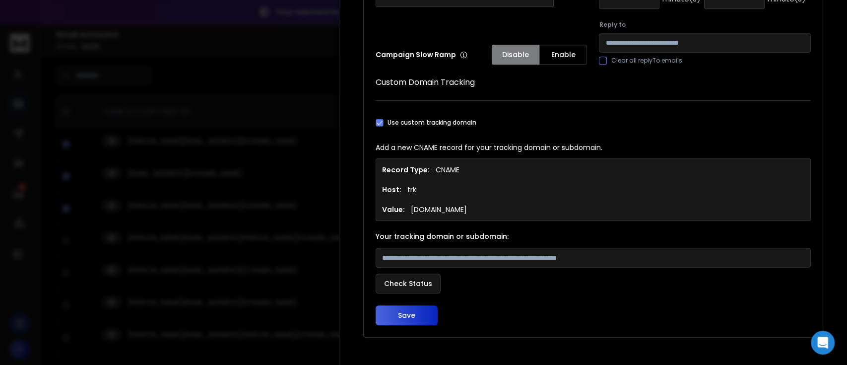
click at [471, 256] on input at bounding box center [593, 258] width 435 height 20
paste input "**********"
click at [377, 259] on input "**********" at bounding box center [593, 258] width 435 height 20
paste input "****"
type input "**********"
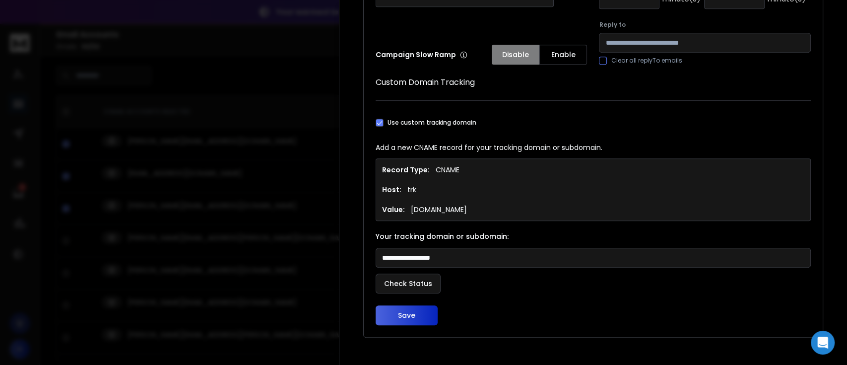
click at [422, 283] on button "Check Status" at bounding box center [408, 283] width 65 height 20
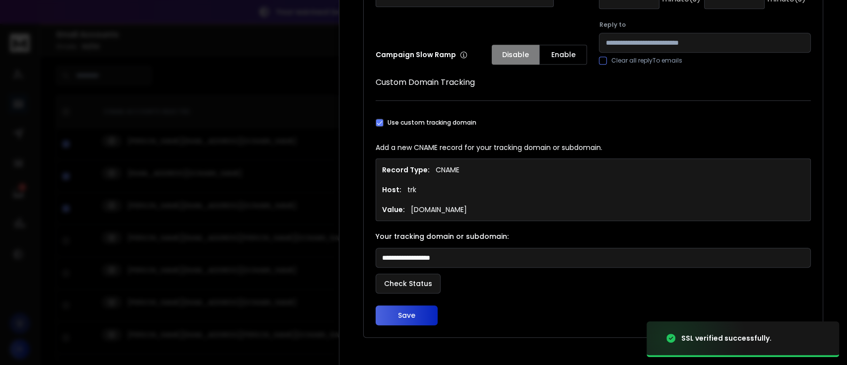
click at [406, 319] on button "Save" at bounding box center [407, 315] width 62 height 20
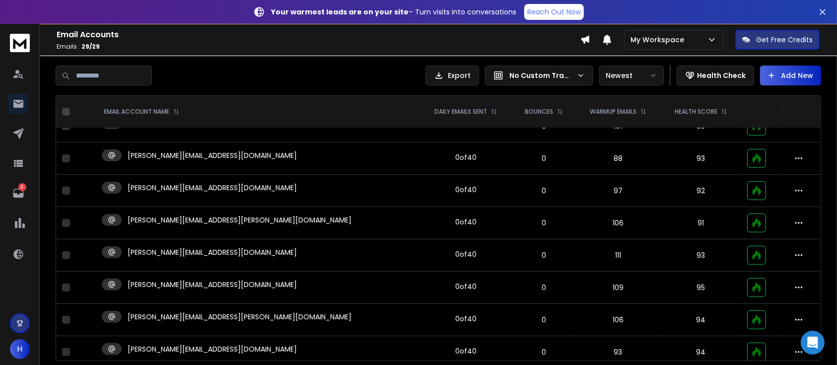
scroll to position [709, 0]
